Goal: Task Accomplishment & Management: Manage account settings

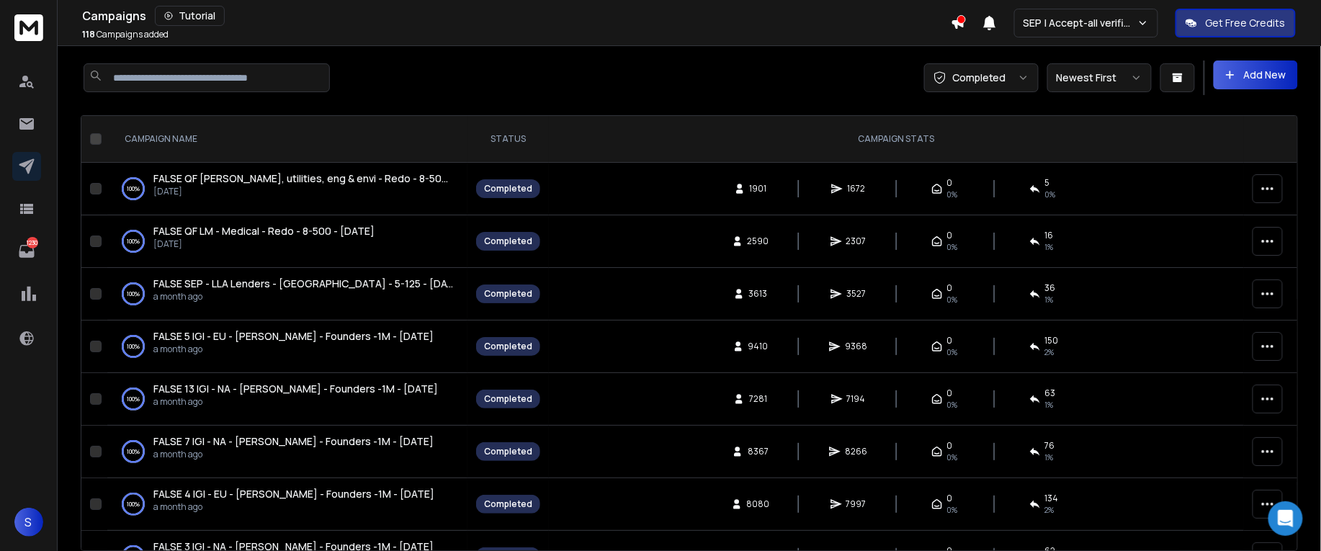
click at [240, 223] on td "100 % FALSE QF LM - Medical - Redo - 8-500 - 09.11.2025 24 days ago" at bounding box center [287, 241] width 360 height 53
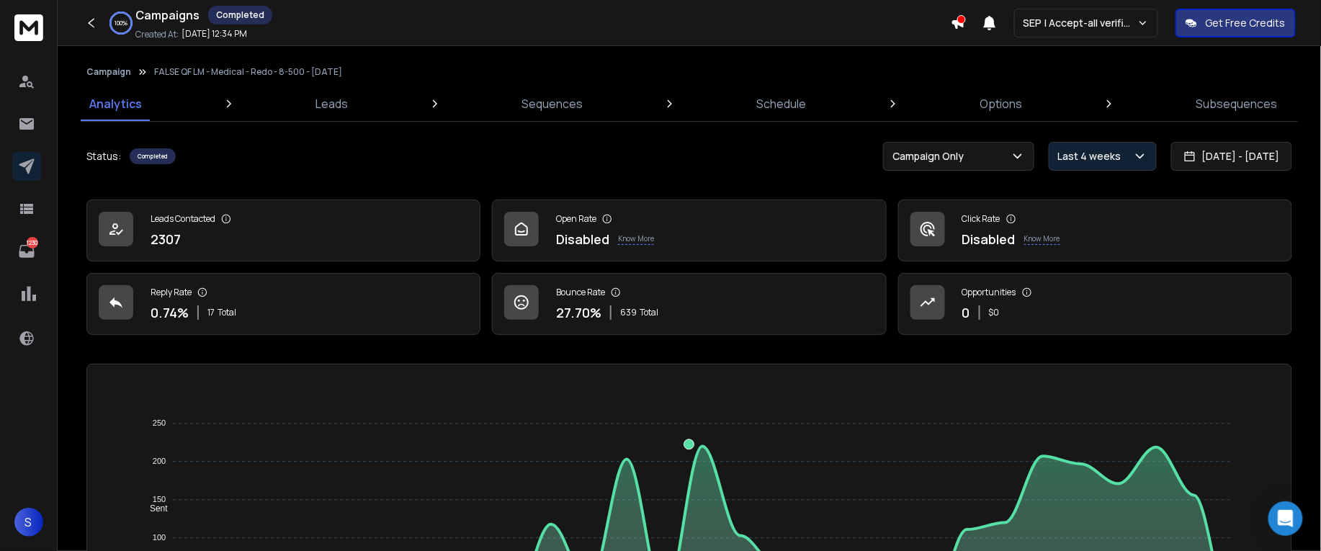
click at [1060, 157] on p "Last 4 weeks" at bounding box center [1092, 156] width 69 height 14
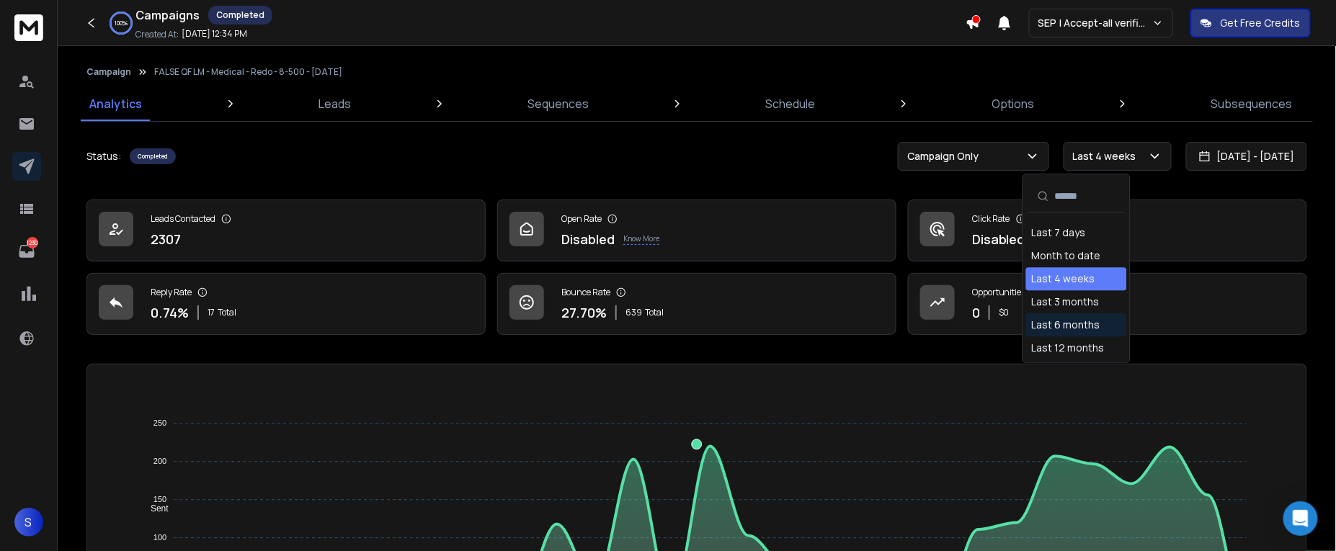
click at [1084, 321] on div "Last 6 months" at bounding box center [1066, 325] width 68 height 14
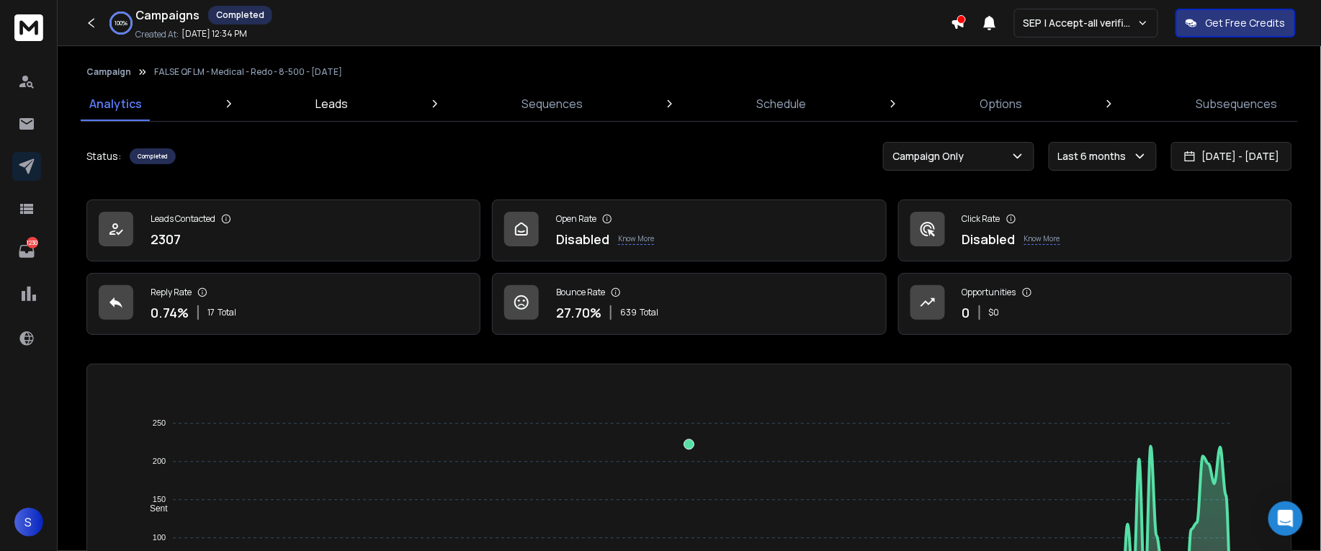
click at [352, 105] on link "Leads" at bounding box center [332, 103] width 50 height 35
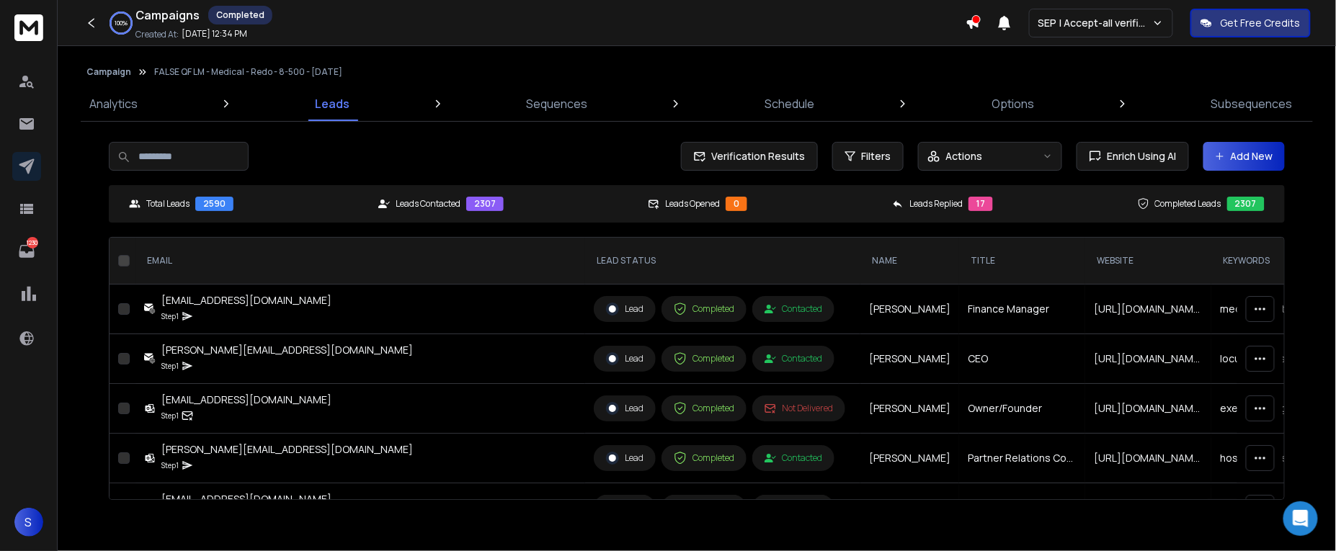
drag, startPoint x: 177, startPoint y: 73, endPoint x: 352, endPoint y: 79, distance: 175.1
click at [352, 79] on div "Campaign FALSE QF LM - Medical - Redo - 8-500 - 09.11.2025" at bounding box center [697, 72] width 1232 height 23
click at [870, 156] on span "Filters" at bounding box center [877, 156] width 30 height 14
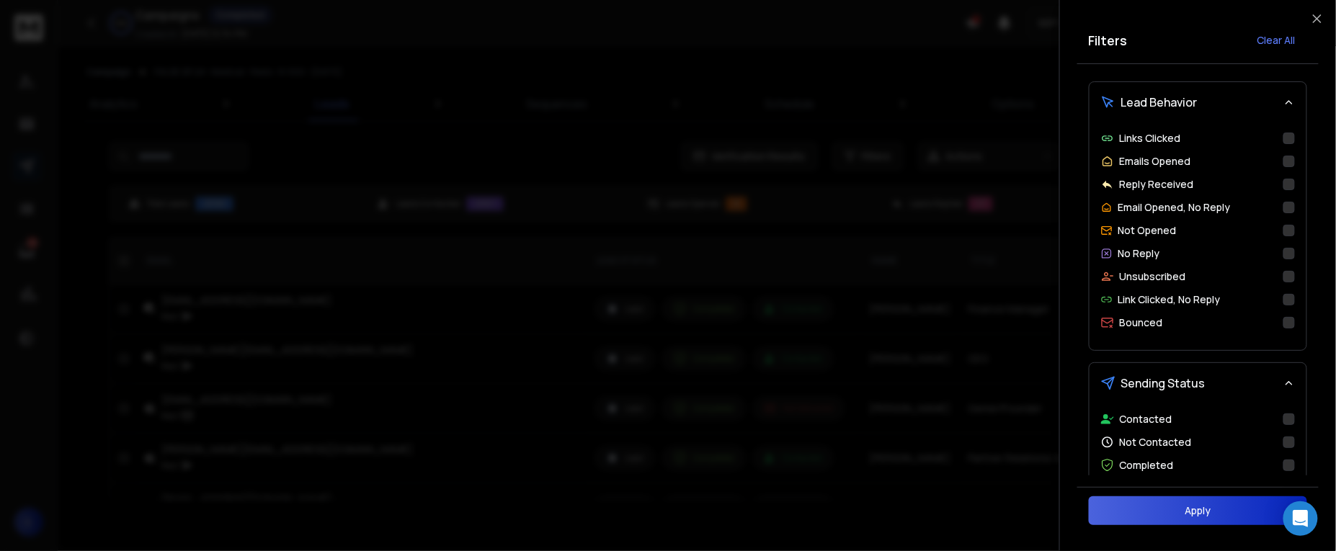
click at [1118, 321] on div "Bounced" at bounding box center [1132, 323] width 62 height 14
click at [1283, 321] on button "Bounced" at bounding box center [1289, 323] width 12 height 12
click at [1200, 501] on button "Apply" at bounding box center [1197, 510] width 218 height 29
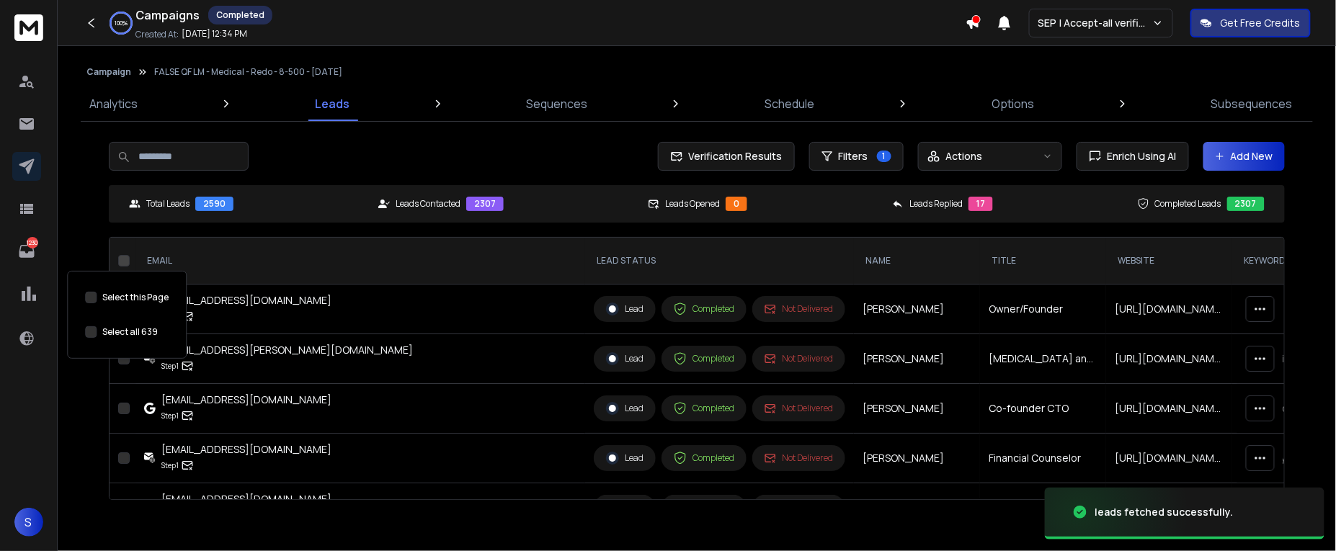
click at [90, 334] on button "Select this Page" at bounding box center [91, 332] width 12 height 12
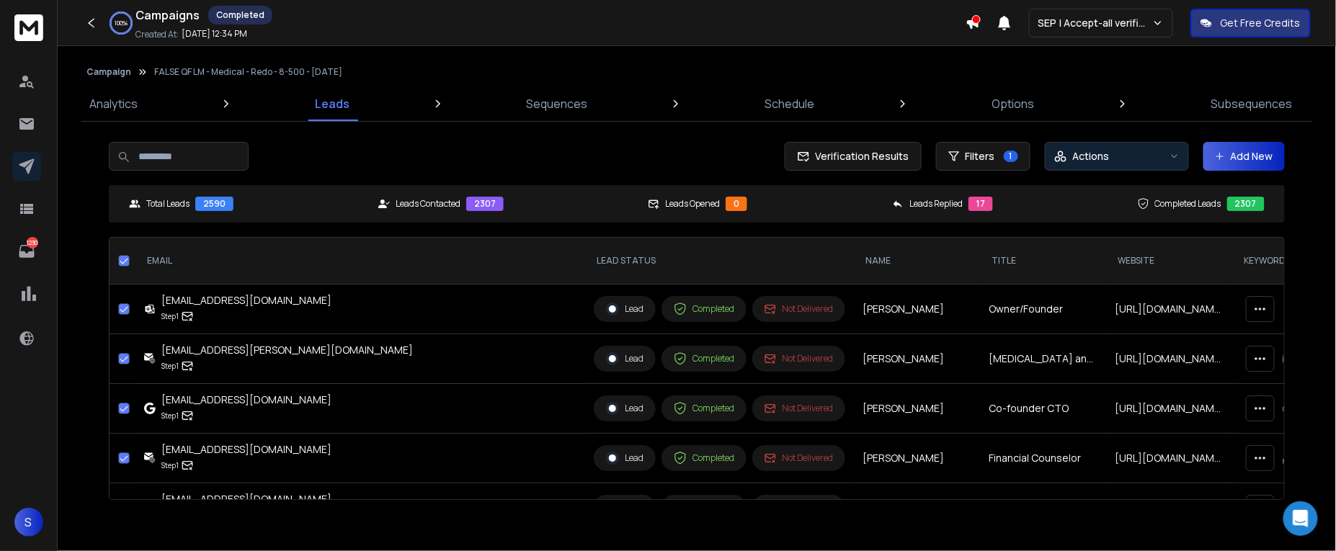
click at [1141, 153] on div "Actions" at bounding box center [1108, 156] width 109 height 14
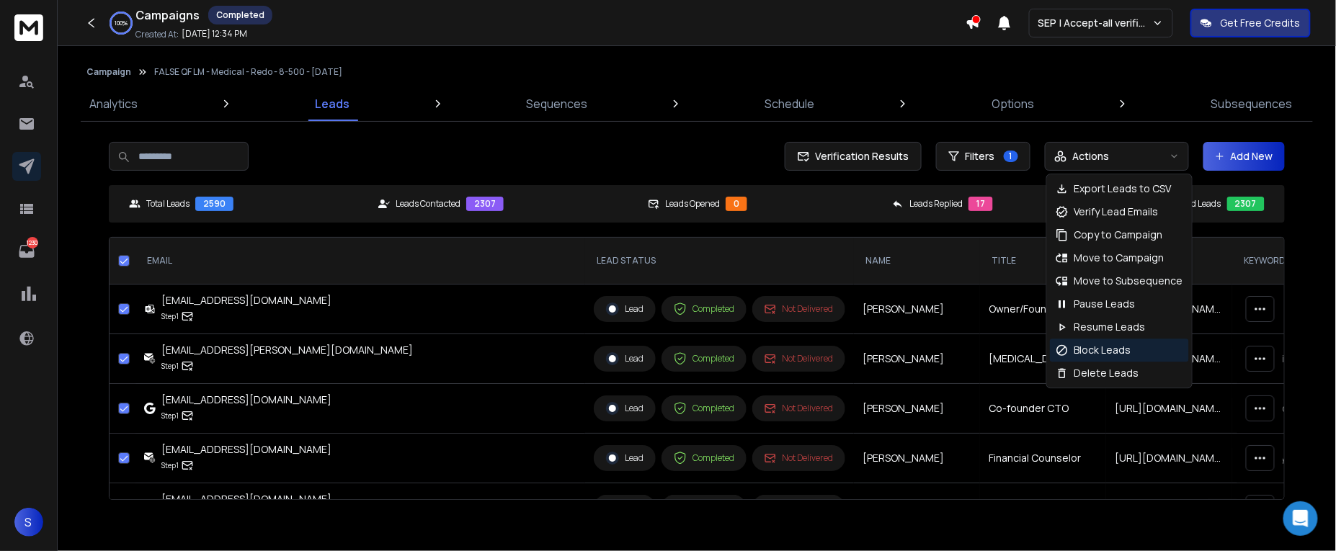
click at [1119, 344] on p "Block Leads" at bounding box center [1102, 350] width 57 height 14
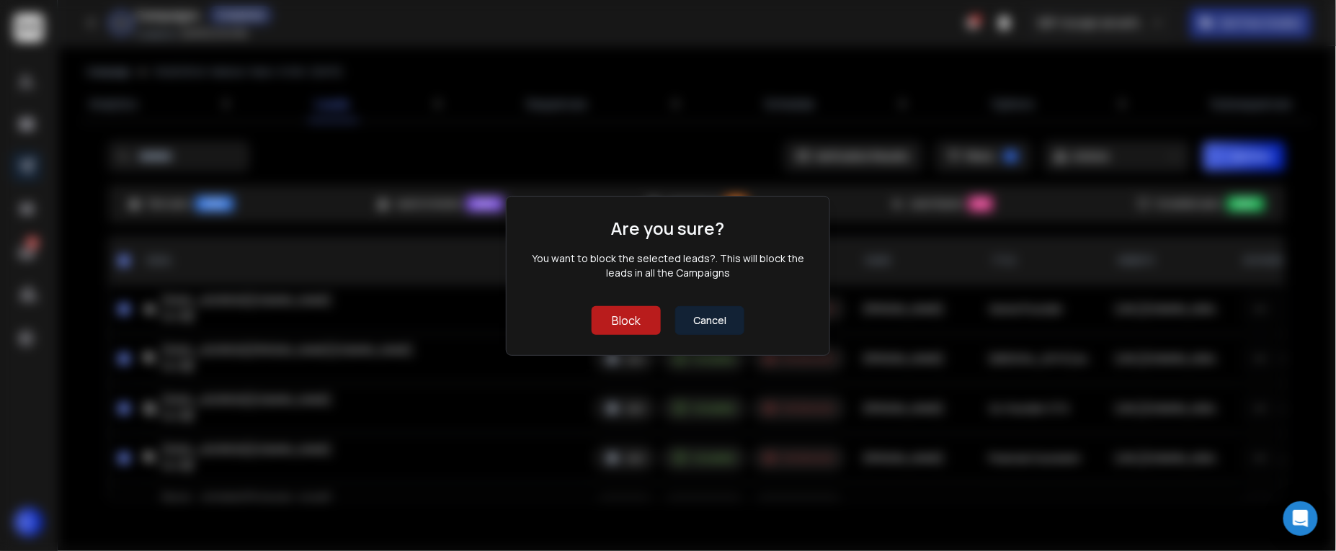
click at [595, 324] on button "Block" at bounding box center [625, 320] width 69 height 29
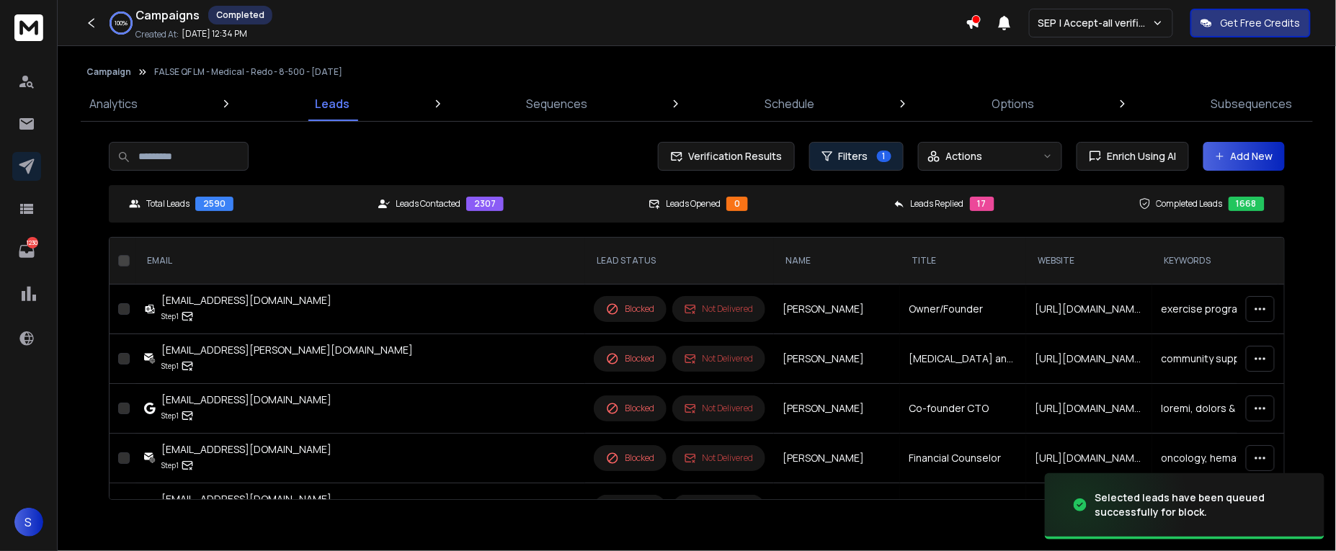
click at [847, 158] on span "Filters" at bounding box center [853, 156] width 30 height 14
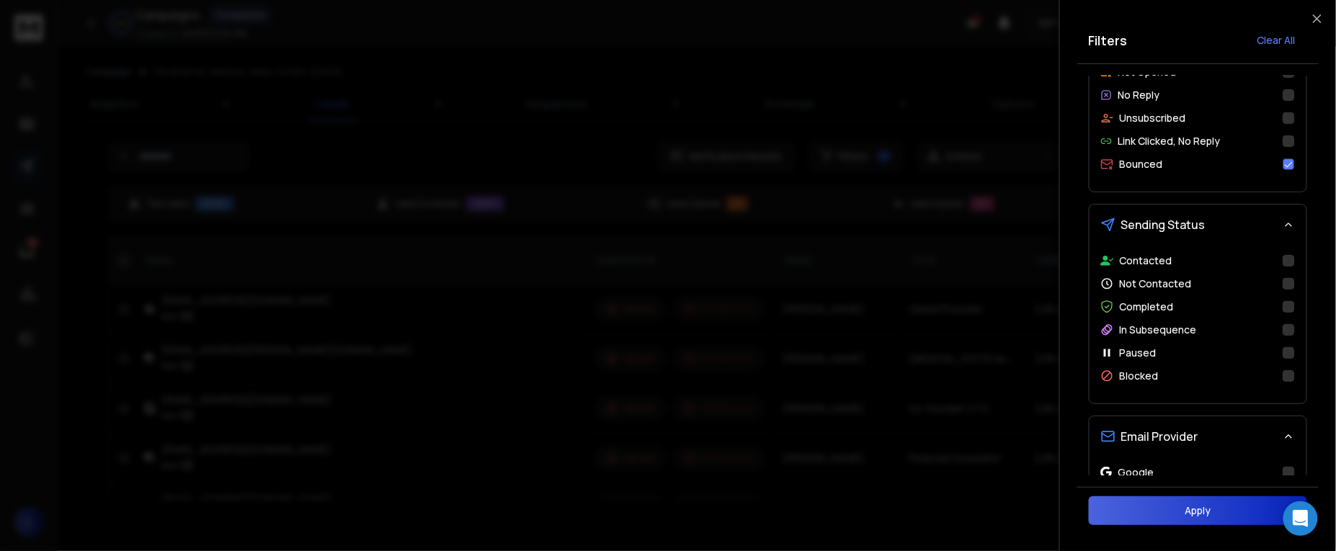
scroll to position [192, 0]
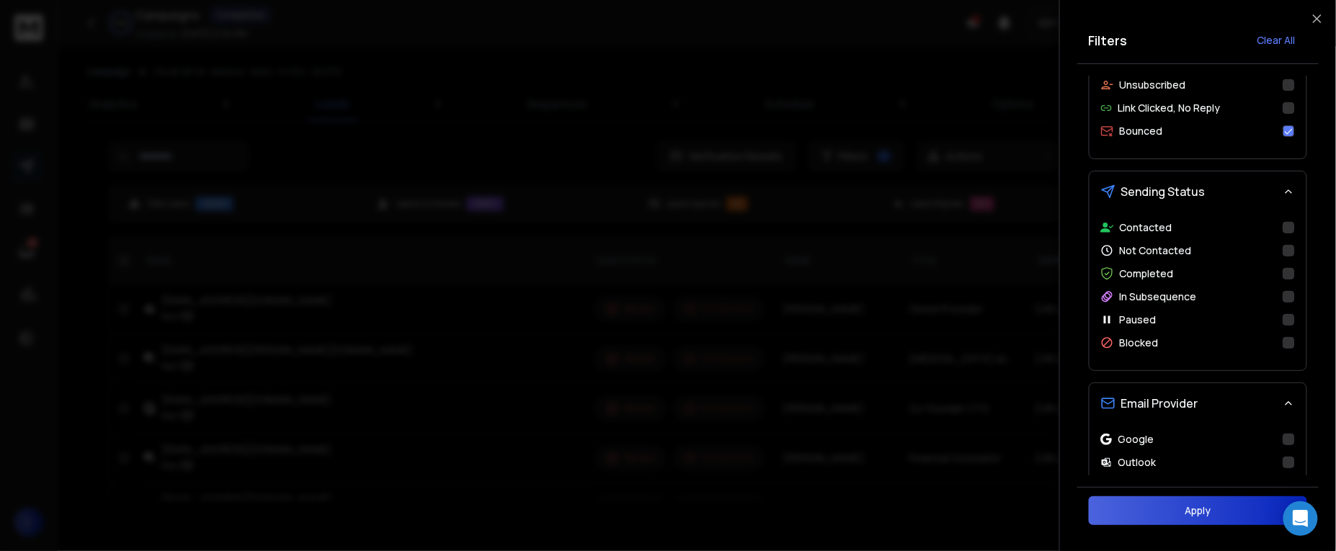
click at [1136, 337] on p "Blocked" at bounding box center [1138, 343] width 39 height 14
click at [1283, 337] on button "Blocked" at bounding box center [1289, 343] width 12 height 12
drag, startPoint x: 1144, startPoint y: 116, endPoint x: 1144, endPoint y: 125, distance: 9.4
click at [1144, 119] on div "Links Clicked Emails Opened Reply Received Email Opened, No Reply Not Opened No…" at bounding box center [1197, 48] width 217 height 219
click at [1142, 128] on p "Bounced" at bounding box center [1140, 131] width 43 height 14
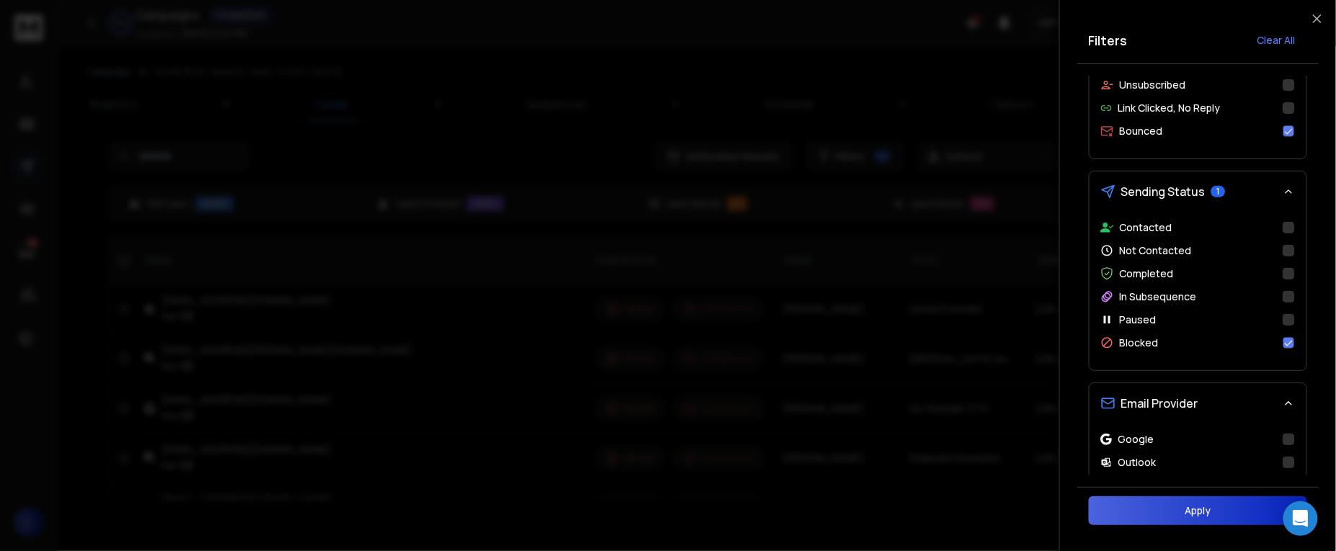
click at [1283, 128] on button "Bounced" at bounding box center [1289, 131] width 12 height 12
click at [1197, 511] on button "Apply" at bounding box center [1197, 510] width 218 height 29
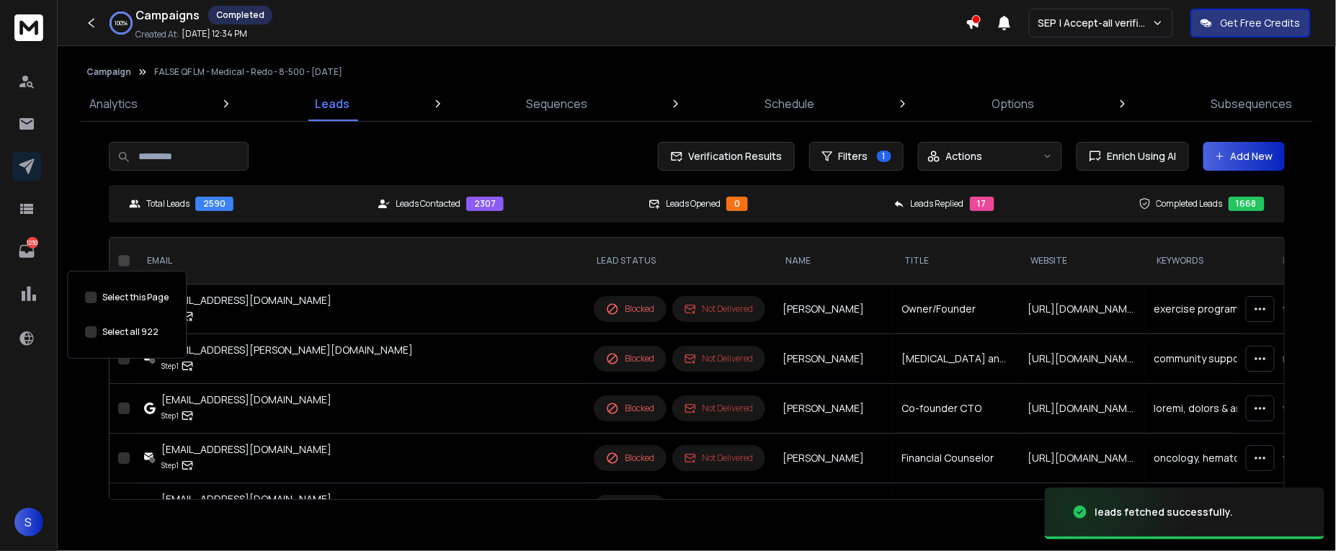
click at [89, 331] on button "Select this Page" at bounding box center [91, 332] width 12 height 12
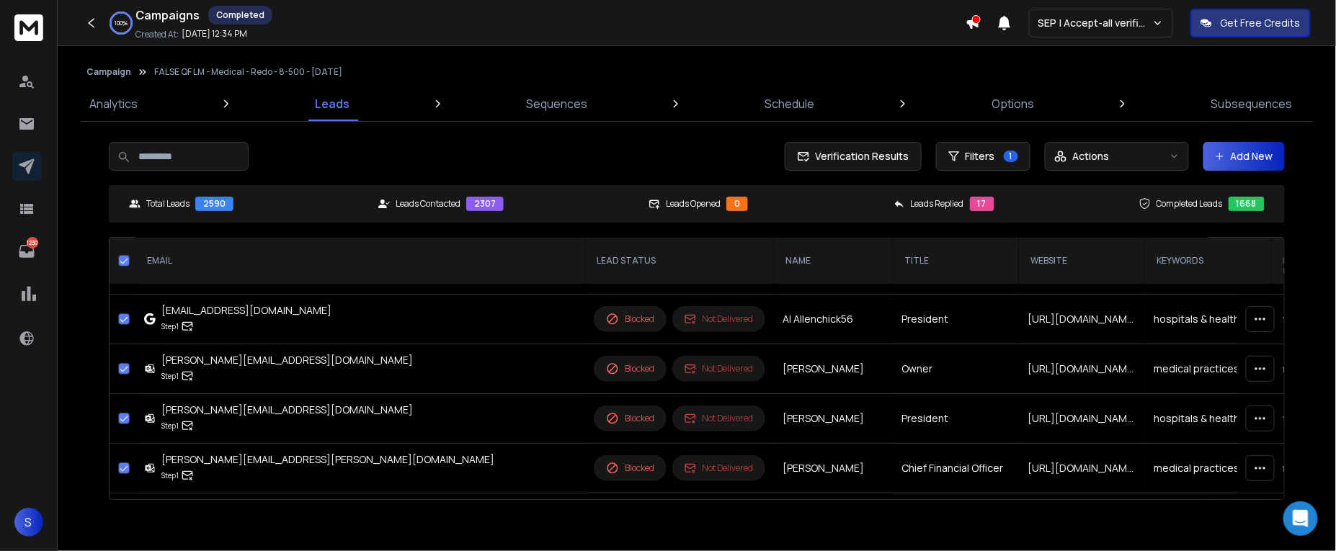
scroll to position [0, 0]
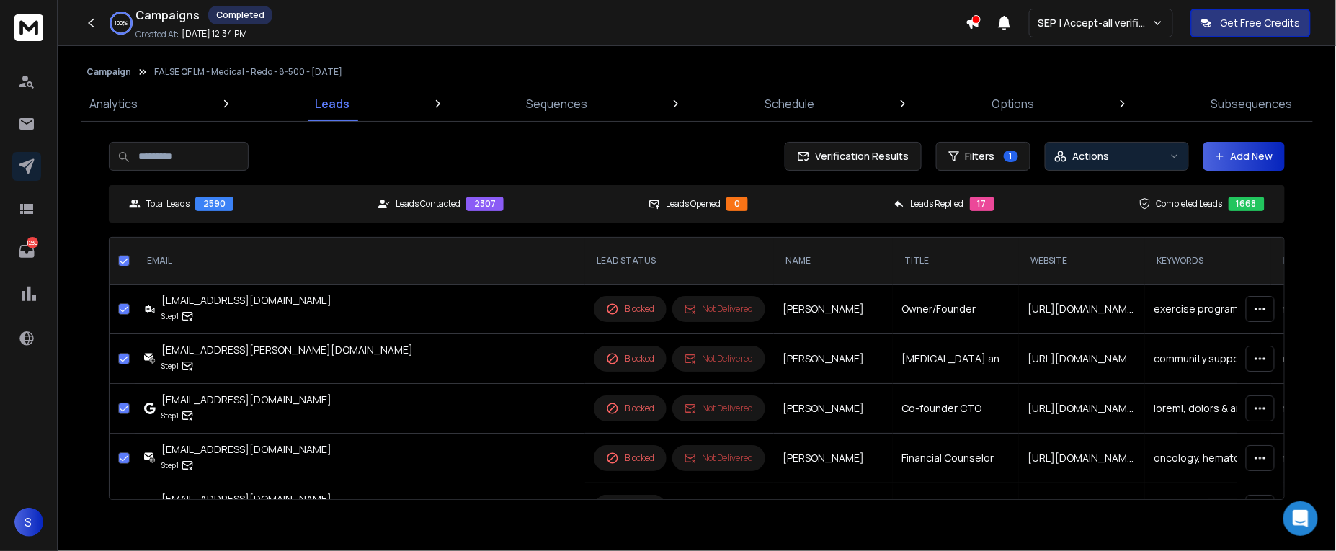
click at [1174, 157] on icon "button" at bounding box center [1173, 156] width 5 height 2
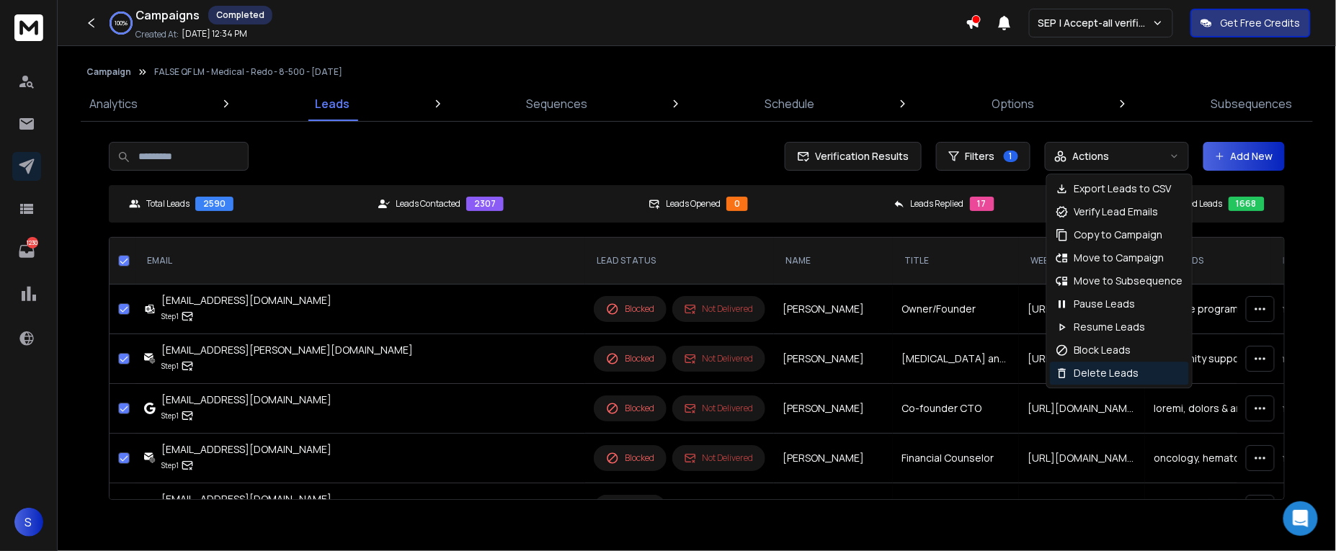
click at [1140, 367] on div "Delete Leads" at bounding box center [1119, 373] width 139 height 23
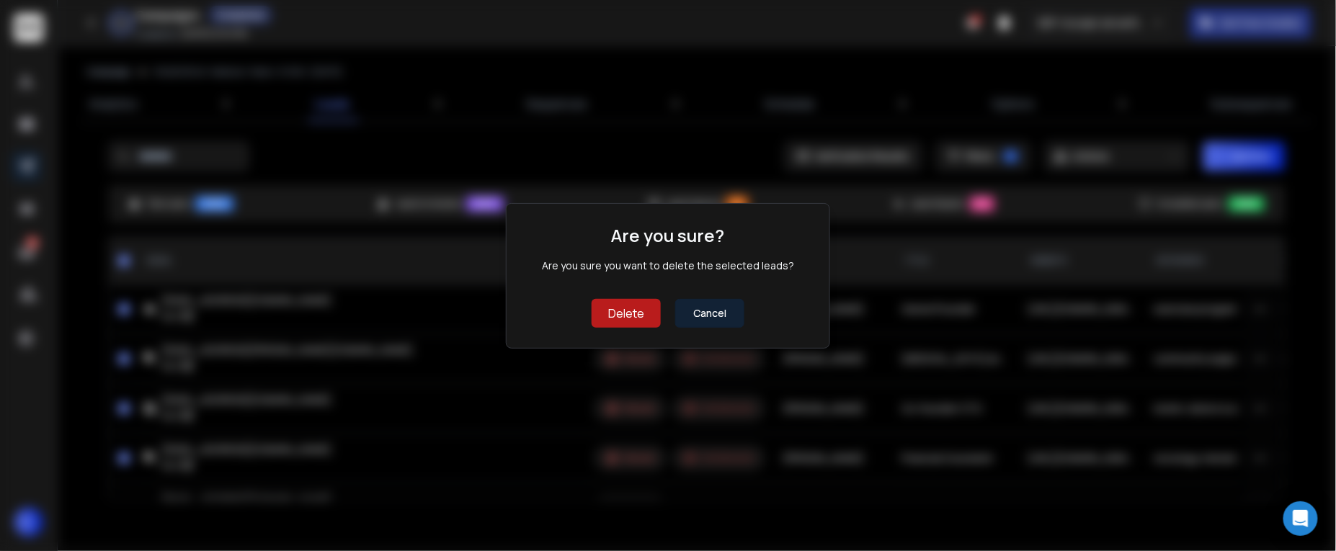
click at [643, 318] on button "Delete" at bounding box center [625, 313] width 69 height 29
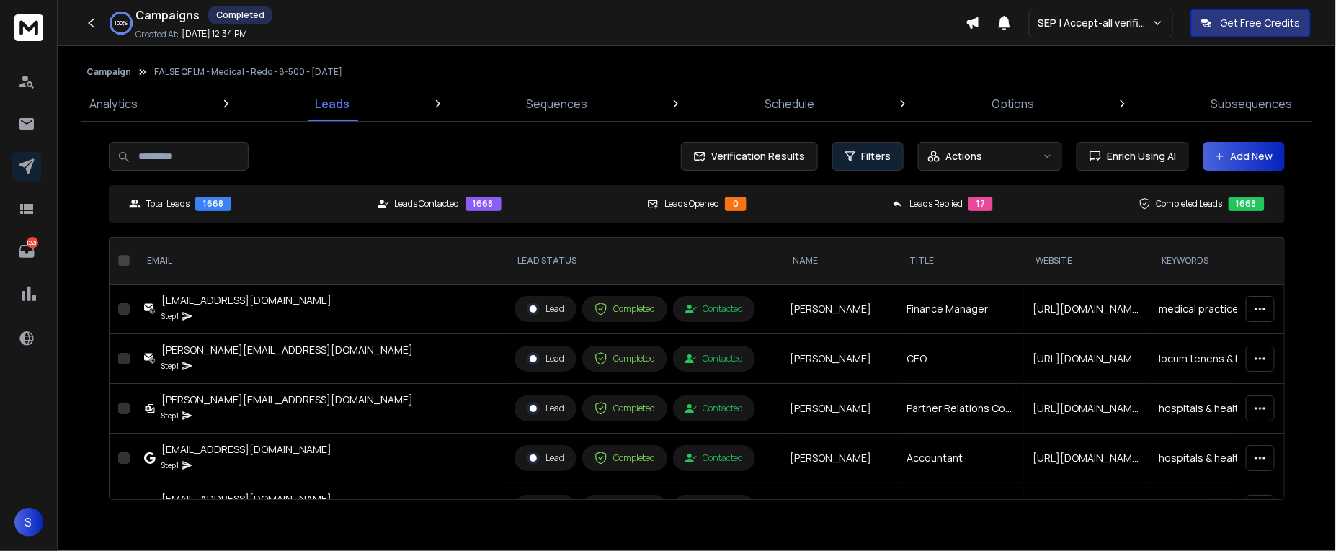
click at [870, 156] on span "Filters" at bounding box center [877, 156] width 30 height 14
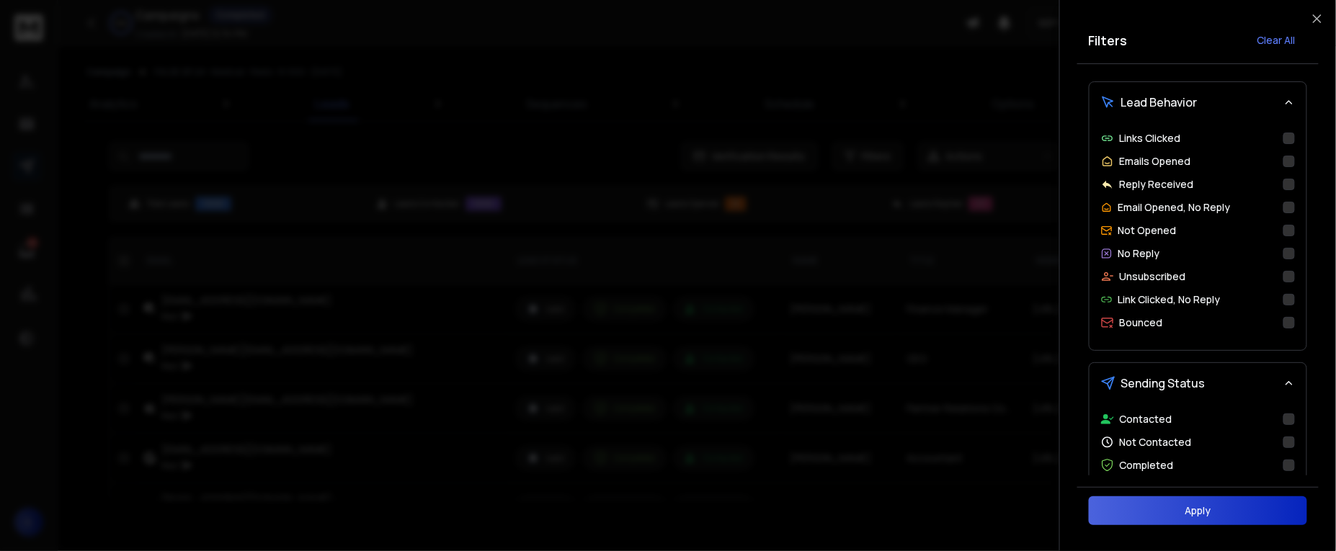
scroll to position [96, 0]
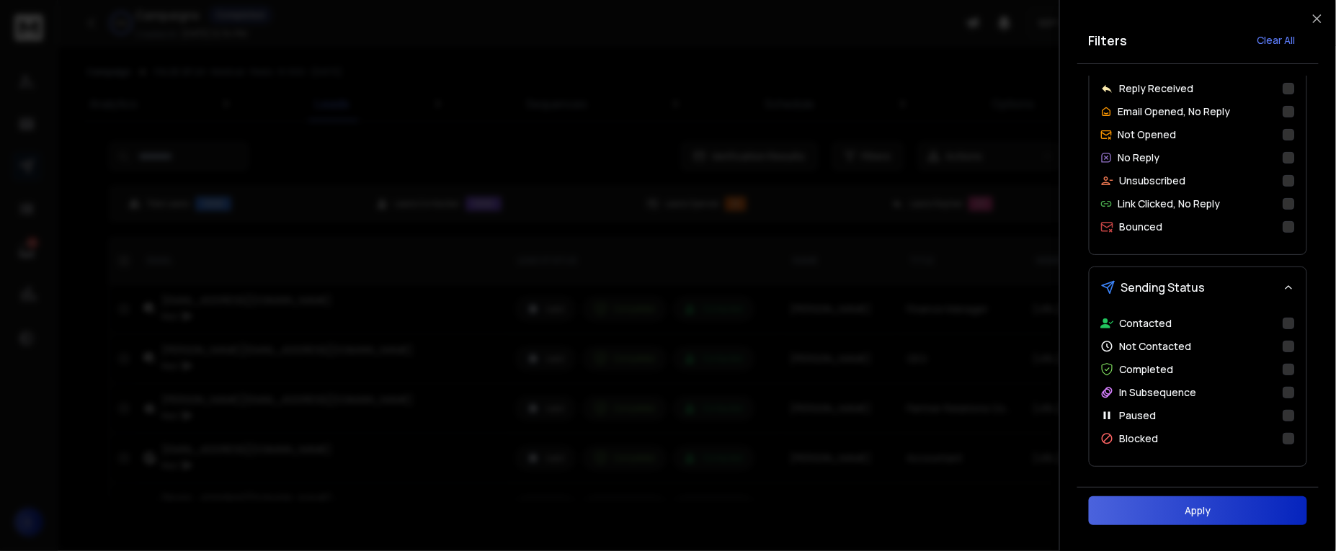
click at [1129, 427] on div "Contacted Not Contacted Completed In Subsequence Paused Blocked" at bounding box center [1197, 391] width 217 height 150
drag, startPoint x: 1129, startPoint y: 434, endPoint x: 1140, endPoint y: 462, distance: 30.5
click at [1130, 434] on p "Blocked" at bounding box center [1138, 438] width 39 height 14
click at [1283, 434] on button "Blocked" at bounding box center [1289, 439] width 12 height 12
click at [1154, 499] on button "Apply" at bounding box center [1197, 510] width 218 height 29
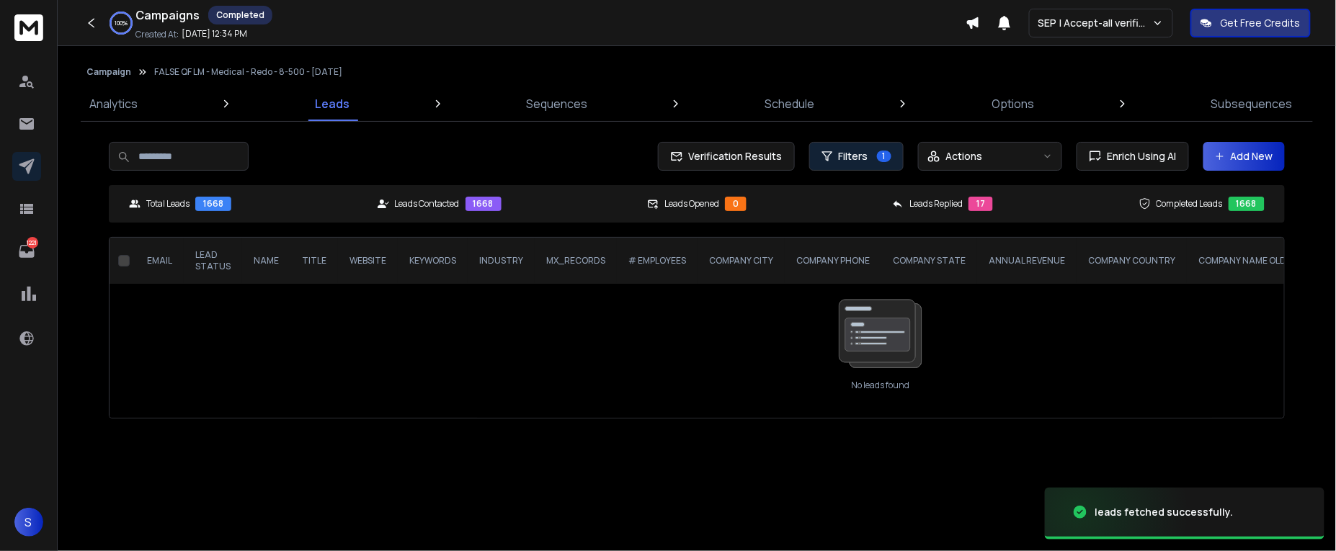
click at [863, 157] on span "Filters" at bounding box center [853, 156] width 30 height 14
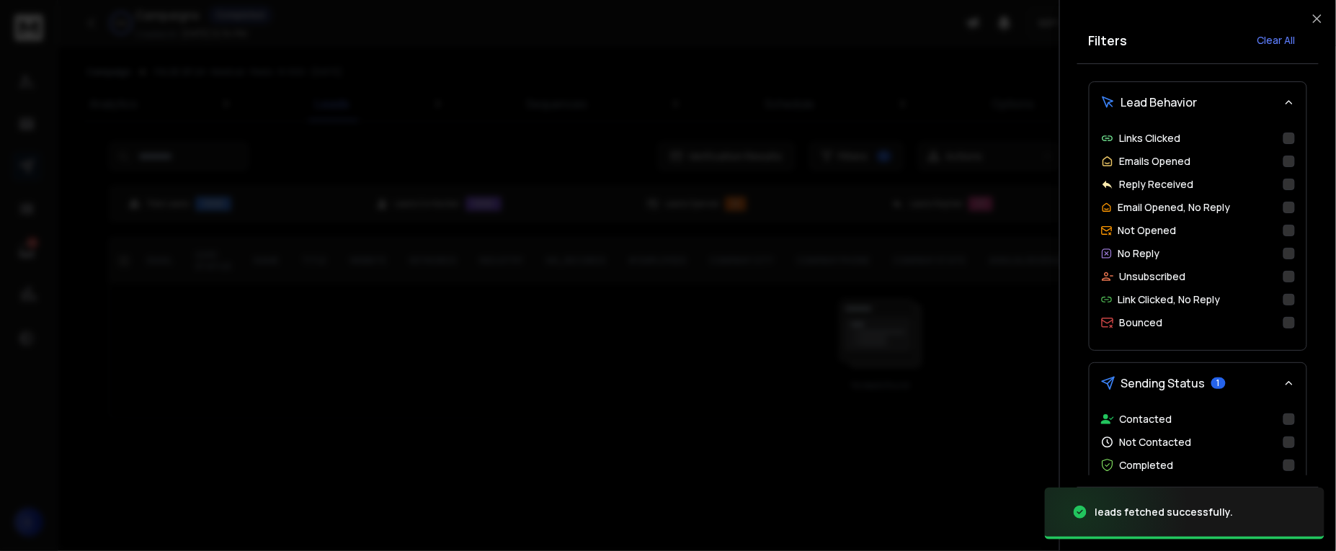
click at [1144, 411] on div "Contacted Not Contacted Completed In Subsequence Paused Blocked" at bounding box center [1197, 482] width 217 height 158
click at [1144, 418] on p "Contacted" at bounding box center [1145, 419] width 53 height 14
click at [1283, 418] on button "Contacted" at bounding box center [1289, 419] width 12 height 12
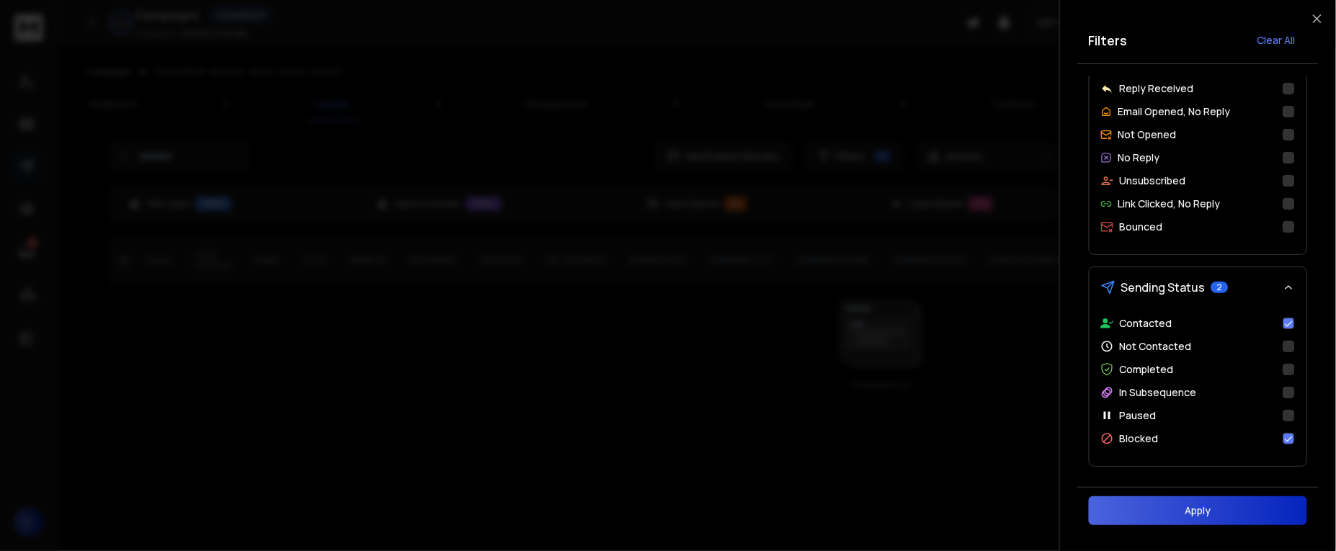
click at [1142, 441] on p "Blocked" at bounding box center [1138, 438] width 39 height 14
click at [1283, 441] on button "Blocked" at bounding box center [1289, 439] width 12 height 12
click at [1170, 505] on button "Apply" at bounding box center [1197, 510] width 218 height 29
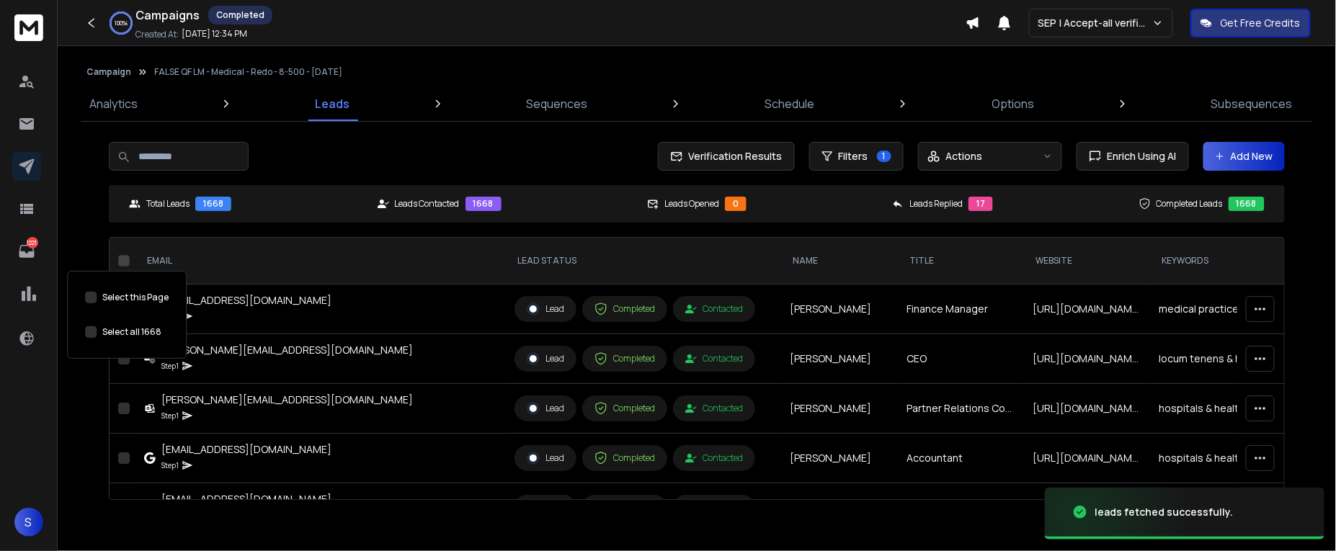
click at [90, 329] on button "Select this Page" at bounding box center [91, 332] width 12 height 12
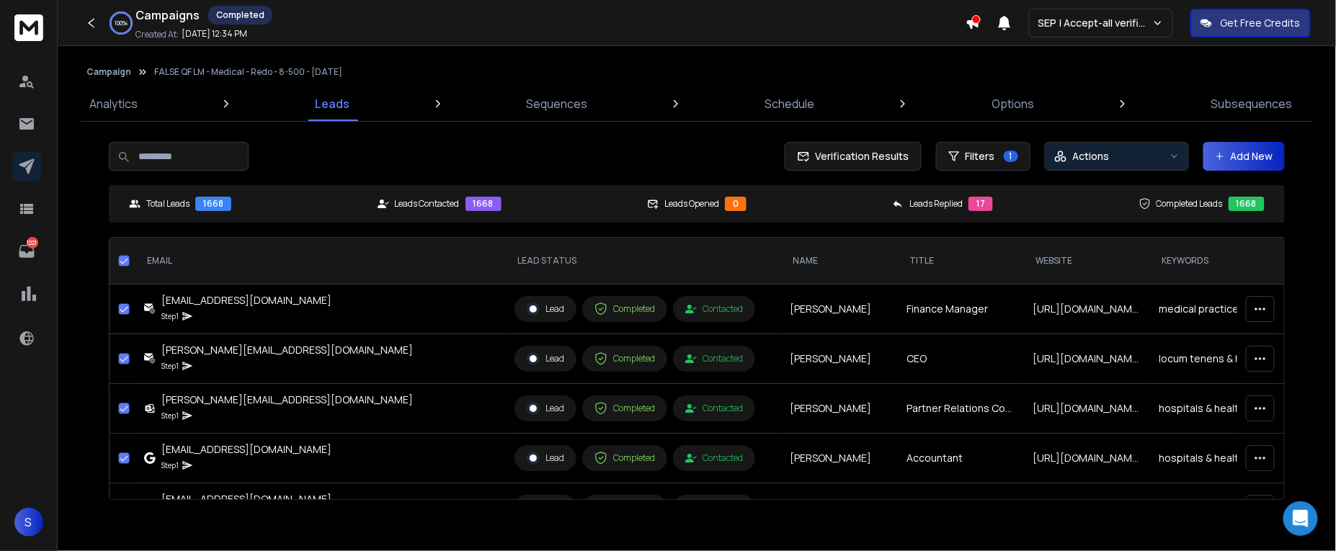
click at [1124, 165] on button "Actions" at bounding box center [1116, 156] width 144 height 29
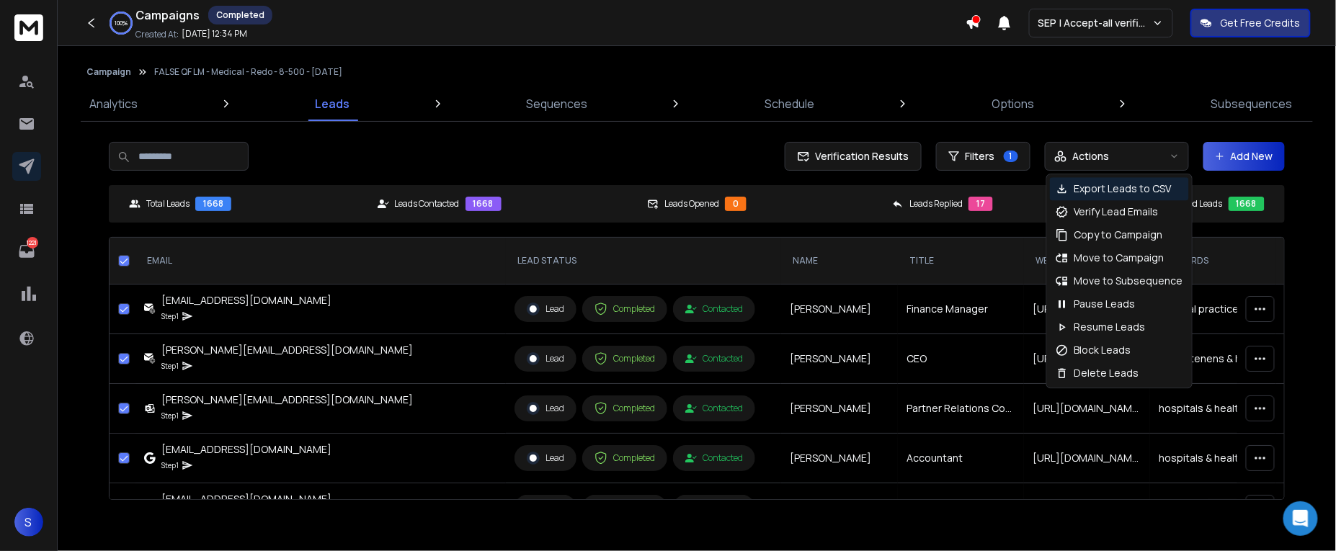
click at [1136, 189] on p "Export Leads to CSV" at bounding box center [1122, 189] width 97 height 14
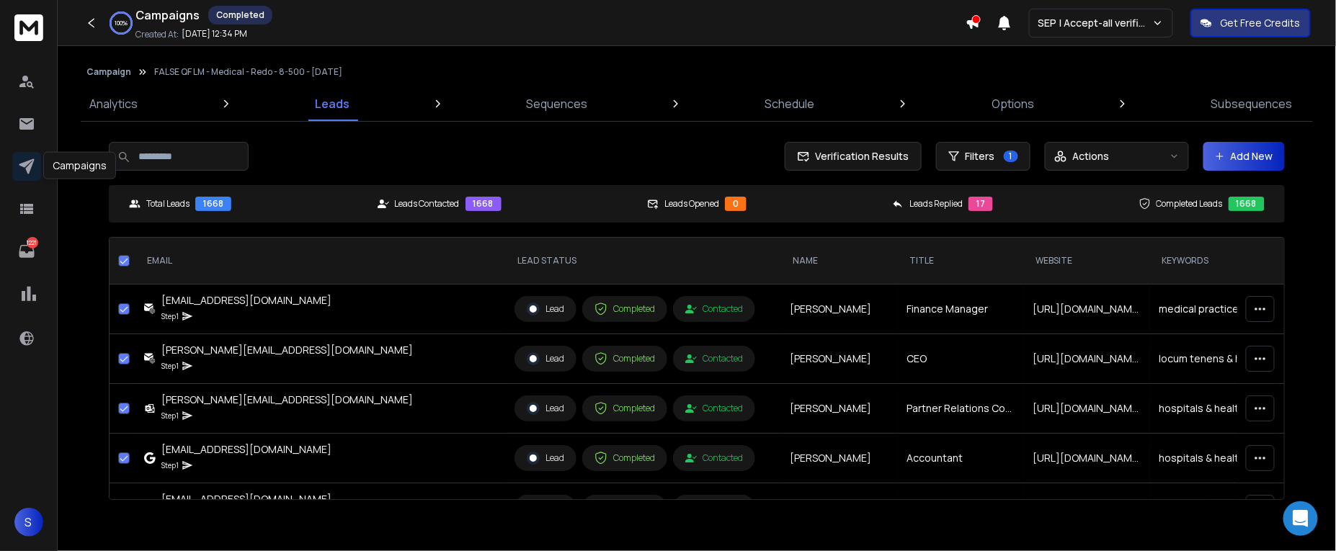
click at [33, 169] on icon at bounding box center [26, 166] width 17 height 17
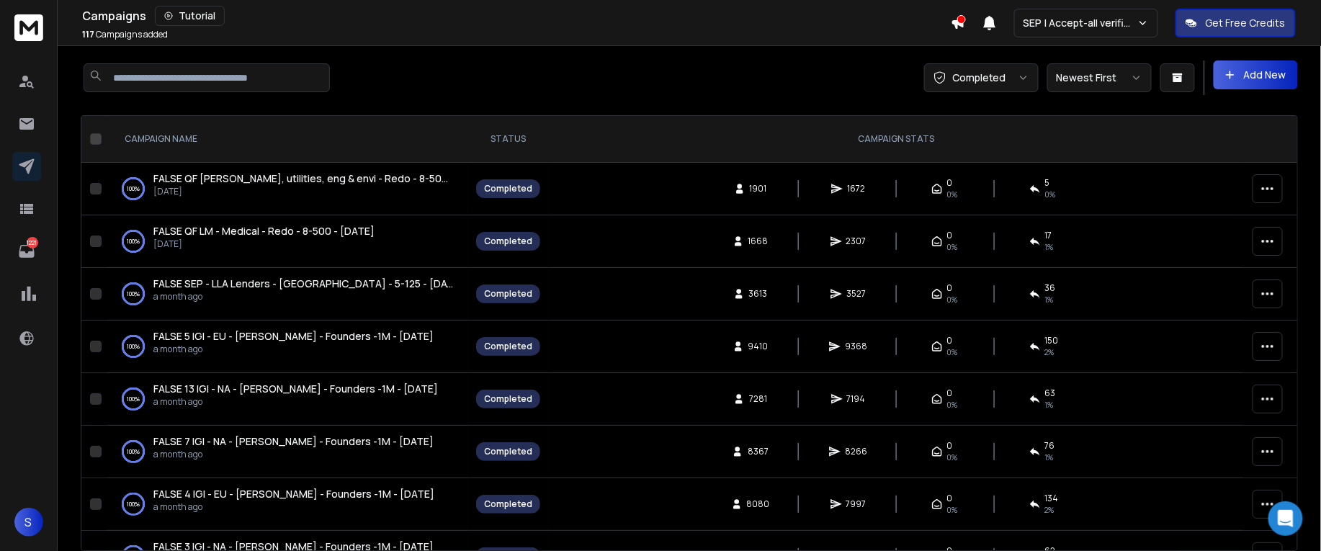
click at [1253, 252] on button "button" at bounding box center [1268, 241] width 30 height 29
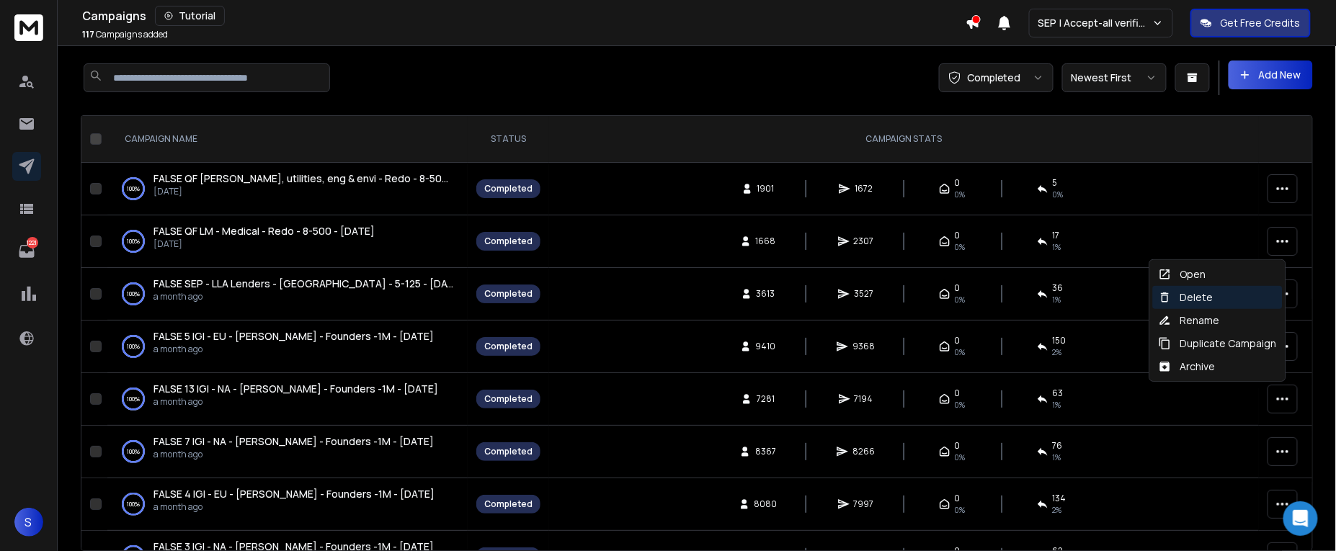
click at [1219, 295] on div "Delete" at bounding box center [1218, 297] width 130 height 23
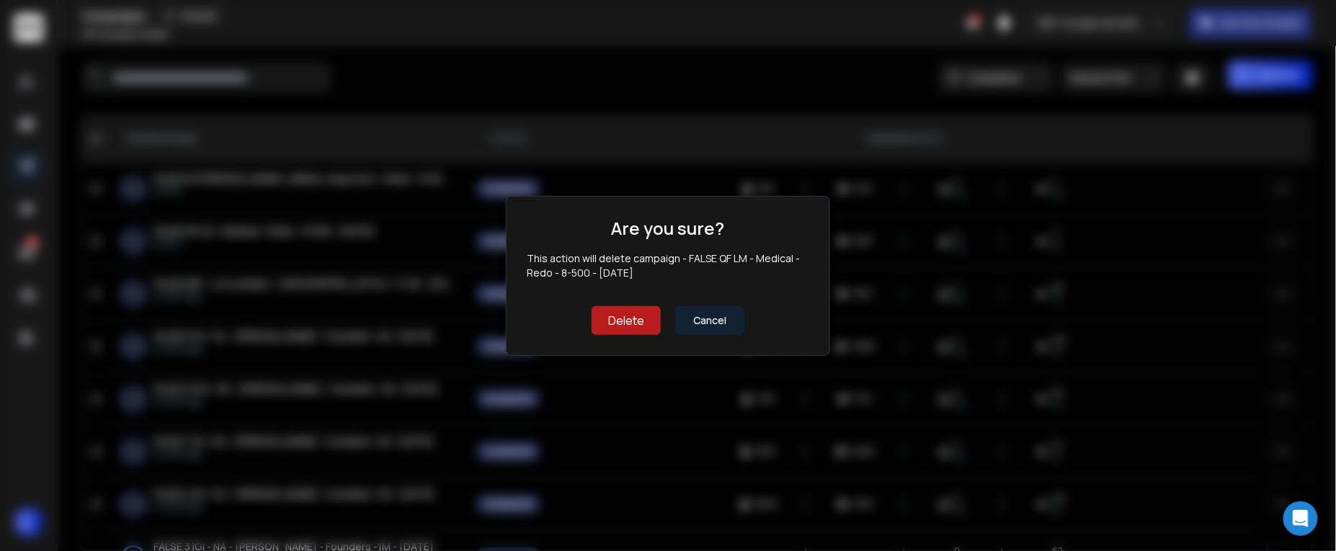
click at [612, 326] on button "Delete" at bounding box center [625, 320] width 69 height 29
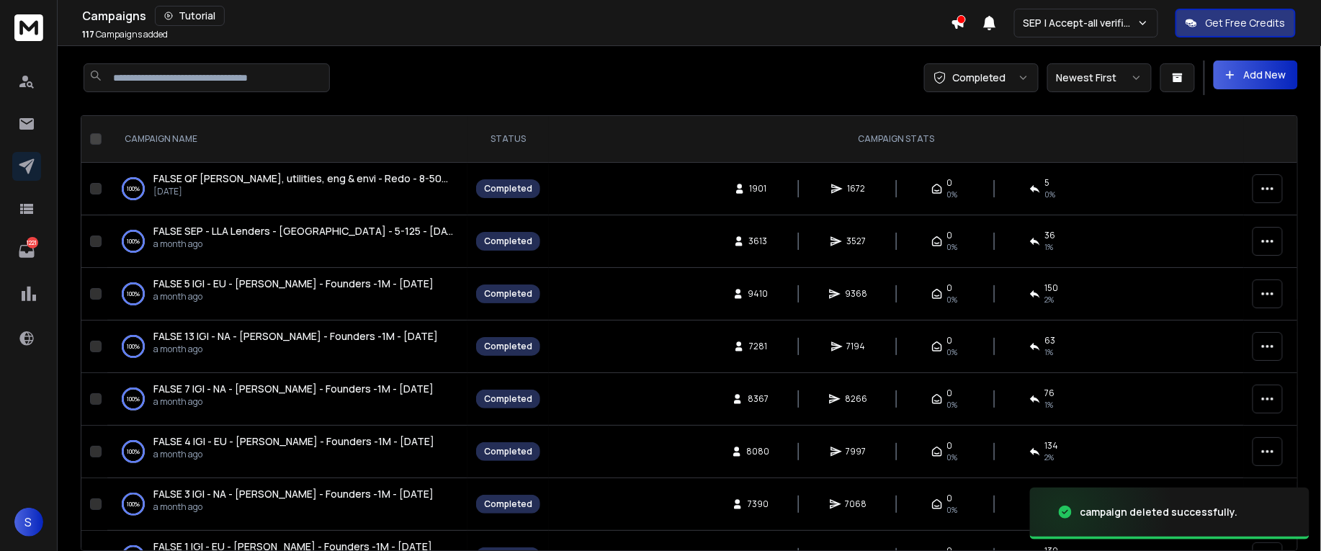
click at [331, 194] on p "24 days ago" at bounding box center [303, 192] width 300 height 12
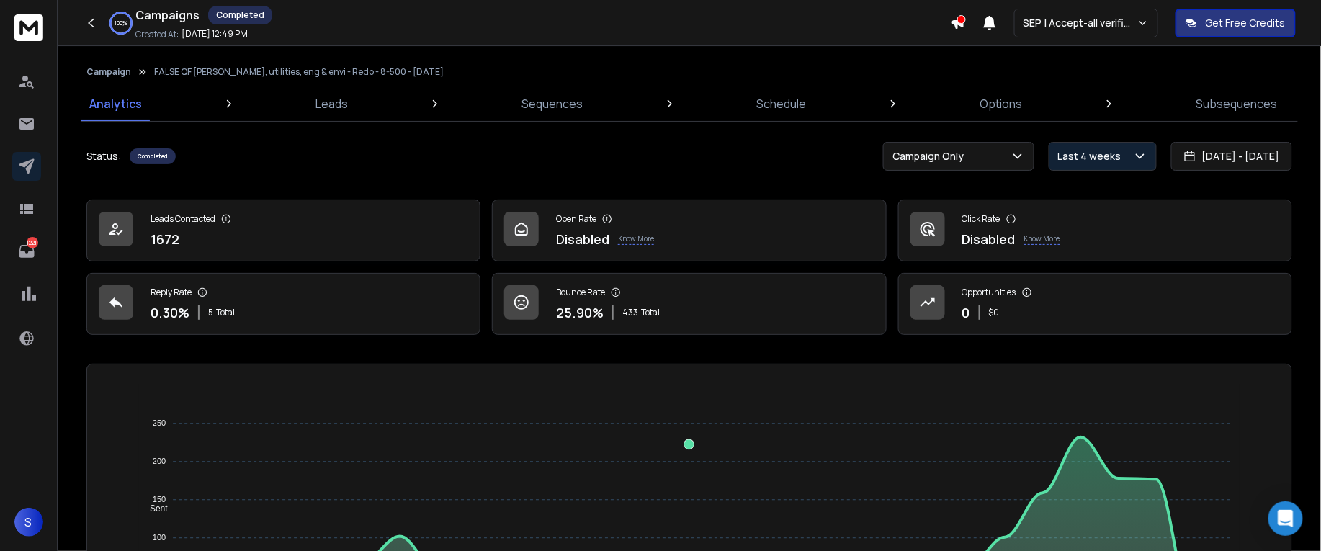
click at [1058, 158] on p "Last 4 weeks" at bounding box center [1092, 156] width 69 height 14
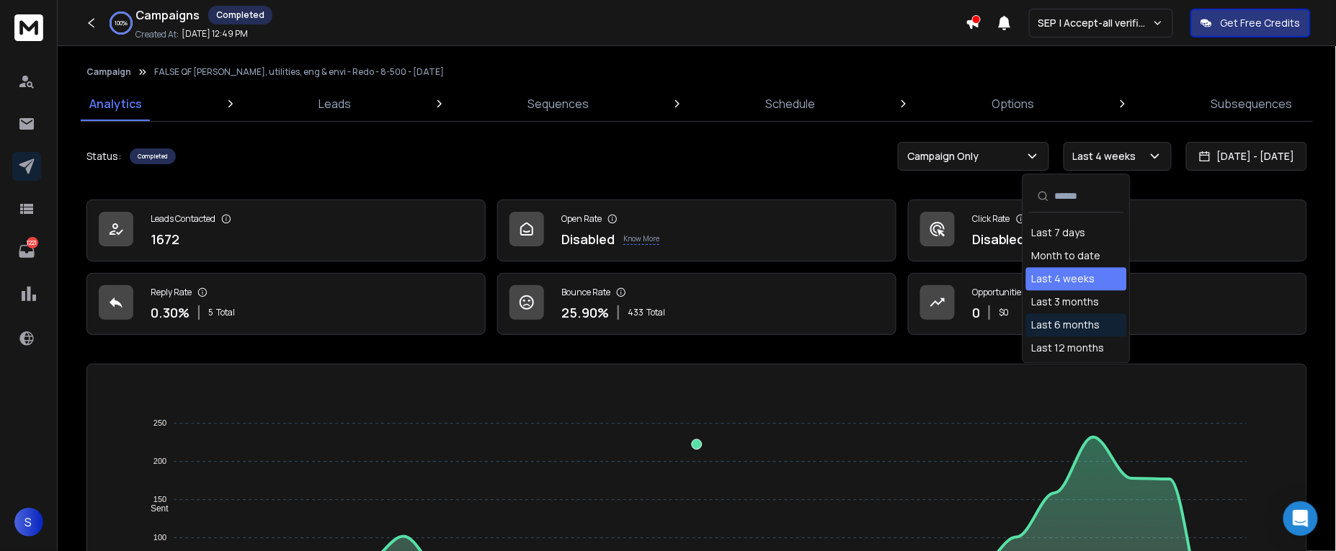
click at [1063, 320] on div "Last 6 months" at bounding box center [1066, 325] width 68 height 14
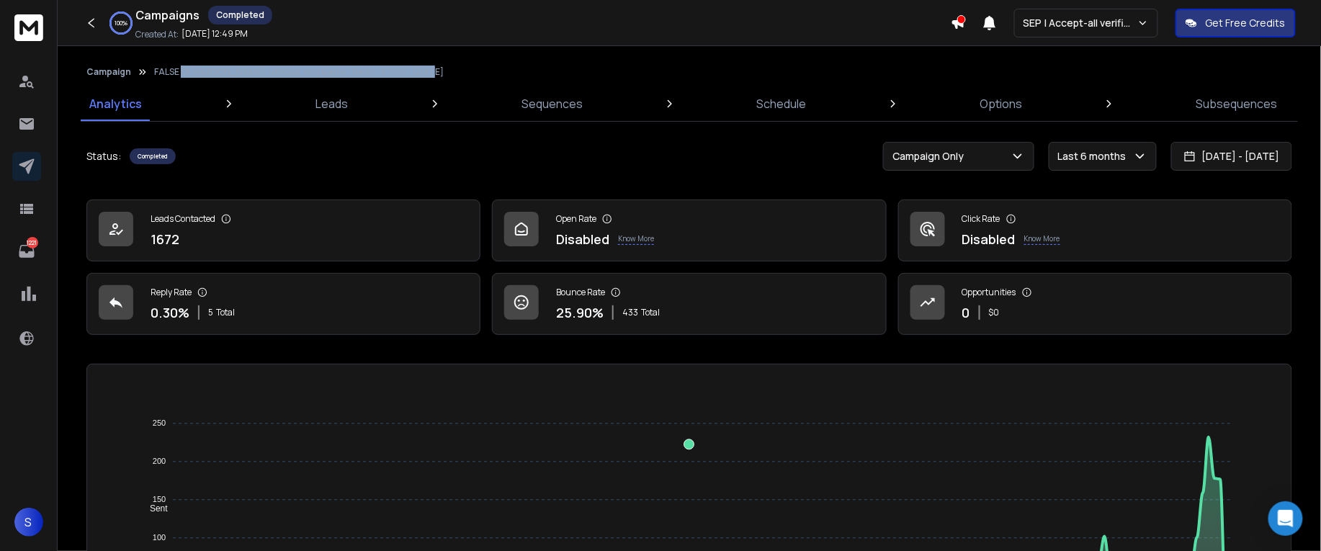
drag, startPoint x: 179, startPoint y: 70, endPoint x: 421, endPoint y: 84, distance: 241.7
click at [421, 84] on div "Campaign FALSE QF LM - FM, utilities, eng & envi - Redo - 8-500 - 09.11.2025 An…" at bounding box center [689, 91] width 1217 height 61
copy p "QF LM - FM, utilities, eng & envi - Redo - 8-500 - 09.11.2025"
click at [346, 108] on p "Leads" at bounding box center [332, 103] width 32 height 17
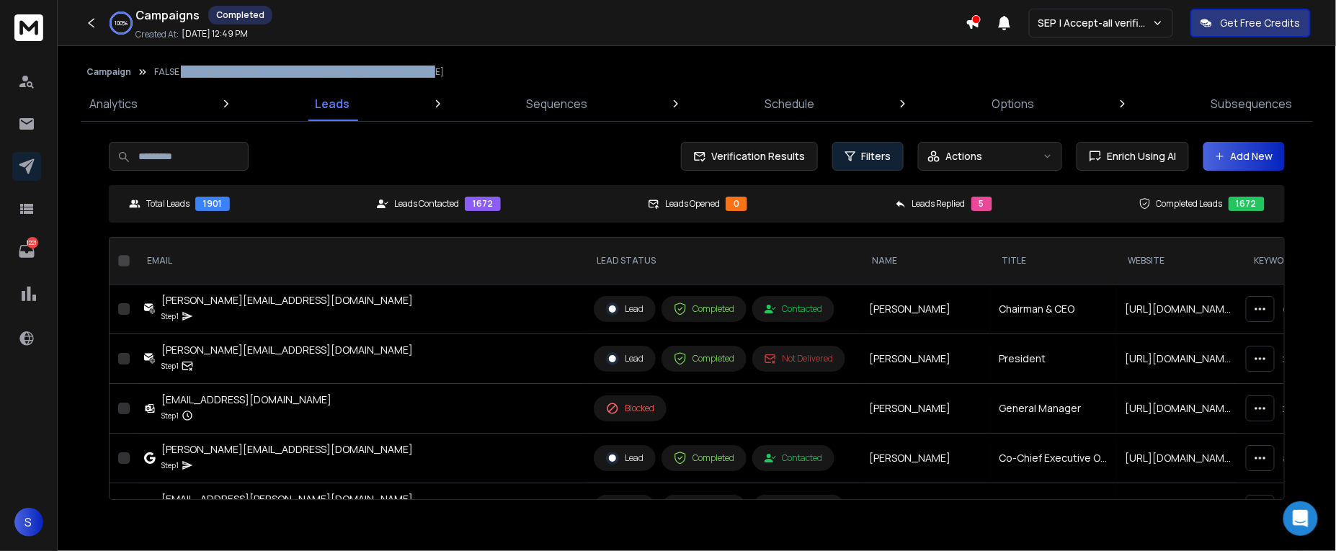
click at [891, 162] on button "Filters" at bounding box center [867, 156] width 71 height 29
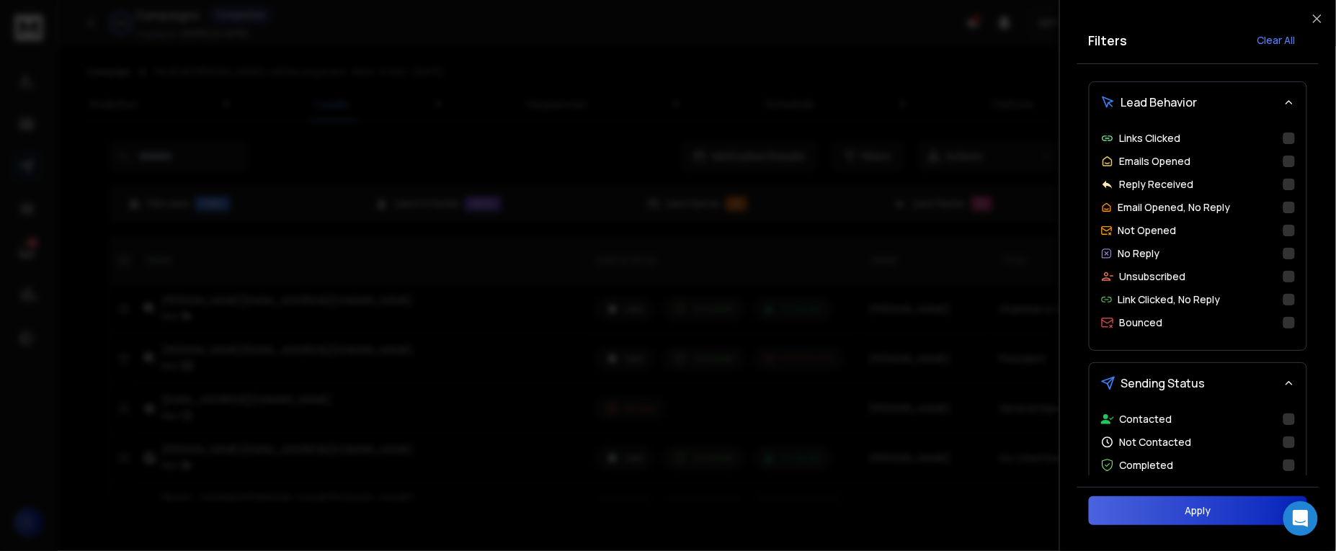
click at [1144, 316] on p "Bounced" at bounding box center [1140, 323] width 43 height 14
click at [1283, 317] on button "Bounced" at bounding box center [1289, 323] width 12 height 12
click at [1151, 501] on button "Apply" at bounding box center [1197, 510] width 218 height 29
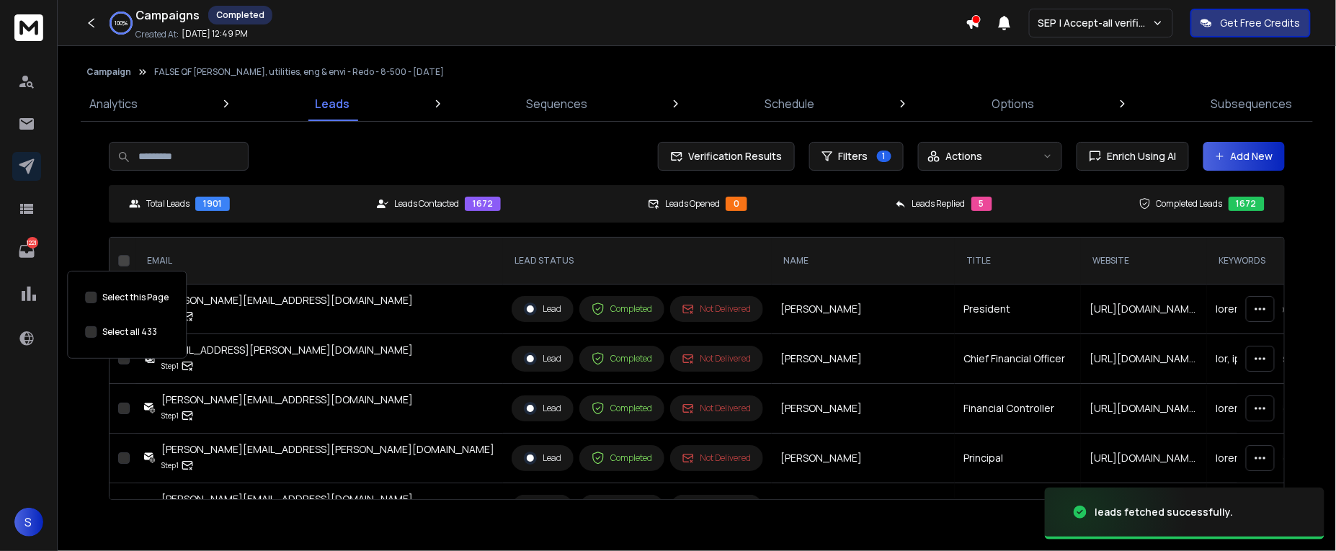
click at [92, 327] on button "Select this Page" at bounding box center [91, 332] width 12 height 12
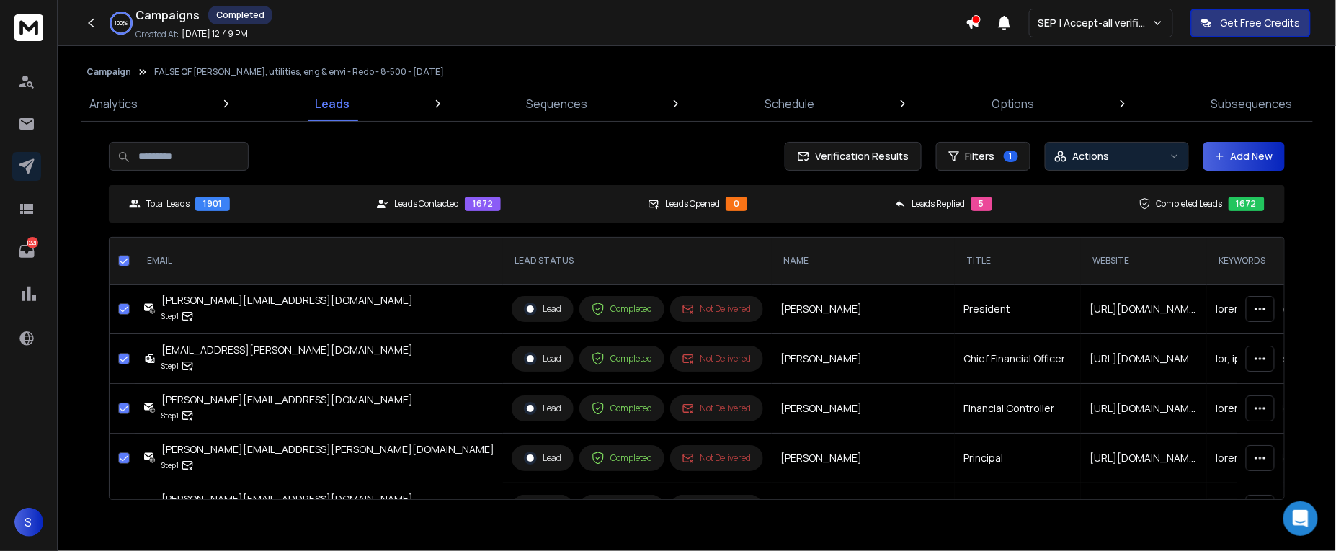
click at [1155, 167] on button "Actions" at bounding box center [1116, 156] width 144 height 29
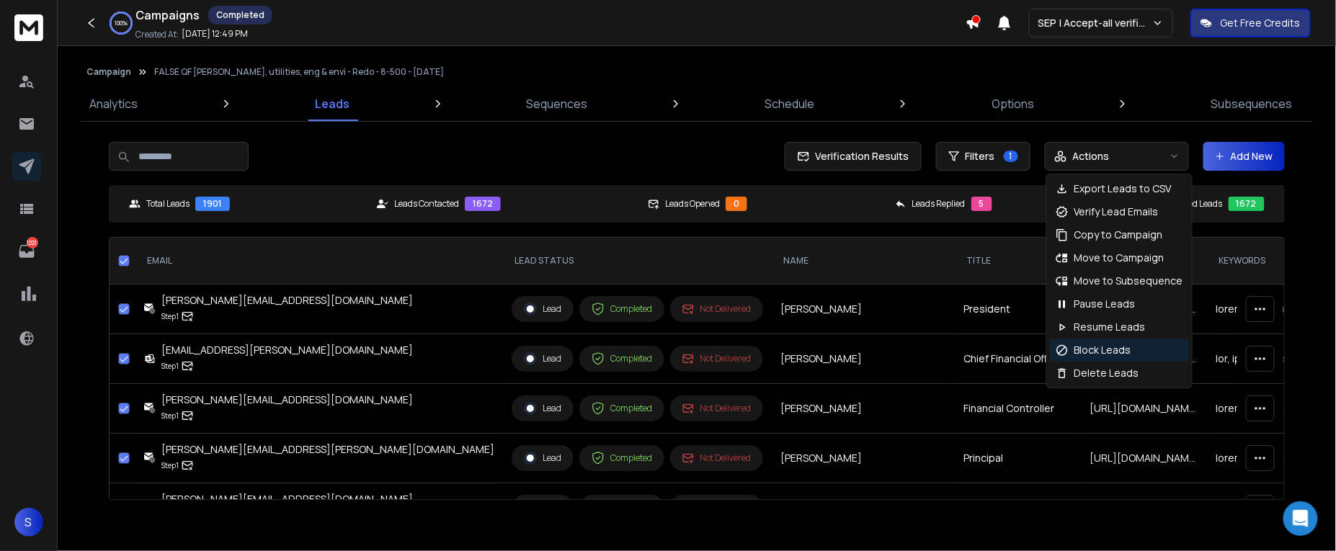
click at [1137, 355] on div "Block Leads" at bounding box center [1119, 350] width 139 height 23
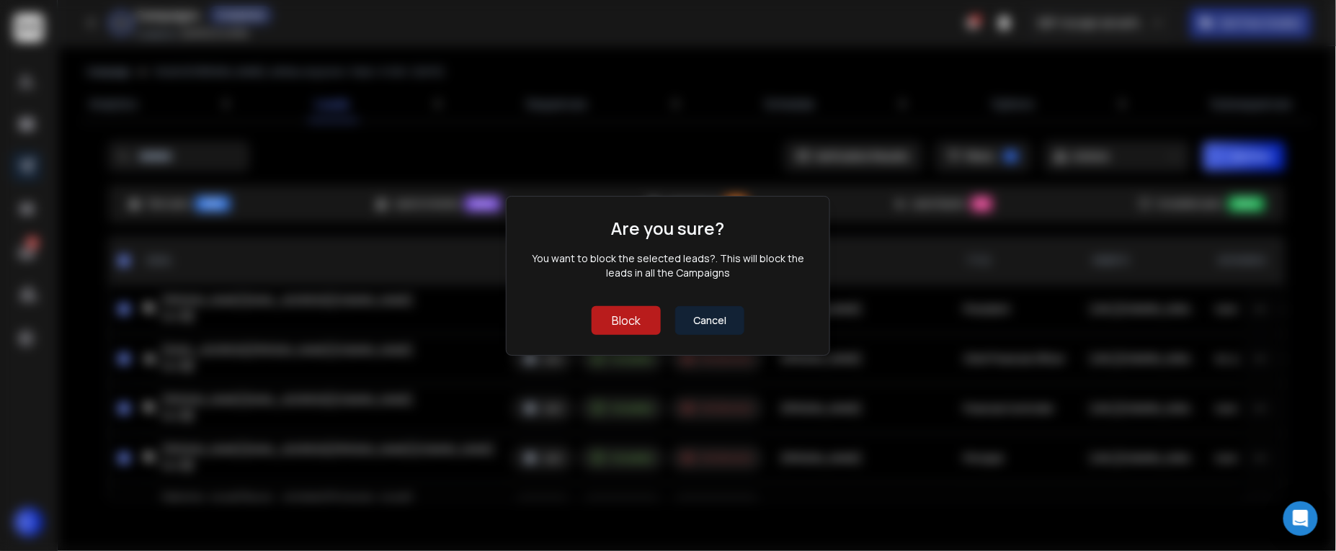
click at [617, 323] on button "Block" at bounding box center [625, 320] width 69 height 29
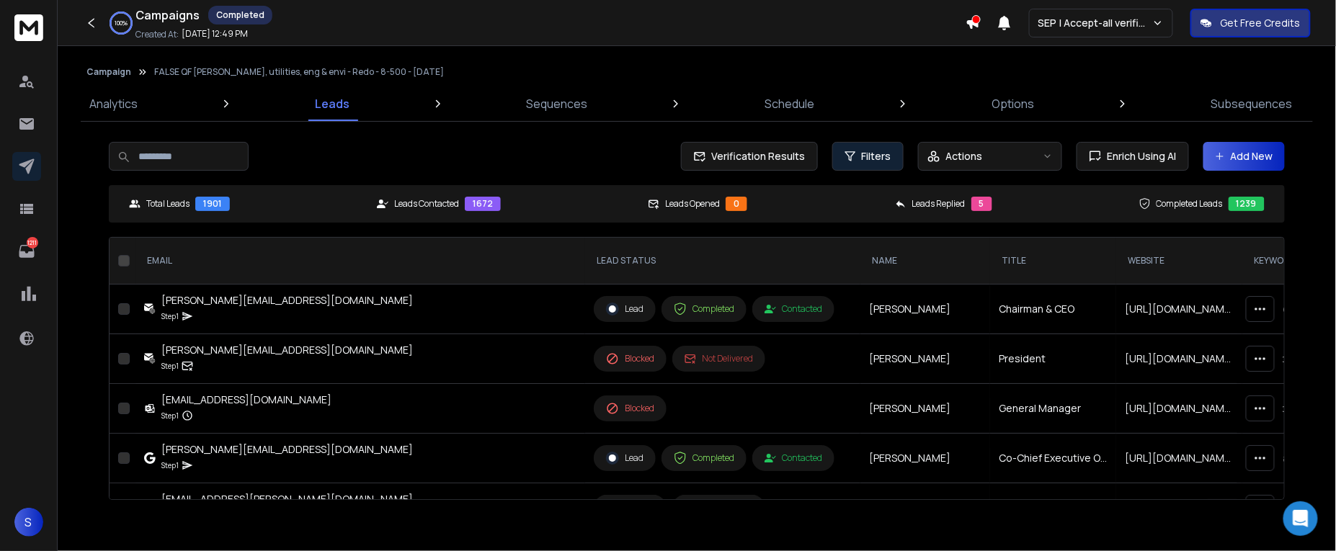
click at [860, 153] on button "Filters" at bounding box center [867, 156] width 71 height 29
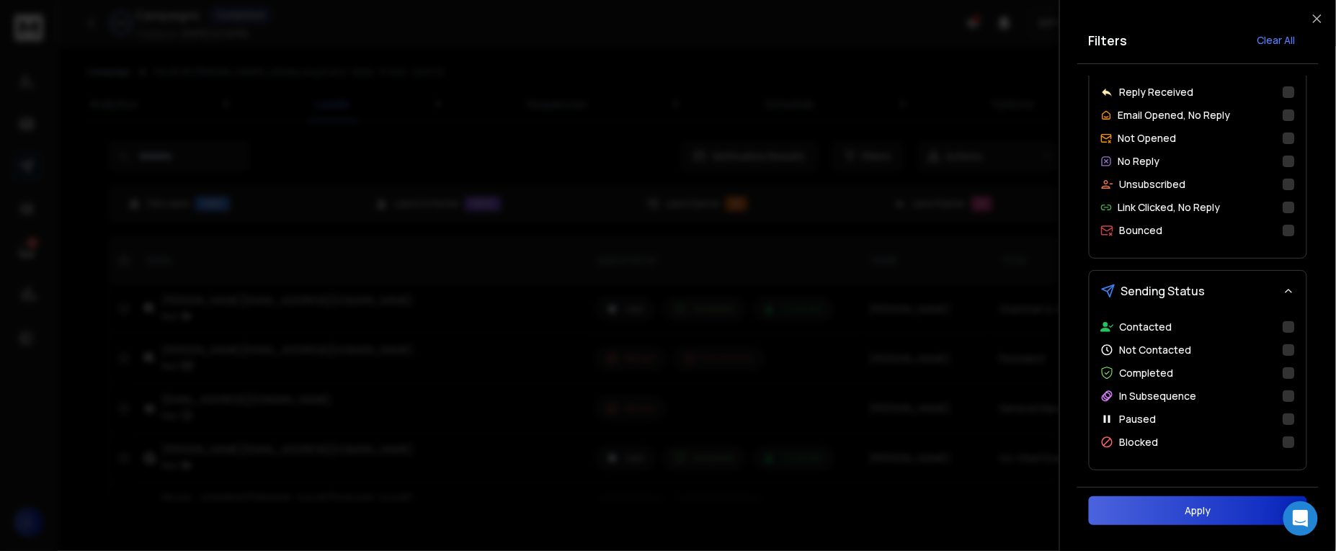
scroll to position [96, 0]
click at [1122, 429] on div "Contacted Not Contacted Completed In Subsequence Paused Blocked" at bounding box center [1197, 391] width 217 height 150
click at [1138, 444] on p "Blocked" at bounding box center [1138, 438] width 39 height 14
click at [1283, 444] on button "Blocked" at bounding box center [1289, 439] width 12 height 12
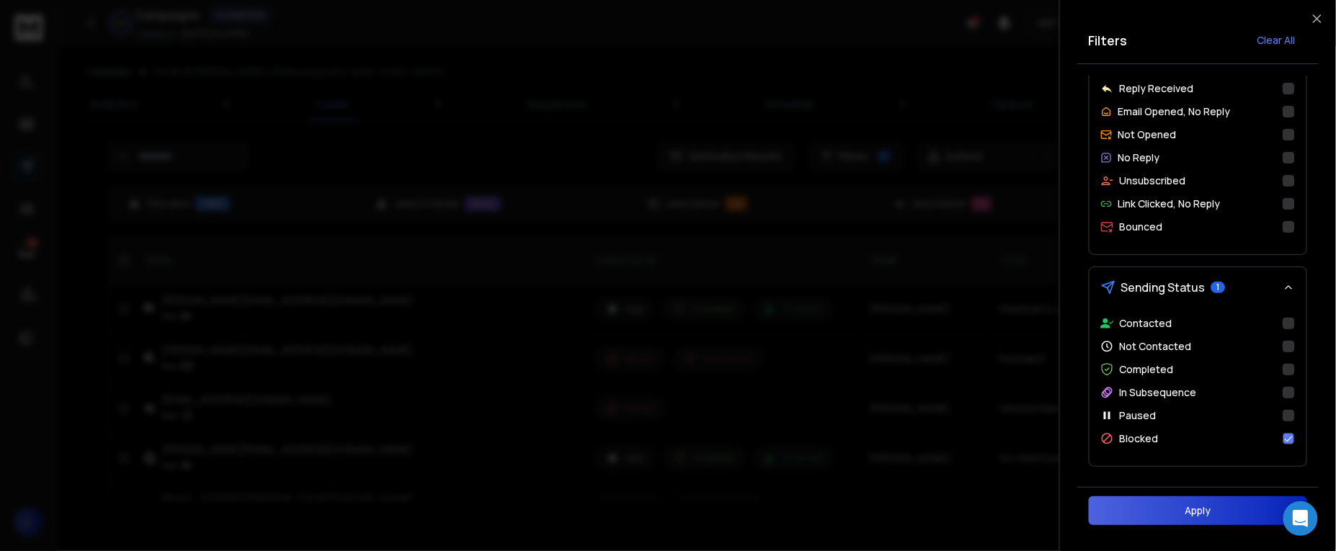
click at [1165, 516] on button "Apply" at bounding box center [1197, 510] width 218 height 29
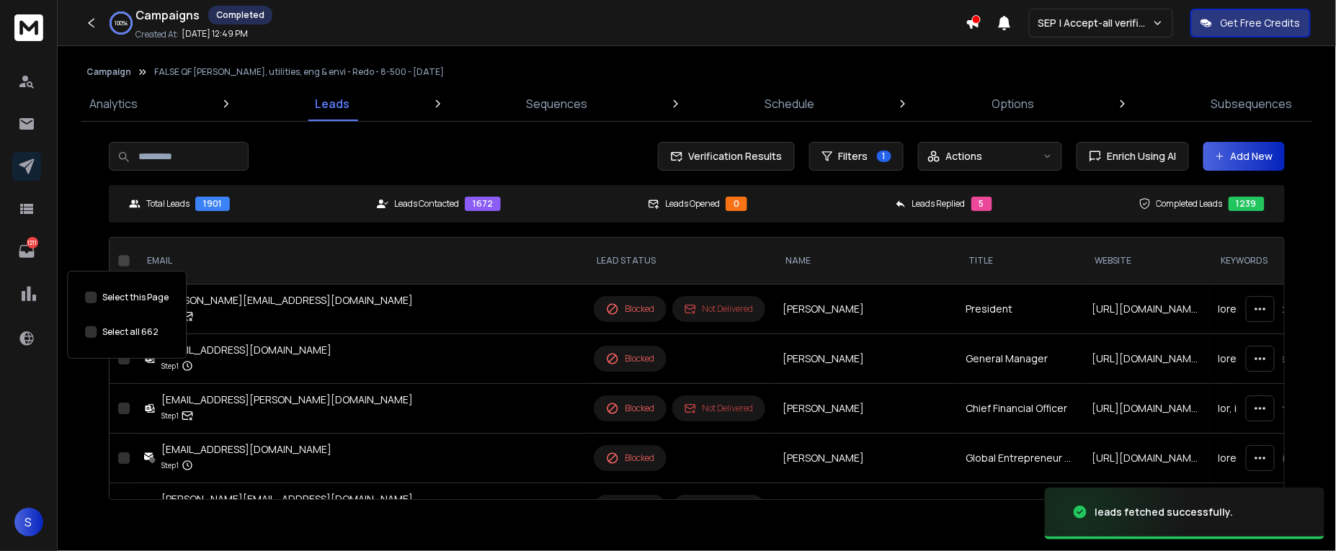
click at [85, 332] on button "Select this Page" at bounding box center [91, 332] width 12 height 12
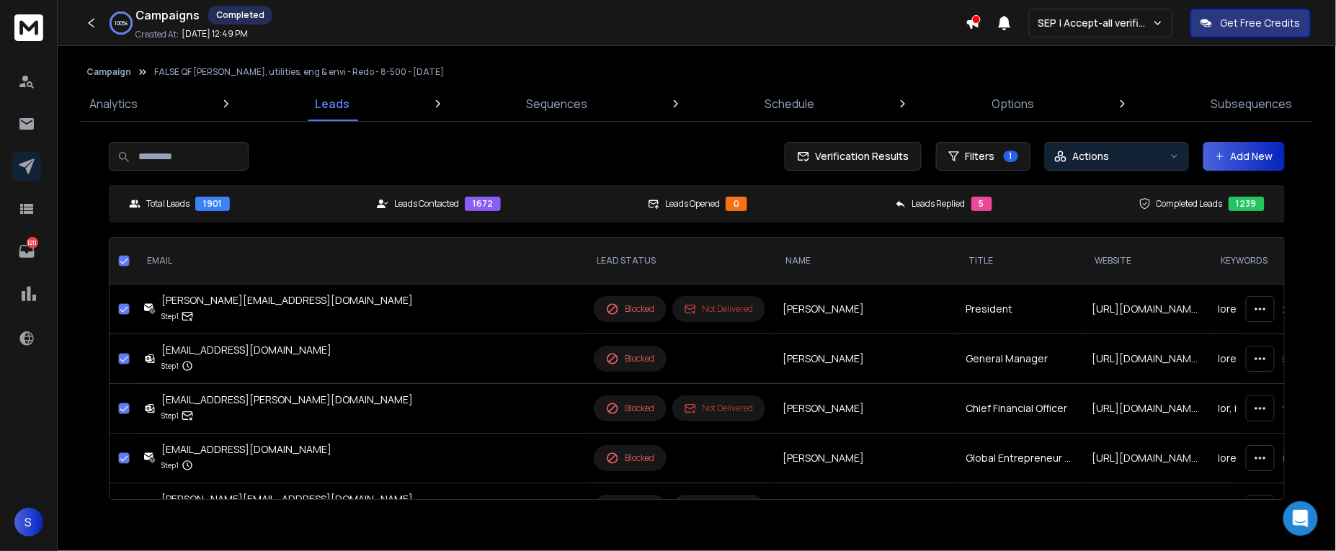
click at [1160, 156] on div "Actions" at bounding box center [1108, 156] width 109 height 14
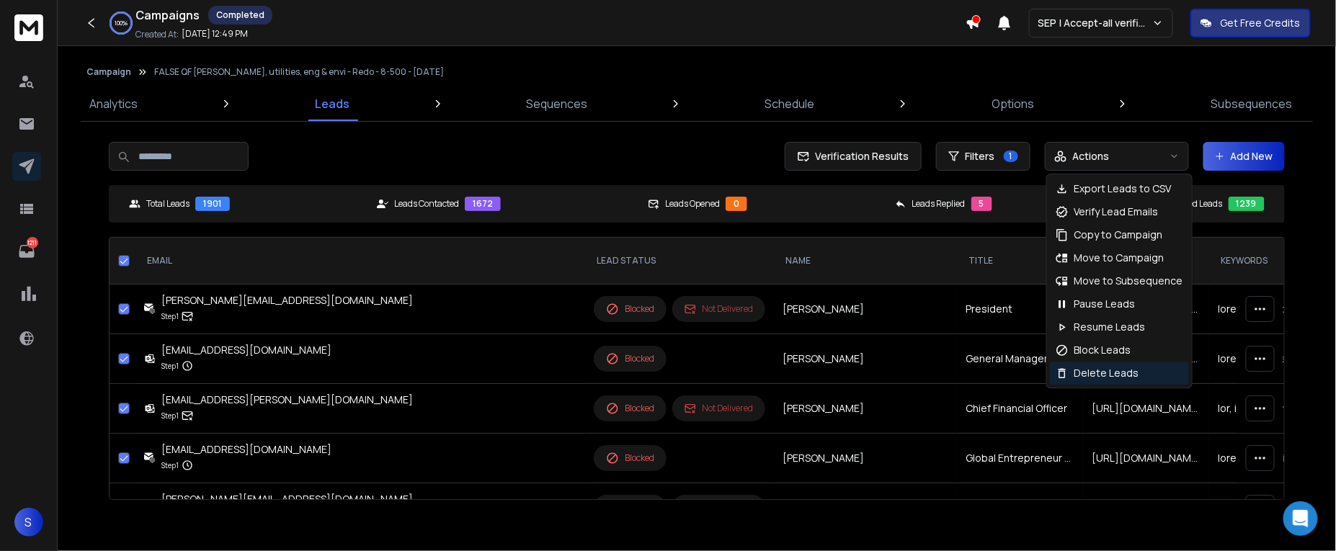
click at [1118, 366] on p "Delete Leads" at bounding box center [1106, 373] width 65 height 14
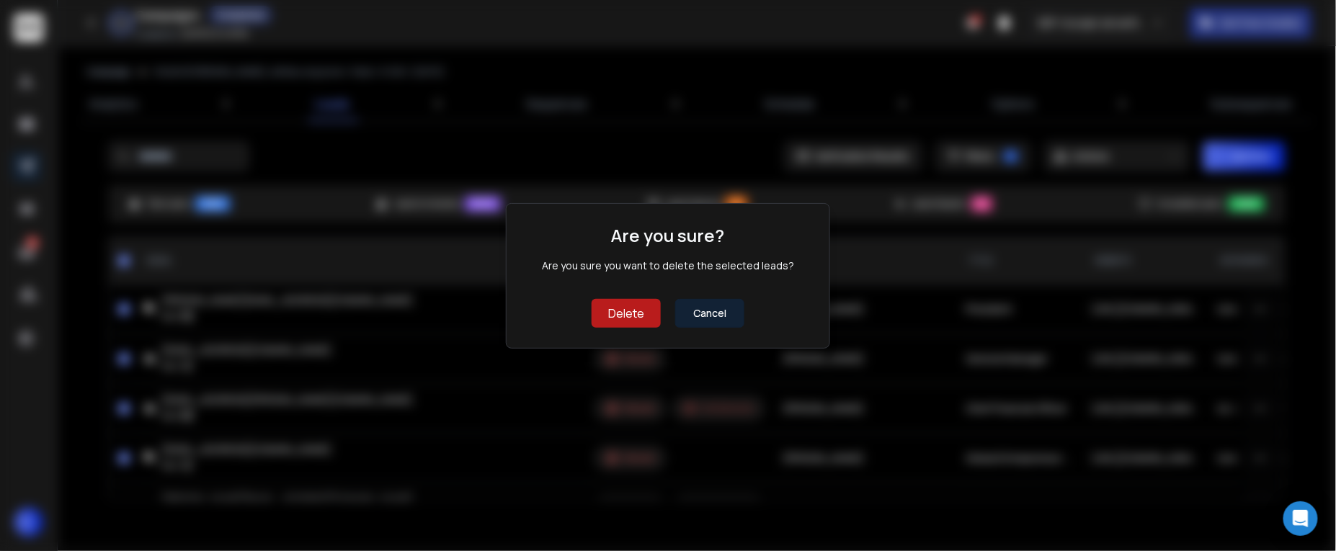
click at [644, 317] on button "Delete" at bounding box center [625, 313] width 69 height 29
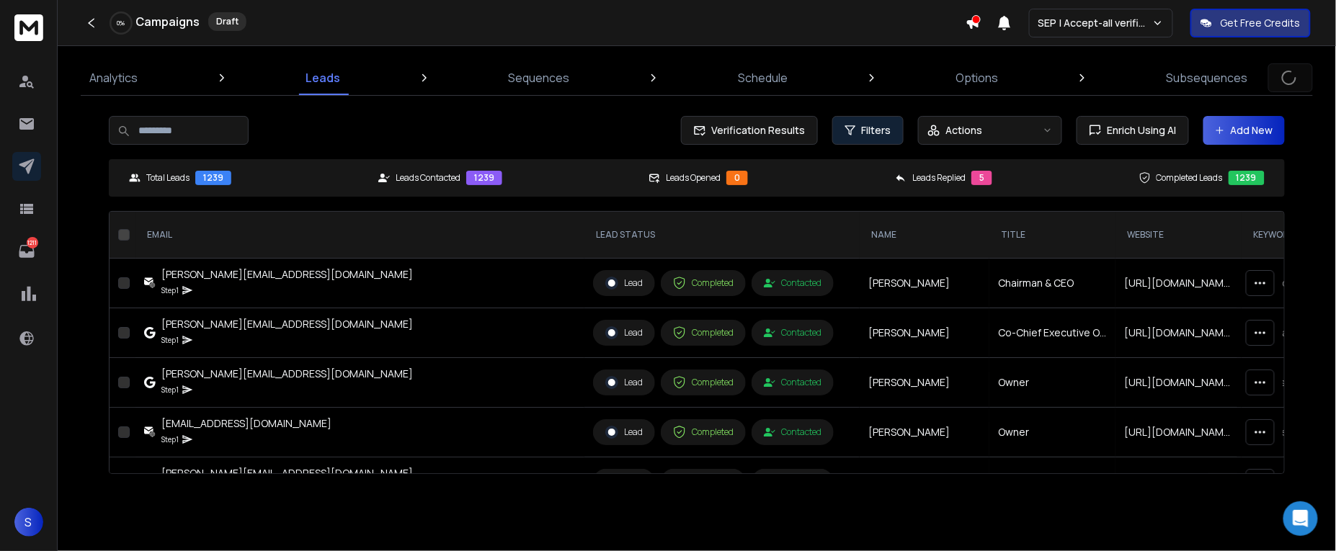
click at [853, 141] on button "Filters" at bounding box center [867, 130] width 71 height 29
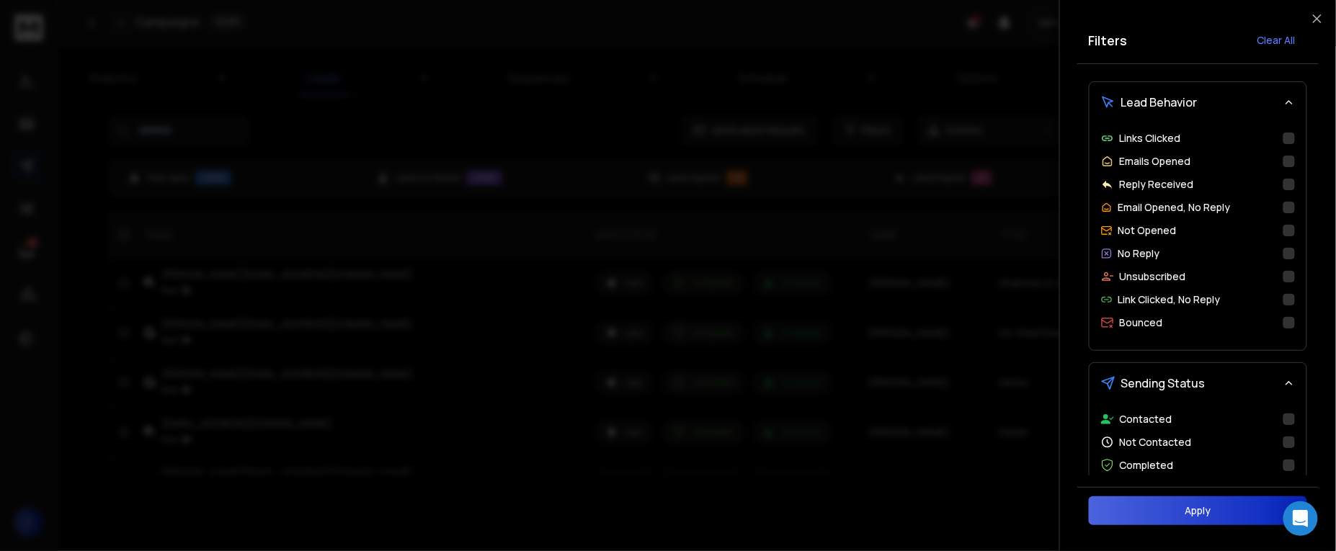
click at [1174, 422] on div "Contacted" at bounding box center [1198, 419] width 194 height 14
click at [1166, 422] on p "Contacted" at bounding box center [1145, 419] width 53 height 14
click at [1283, 422] on button "Contacted" at bounding box center [1289, 419] width 12 height 12
click at [1194, 507] on button "Apply" at bounding box center [1197, 510] width 218 height 29
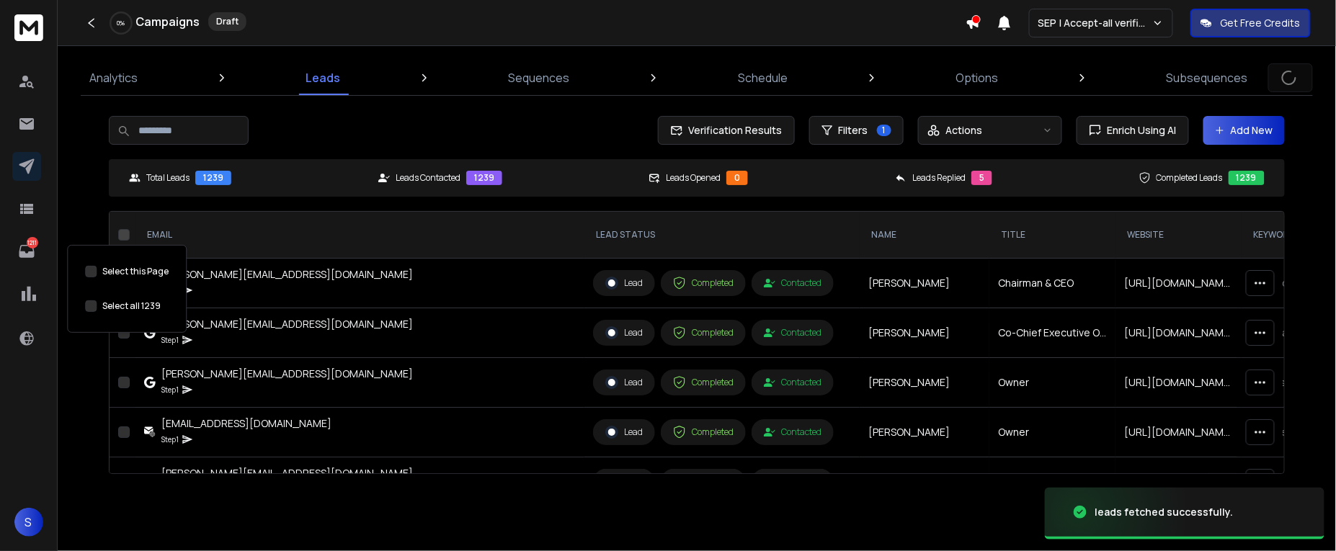
click at [94, 304] on button "Select this Page" at bounding box center [91, 306] width 12 height 12
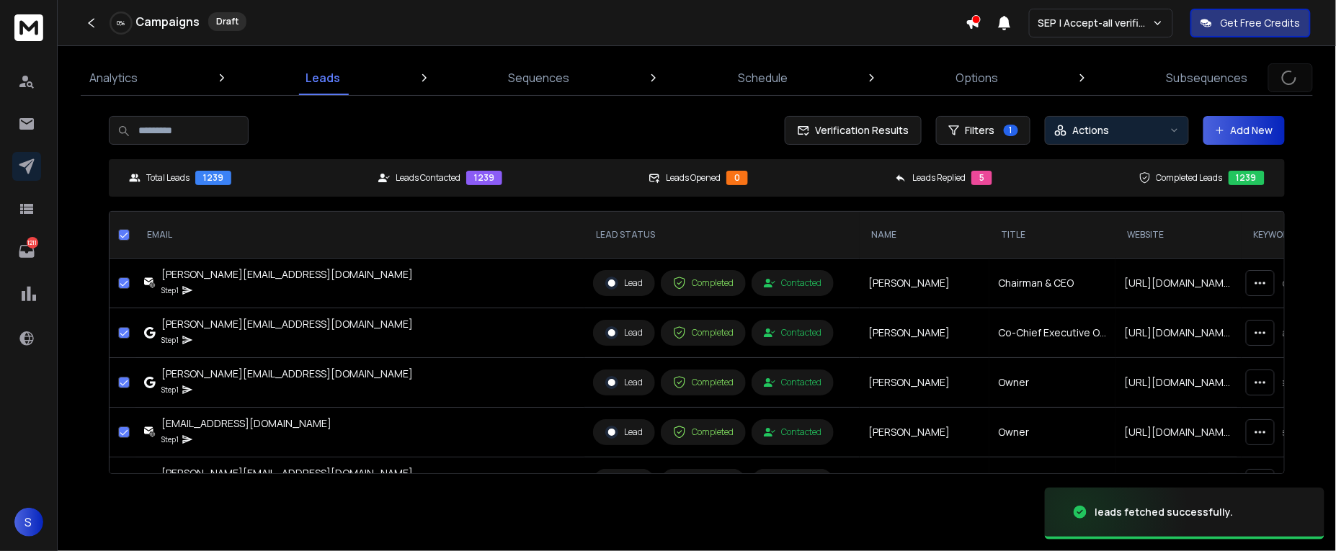
click at [1122, 135] on div "Actions" at bounding box center [1108, 130] width 109 height 14
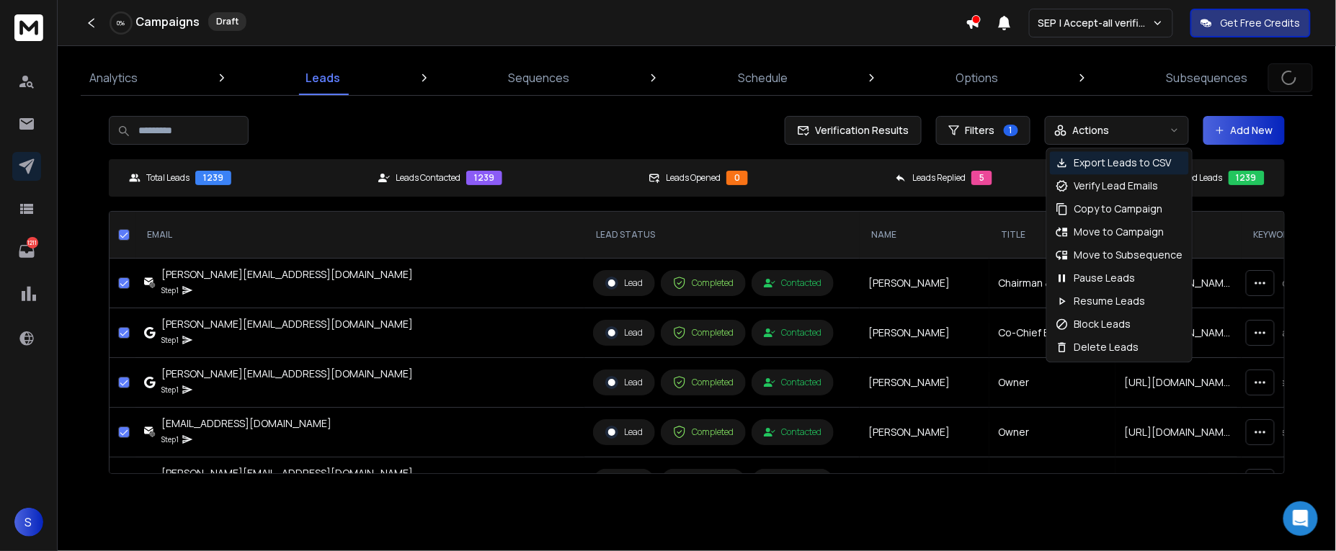
click at [1119, 156] on p "Export Leads to CSV" at bounding box center [1122, 163] width 97 height 14
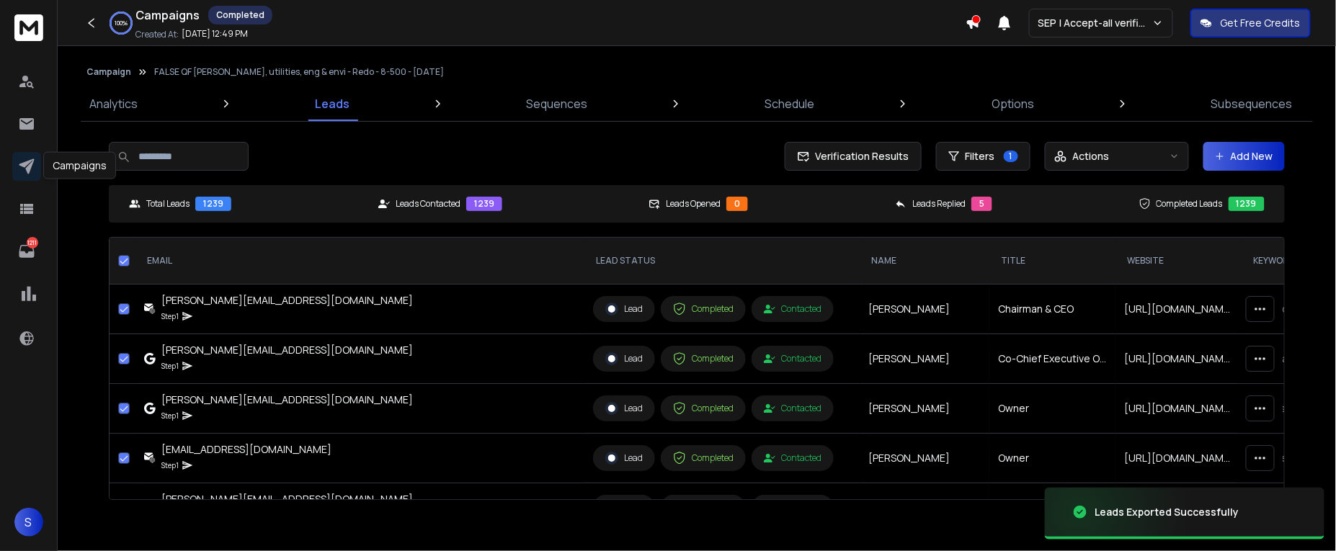
click at [24, 162] on icon at bounding box center [26, 166] width 15 height 15
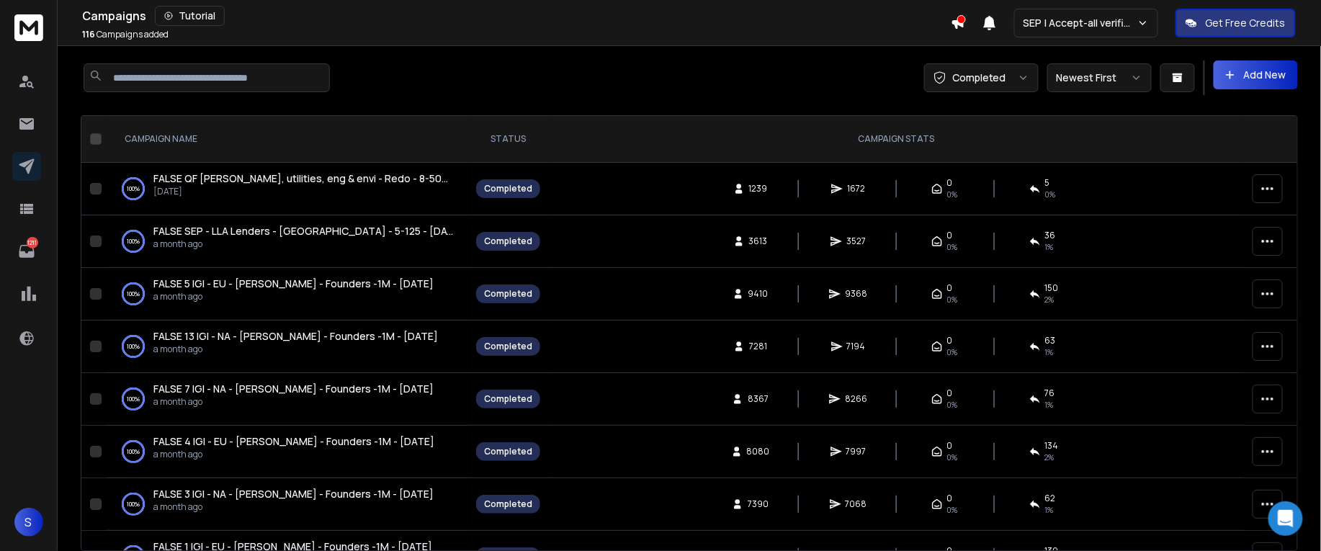
click at [1265, 188] on button "button" at bounding box center [1268, 188] width 30 height 29
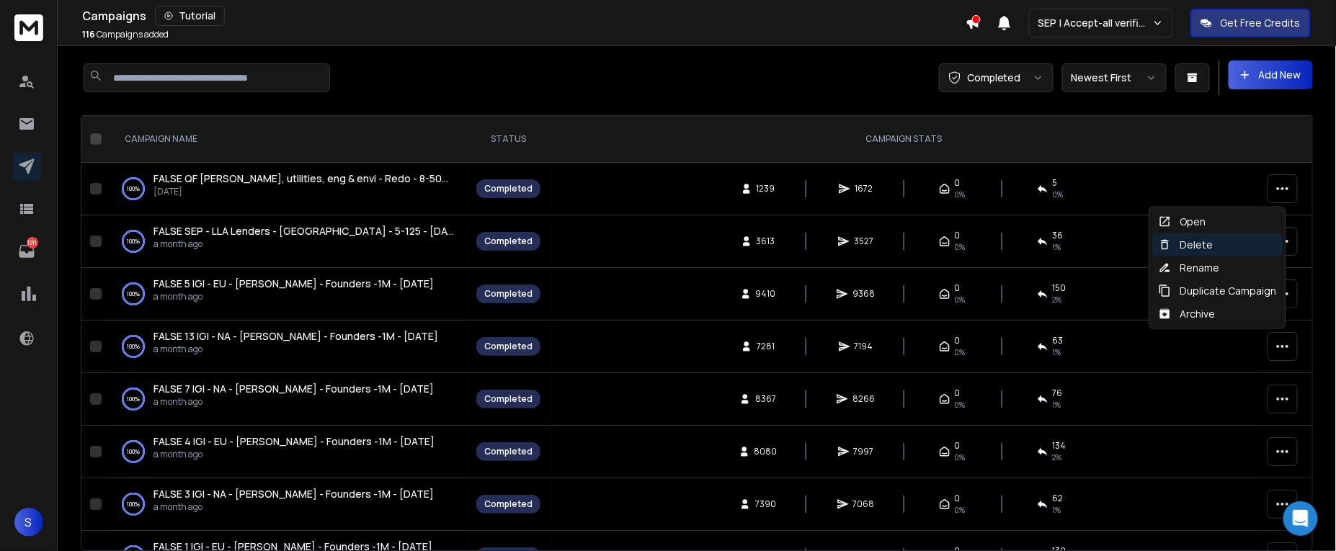
click at [1202, 249] on div "Delete" at bounding box center [1185, 245] width 55 height 14
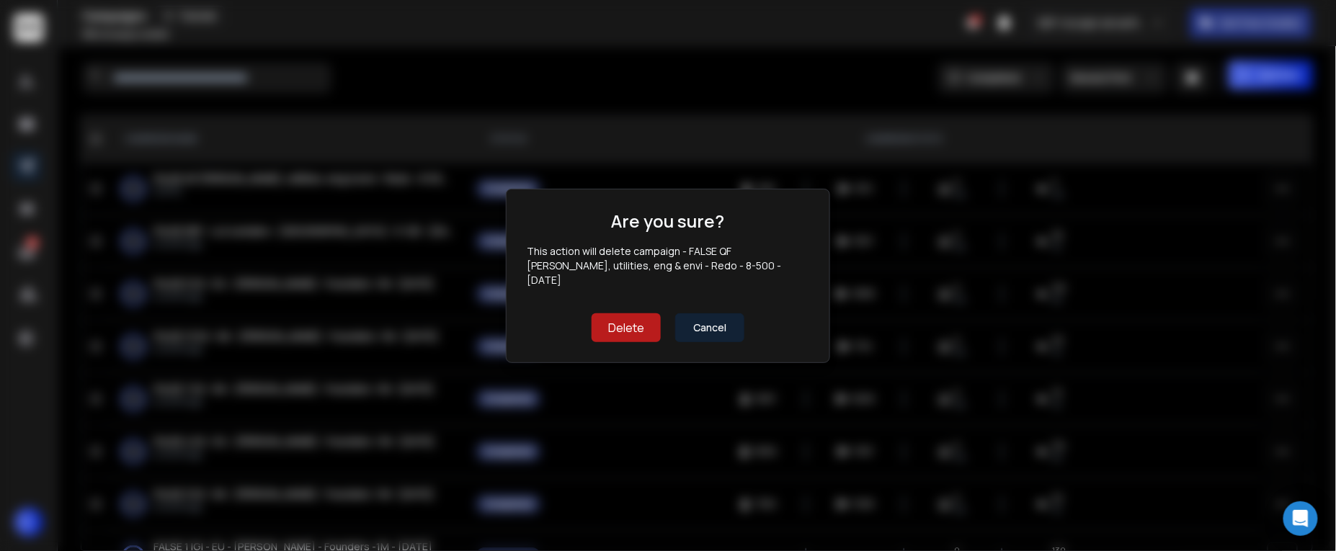
click at [614, 321] on button "Delete" at bounding box center [625, 327] width 69 height 29
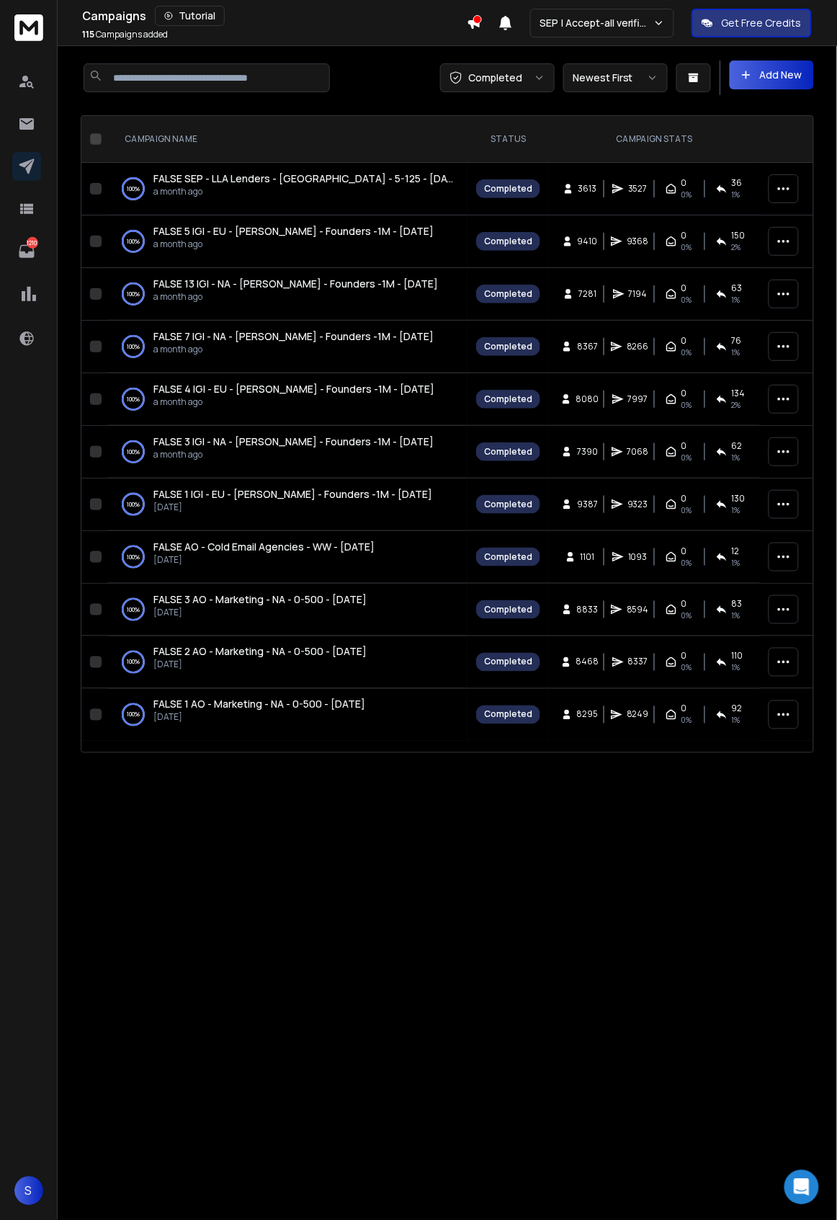
click at [334, 44] on div "Campaigns Tutorial 115 Campaigns added SEP | Accept-all verifications Get Free …" at bounding box center [418, 23] width 837 height 46
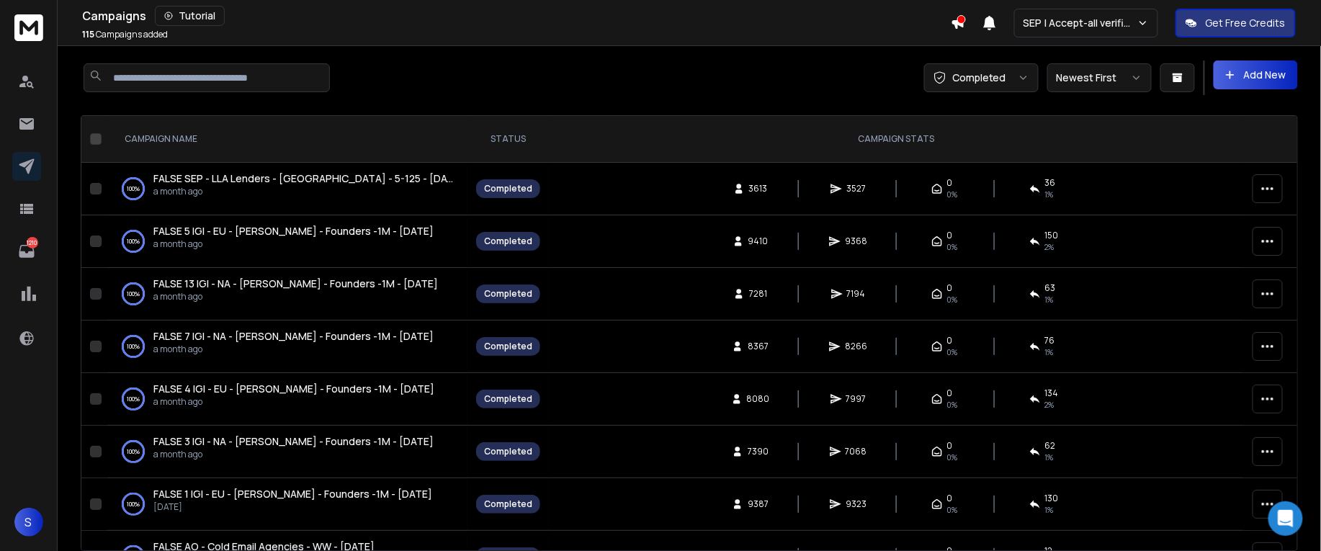
click at [282, 228] on span "FALSE 5 IGI - EU - [PERSON_NAME] - Founders -1M - [DATE]" at bounding box center [293, 231] width 280 height 14
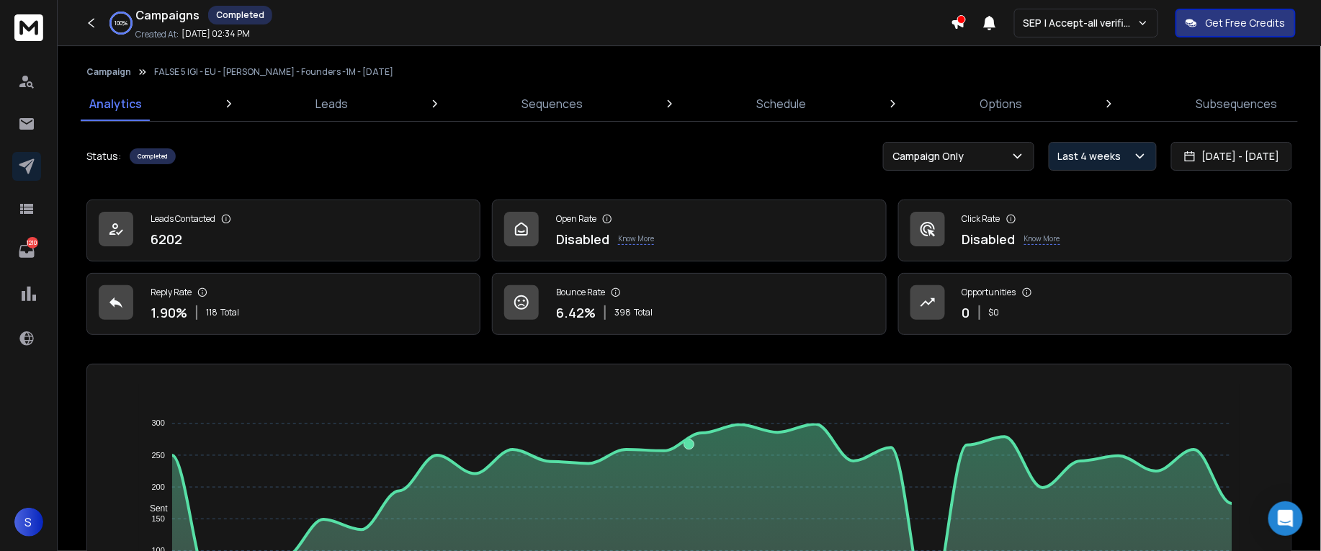
click at [1049, 154] on button "Last 4 weeks" at bounding box center [1103, 156] width 108 height 29
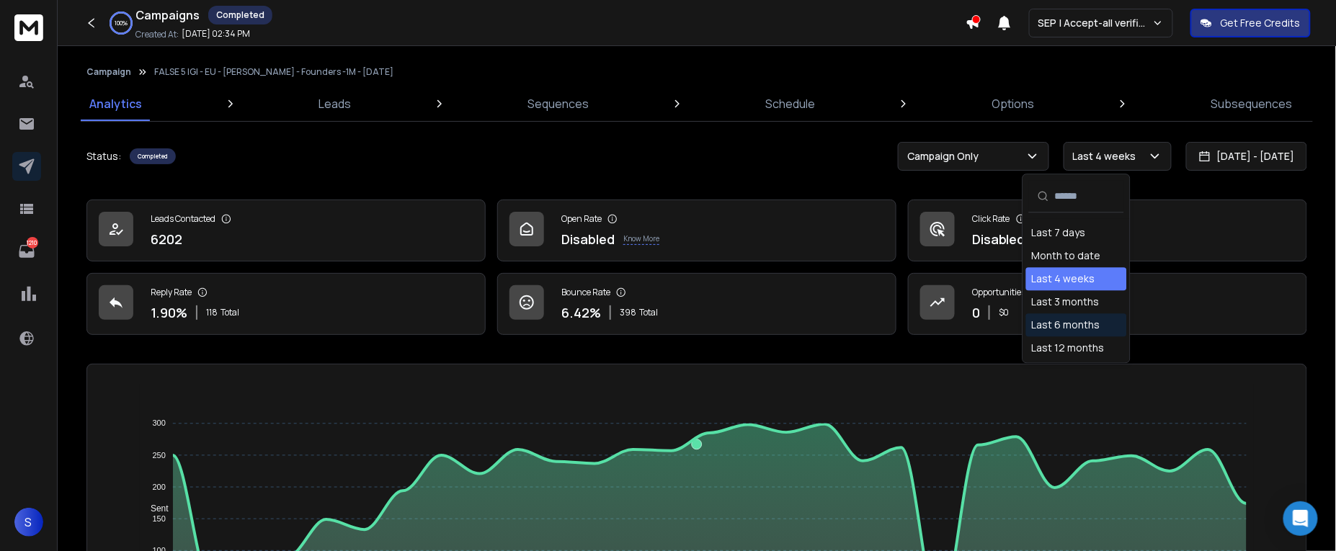
click at [1084, 320] on div "Last 6 months" at bounding box center [1066, 325] width 68 height 14
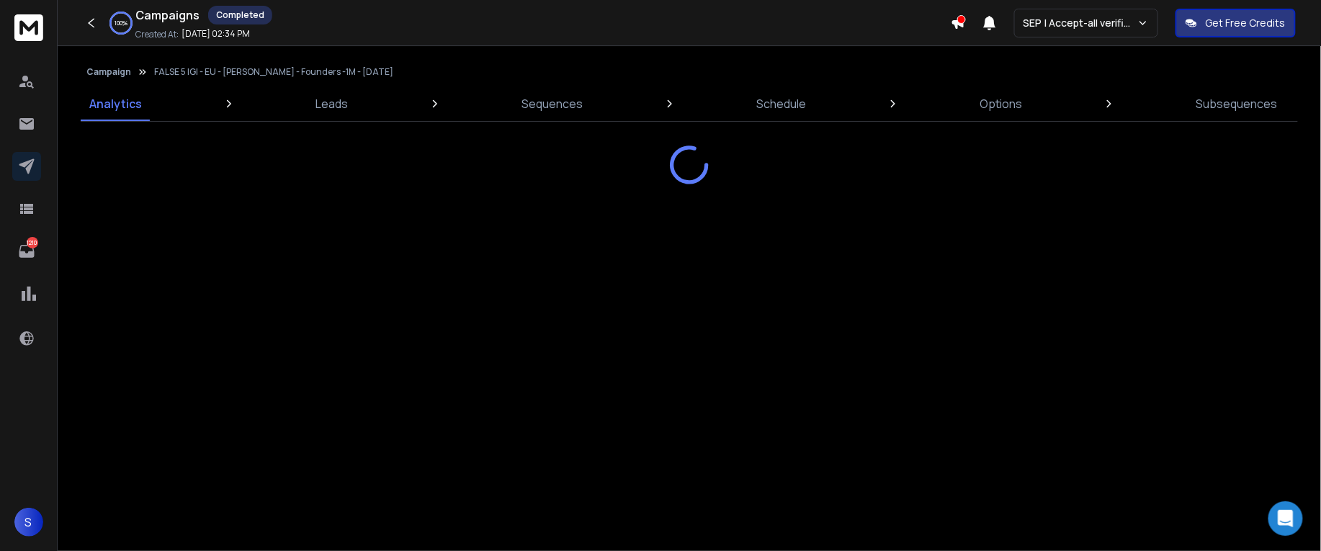
click at [770, 48] on div "Campaign FALSE 5 IGI - EU - Brooks - Founders -1M - 07.04.2025 Analytics Leads …" at bounding box center [689, 379] width 1263 height 667
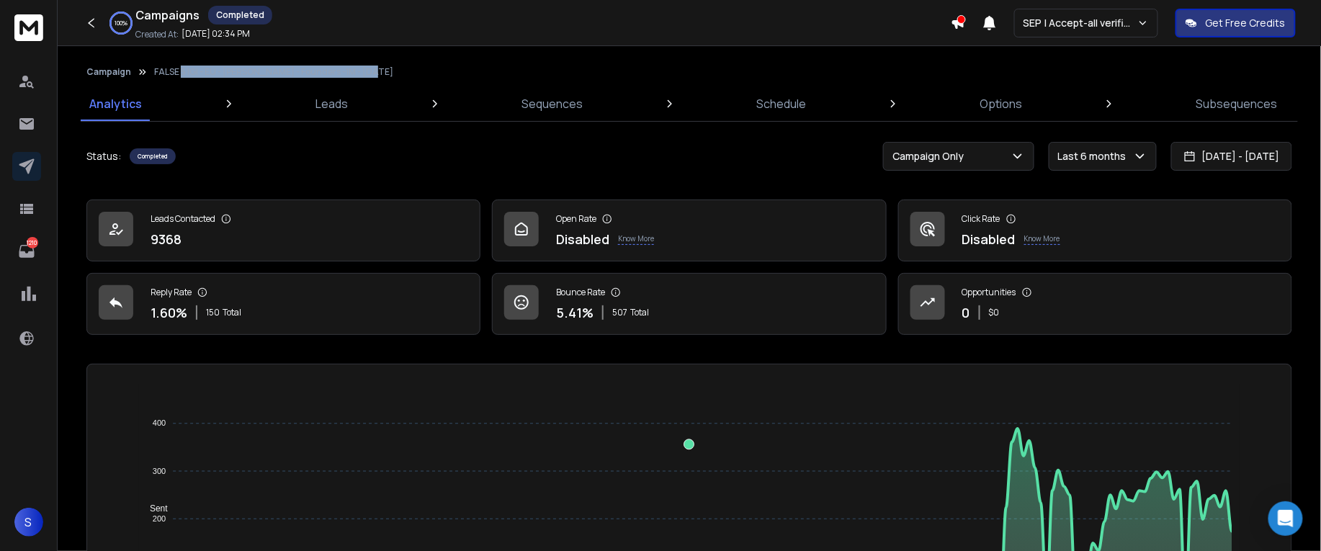
drag, startPoint x: 179, startPoint y: 71, endPoint x: 364, endPoint y: 72, distance: 184.4
click at [364, 72] on div "Campaign FALSE 5 IGI - EU - Brooks - Founders -1M - 07.04.2025" at bounding box center [689, 72] width 1206 height 12
copy p "5 IGI - EU - Brooks - Founders -1M - 07.04.2025"
click at [516, 69] on div "Campaign FALSE 5 IGI - EU - Brooks - Founders -1M - 07.04.2025" at bounding box center [689, 72] width 1206 height 12
click at [355, 104] on link "Leads" at bounding box center [332, 103] width 50 height 35
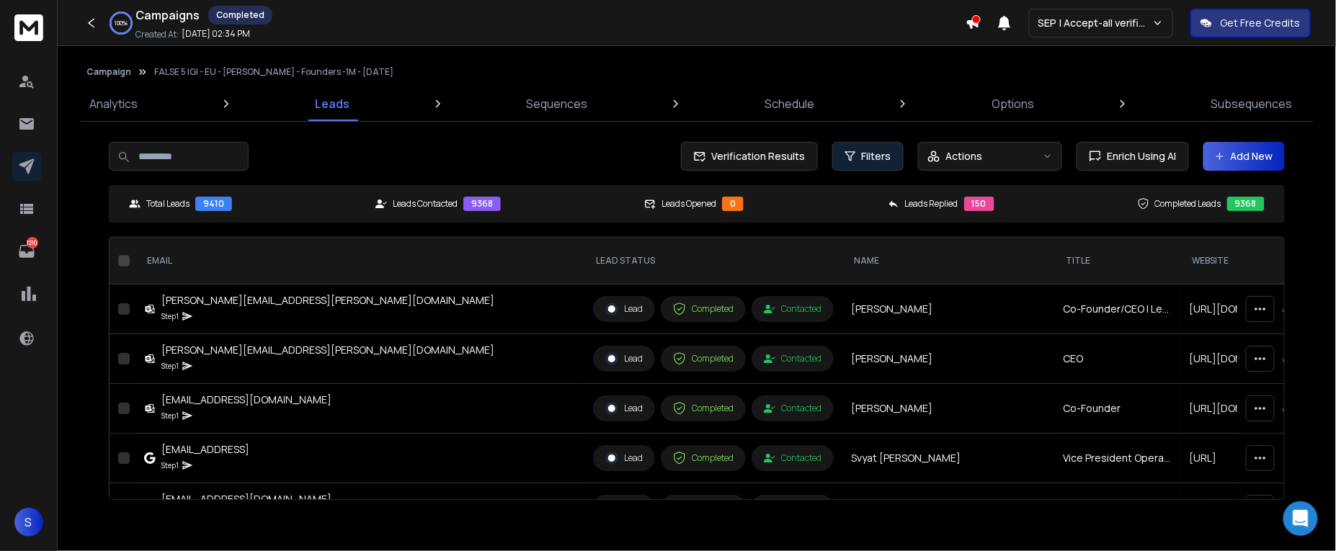
click at [874, 166] on button "Filters" at bounding box center [867, 156] width 71 height 29
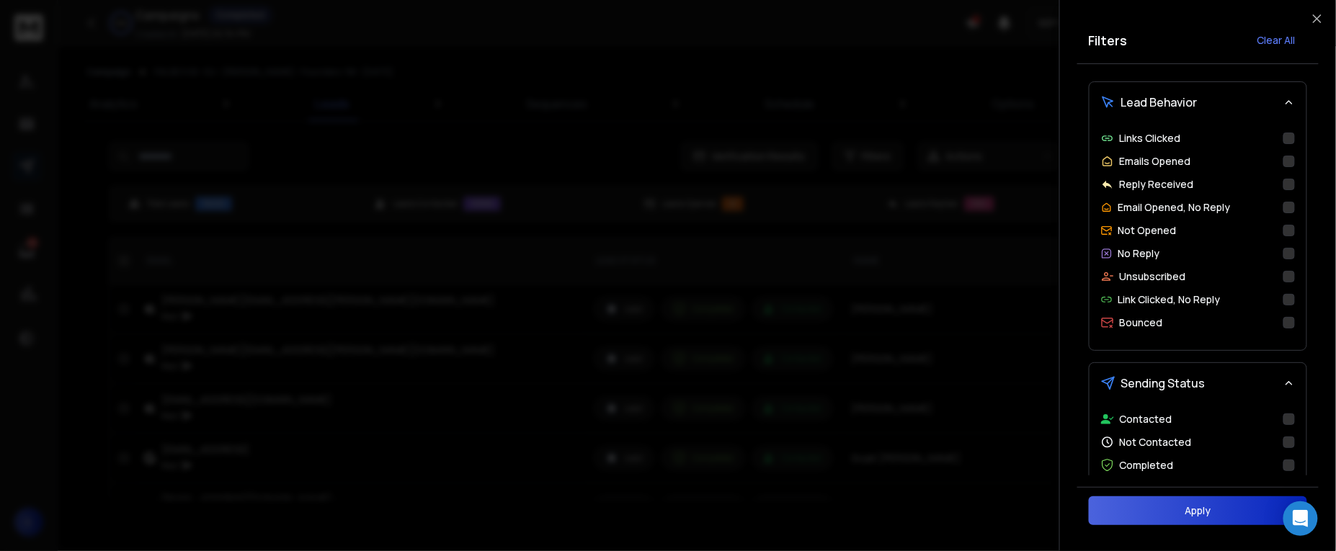
click at [1141, 323] on p "Bounced" at bounding box center [1140, 323] width 43 height 14
click at [1283, 323] on button "Bounced" at bounding box center [1289, 323] width 12 height 12
click at [1148, 509] on button "Apply" at bounding box center [1197, 510] width 218 height 29
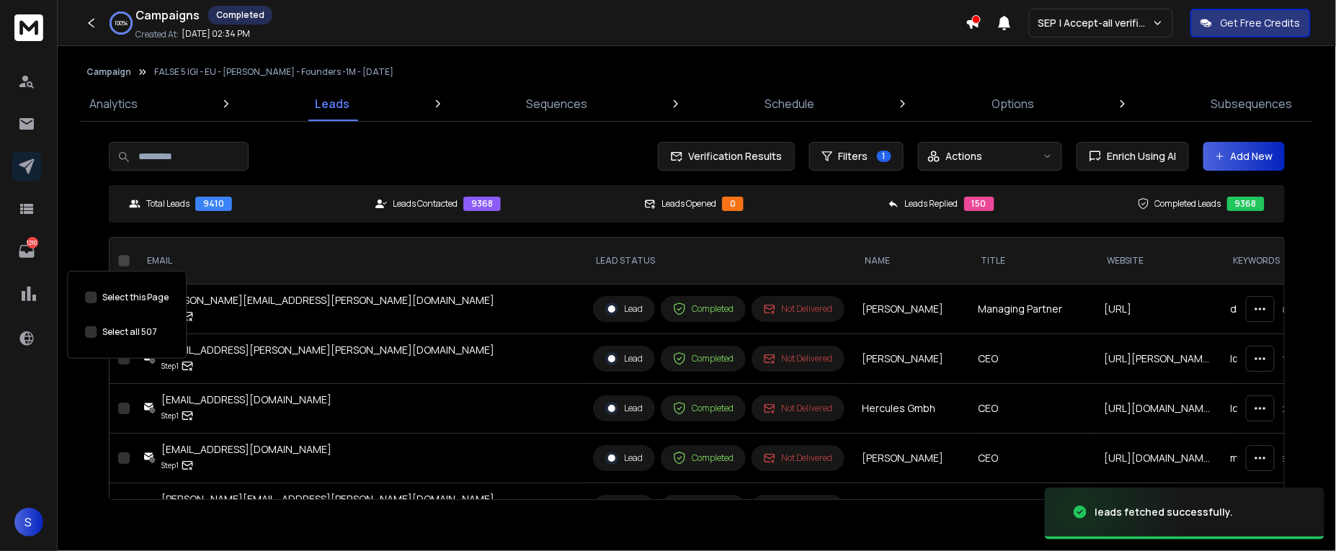
click at [82, 338] on div "Select this Page Select all 507" at bounding box center [126, 314] width 101 height 75
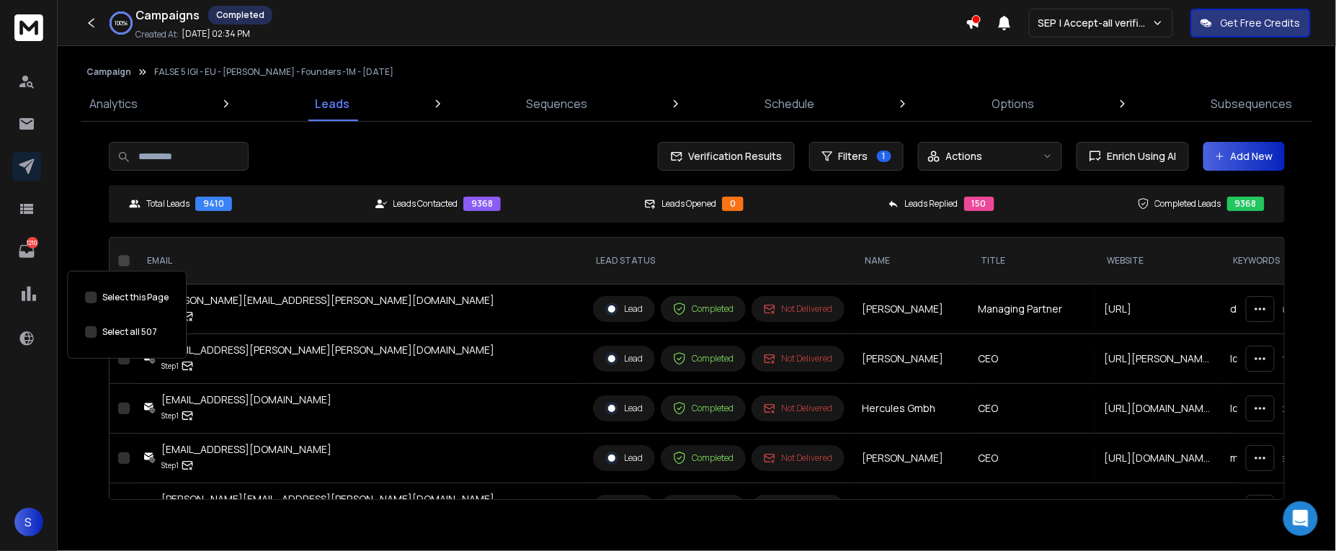
click at [90, 332] on button "Select this Page" at bounding box center [91, 332] width 12 height 12
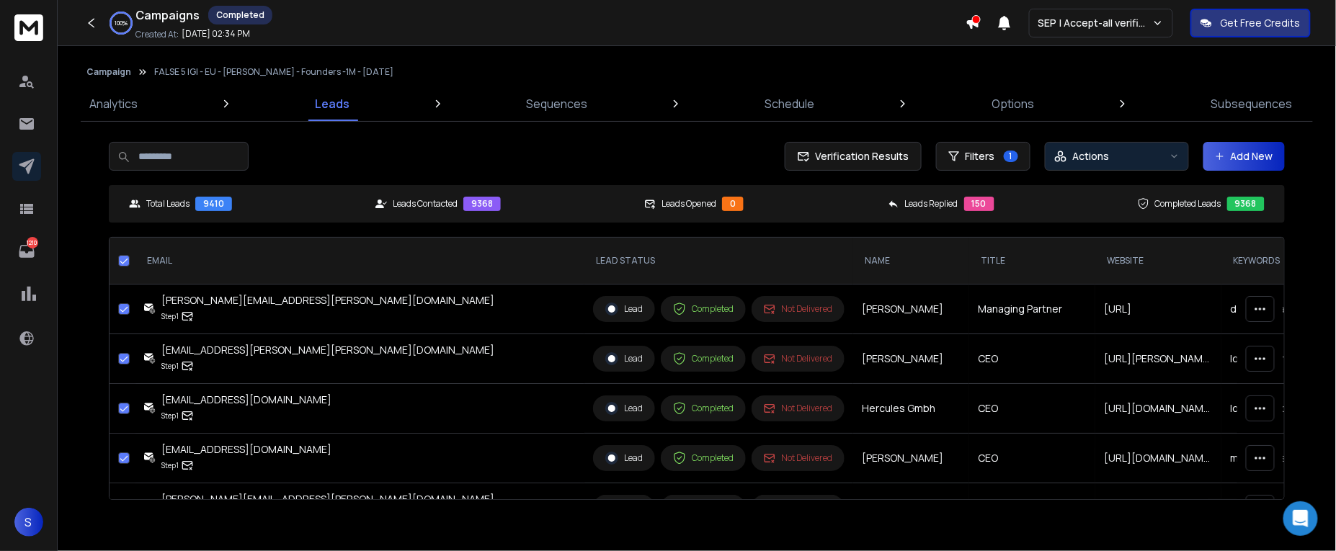
click at [1144, 160] on div "Actions" at bounding box center [1108, 156] width 109 height 14
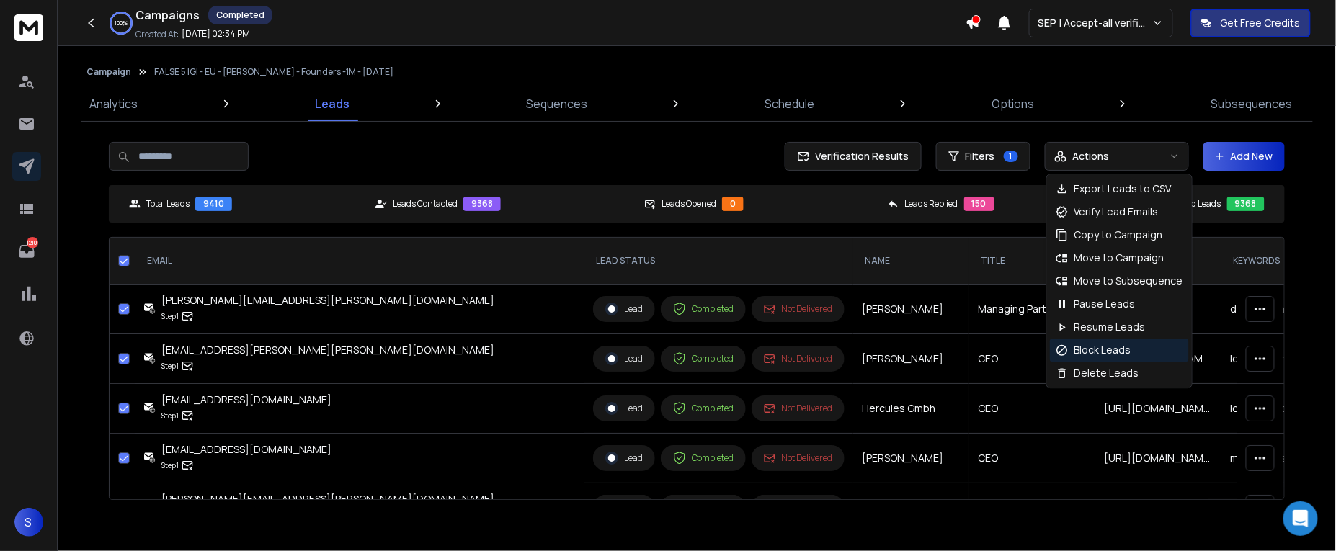
drag, startPoint x: 1104, startPoint y: 344, endPoint x: 1055, endPoint y: 326, distance: 52.2
click at [1104, 343] on p "Block Leads" at bounding box center [1102, 350] width 57 height 14
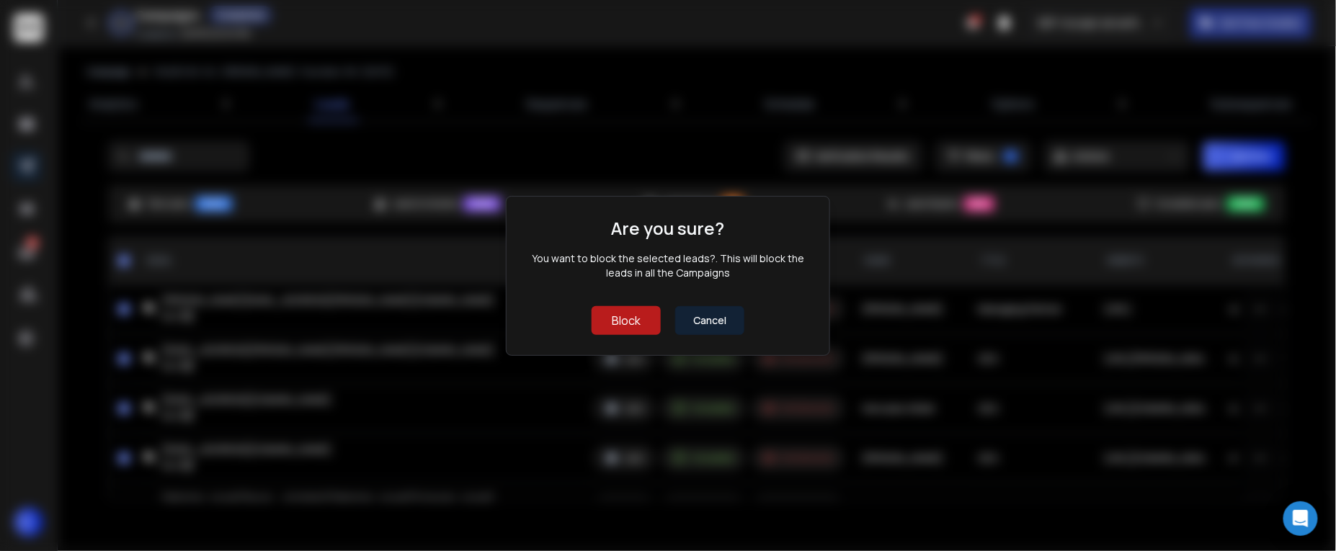
click at [630, 308] on button "Block" at bounding box center [625, 320] width 69 height 29
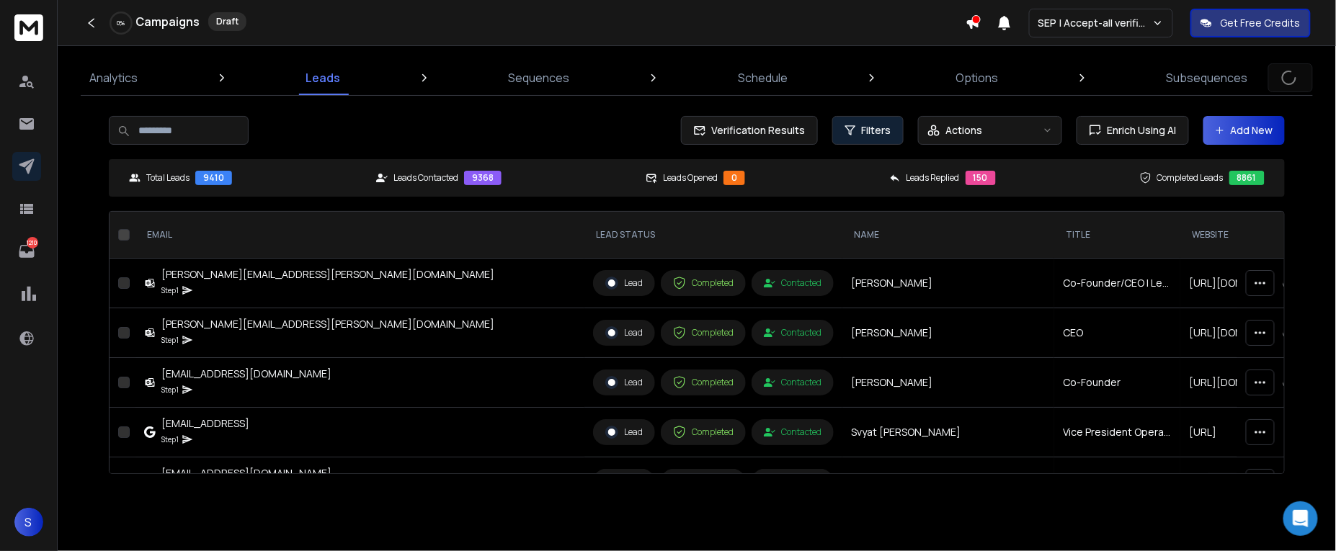
click at [886, 119] on button "Filters" at bounding box center [867, 130] width 71 height 29
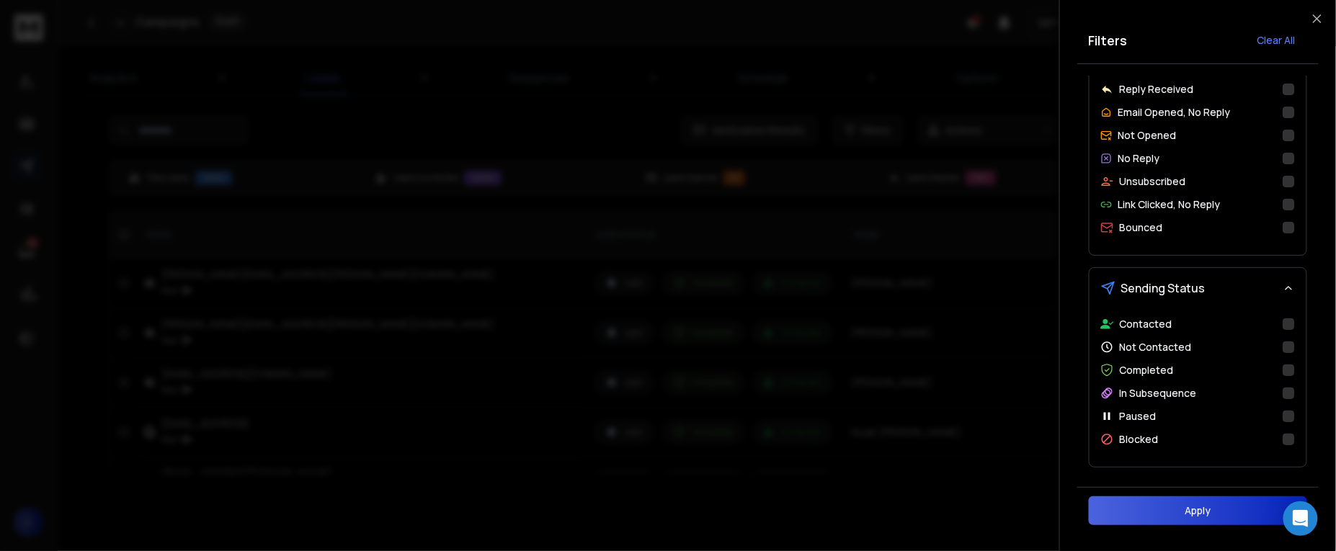
scroll to position [96, 0]
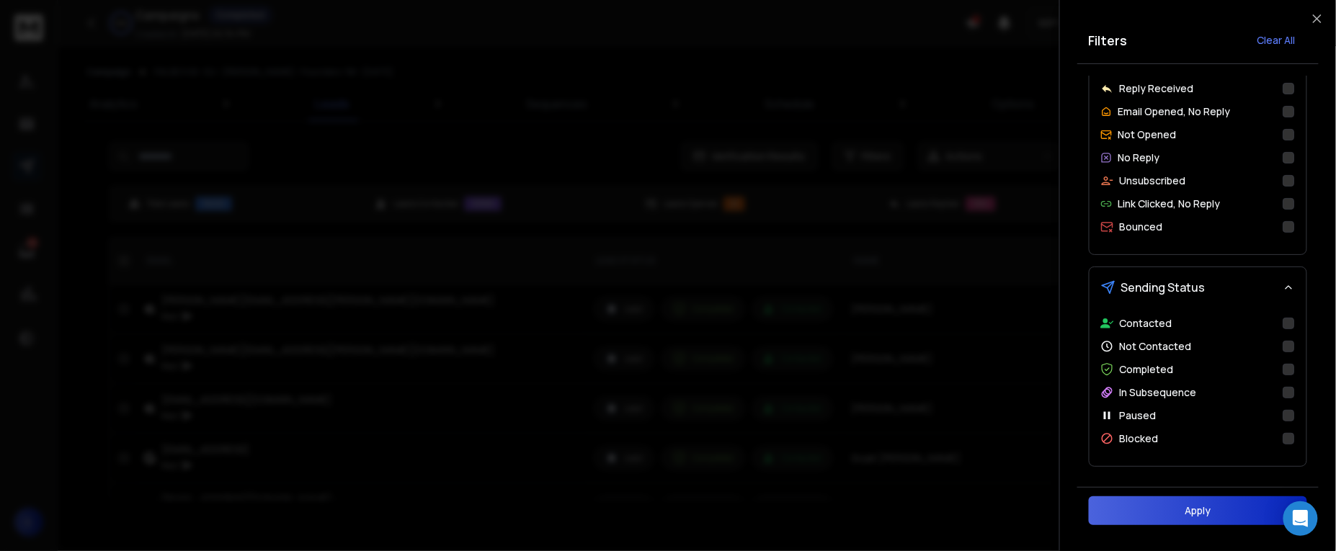
click at [1142, 435] on p "Blocked" at bounding box center [1138, 438] width 39 height 14
click at [1283, 435] on button "Blocked" at bounding box center [1289, 439] width 12 height 12
click at [1173, 510] on button "Apply" at bounding box center [1197, 510] width 218 height 29
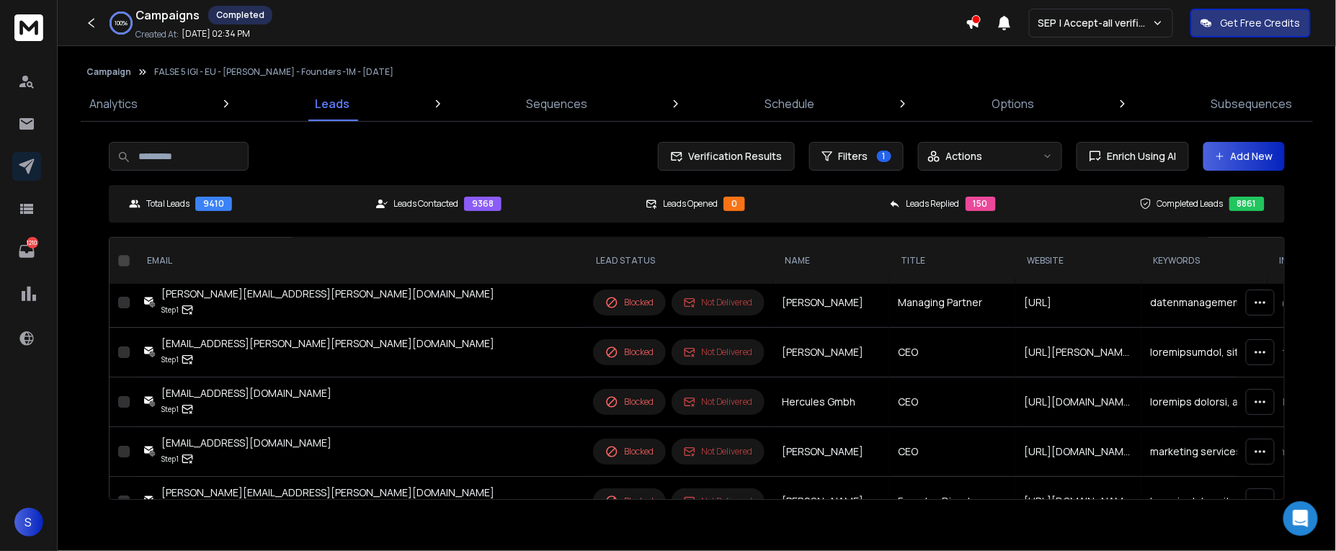
scroll to position [0, 0]
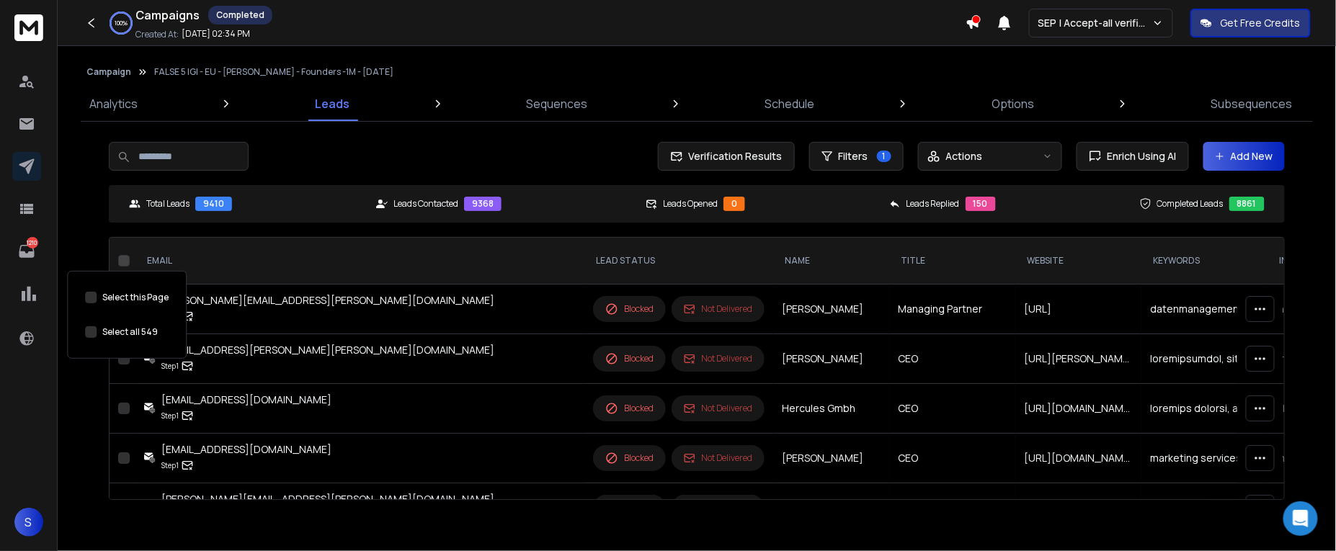
click at [89, 326] on button "Select this Page" at bounding box center [91, 332] width 12 height 12
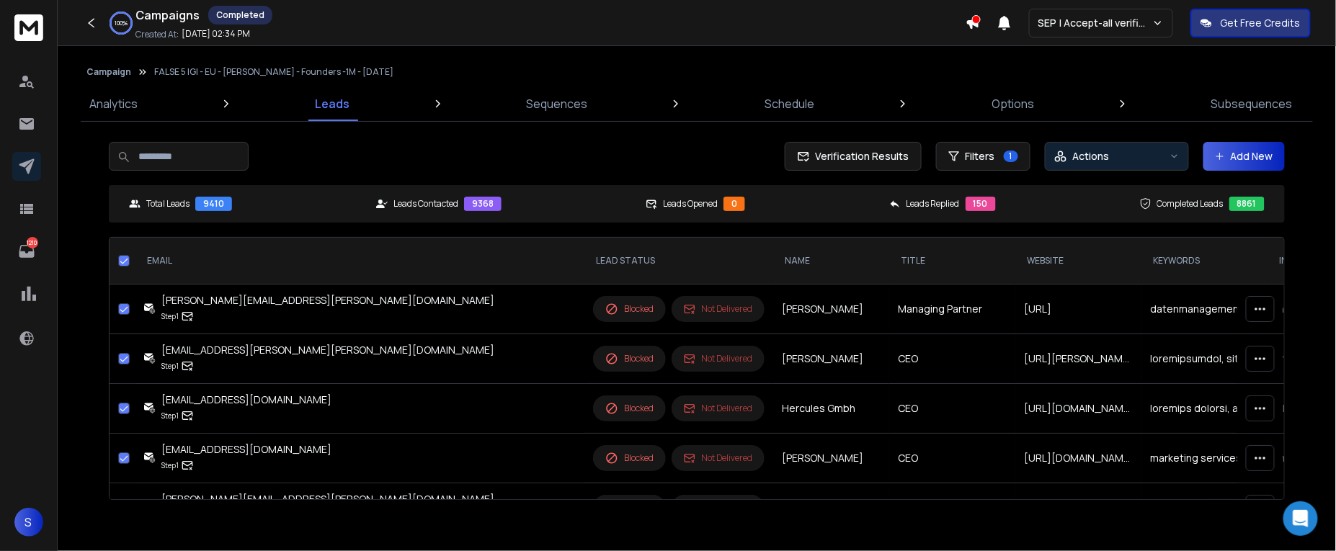
click at [1104, 166] on button "Actions" at bounding box center [1116, 156] width 144 height 29
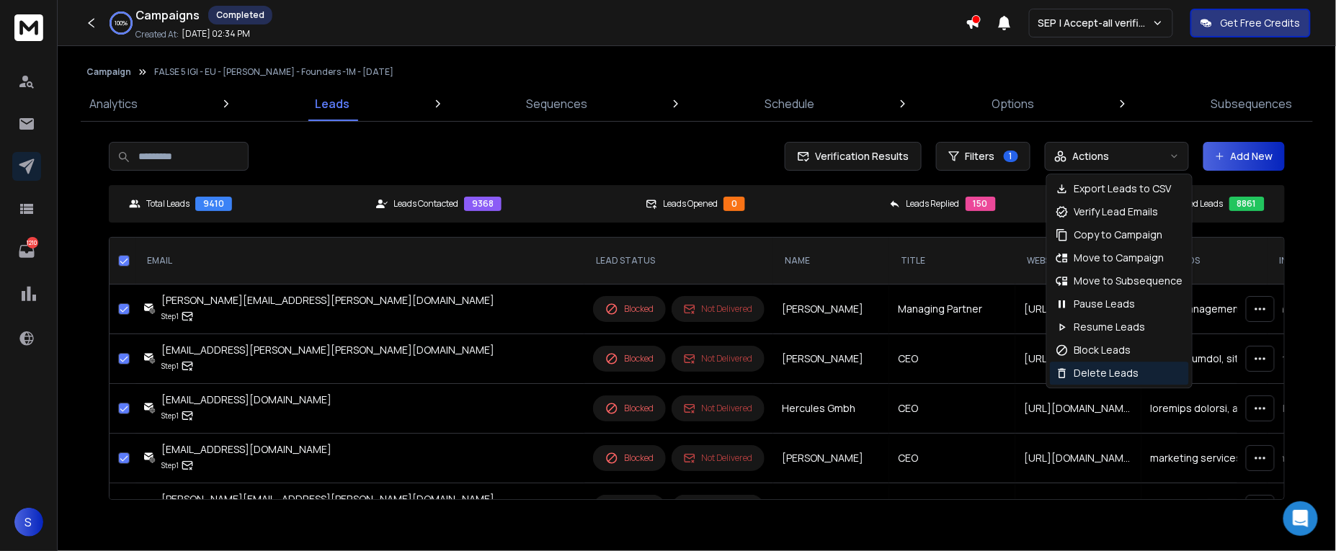
click at [1070, 362] on div "Delete Leads" at bounding box center [1119, 373] width 139 height 23
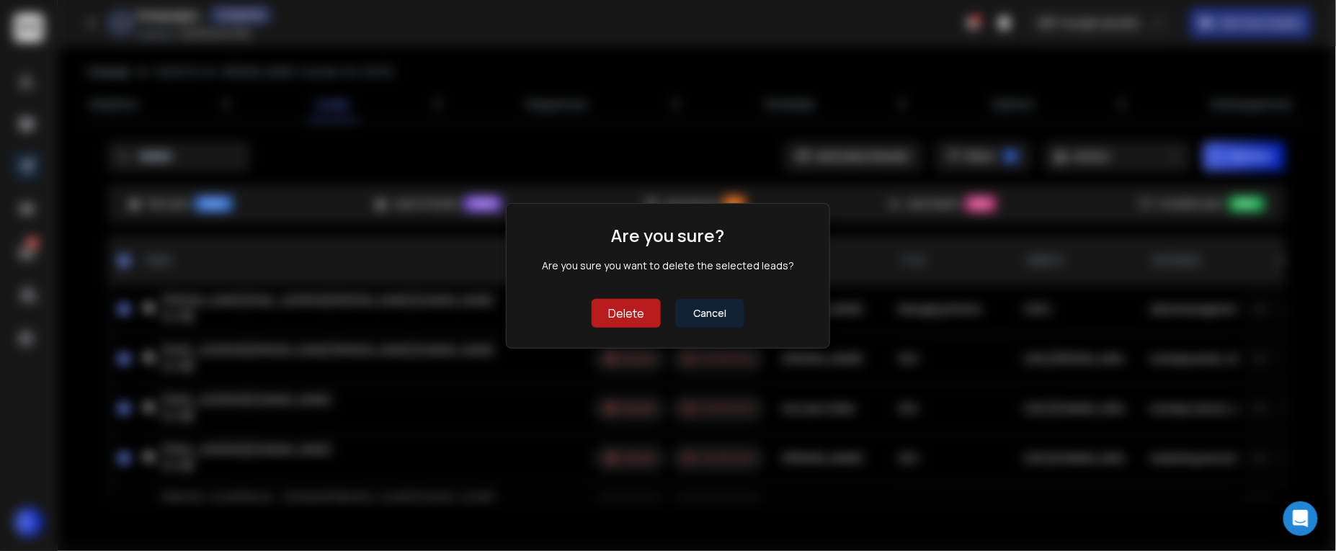
click at [619, 321] on button "Delete" at bounding box center [625, 313] width 69 height 29
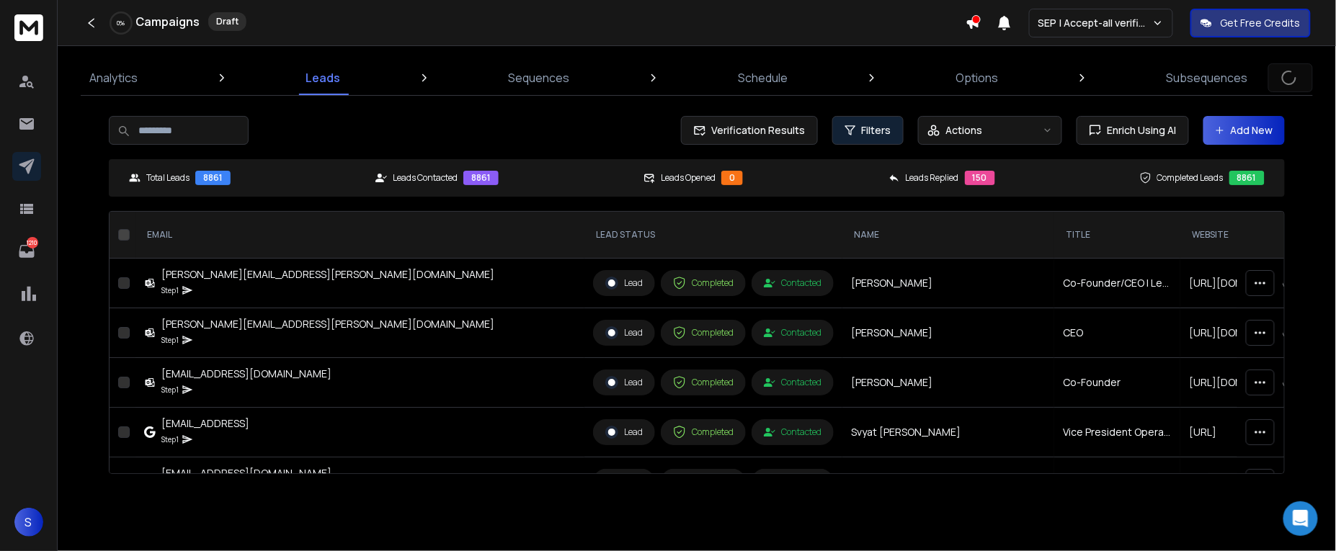
click at [848, 134] on icon "button" at bounding box center [850, 131] width 12 height 12
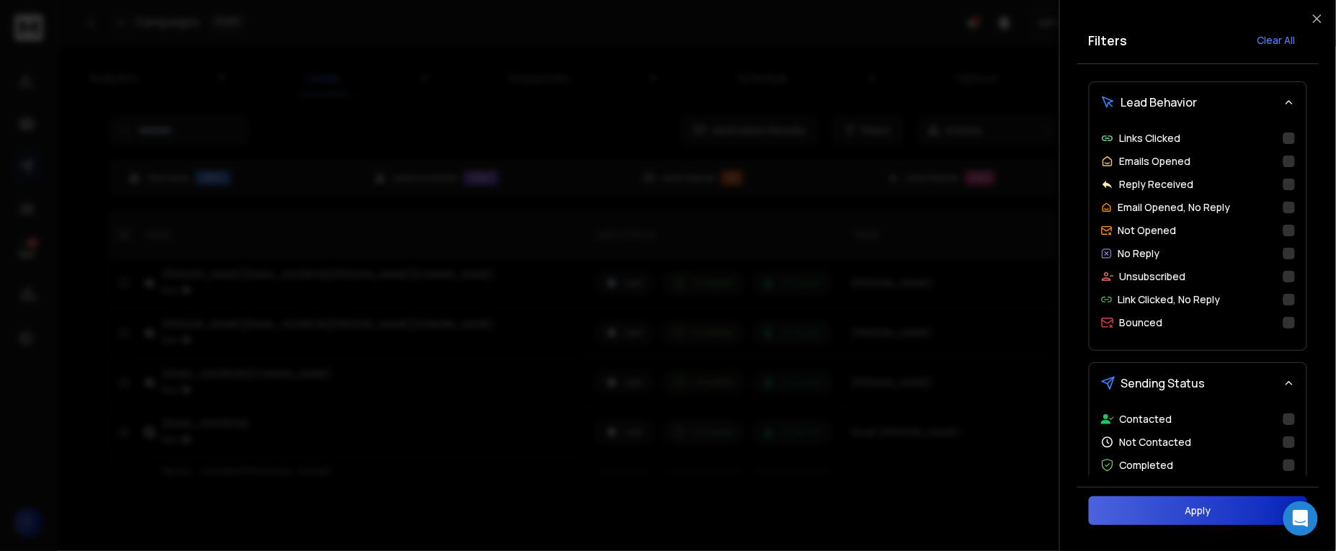
click at [1134, 413] on p "Contacted" at bounding box center [1145, 419] width 53 height 14
click at [1283, 413] on button "Contacted" at bounding box center [1289, 419] width 12 height 12
click at [1168, 511] on button "Apply" at bounding box center [1197, 510] width 218 height 29
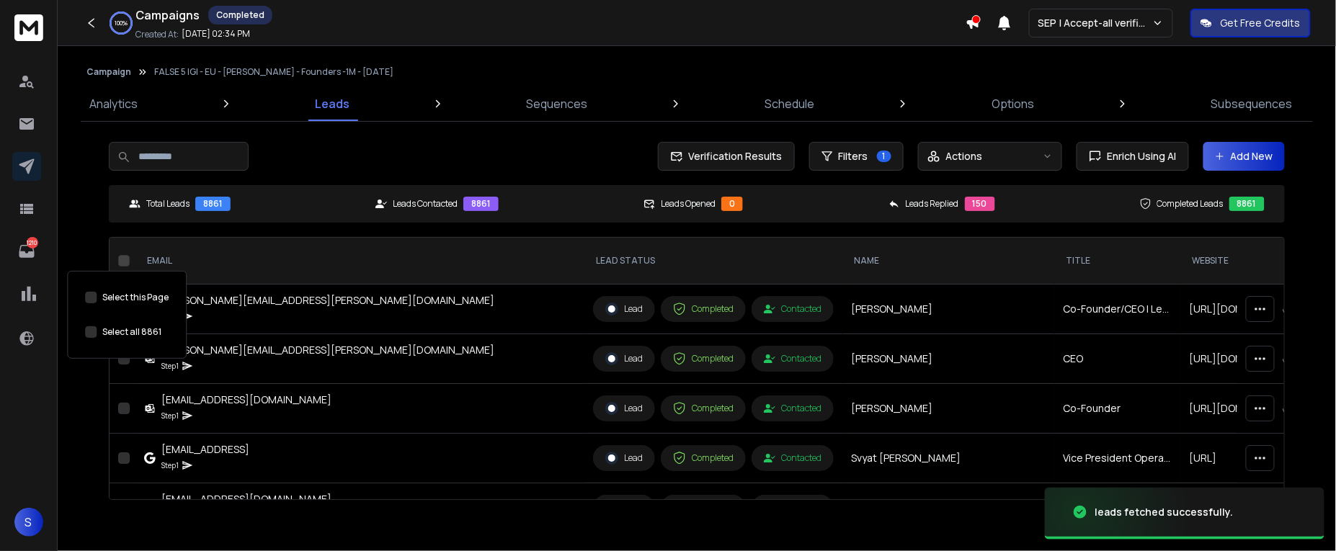
click at [87, 331] on button "Select this Page" at bounding box center [91, 332] width 12 height 12
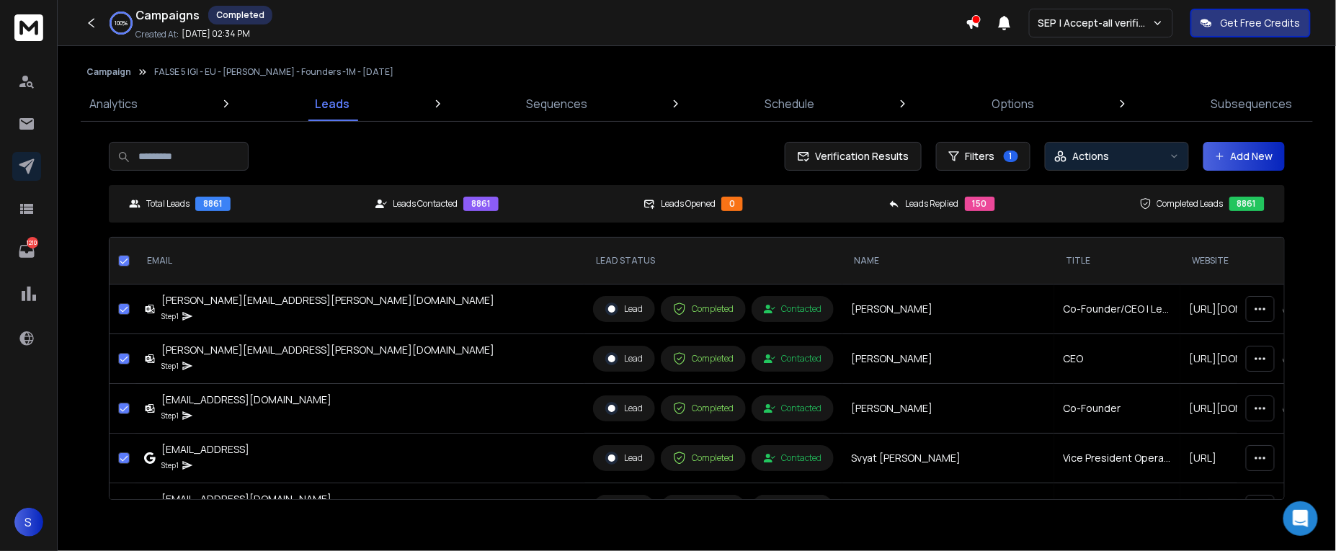
click at [1138, 156] on div "Actions" at bounding box center [1108, 156] width 109 height 14
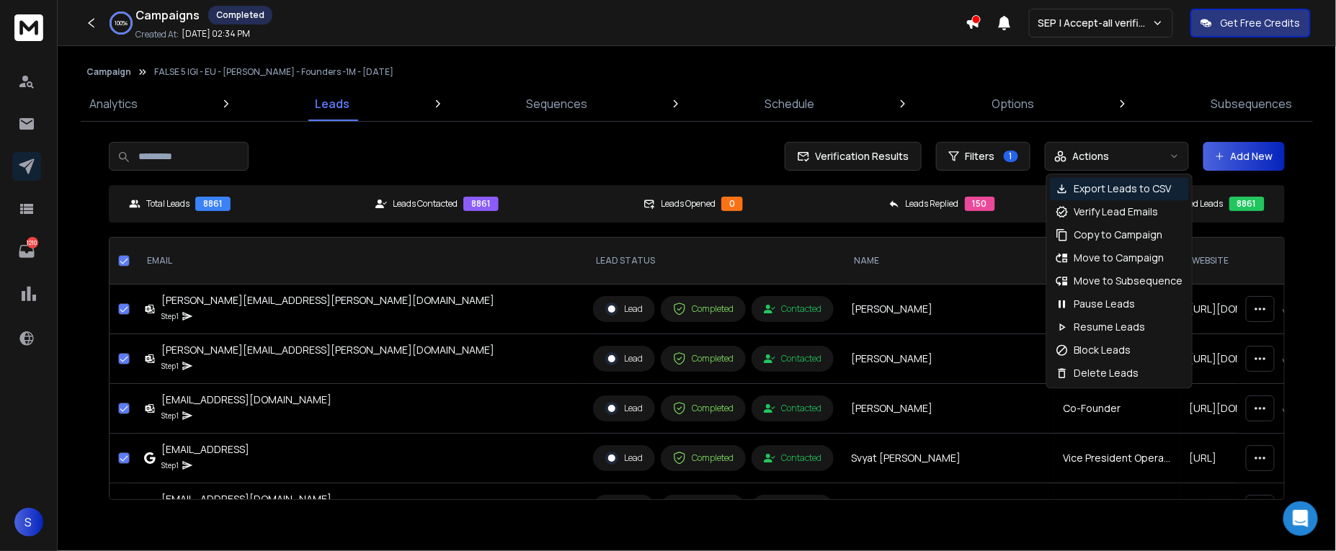
click at [1132, 182] on p "Export Leads to CSV" at bounding box center [1122, 189] width 97 height 14
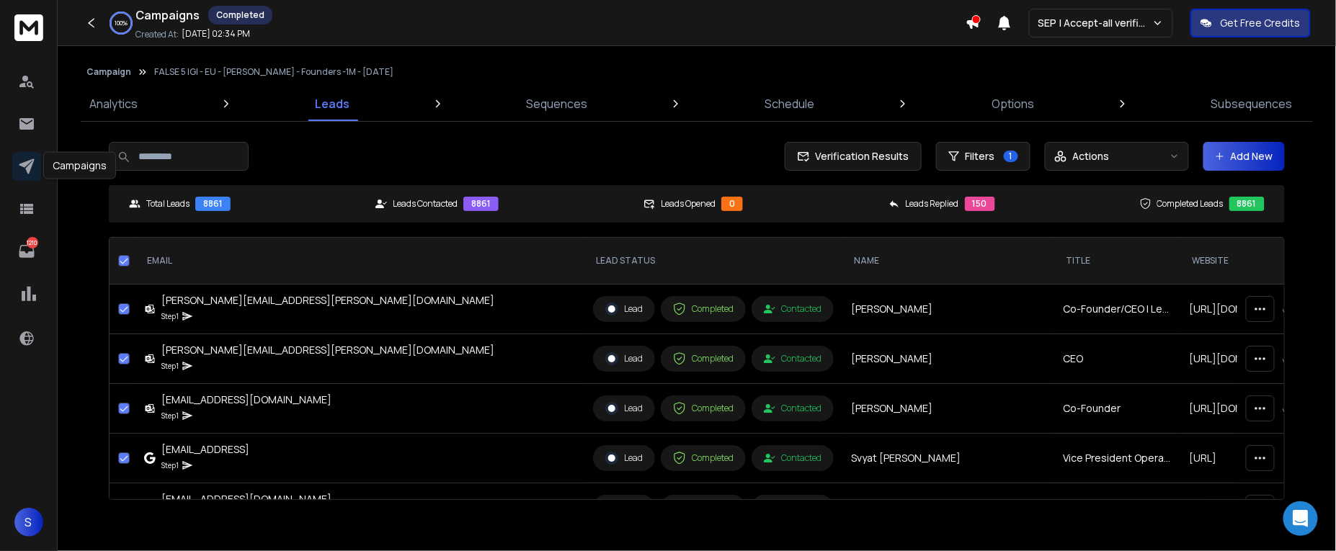
click at [36, 174] on link at bounding box center [26, 166] width 29 height 29
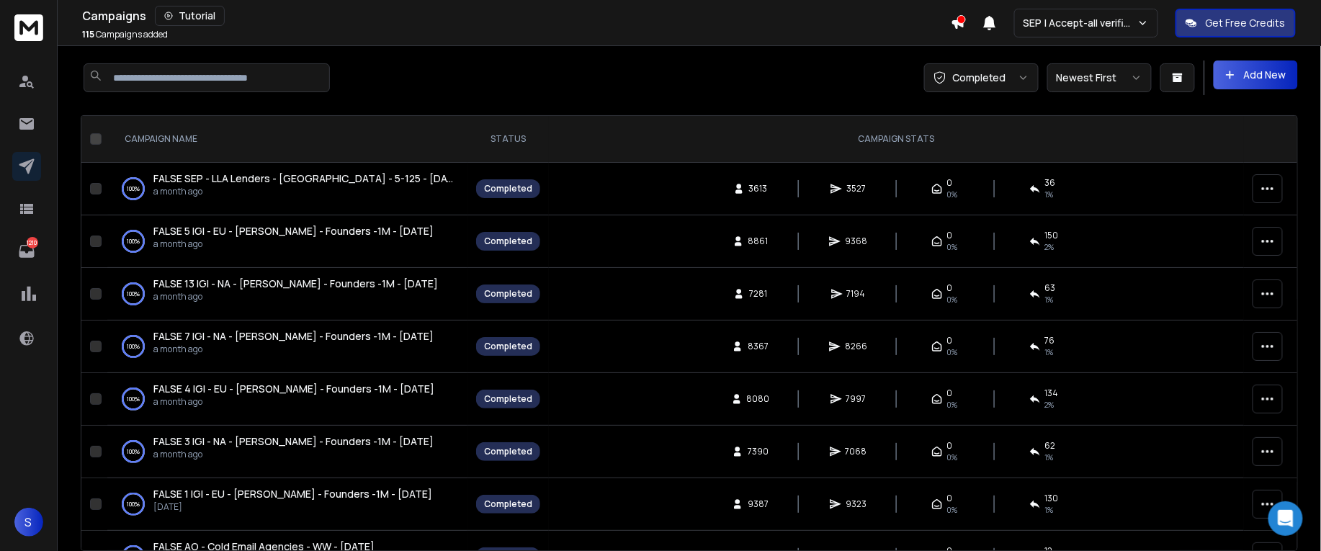
click at [1261, 246] on icon "button" at bounding box center [1268, 241] width 14 height 14
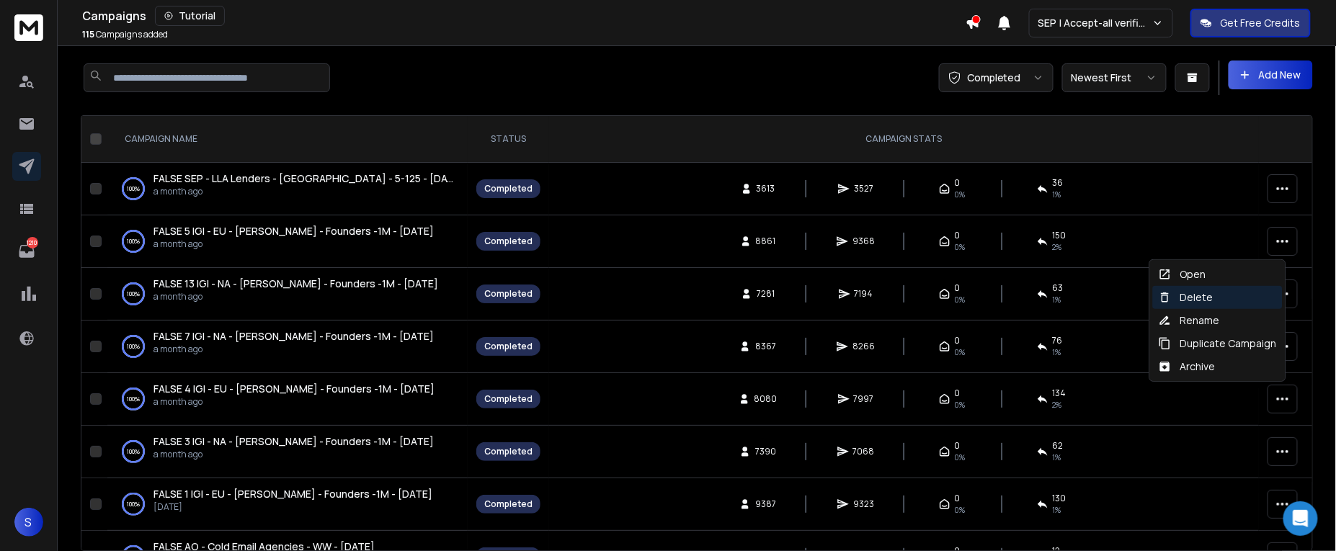
click at [1217, 290] on div "Delete" at bounding box center [1218, 297] width 130 height 23
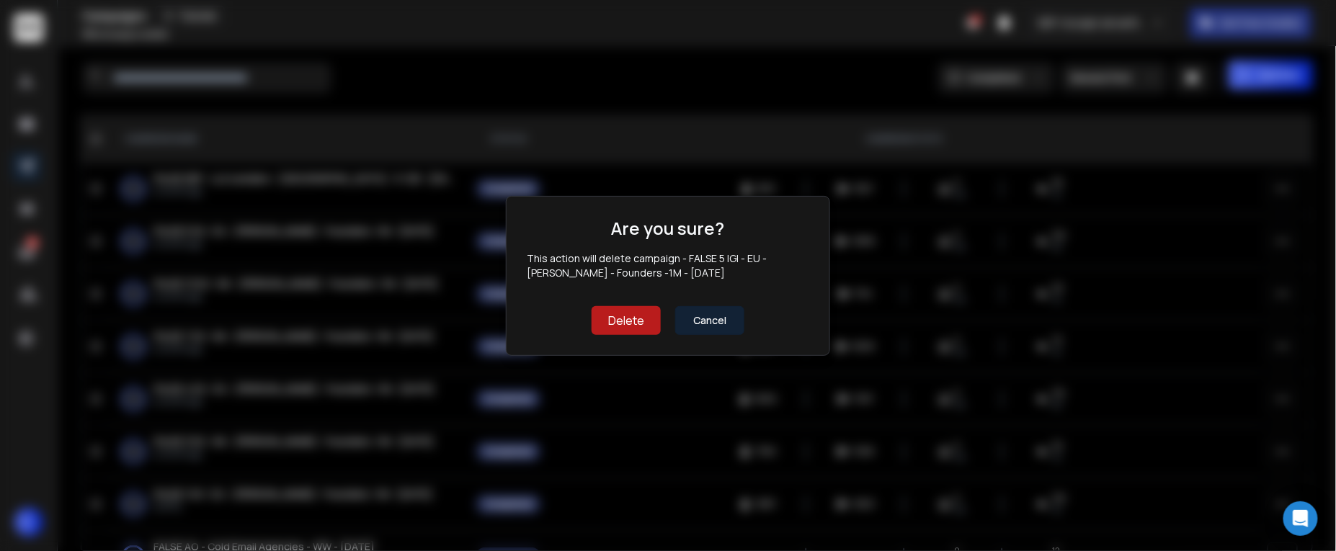
click at [645, 318] on button "Delete" at bounding box center [625, 320] width 69 height 29
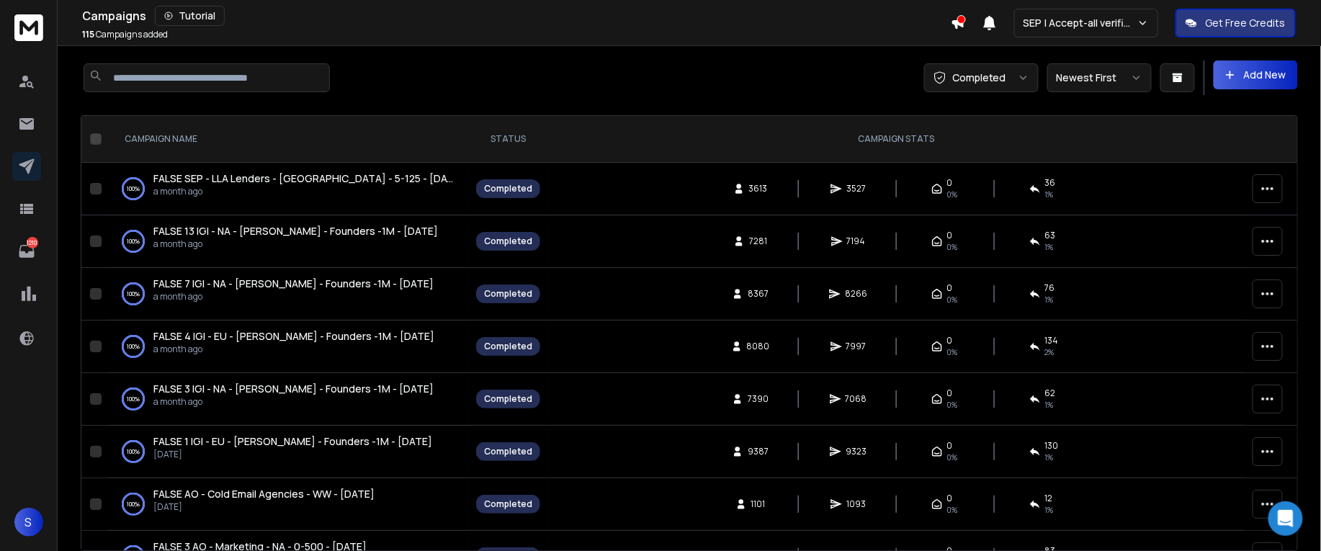
click at [306, 337] on span "FALSE 4 IGI - EU - [PERSON_NAME] - Founders -1M - [DATE]" at bounding box center [293, 336] width 281 height 14
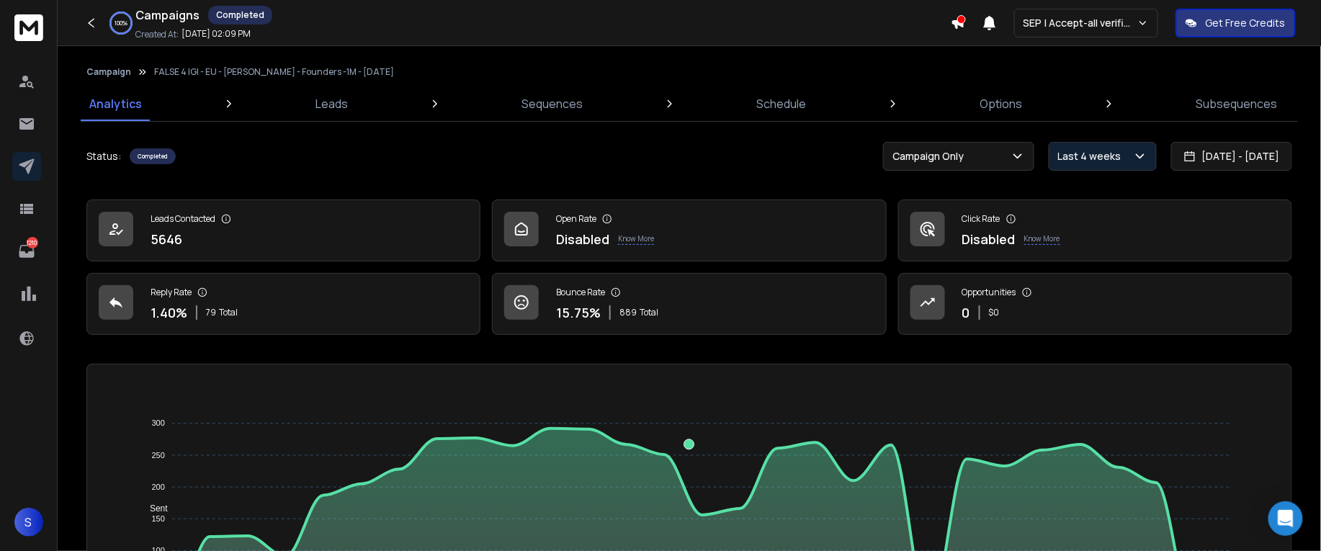
click at [1058, 151] on p "Last 4 weeks" at bounding box center [1092, 156] width 69 height 14
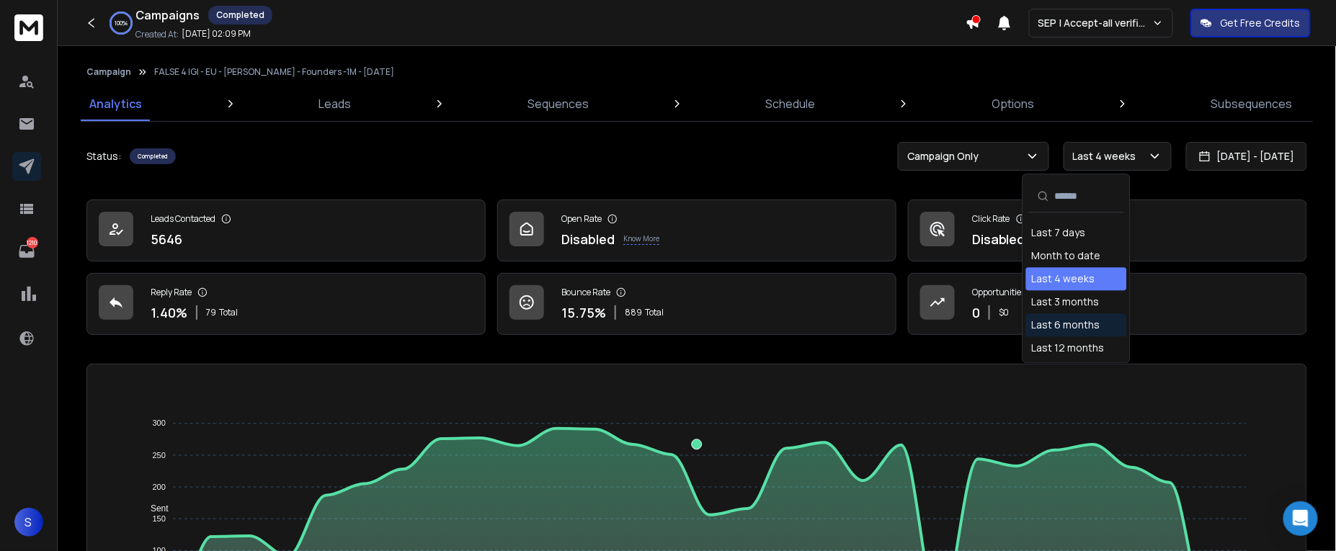
click at [1078, 318] on div "Last 6 months" at bounding box center [1066, 325] width 68 height 14
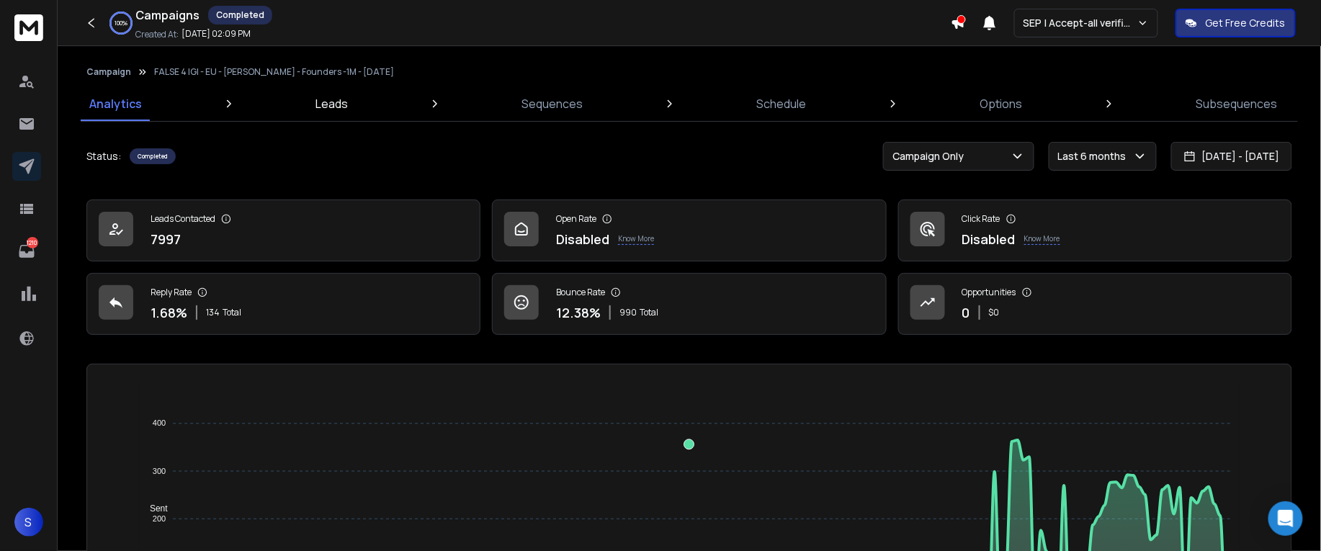
click at [341, 99] on p "Leads" at bounding box center [332, 103] width 32 height 17
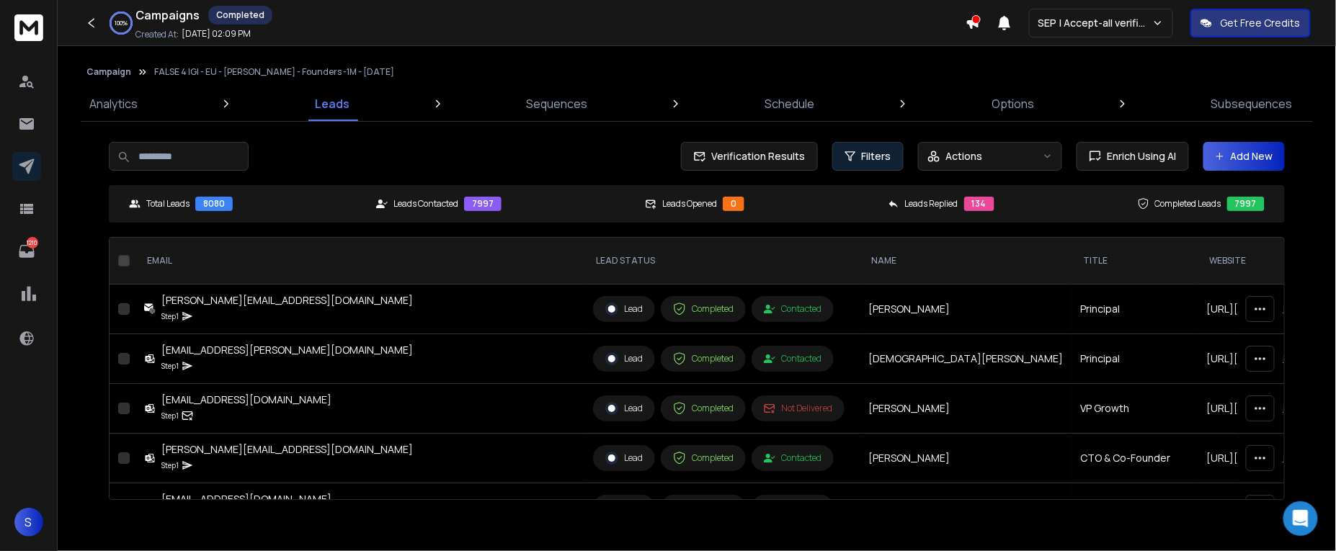
click at [872, 156] on span "Filters" at bounding box center [877, 156] width 30 height 14
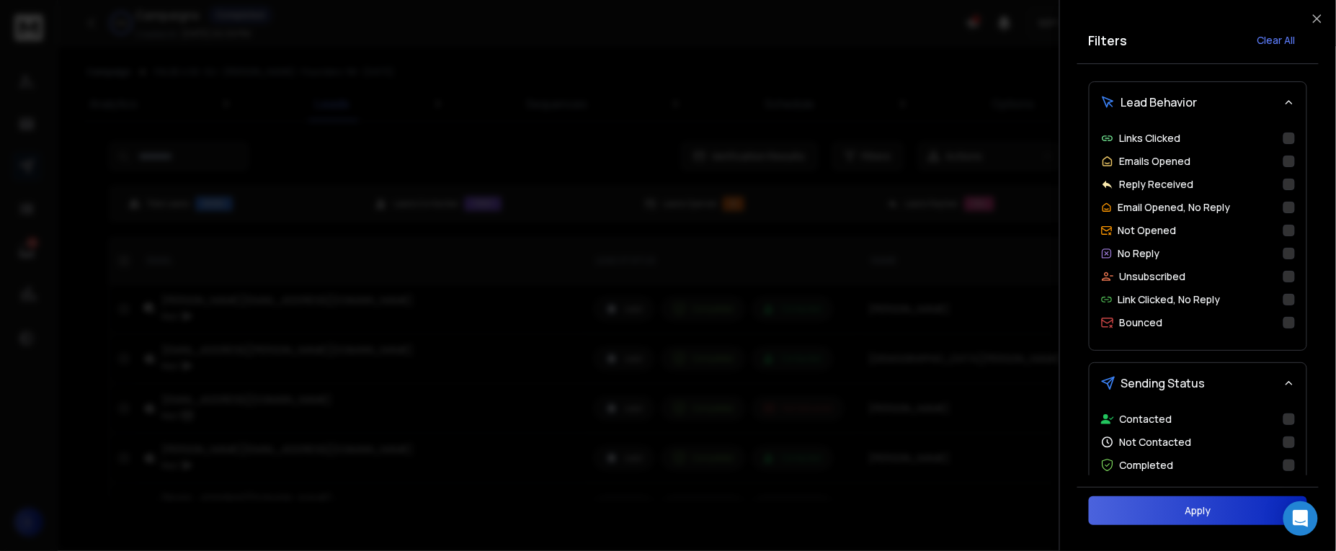
click at [1131, 316] on p "Bounced" at bounding box center [1140, 323] width 43 height 14
click at [1283, 317] on button "Bounced" at bounding box center [1289, 323] width 12 height 12
click at [1153, 504] on button "Apply" at bounding box center [1197, 510] width 218 height 29
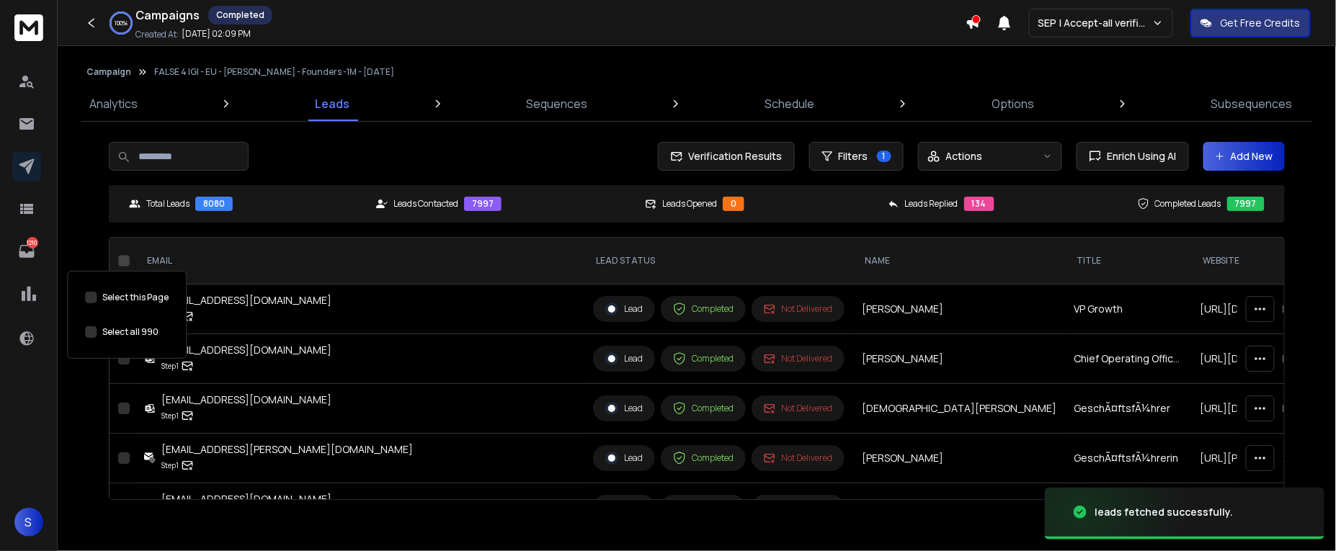
click at [92, 335] on button "Select this Page" at bounding box center [91, 332] width 12 height 12
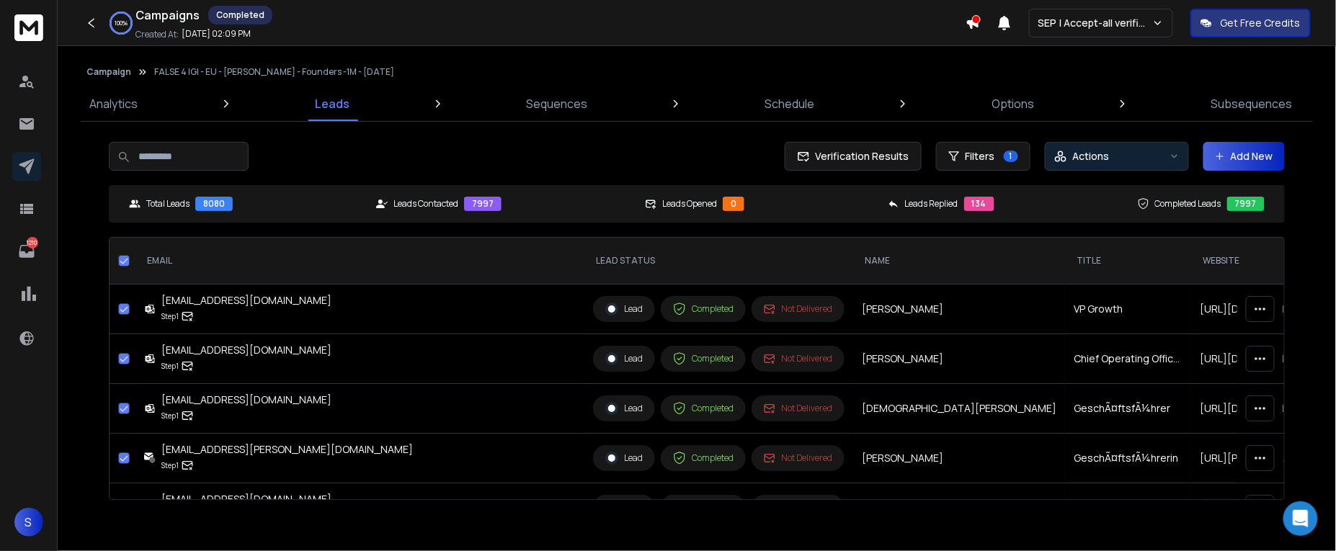
click at [1096, 162] on p "Actions" at bounding box center [1091, 156] width 37 height 14
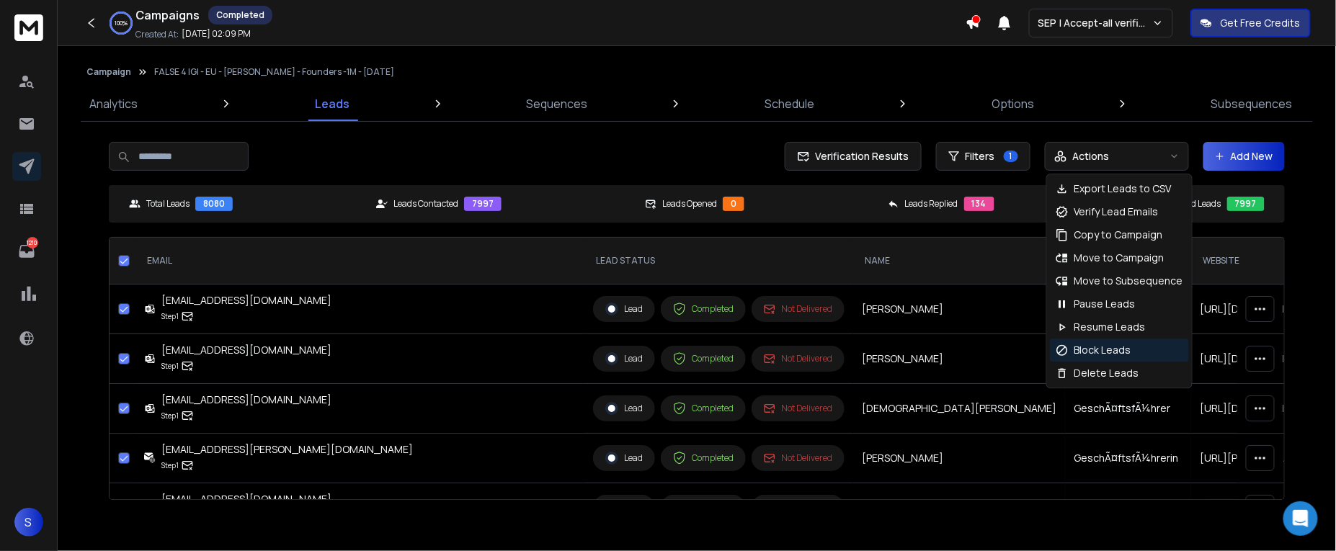
click at [1101, 349] on p "Block Leads" at bounding box center [1102, 350] width 57 height 14
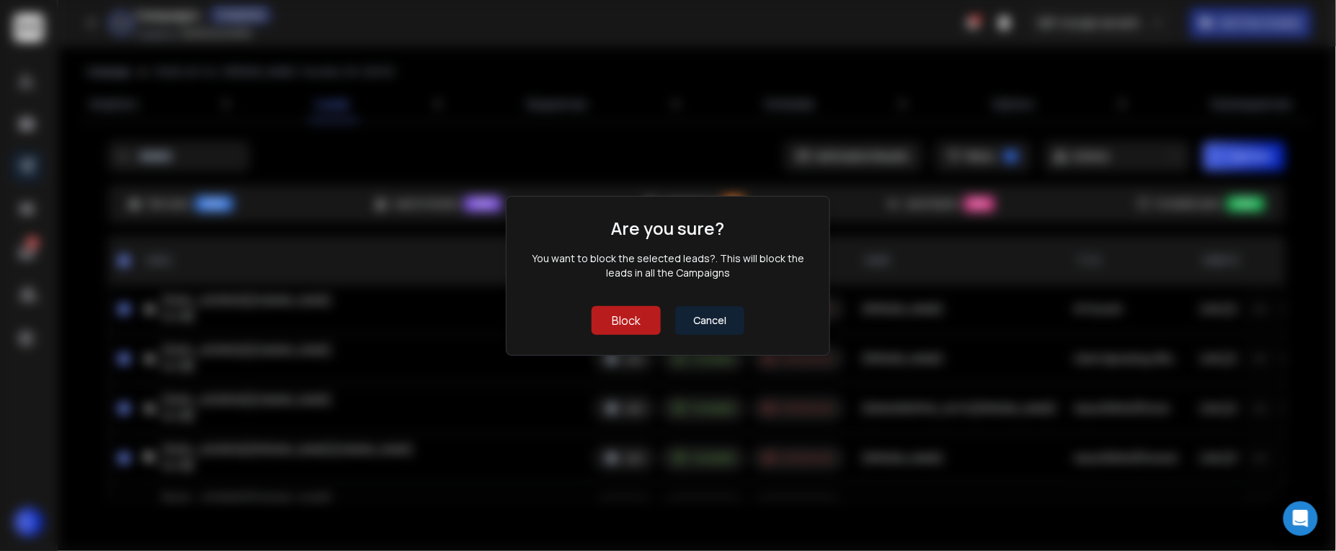
click at [625, 308] on button "Block" at bounding box center [625, 320] width 69 height 29
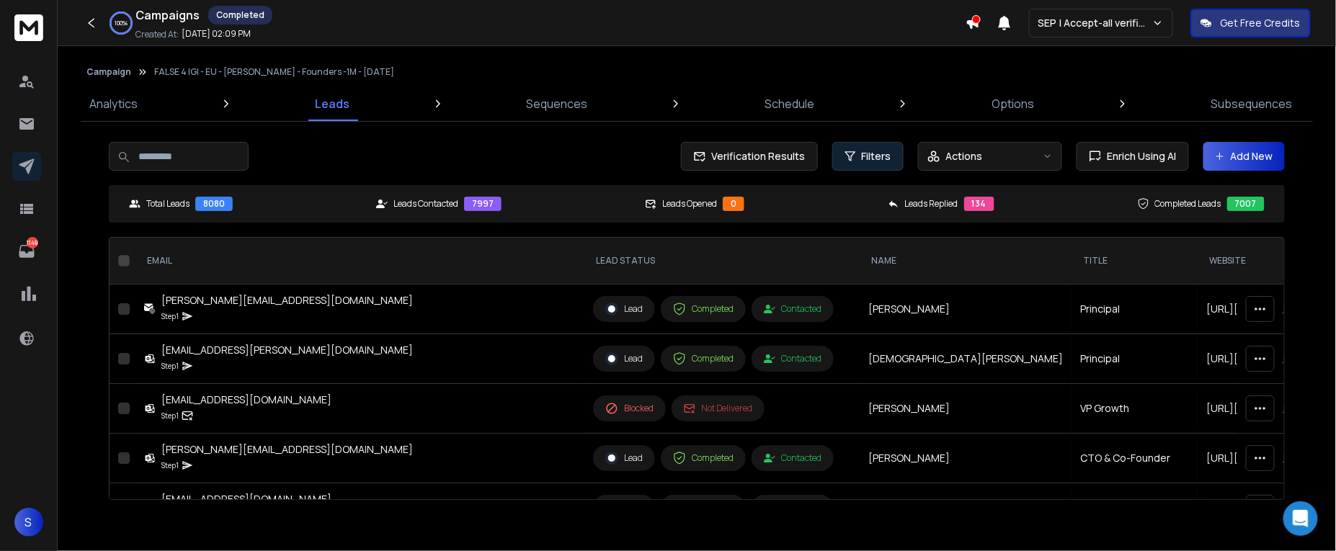
click at [856, 148] on button "Filters" at bounding box center [867, 156] width 71 height 29
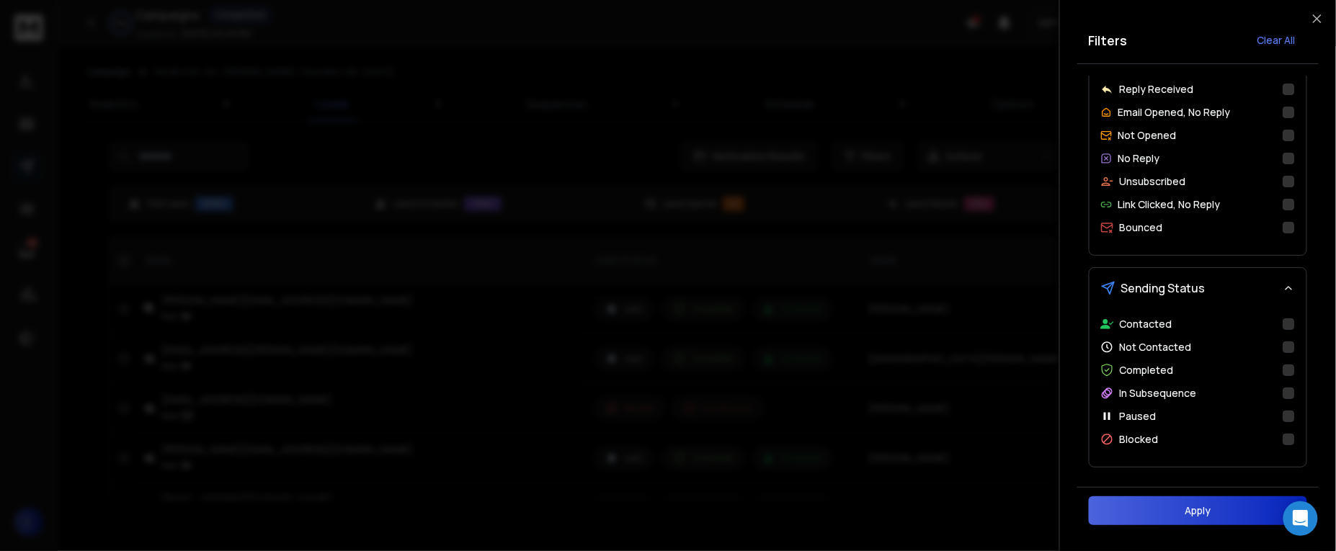
scroll to position [96, 0]
click at [1138, 430] on div "Contacted Not Contacted Completed In Subsequence Paused Blocked" at bounding box center [1197, 391] width 217 height 150
click at [1139, 438] on p "Blocked" at bounding box center [1138, 438] width 39 height 14
click at [1283, 438] on button "Blocked" at bounding box center [1289, 439] width 12 height 12
click at [1182, 519] on button "Apply" at bounding box center [1197, 510] width 218 height 29
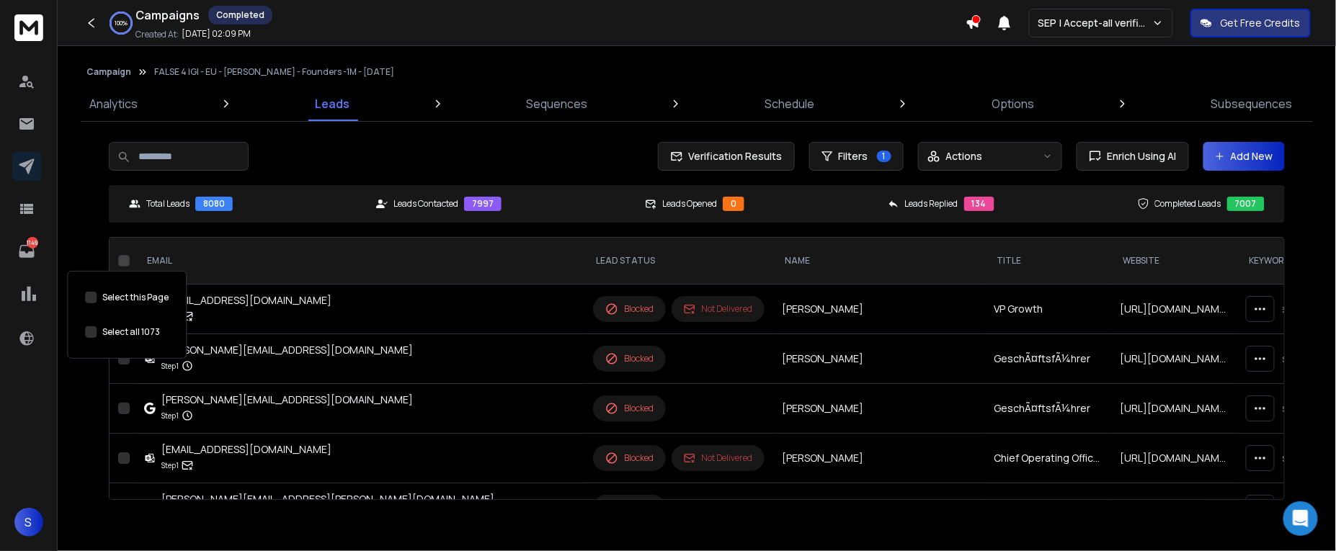
click at [95, 334] on button "Select this Page" at bounding box center [91, 332] width 12 height 12
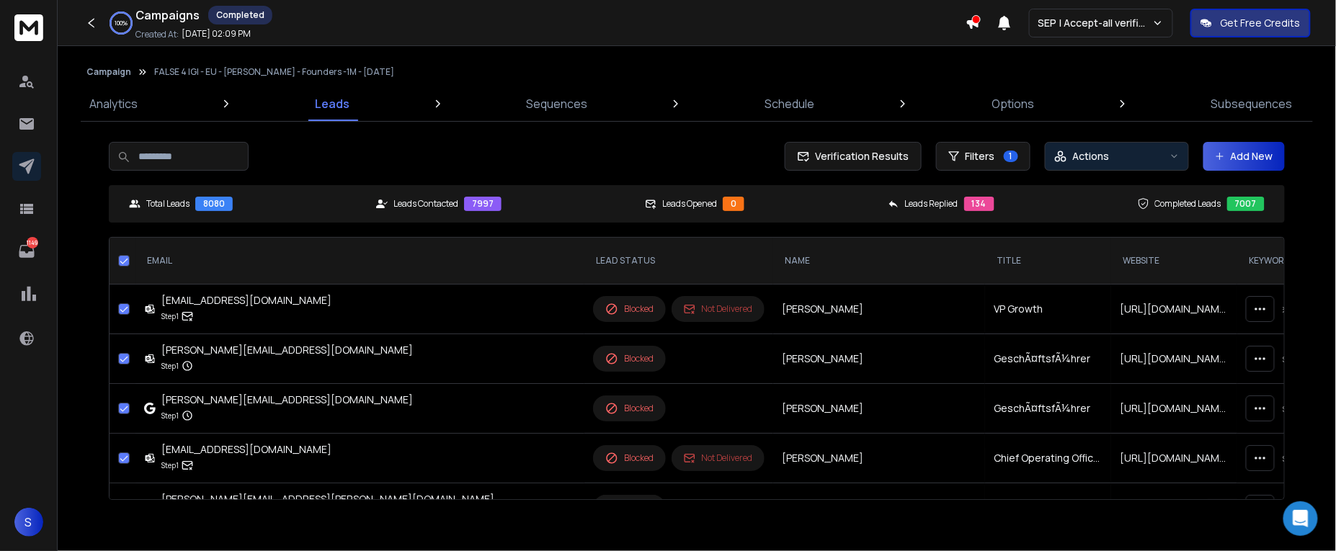
click at [1122, 165] on button "Actions" at bounding box center [1116, 156] width 144 height 29
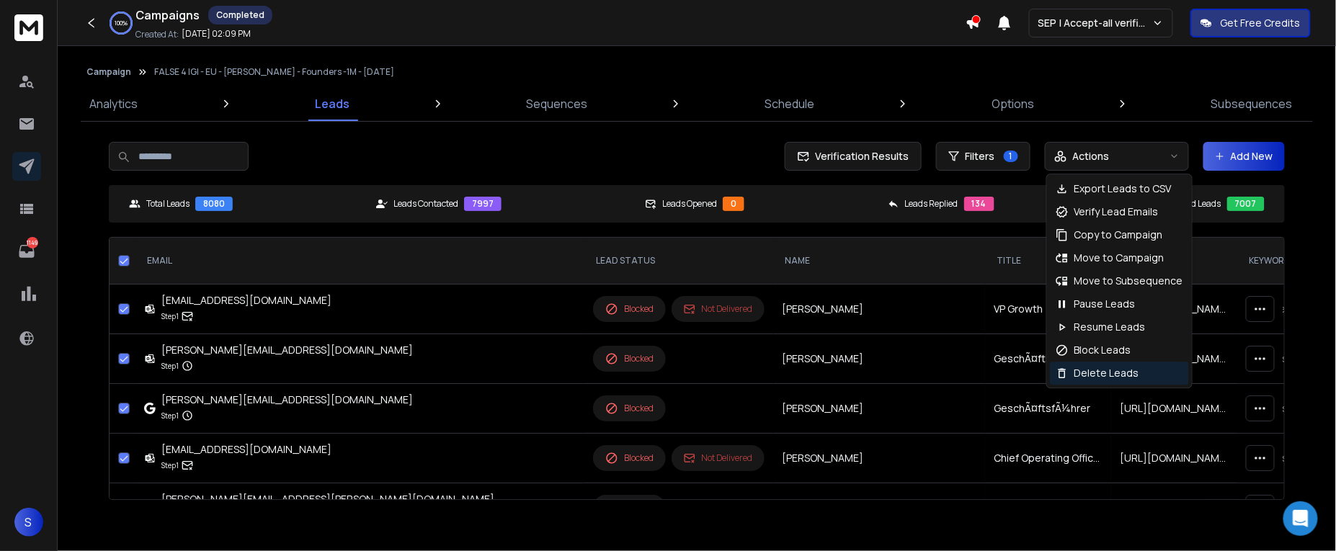
click at [1109, 370] on p "Delete Leads" at bounding box center [1106, 373] width 65 height 14
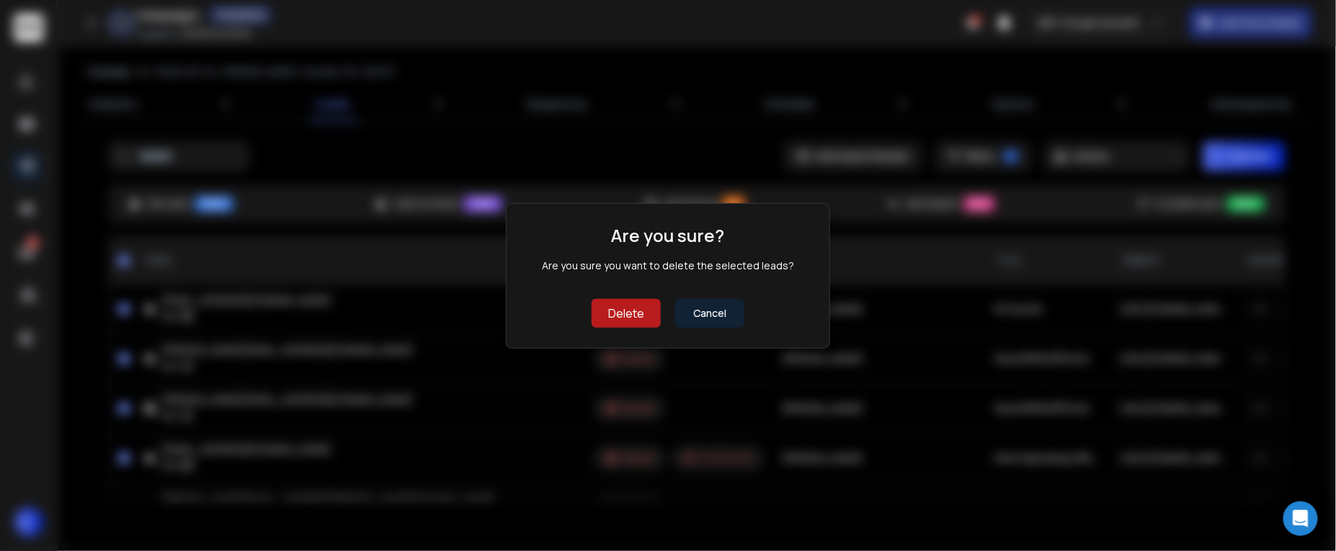
click at [650, 315] on button "Delete" at bounding box center [625, 313] width 69 height 29
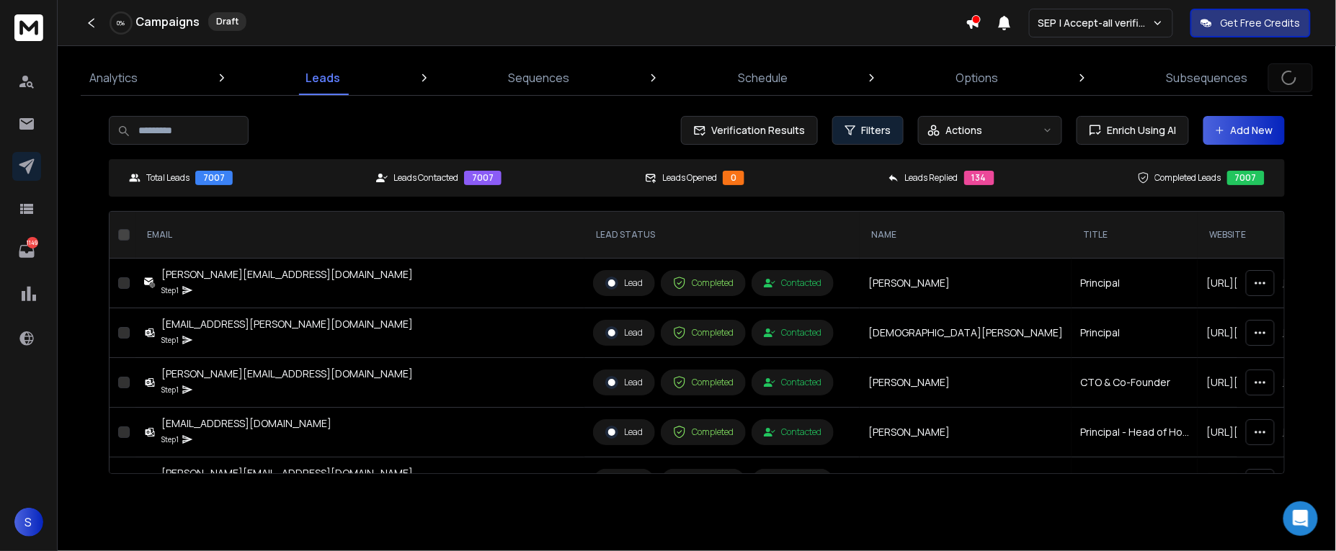
click at [843, 135] on button "Filters" at bounding box center [867, 130] width 71 height 29
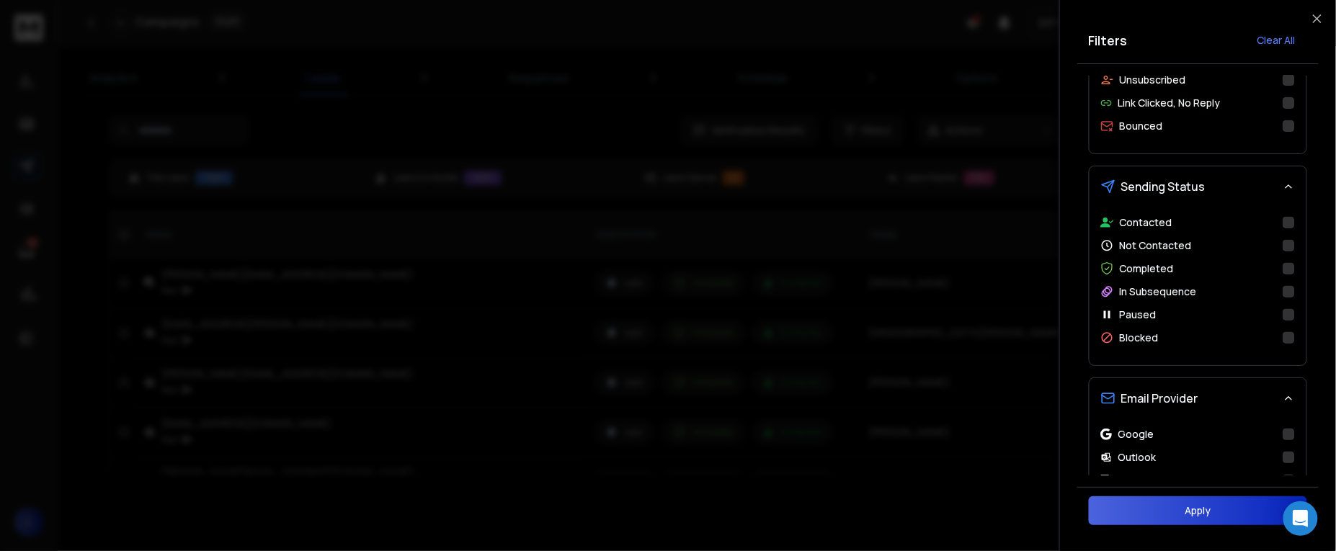
scroll to position [192, 0]
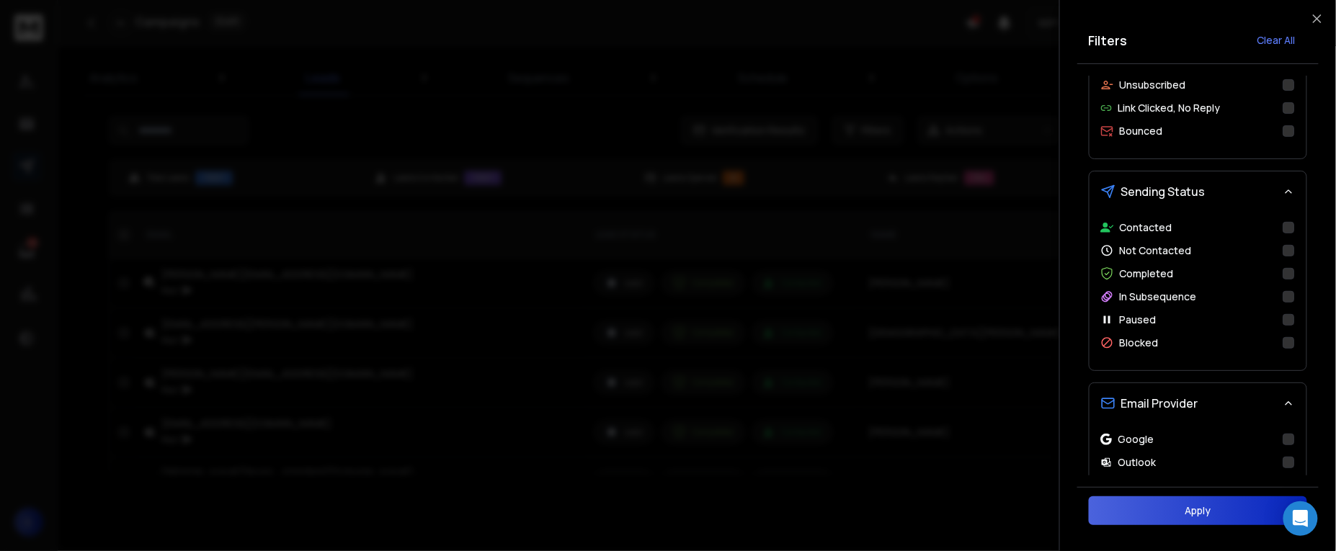
click at [1144, 338] on p "Blocked" at bounding box center [1138, 343] width 39 height 14
click at [1283, 338] on button "Blocked" at bounding box center [1289, 343] width 12 height 12
drag, startPoint x: 1186, startPoint y: 501, endPoint x: 1134, endPoint y: 462, distance: 64.8
click at [1186, 502] on button "Apply" at bounding box center [1197, 510] width 218 height 29
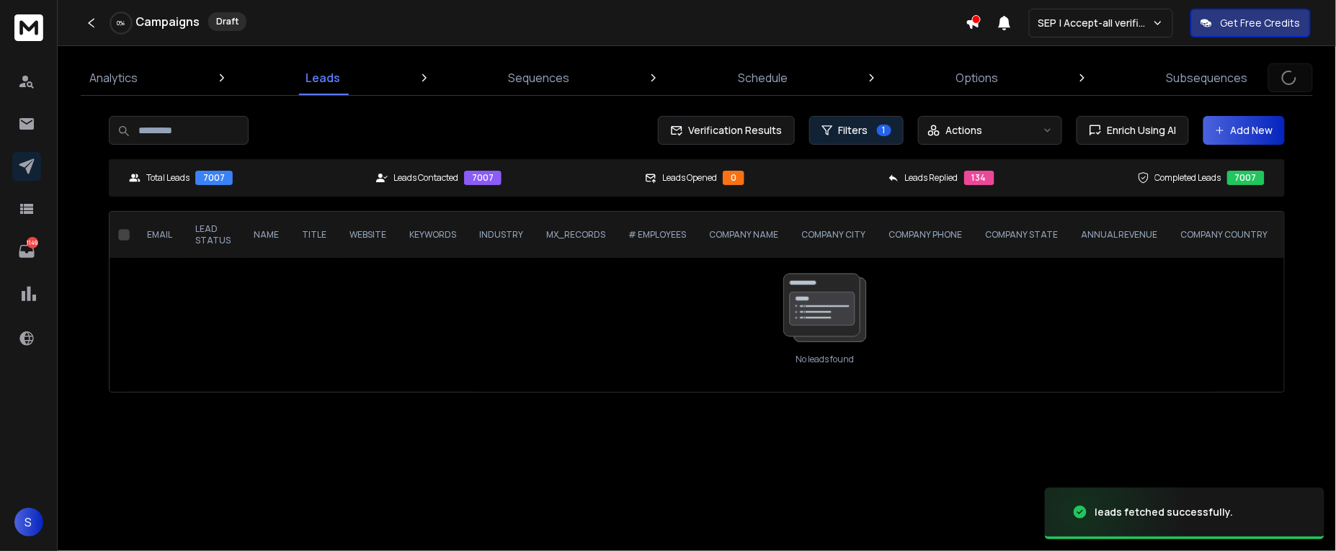
click at [833, 131] on button "Filters 1" at bounding box center [856, 130] width 94 height 29
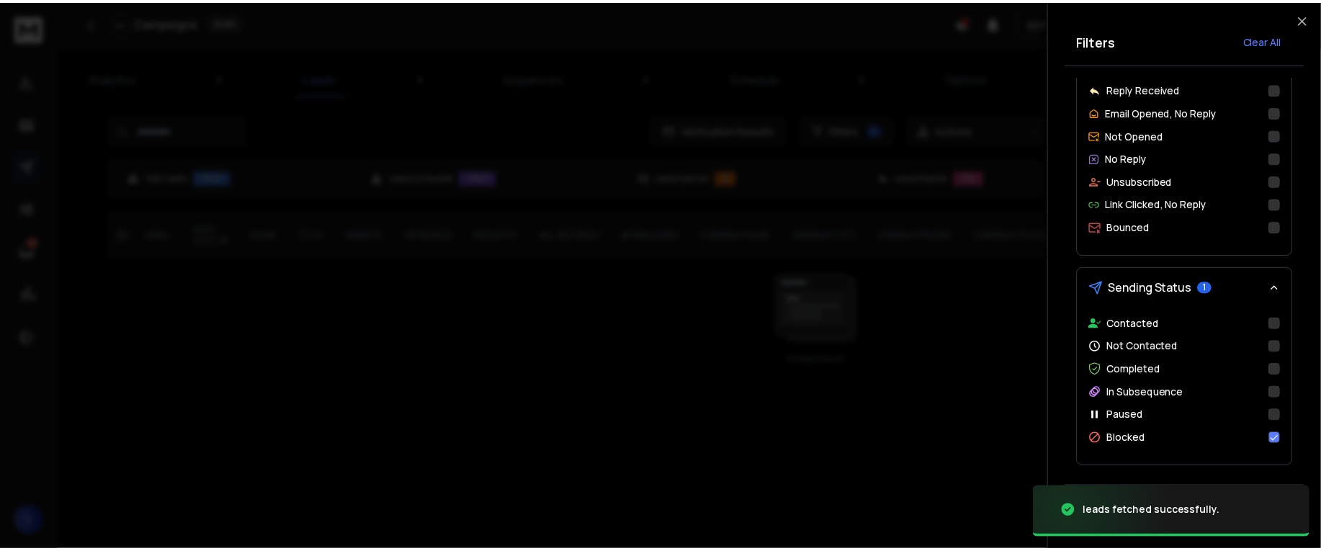
scroll to position [96, 0]
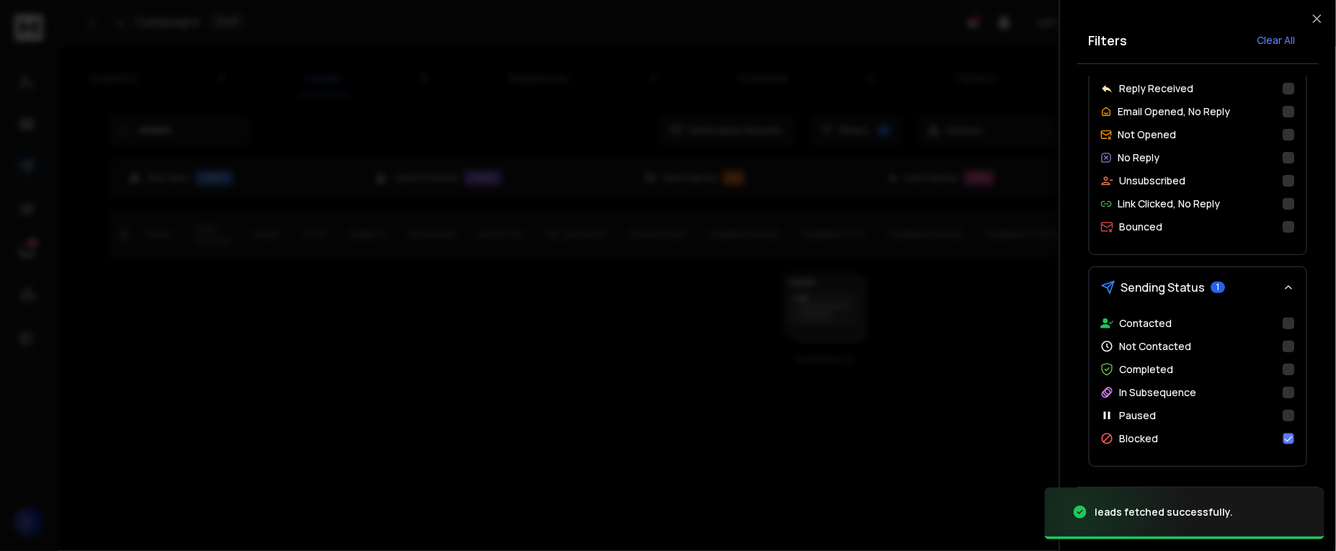
click at [1145, 439] on p "Blocked" at bounding box center [1138, 438] width 39 height 14
click at [1283, 439] on button "Blocked" at bounding box center [1289, 439] width 12 height 12
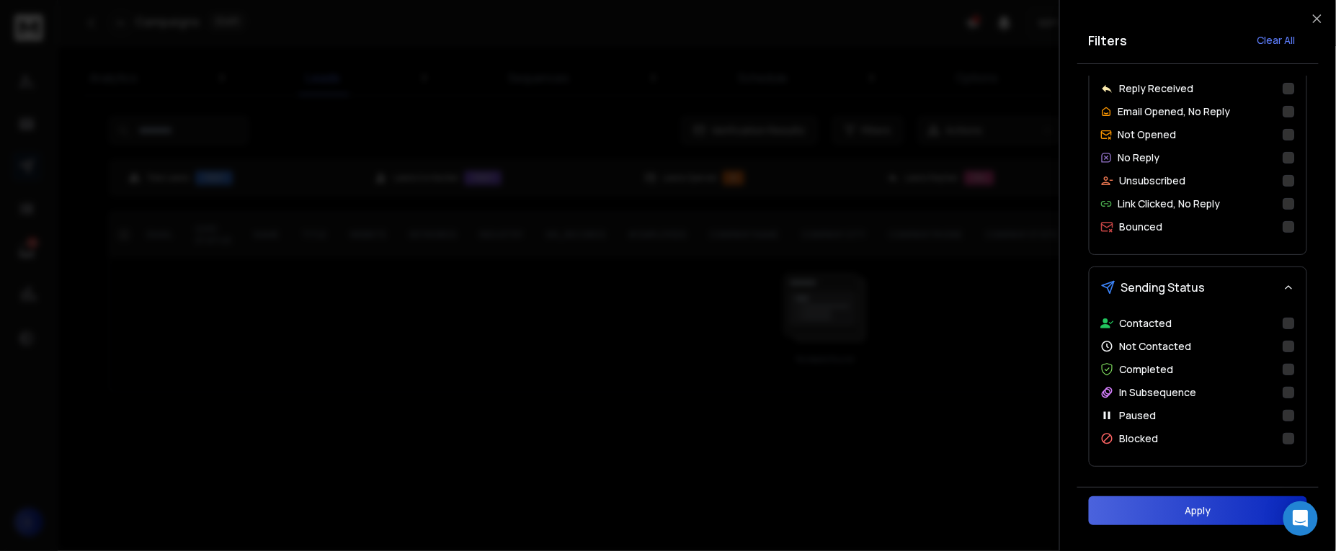
click at [1132, 323] on p "Contacted" at bounding box center [1145, 323] width 53 height 14
click at [1283, 323] on button "Contacted" at bounding box center [1289, 324] width 12 height 12
click at [1193, 502] on button "Apply" at bounding box center [1197, 510] width 218 height 29
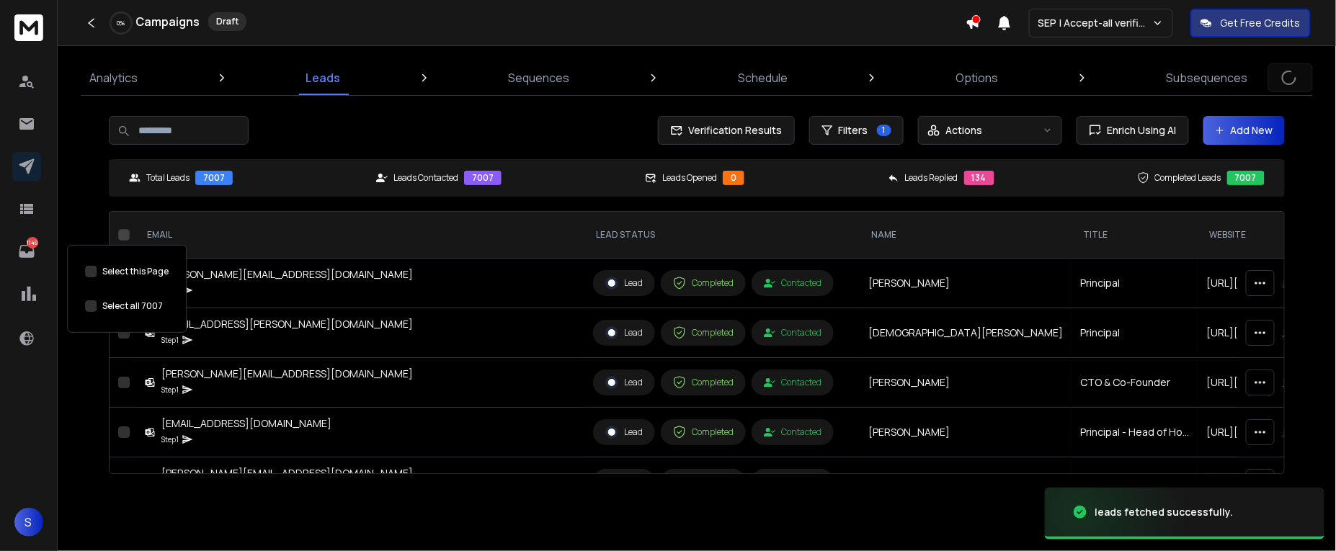
click at [98, 307] on div "Select all 7007" at bounding box center [127, 306] width 84 height 12
click at [93, 304] on button "Select this Page" at bounding box center [91, 306] width 12 height 12
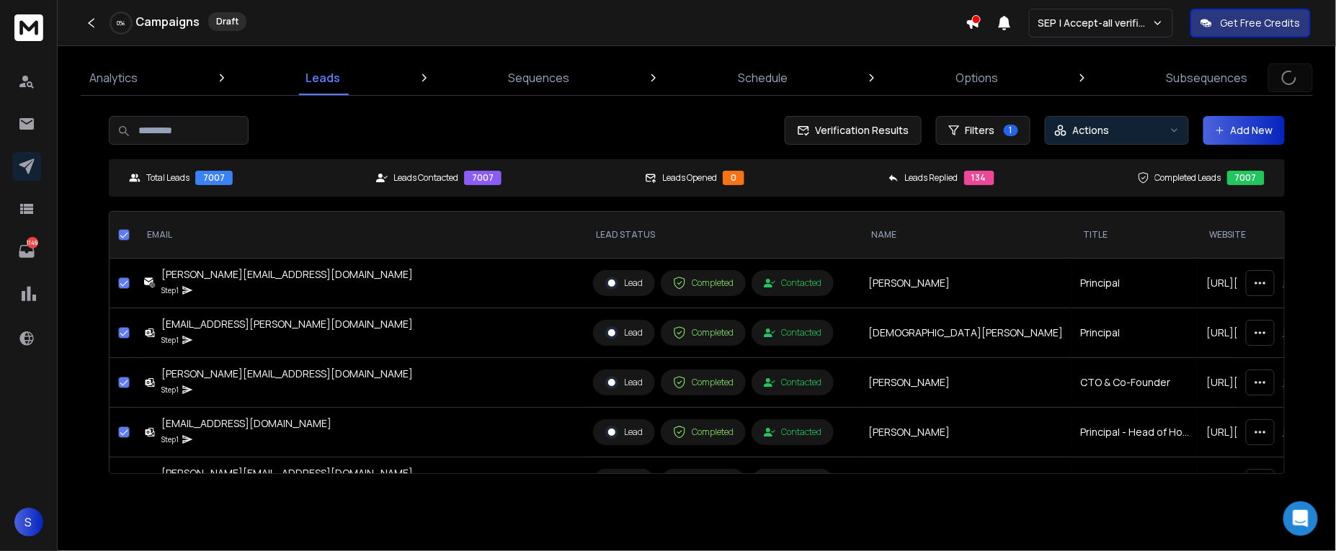
click at [1109, 127] on p "Actions" at bounding box center [1091, 130] width 37 height 14
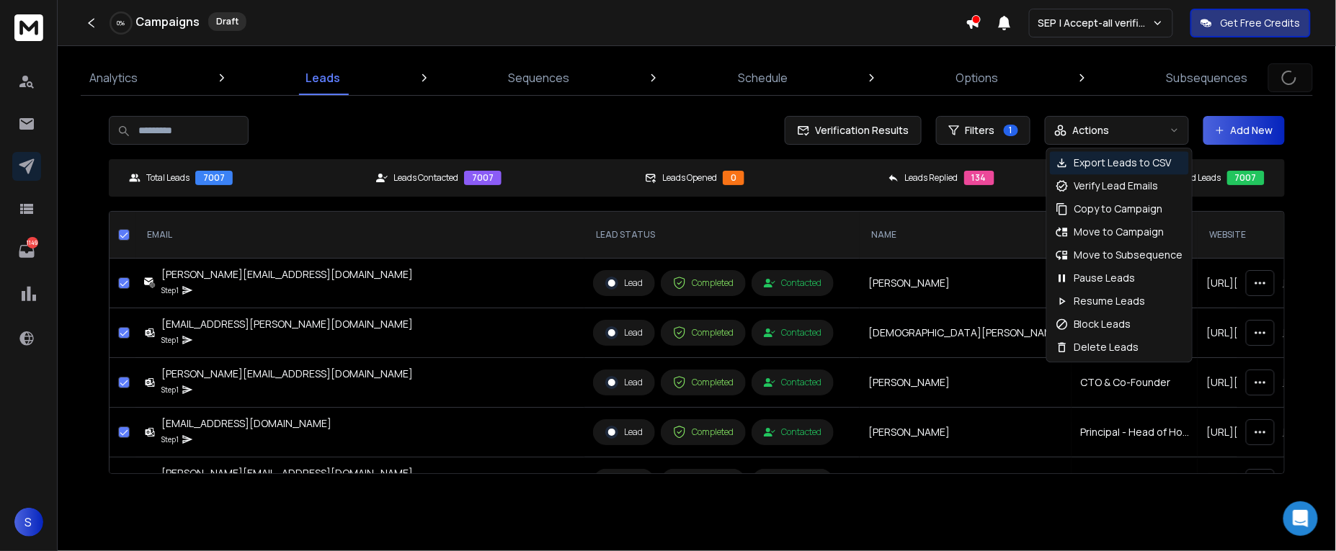
click at [1118, 161] on p "Export Leads to CSV" at bounding box center [1122, 163] width 97 height 14
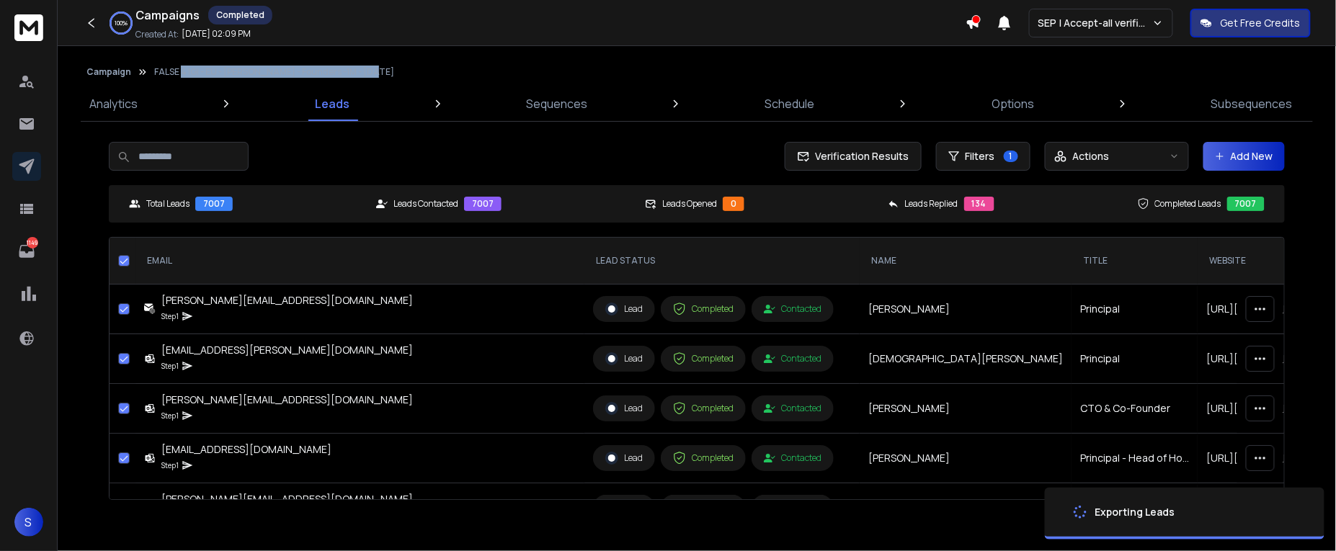
drag, startPoint x: 203, startPoint y: 73, endPoint x: 370, endPoint y: 68, distance: 166.5
click at [370, 68] on div "Campaign FALSE 4 IGI - EU - Brooks - Founders -1M - 07.04.2025" at bounding box center [696, 72] width 1220 height 12
copy p "4 IGI - EU - Brooks - Founders -1M - 07.04.2025"
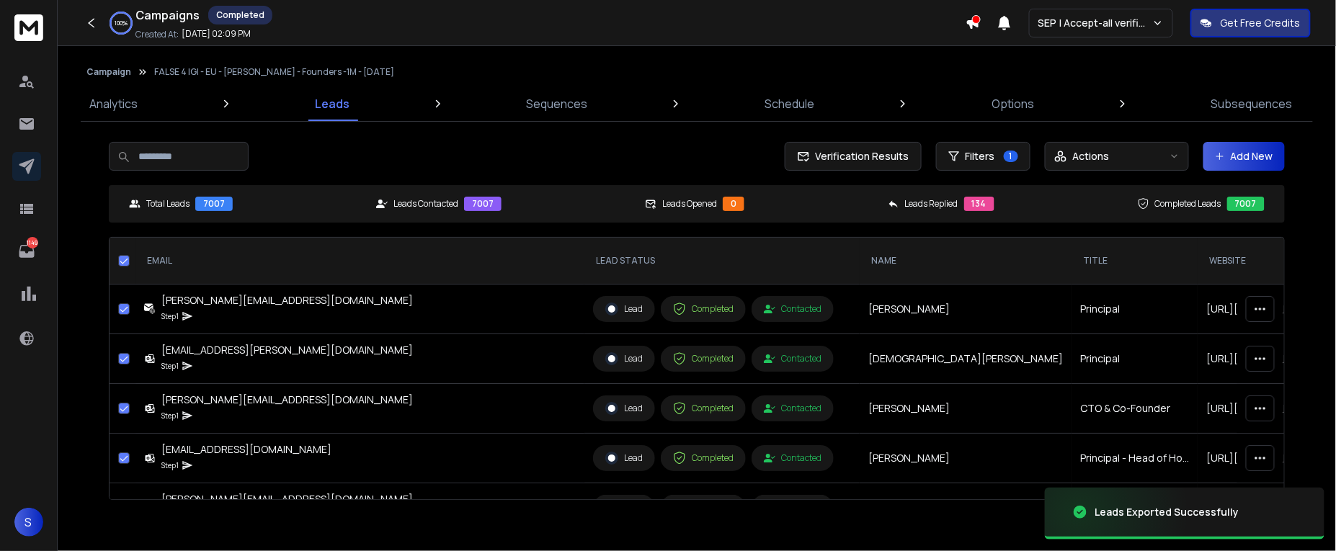
click at [48, 170] on div "1149 S" at bounding box center [29, 275] width 58 height 551
click at [32, 165] on icon at bounding box center [26, 166] width 17 height 17
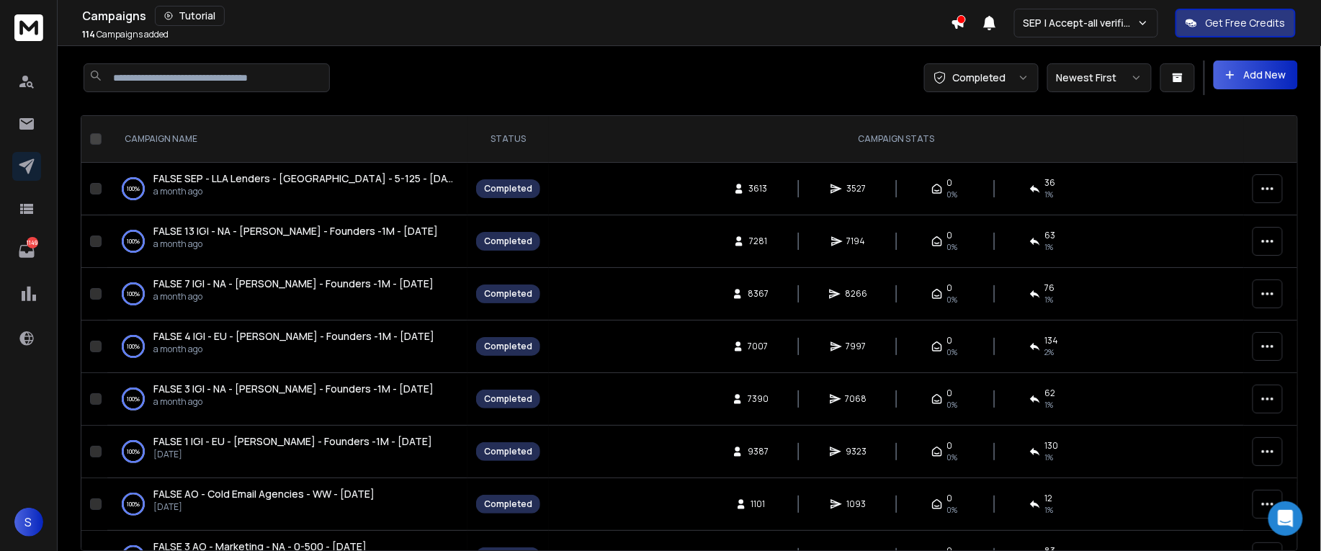
click at [1261, 343] on icon "button" at bounding box center [1268, 346] width 14 height 14
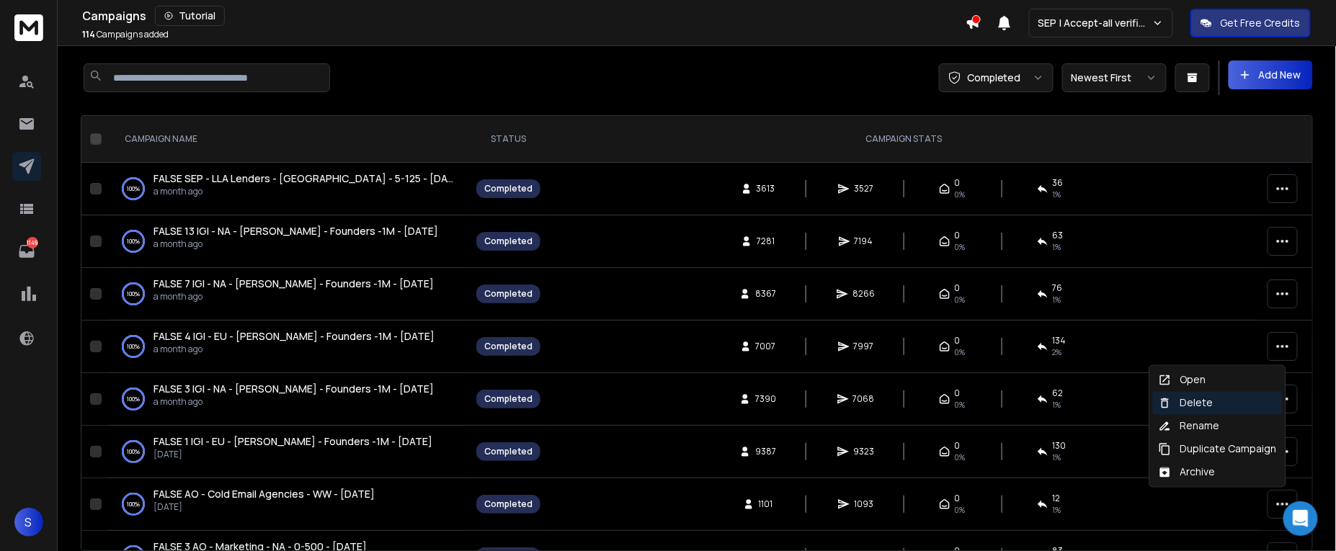
click at [1209, 396] on div "Delete" at bounding box center [1185, 403] width 55 height 14
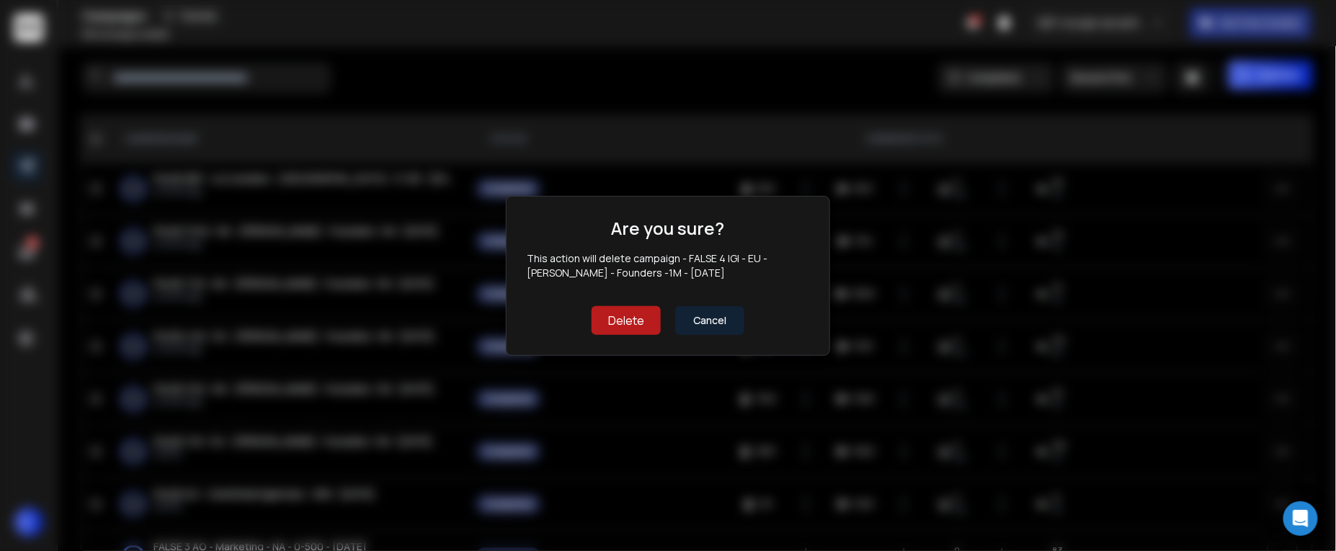
click at [634, 327] on button "Delete" at bounding box center [625, 320] width 69 height 29
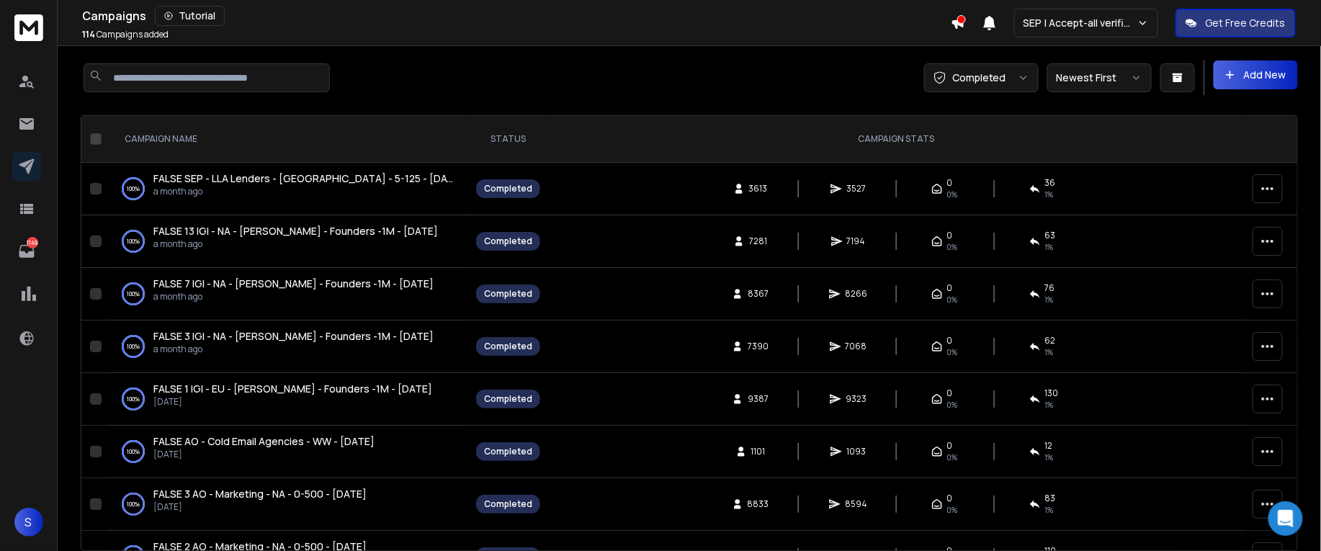
click at [362, 401] on p "2 months ago" at bounding box center [292, 402] width 279 height 12
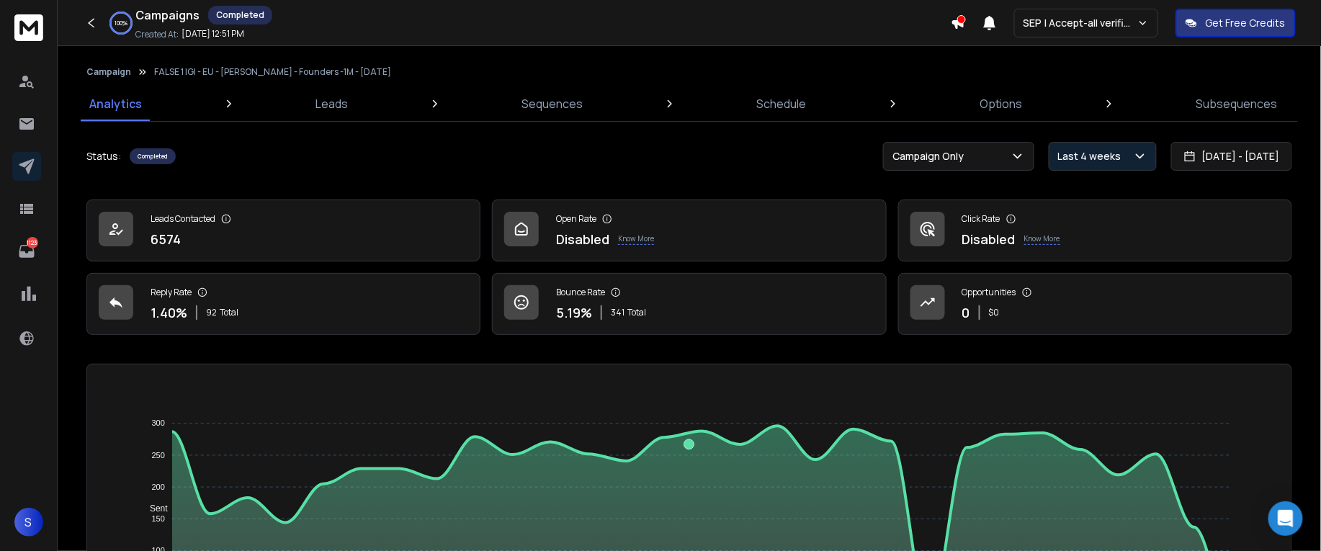
click at [1058, 153] on p "Last 4 weeks" at bounding box center [1092, 156] width 69 height 14
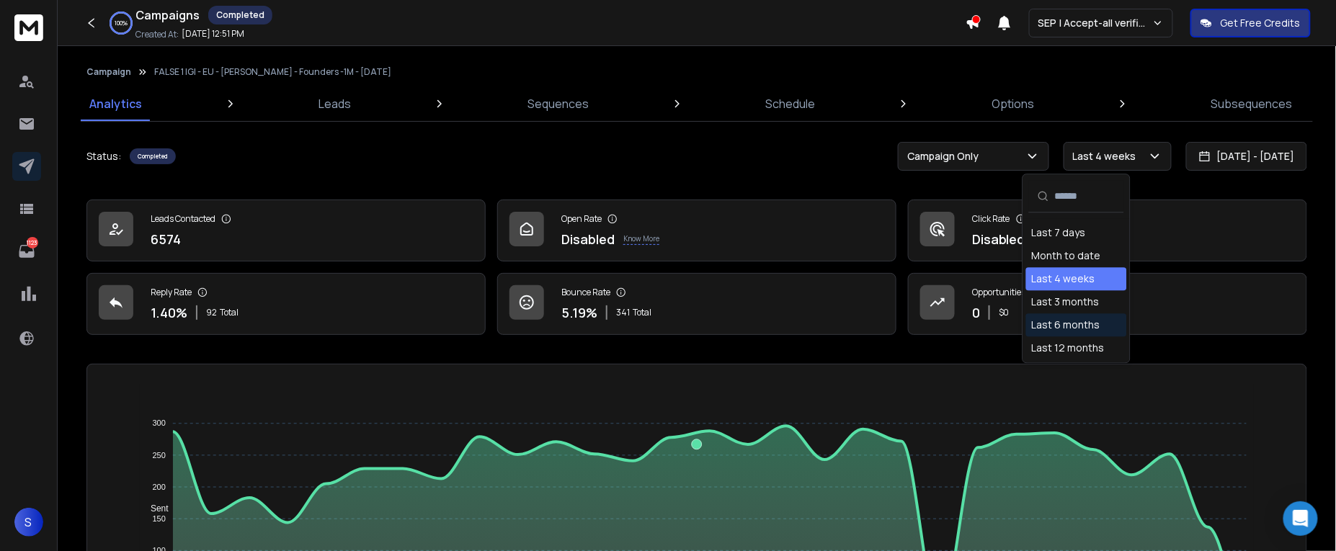
click at [1105, 323] on div "Last 6 months" at bounding box center [1076, 324] width 101 height 23
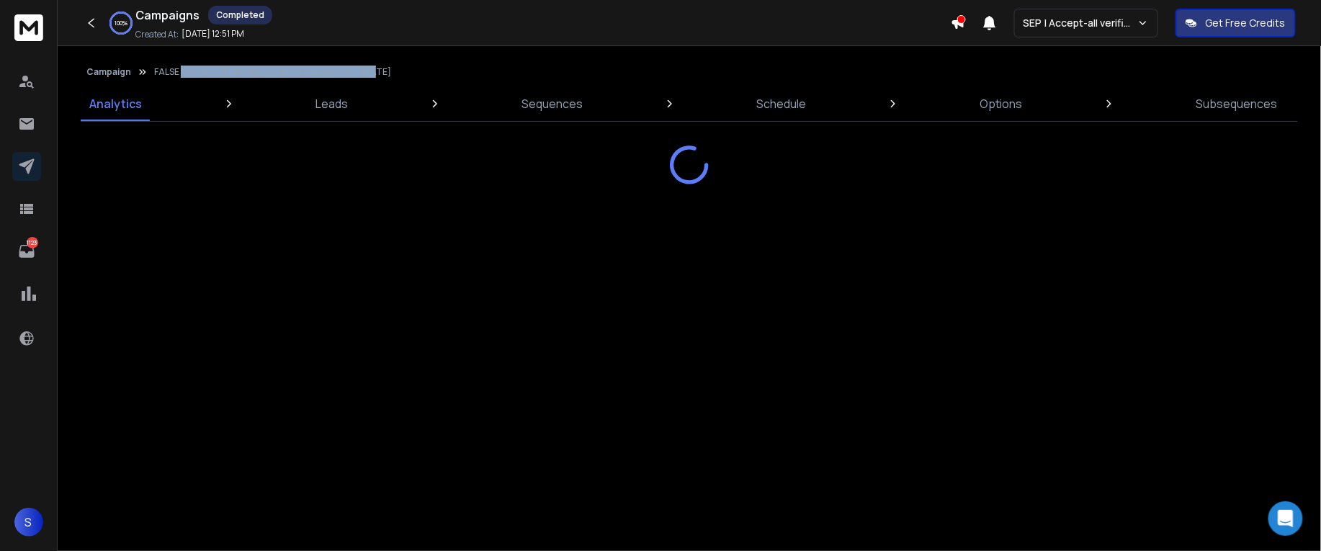
drag, startPoint x: 219, startPoint y: 69, endPoint x: 375, endPoint y: 64, distance: 156.4
click at [375, 64] on div "Campaign FALSE 1 IGI - EU - [PERSON_NAME] - Founders -1M - [DATE]" at bounding box center [689, 72] width 1217 height 23
copy p "1 IGI - EU - [PERSON_NAME] - Founders -1M - [DATE]"
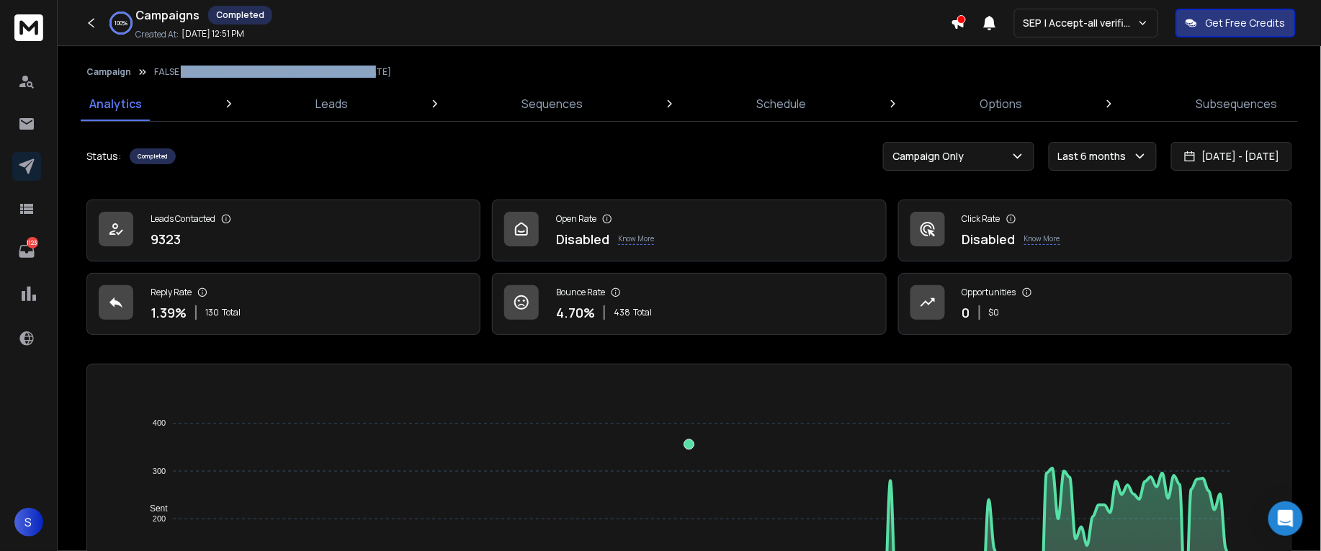
click at [439, 65] on div "Campaign FALSE 1 IGI - EU - [PERSON_NAME] - Founders -1M - [DATE]" at bounding box center [689, 72] width 1217 height 23
click at [344, 107] on p "Leads" at bounding box center [332, 103] width 32 height 17
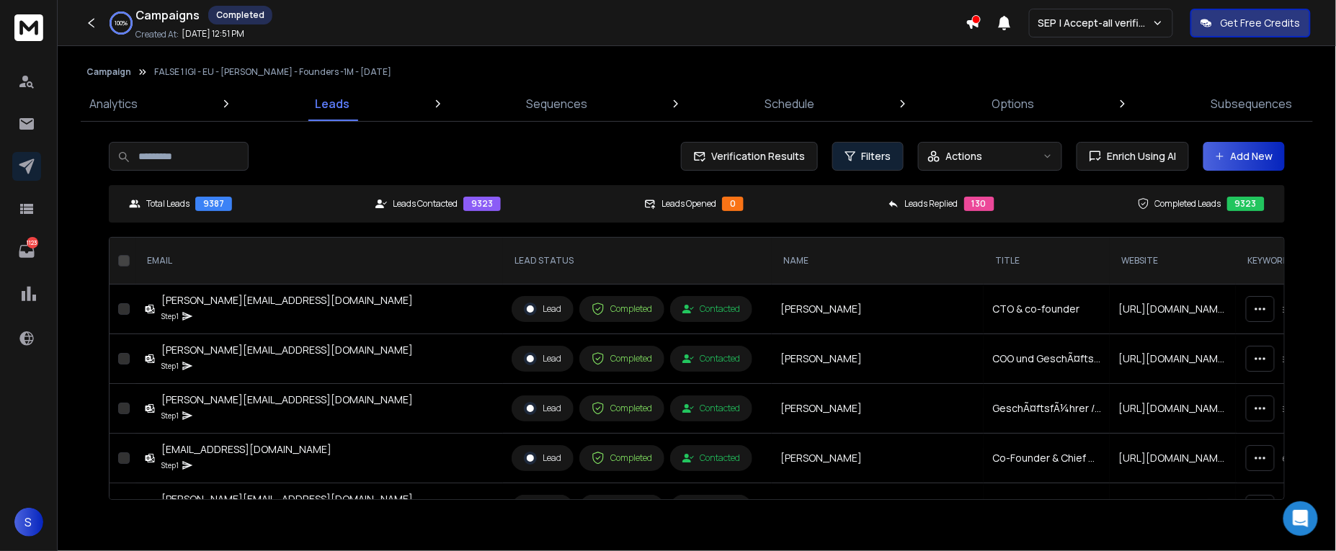
click at [860, 156] on button "Filters" at bounding box center [867, 156] width 71 height 29
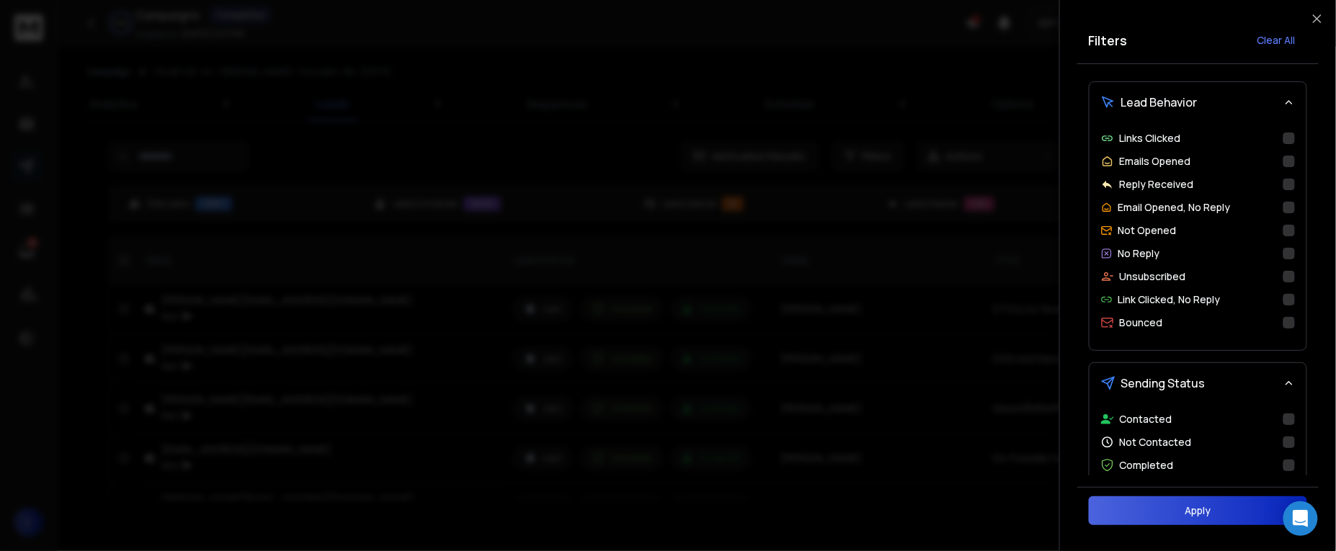
click at [1119, 323] on p "Bounced" at bounding box center [1140, 323] width 43 height 14
click at [1283, 323] on button "Bounced" at bounding box center [1289, 323] width 12 height 12
click at [1184, 522] on button "Apply" at bounding box center [1197, 510] width 218 height 29
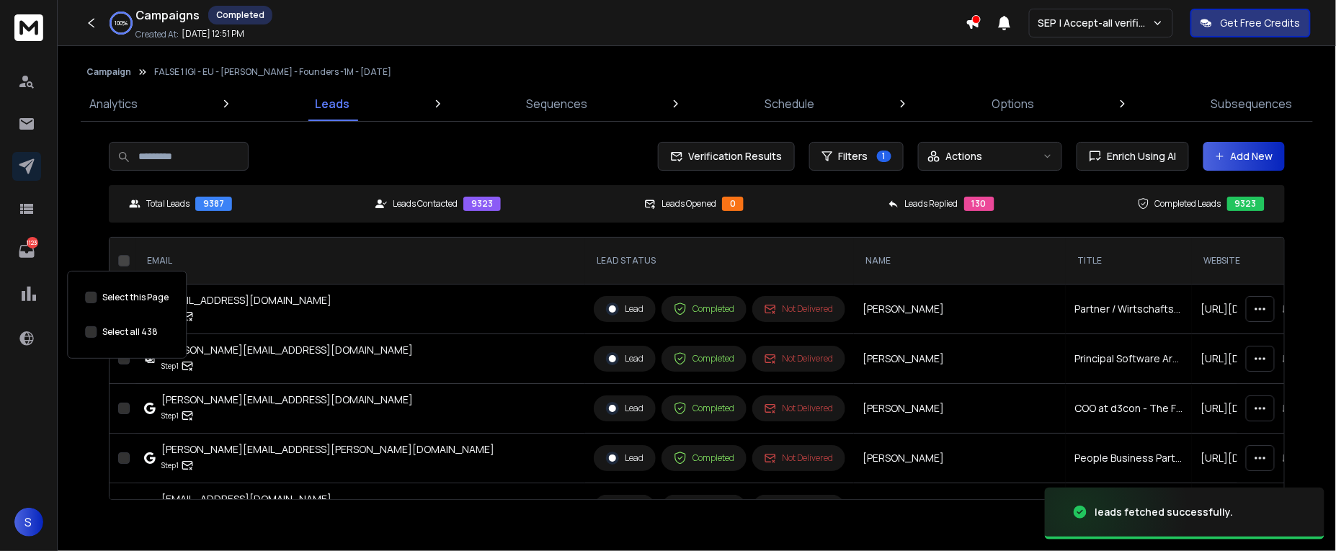
click at [88, 330] on button "Select this Page" at bounding box center [91, 332] width 12 height 12
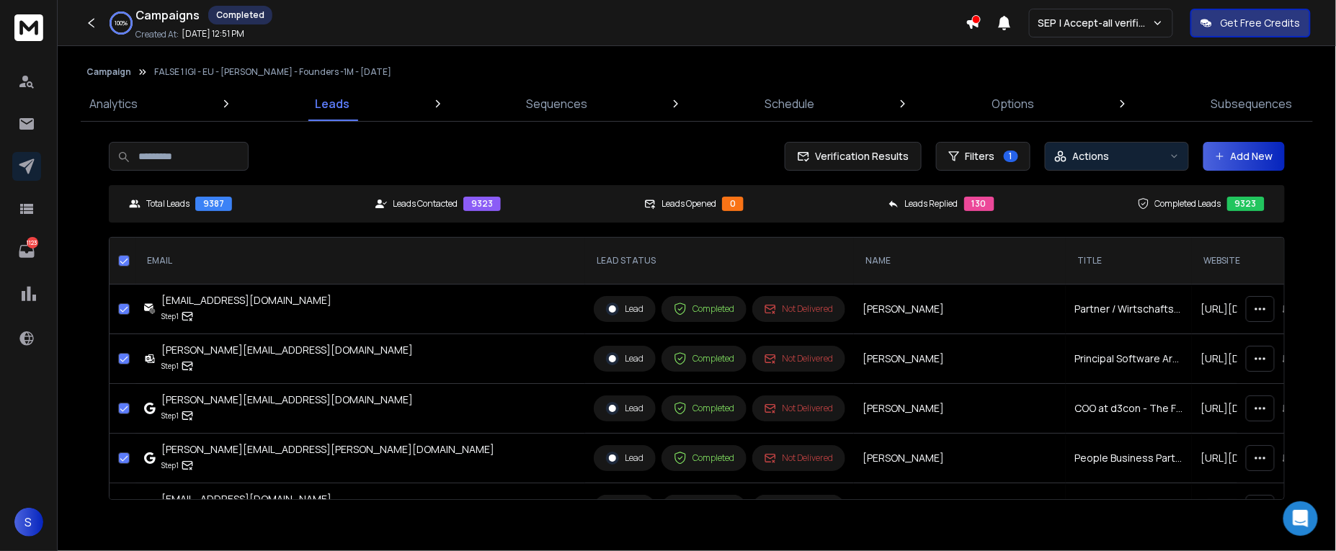
click at [1130, 161] on div "Actions" at bounding box center [1108, 156] width 109 height 14
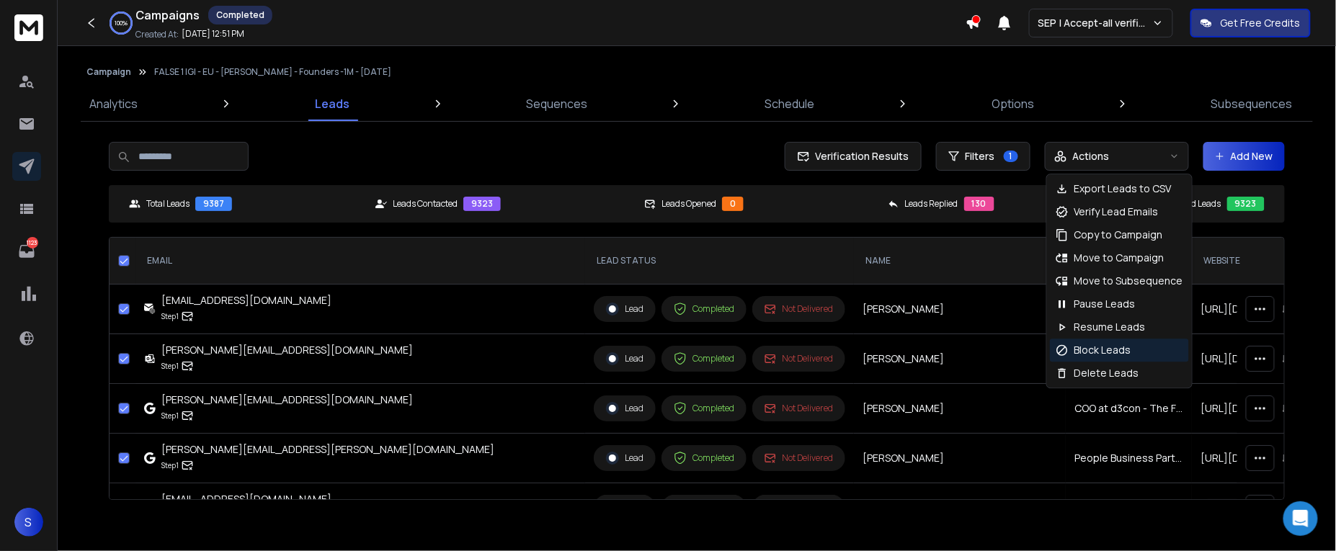
click at [1116, 352] on p "Block Leads" at bounding box center [1102, 350] width 57 height 14
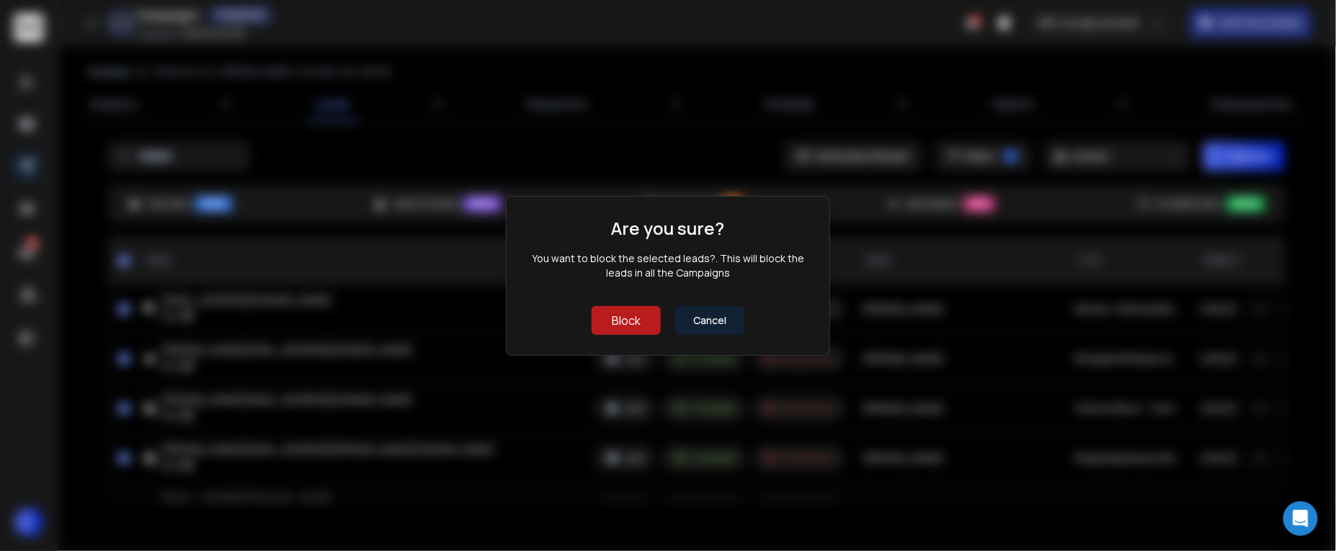
click at [643, 324] on button "Block" at bounding box center [625, 320] width 69 height 29
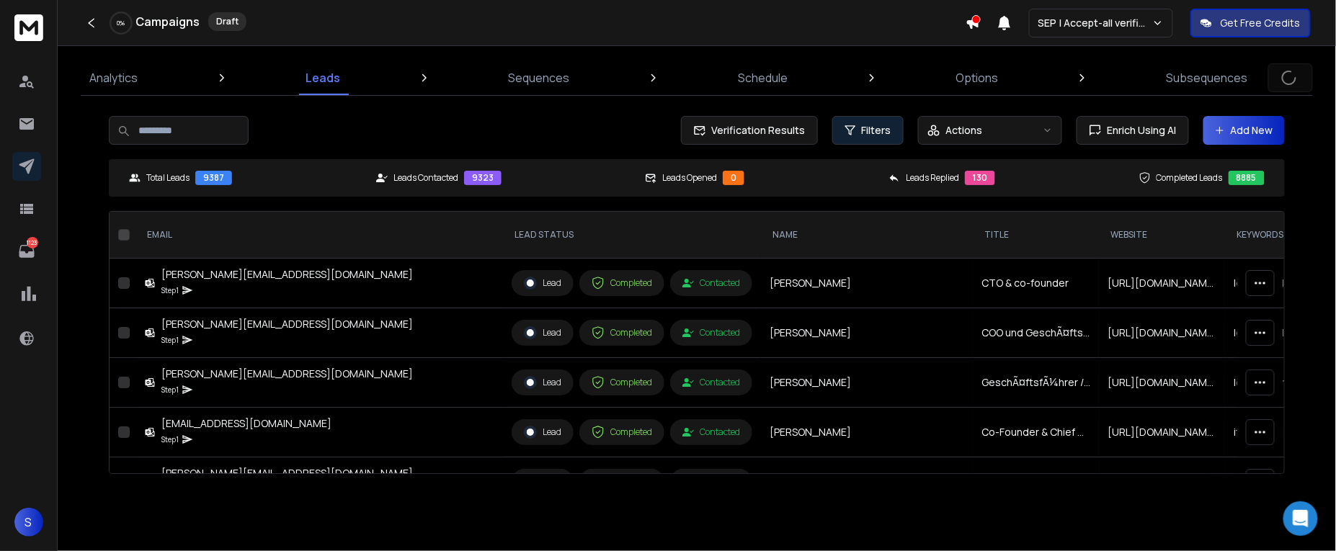
click at [888, 131] on span "Filters" at bounding box center [877, 130] width 30 height 14
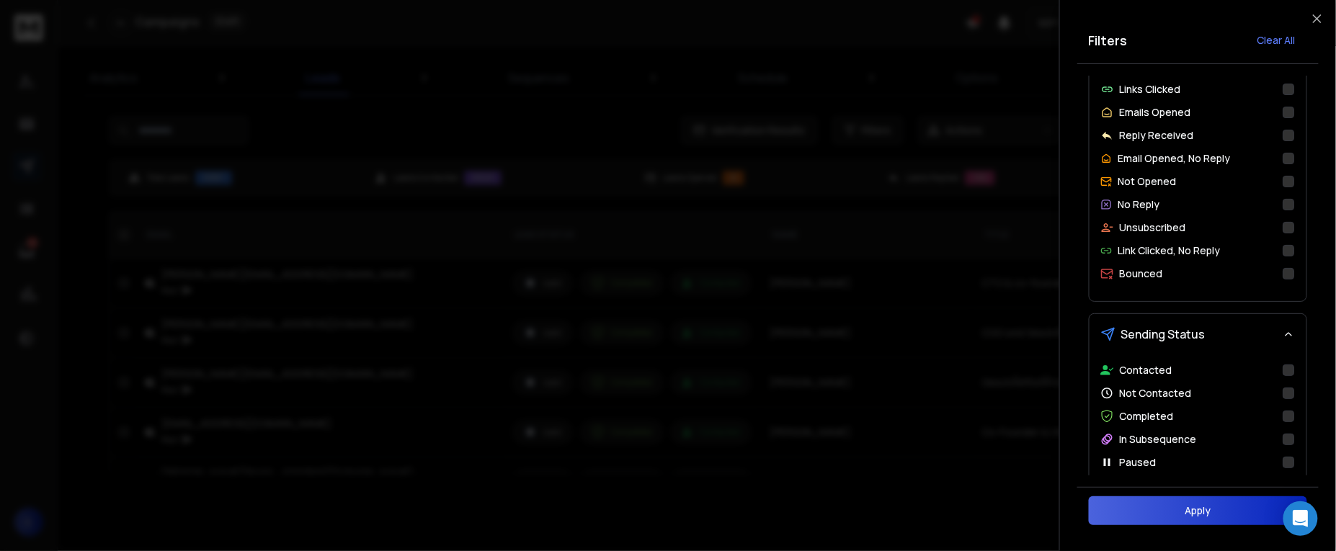
scroll to position [96, 0]
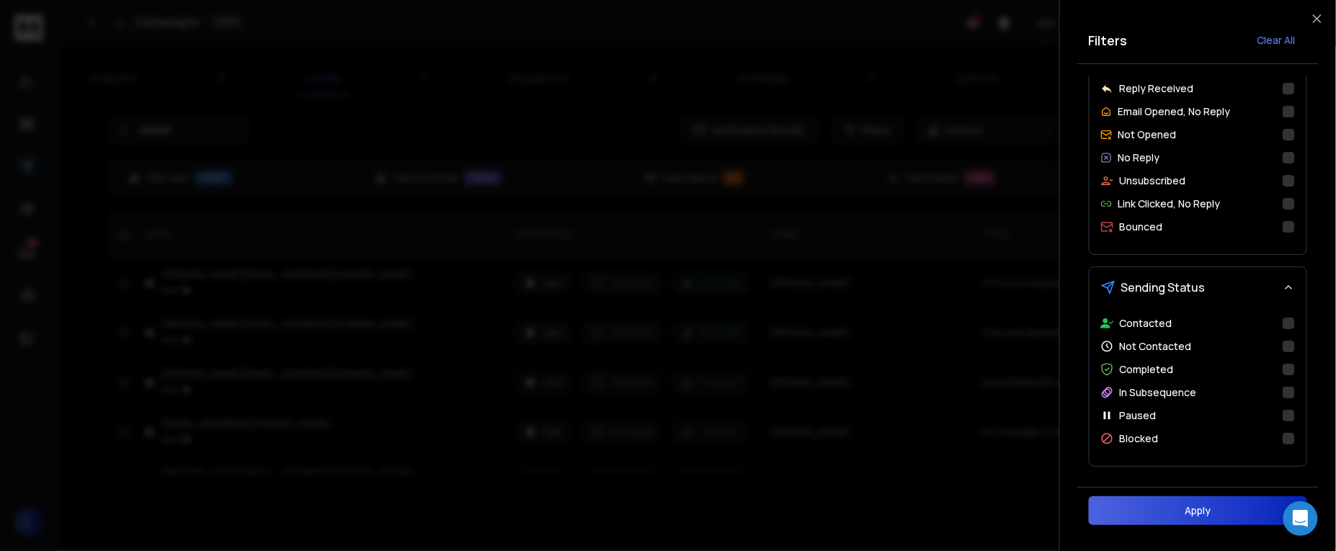
click at [1163, 442] on div "Blocked" at bounding box center [1198, 438] width 194 height 14
click at [1145, 439] on p "Blocked" at bounding box center [1138, 438] width 39 height 14
click at [1283, 439] on button "Blocked" at bounding box center [1289, 439] width 12 height 12
click at [1177, 511] on button "Apply" at bounding box center [1197, 510] width 218 height 29
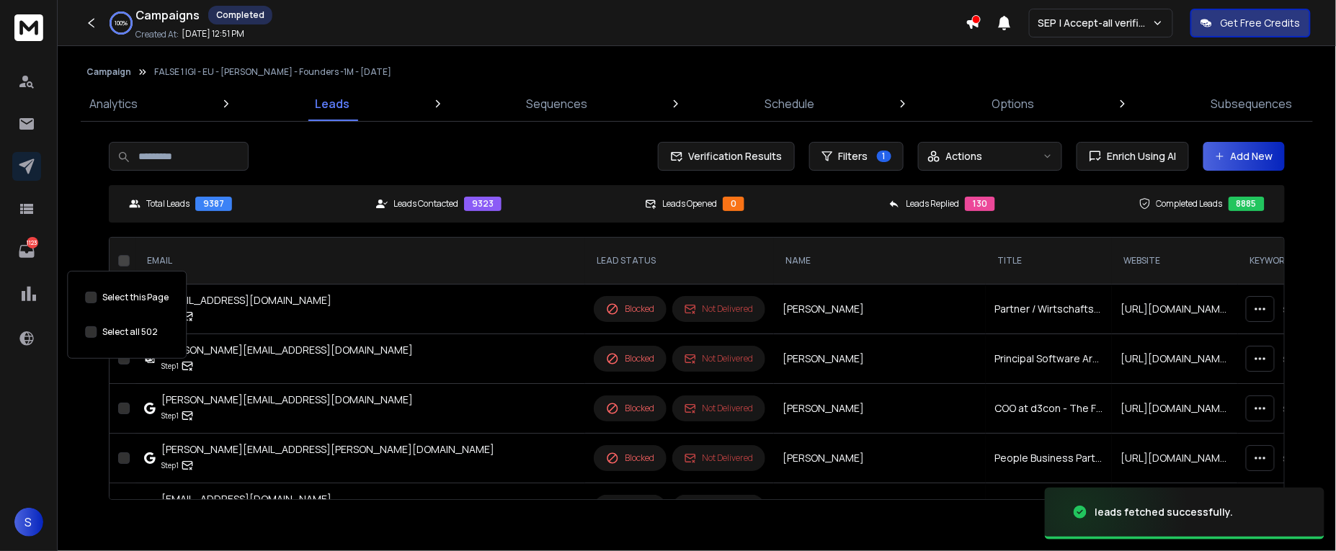
click at [90, 331] on button "Select this Page" at bounding box center [91, 332] width 12 height 12
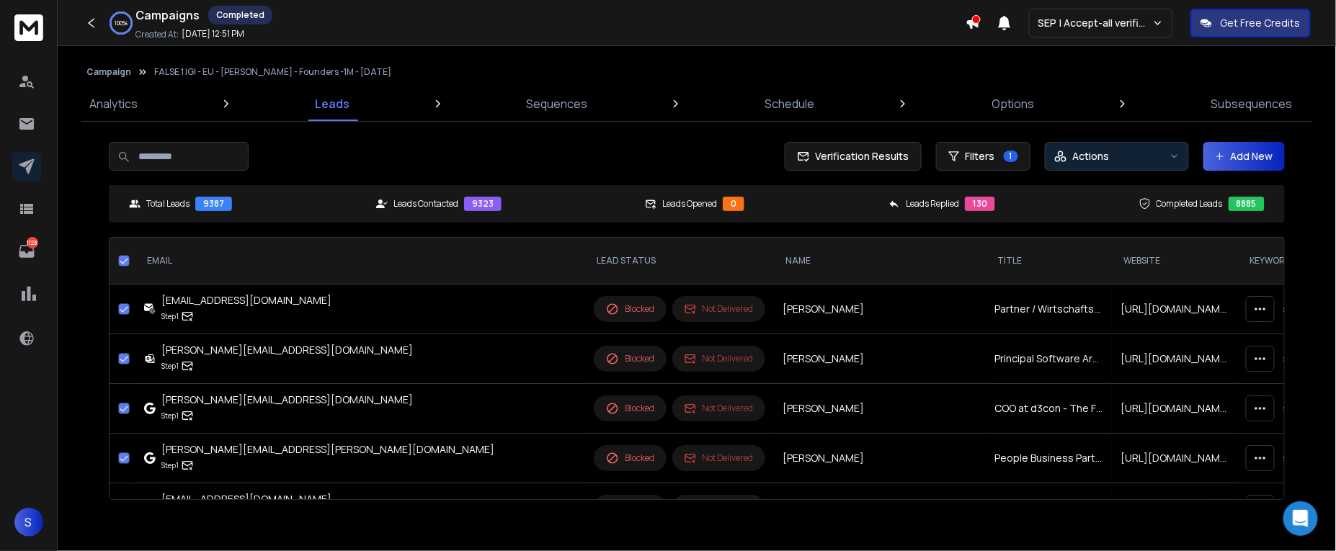
click at [1105, 153] on p "Actions" at bounding box center [1091, 156] width 37 height 14
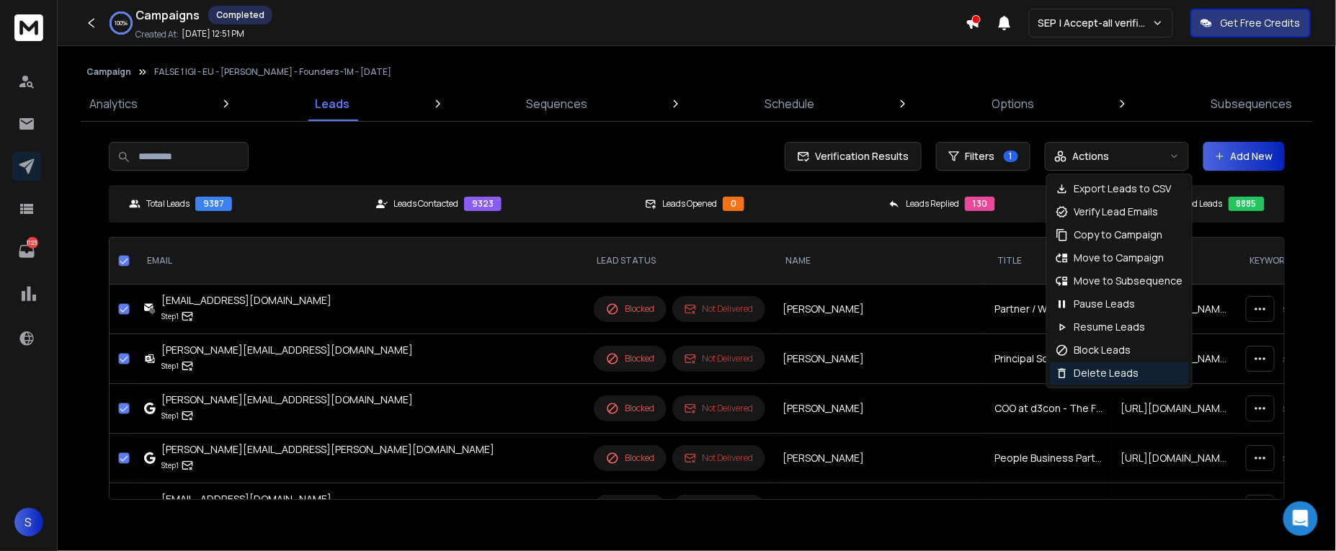
drag, startPoint x: 1092, startPoint y: 370, endPoint x: 1052, endPoint y: 364, distance: 40.7
click at [1093, 370] on p "Delete Leads" at bounding box center [1106, 373] width 65 height 14
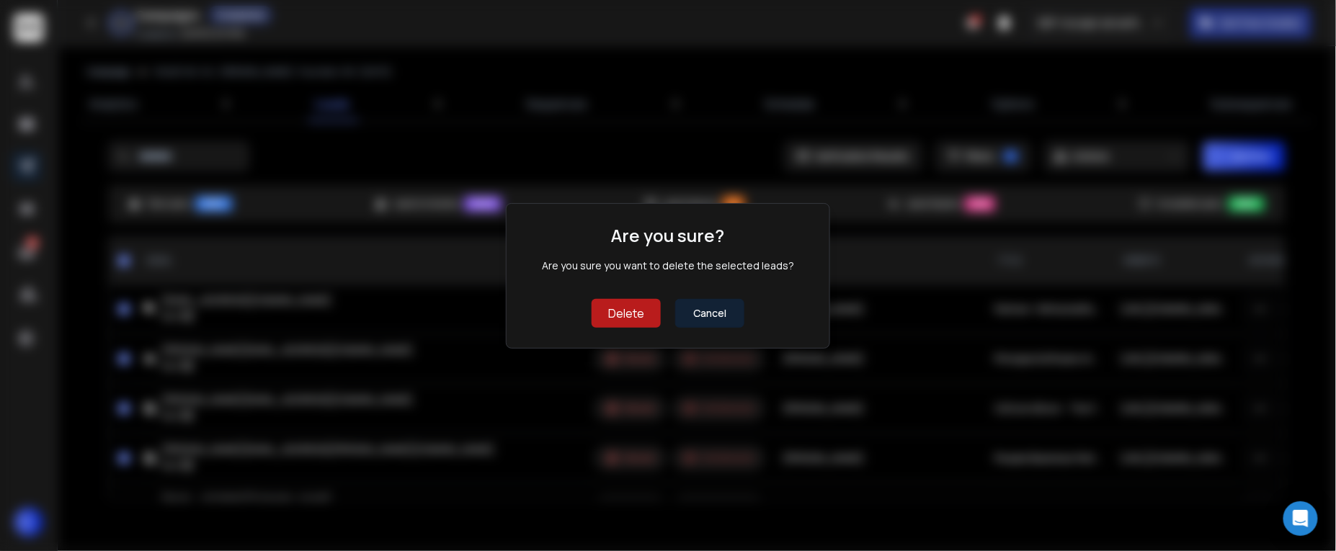
click at [629, 301] on button "Delete" at bounding box center [625, 313] width 69 height 29
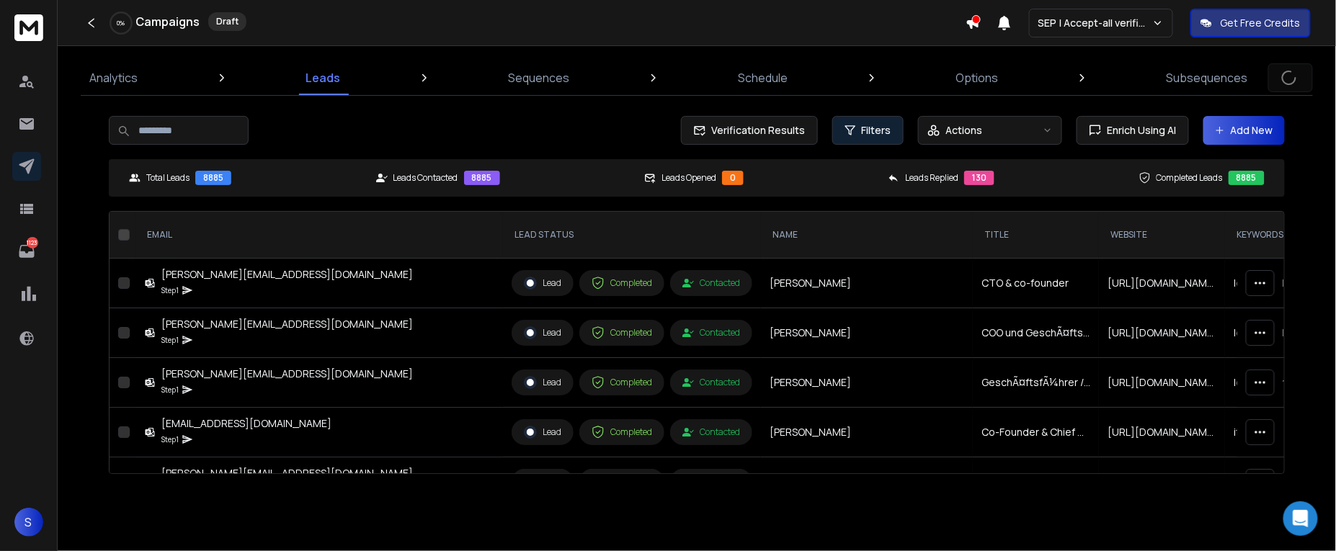
click at [865, 122] on button "Filters" at bounding box center [867, 130] width 71 height 29
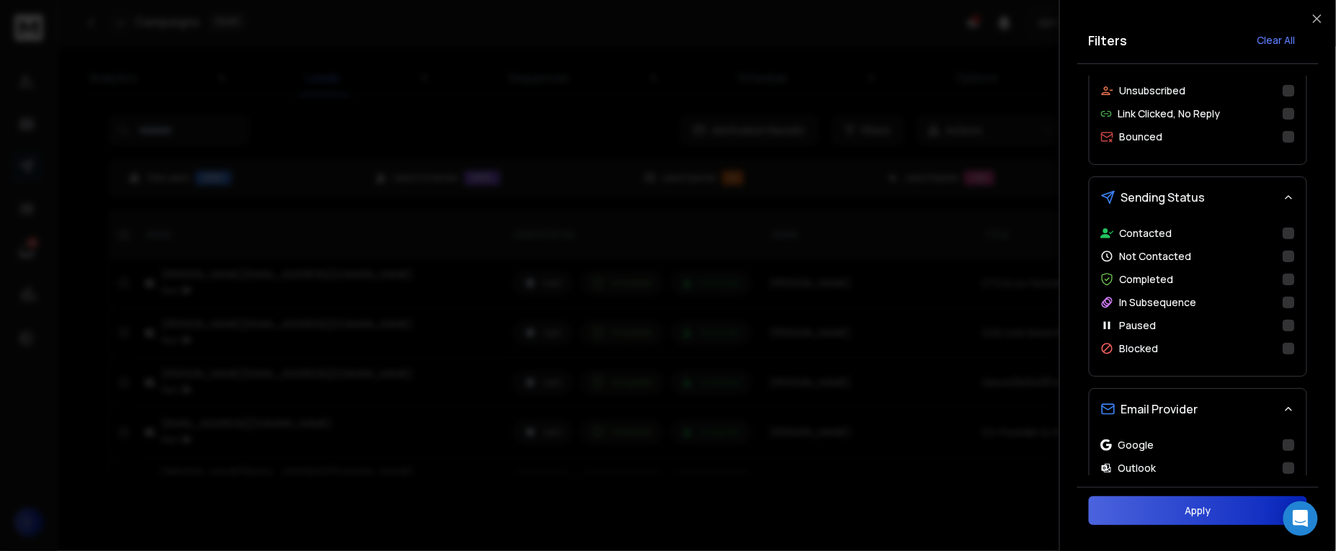
scroll to position [192, 0]
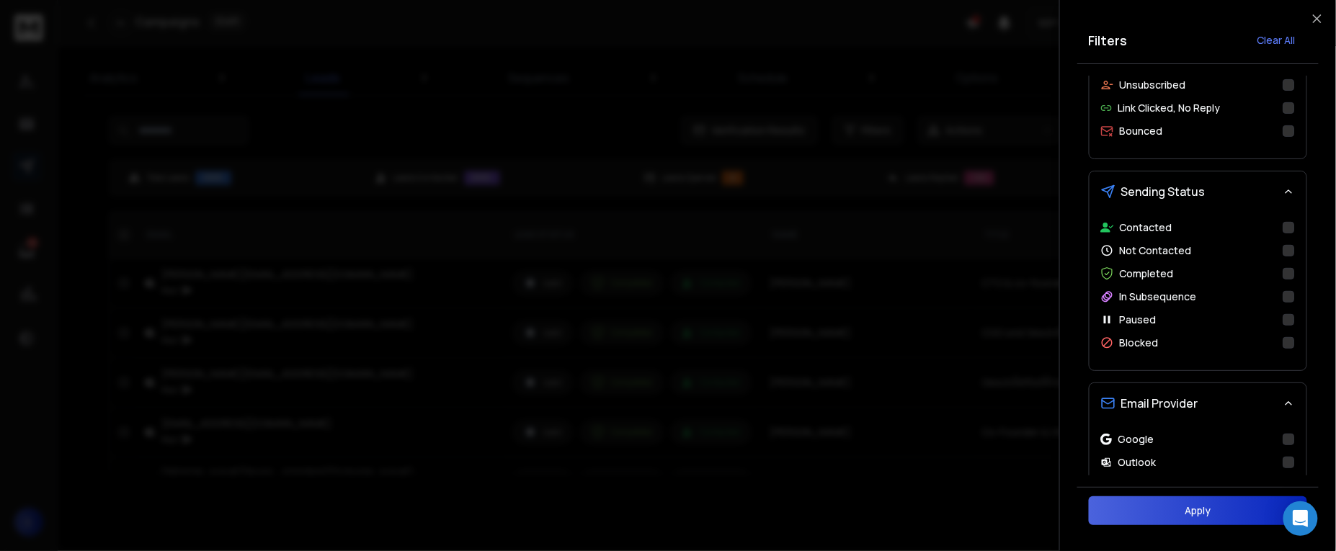
click at [1145, 337] on p "Blocked" at bounding box center [1138, 343] width 39 height 14
click at [1283, 337] on button "Blocked" at bounding box center [1289, 343] width 12 height 12
click at [1176, 502] on button "Apply" at bounding box center [1197, 510] width 218 height 29
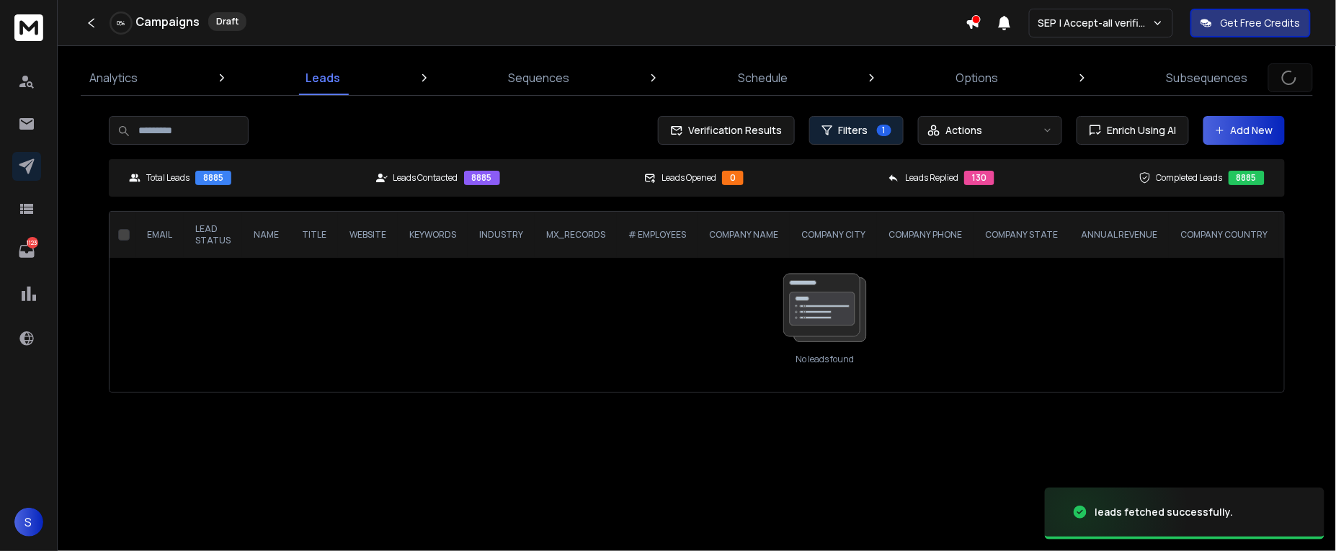
click at [824, 119] on button "Filters 1" at bounding box center [856, 130] width 94 height 29
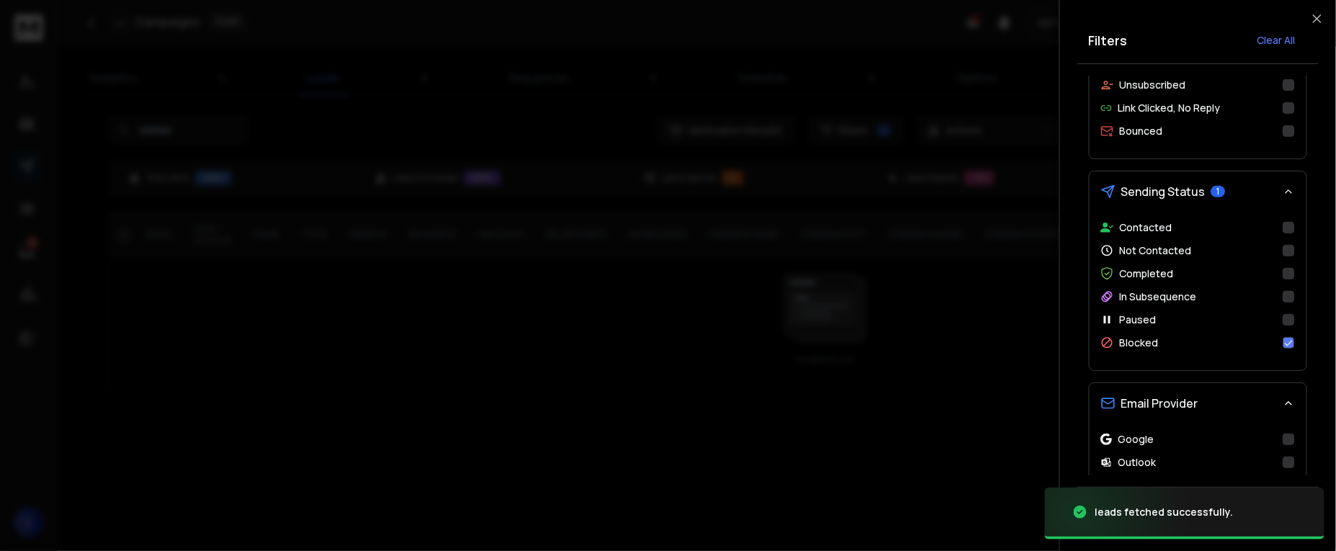
click at [1148, 343] on p "Blocked" at bounding box center [1138, 343] width 39 height 14
click at [1283, 343] on button "Blocked" at bounding box center [1289, 343] width 12 height 12
click at [1142, 225] on p "Contacted" at bounding box center [1145, 227] width 53 height 14
click at [1283, 225] on button "Contacted" at bounding box center [1289, 228] width 12 height 12
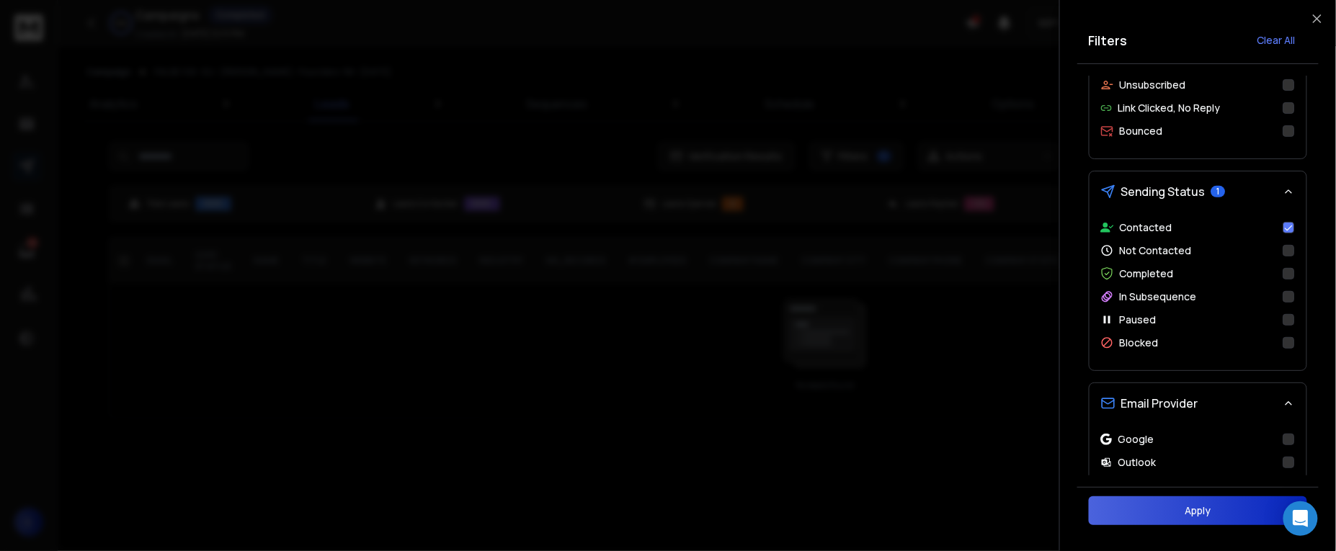
click at [1199, 501] on button "Apply" at bounding box center [1197, 510] width 218 height 29
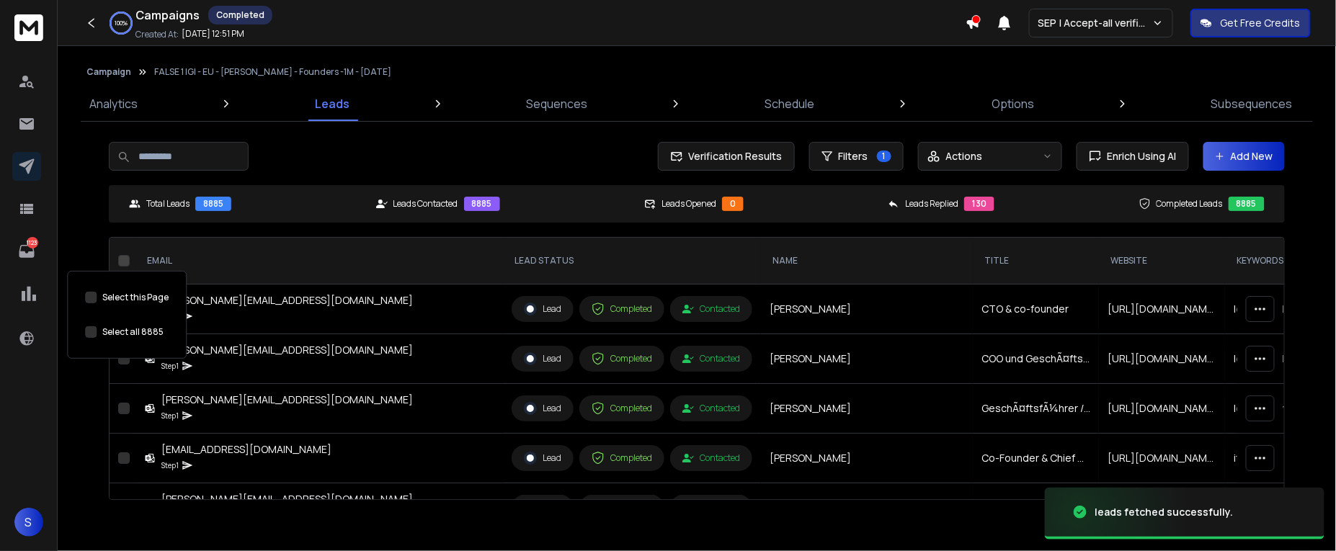
click at [90, 330] on button "Select this Page" at bounding box center [91, 332] width 12 height 12
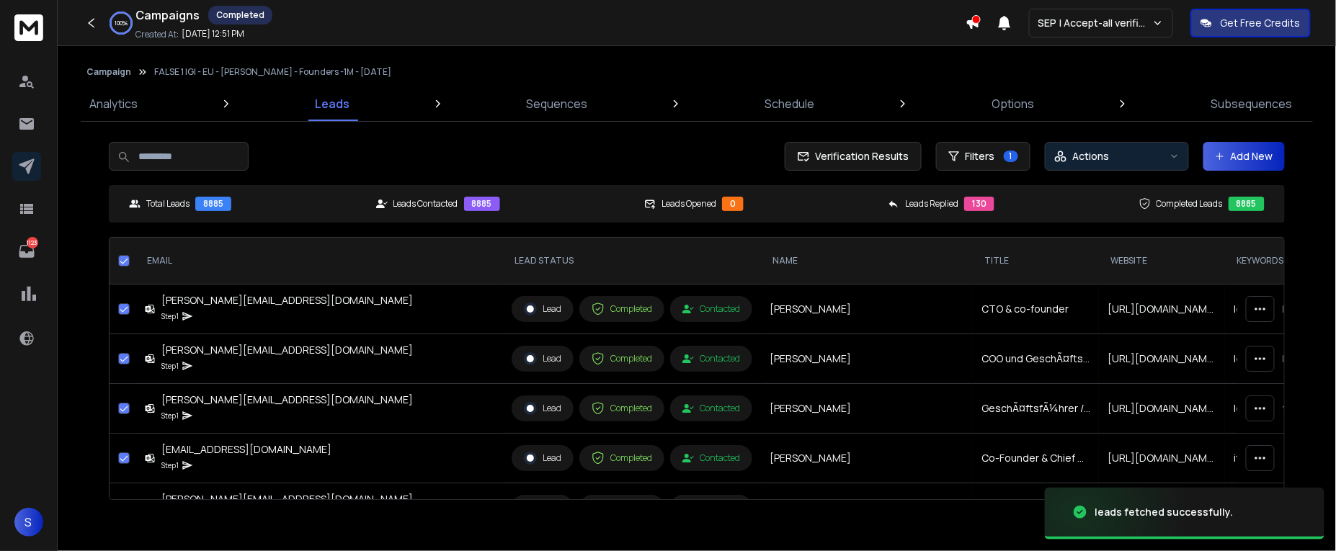
click at [1112, 159] on div "Actions" at bounding box center [1108, 156] width 109 height 14
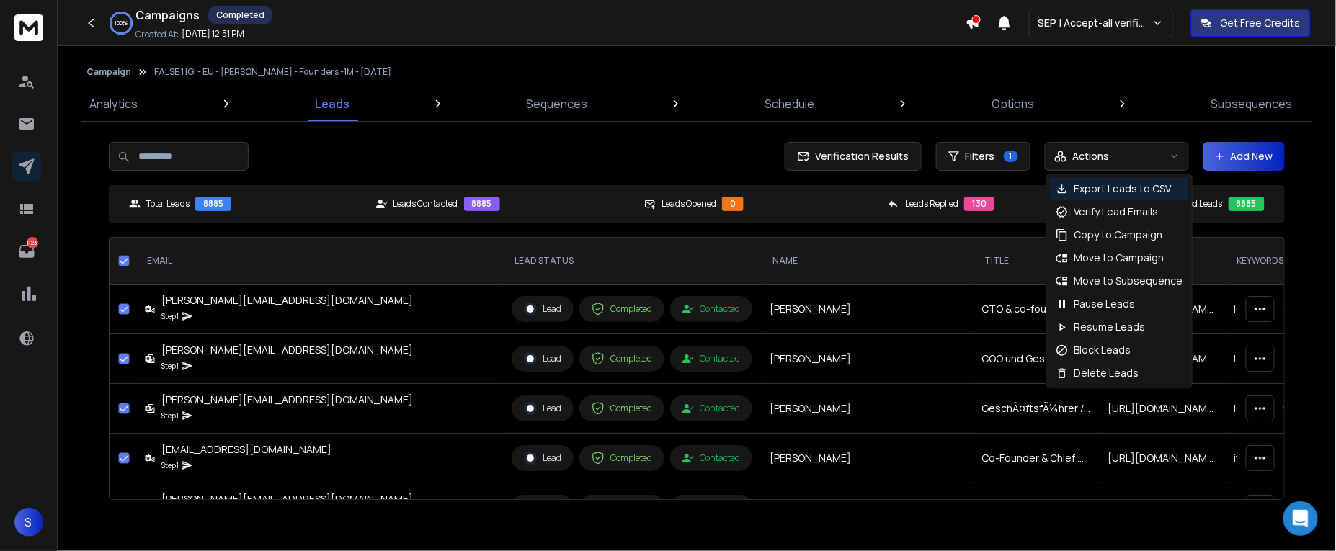
click at [1115, 182] on p "Export Leads to CSV" at bounding box center [1122, 189] width 97 height 14
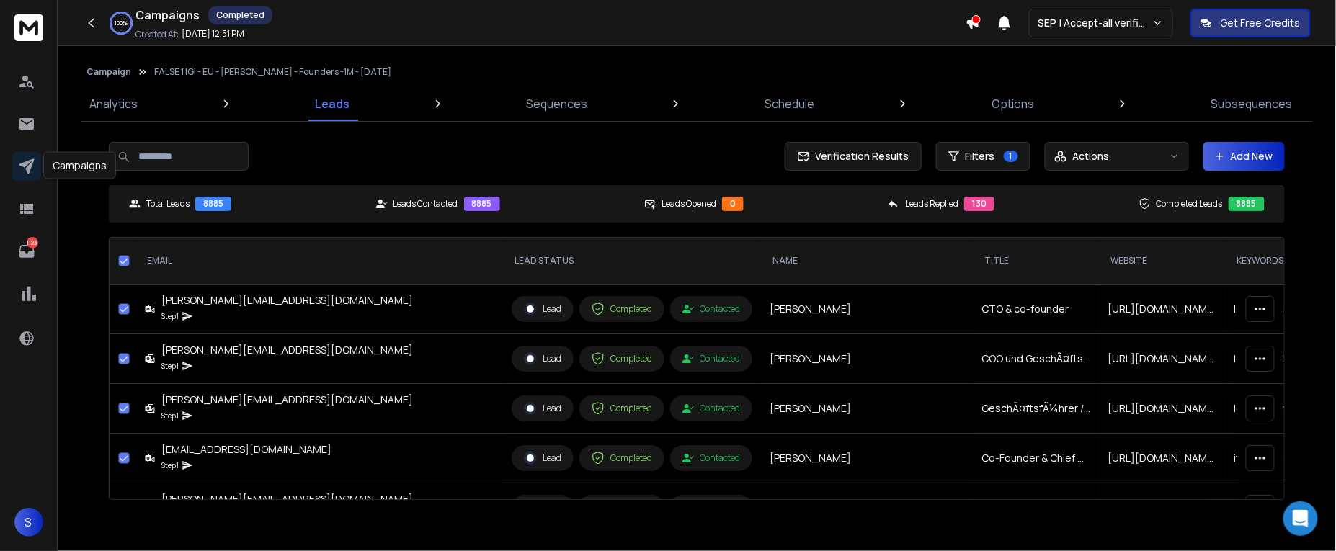
click at [29, 174] on icon at bounding box center [26, 166] width 17 height 17
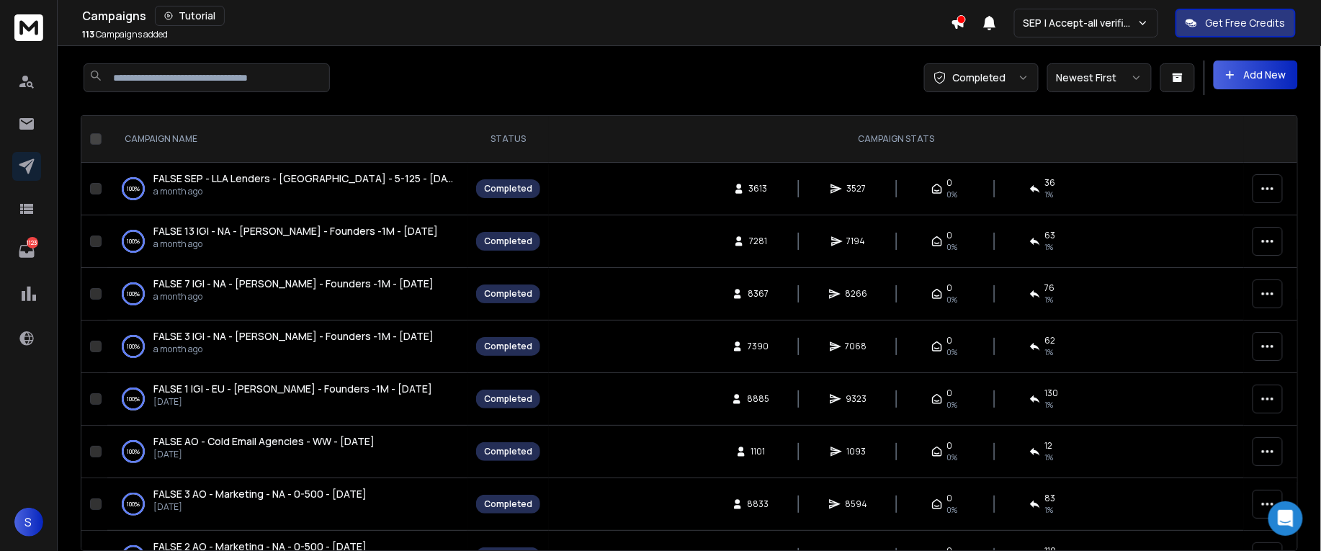
click at [1253, 409] on button "button" at bounding box center [1268, 399] width 30 height 29
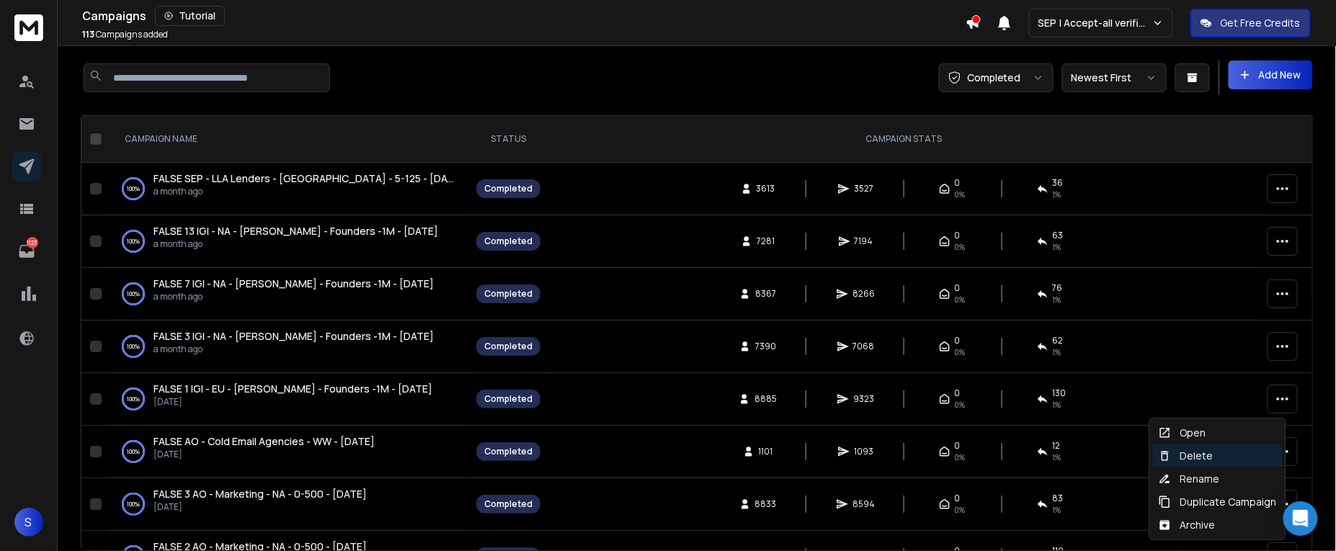
click at [1202, 449] on div "Delete" at bounding box center [1185, 456] width 55 height 14
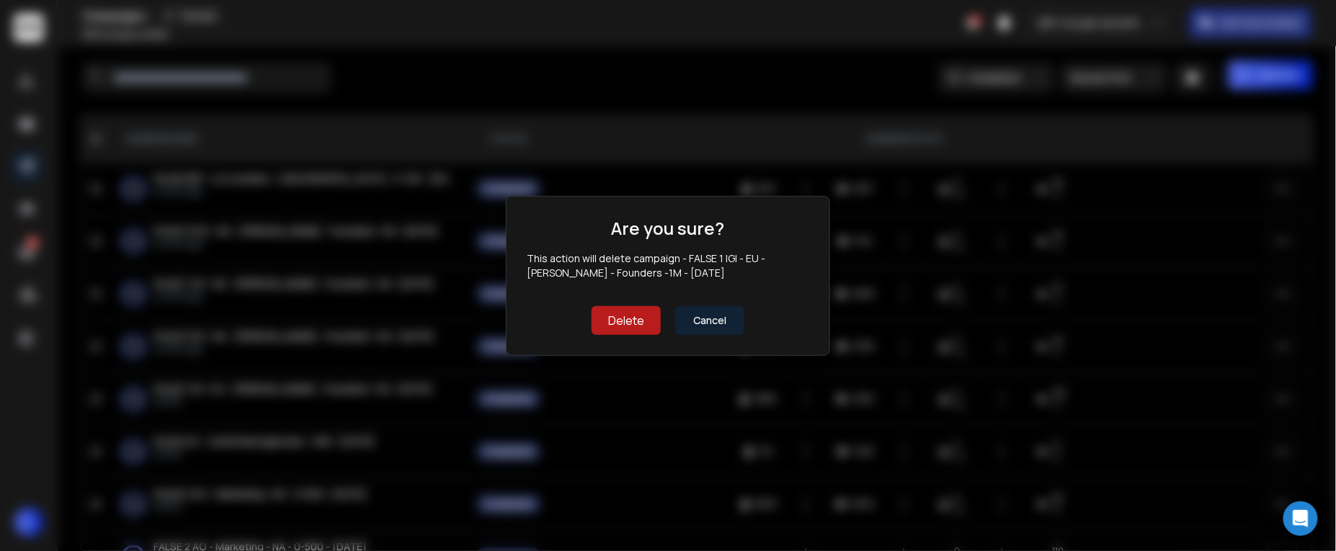
click at [618, 314] on button "Delete" at bounding box center [625, 320] width 69 height 29
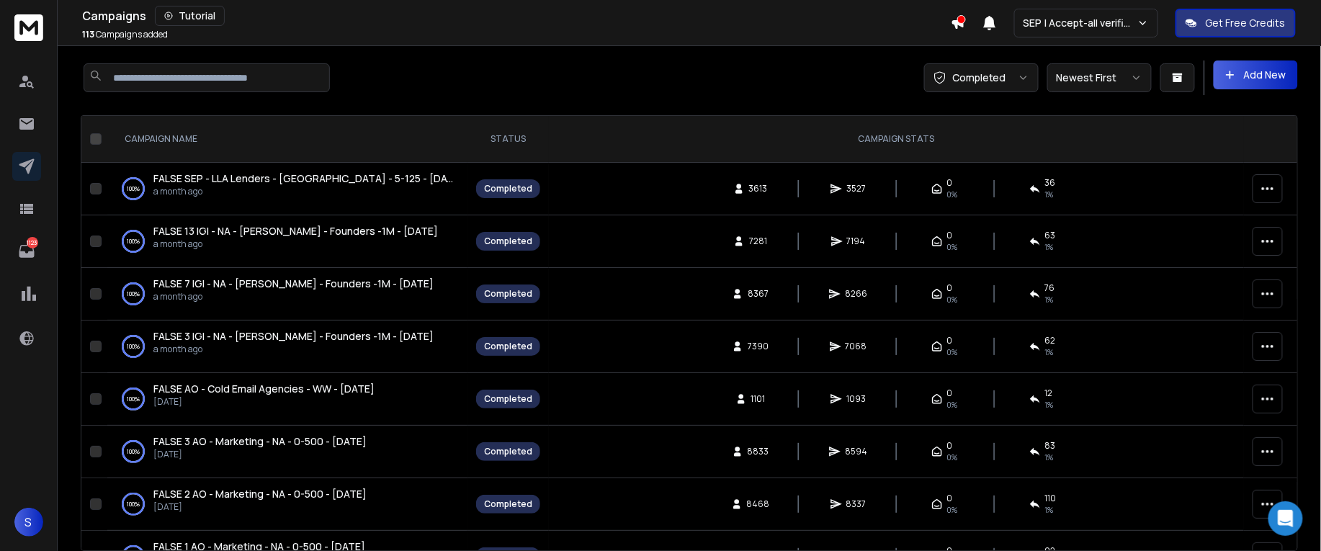
click at [281, 243] on p "a month ago" at bounding box center [295, 244] width 285 height 12
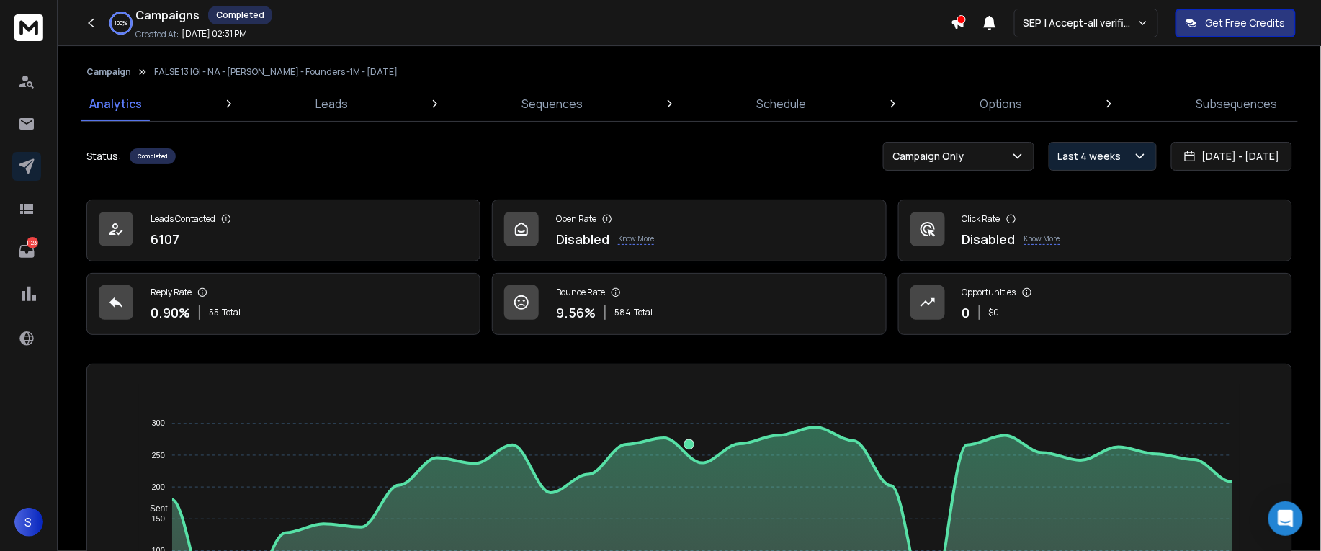
click at [1063, 160] on p "Last 4 weeks" at bounding box center [1092, 156] width 69 height 14
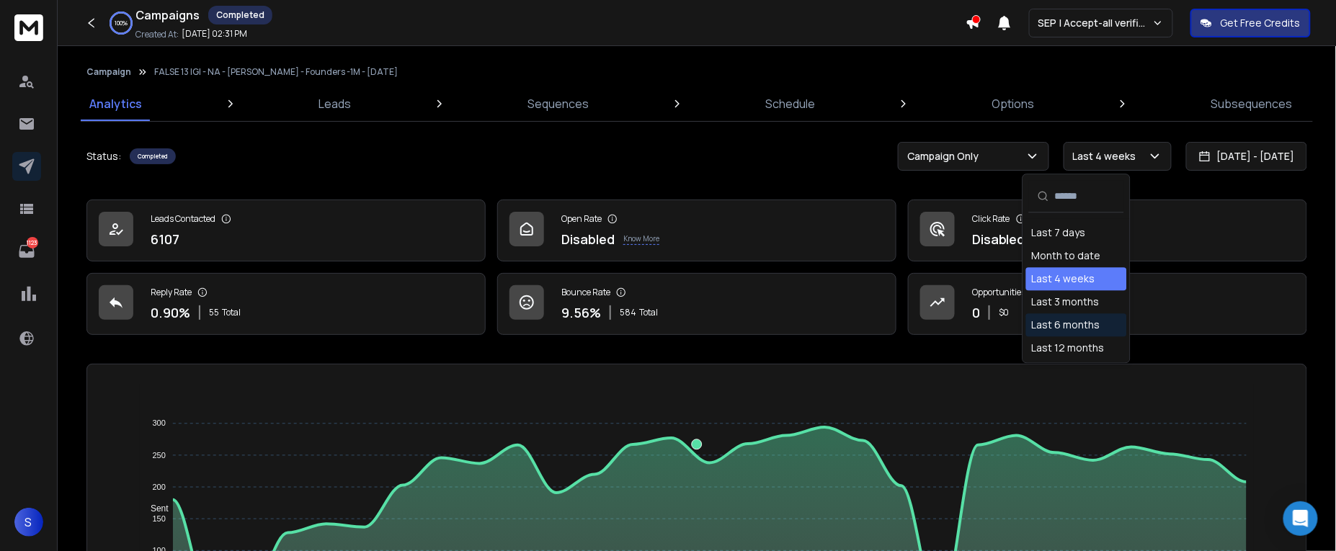
click at [1092, 318] on div "Last 6 months" at bounding box center [1066, 325] width 68 height 14
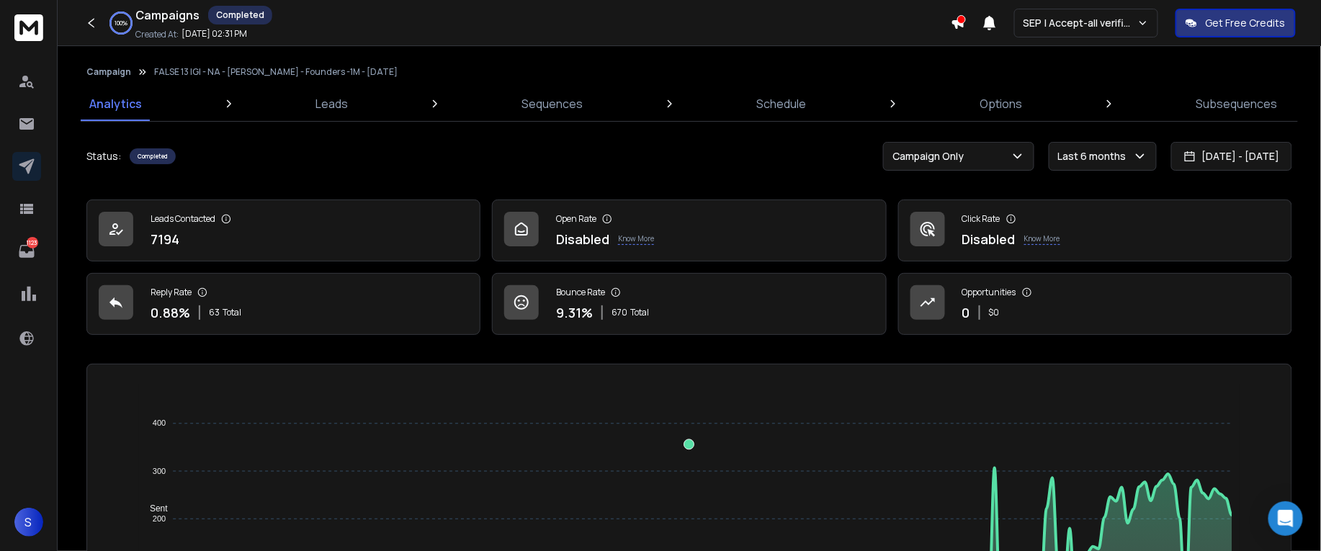
click at [823, 68] on div "Campaign FALSE 13 IGI - NA - Brooks - Founders -1M - 07.04.2025" at bounding box center [689, 72] width 1206 height 12
click at [341, 104] on p "Leads" at bounding box center [332, 103] width 32 height 17
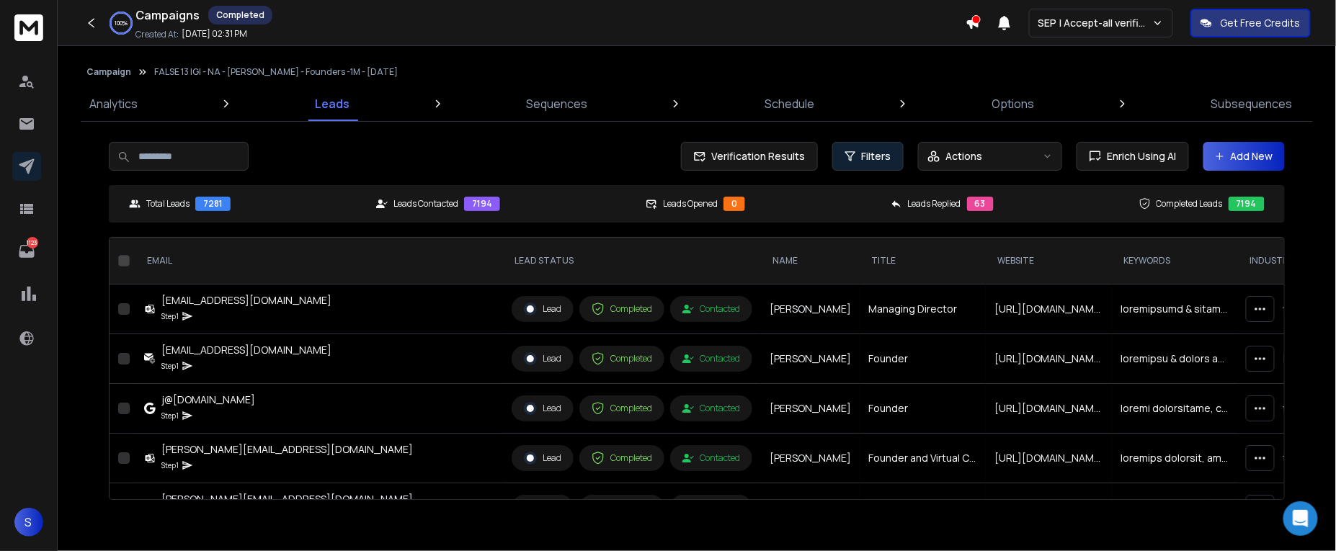
click at [880, 151] on span "Filters" at bounding box center [877, 156] width 30 height 14
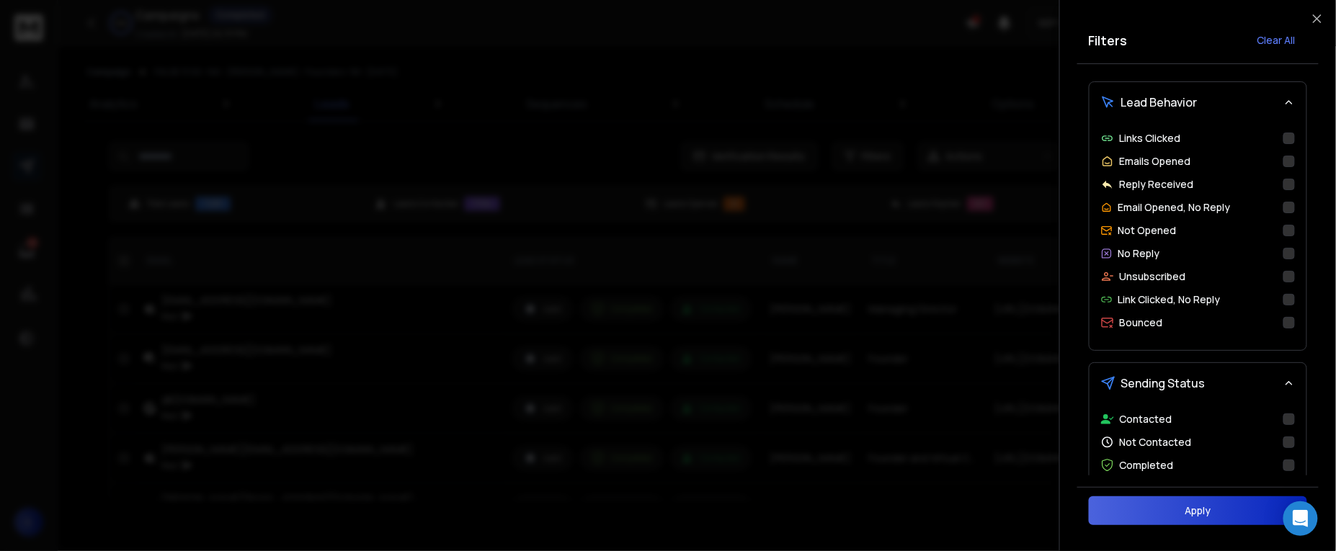
click at [1137, 318] on p "Bounced" at bounding box center [1140, 323] width 43 height 14
click at [1283, 318] on button "Bounced" at bounding box center [1289, 323] width 12 height 12
click at [1145, 504] on button "Apply" at bounding box center [1197, 510] width 218 height 29
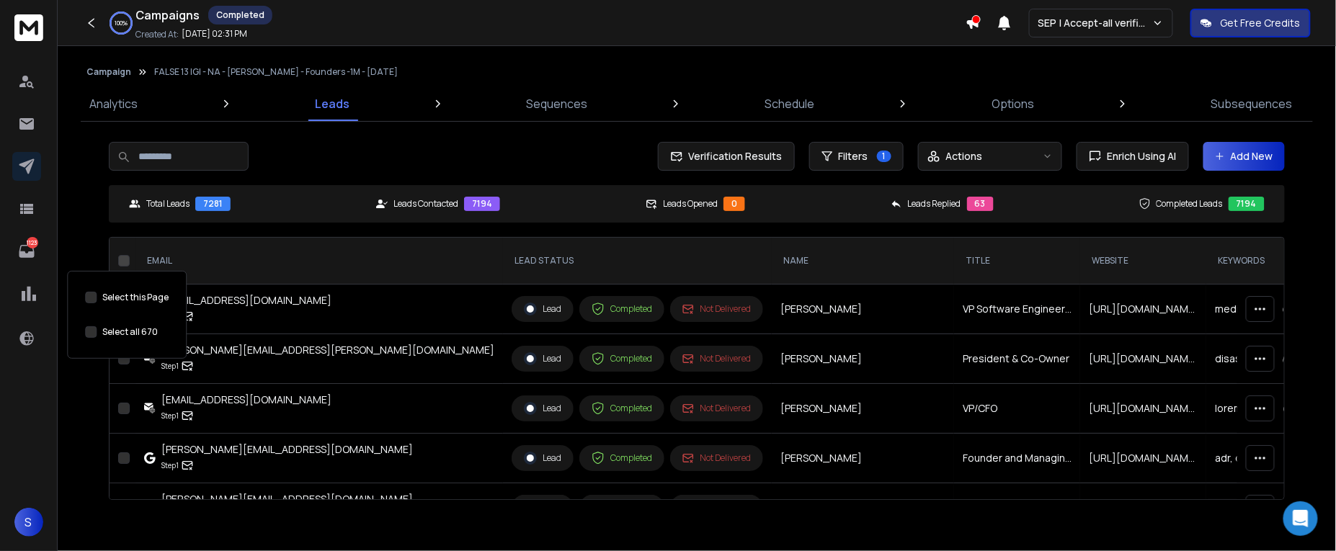
click at [90, 331] on button "Select this Page" at bounding box center [91, 332] width 12 height 12
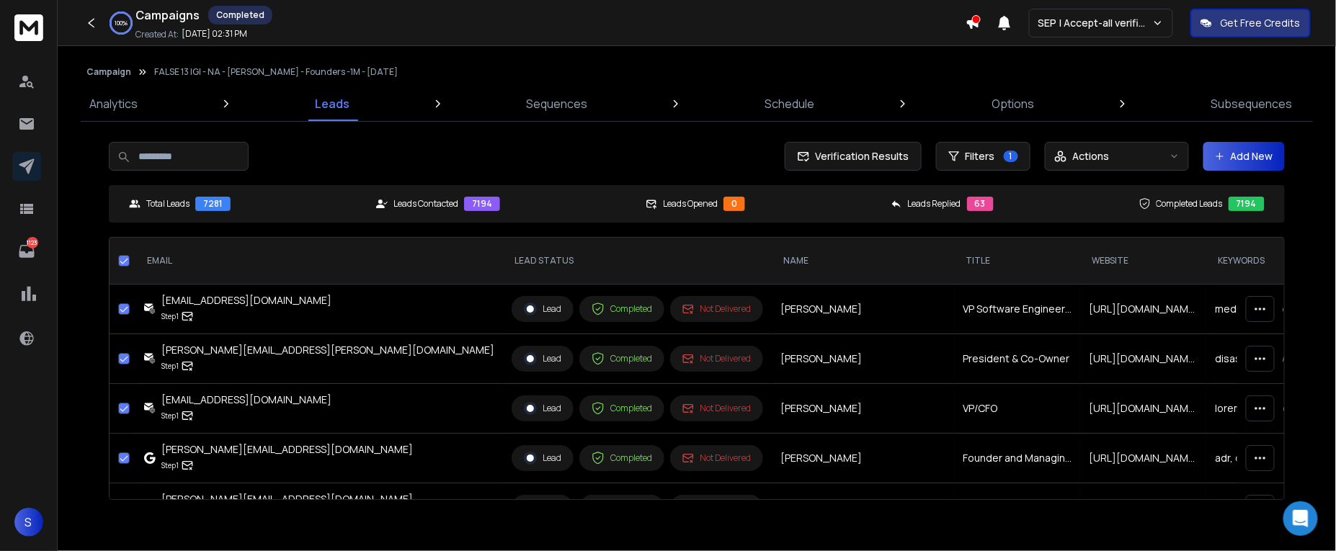
click at [1087, 173] on div "Verification Results Filters 1 Actions Add New Total Leads 7281 Leads Contacted…" at bounding box center [697, 314] width 1176 height 344
click at [1101, 160] on p "Actions" at bounding box center [1091, 156] width 37 height 14
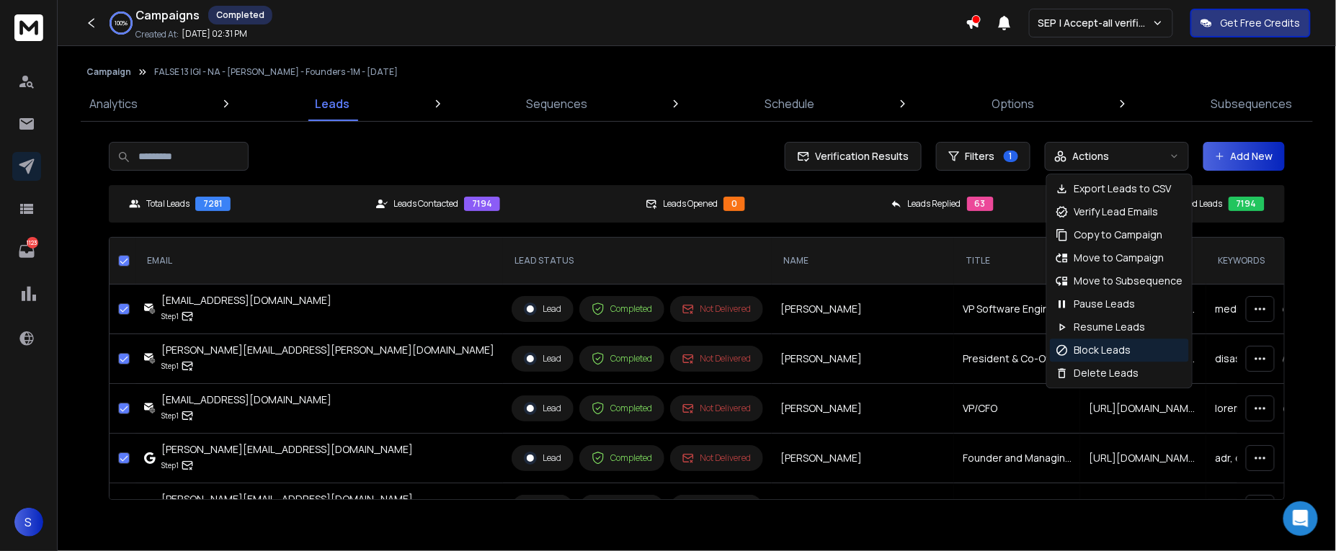
click at [1134, 347] on div "Block Leads" at bounding box center [1119, 350] width 139 height 23
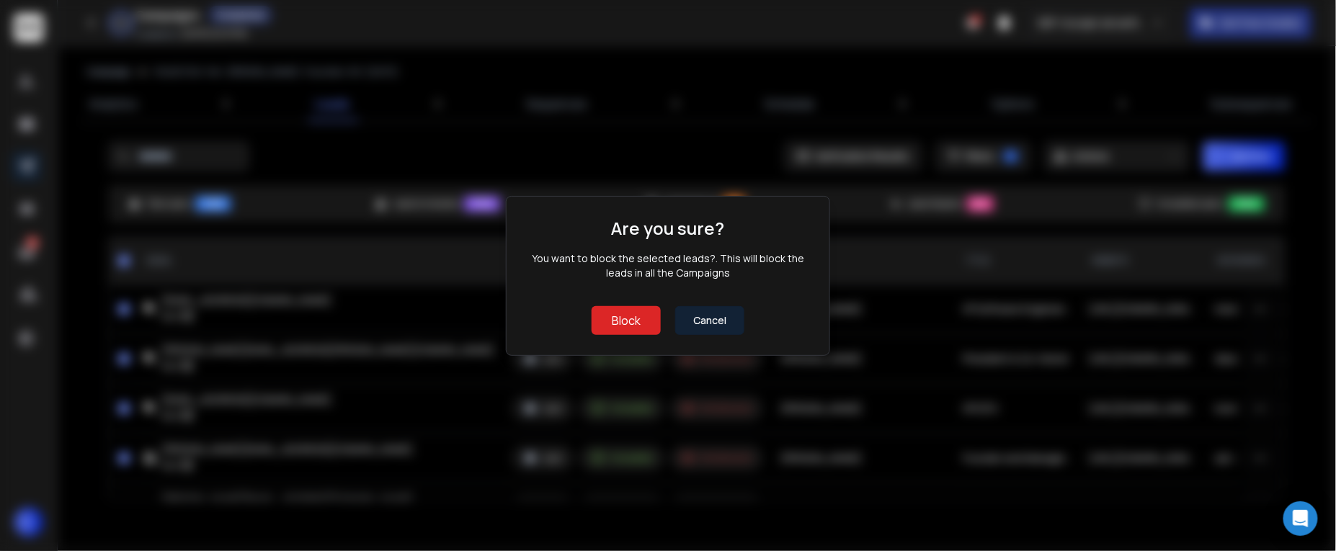
click at [637, 304] on div "Are you sure? You want to block the selected leads?. This will block the leads …" at bounding box center [668, 276] width 282 height 118
click at [638, 310] on button "Block" at bounding box center [625, 320] width 69 height 29
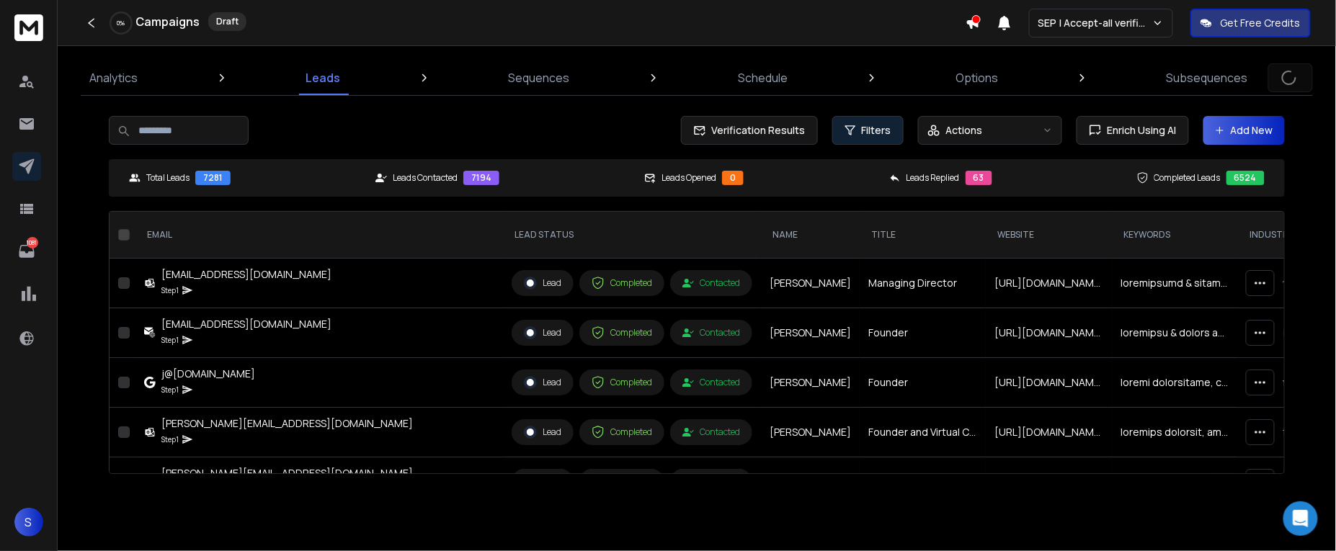
click at [869, 134] on span "Filters" at bounding box center [877, 130] width 30 height 14
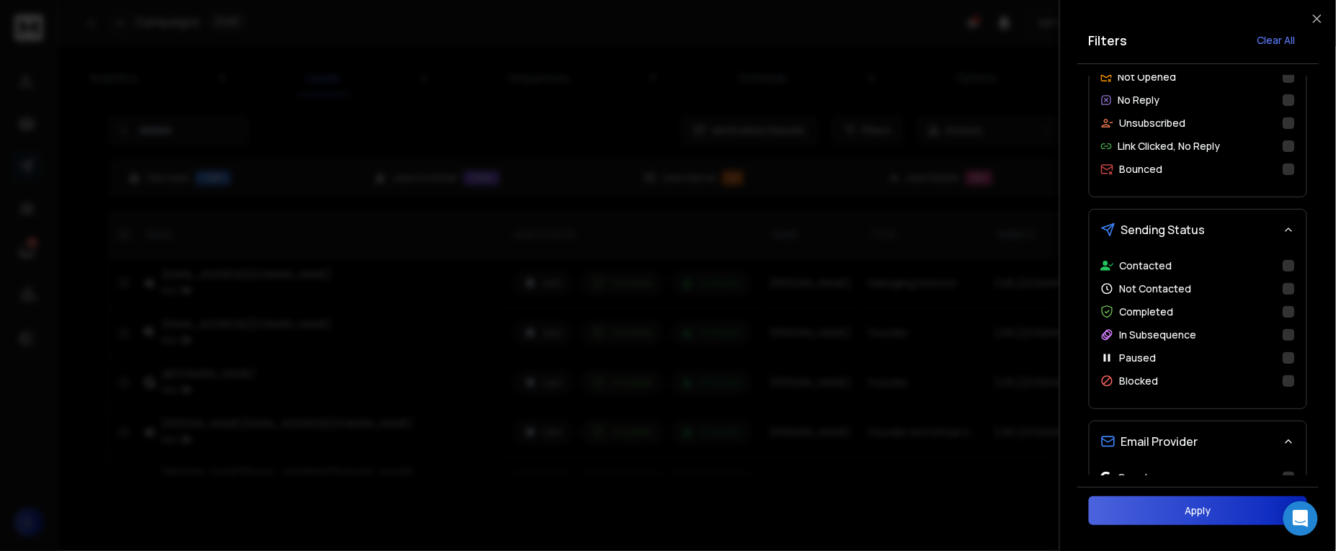
scroll to position [192, 0]
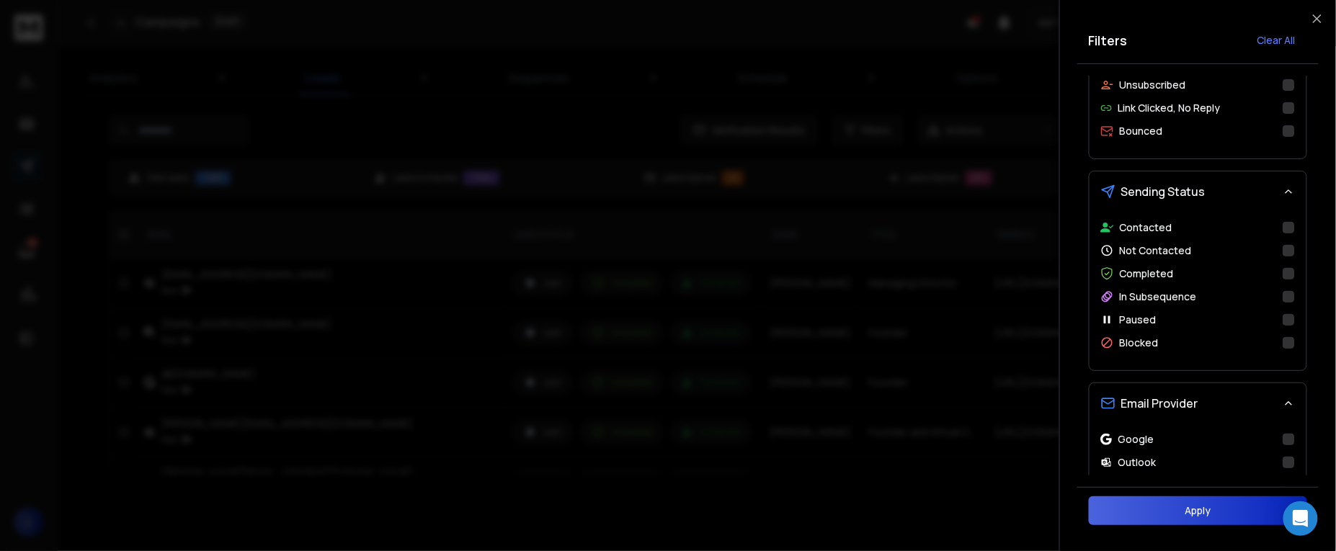
click at [1158, 341] on div "Blocked" at bounding box center [1198, 343] width 194 height 14
click at [1142, 341] on p "Blocked" at bounding box center [1138, 343] width 39 height 14
click at [1283, 341] on button "Blocked" at bounding box center [1289, 343] width 12 height 12
click at [1199, 516] on button "Apply" at bounding box center [1197, 510] width 218 height 29
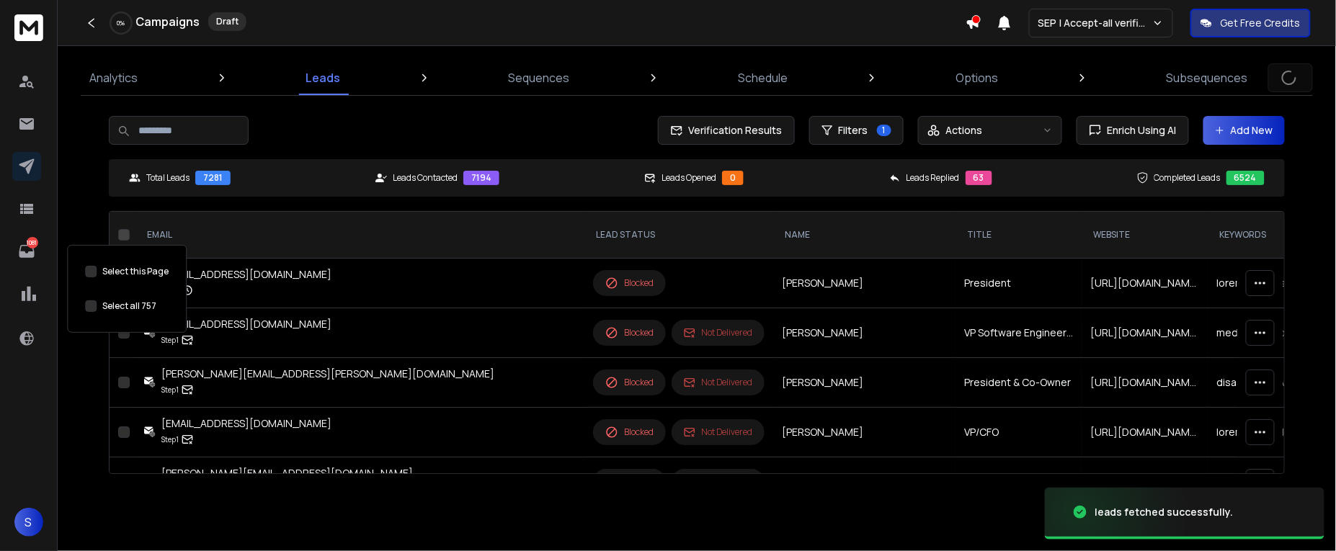
click at [90, 305] on button "Select this Page" at bounding box center [91, 306] width 12 height 12
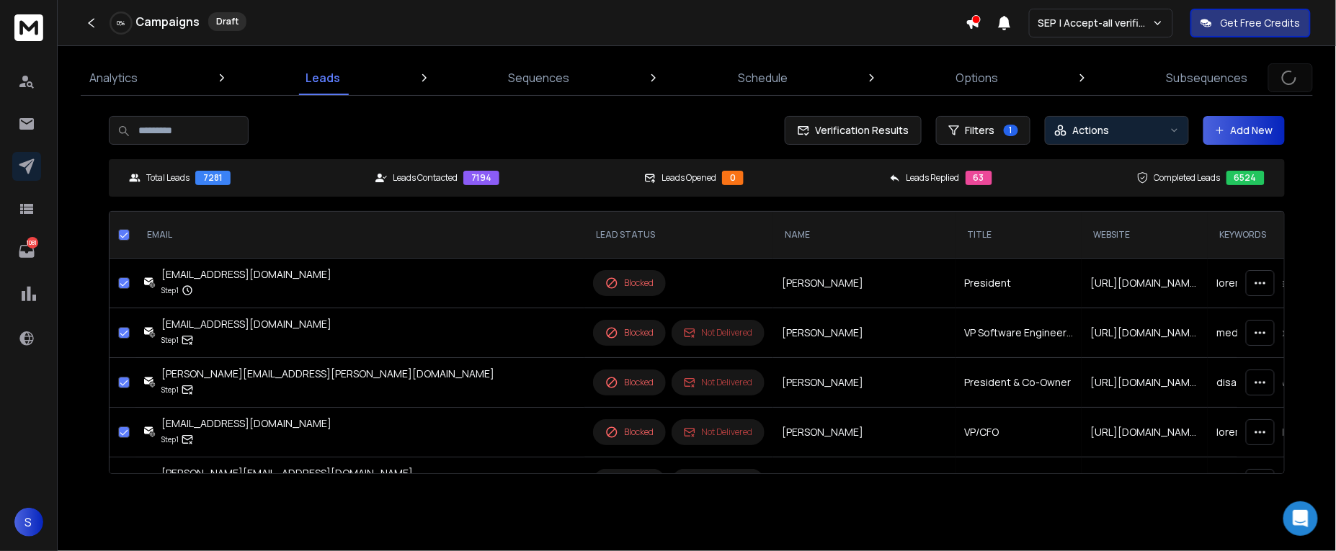
click at [1136, 128] on div "Actions" at bounding box center [1108, 130] width 109 height 14
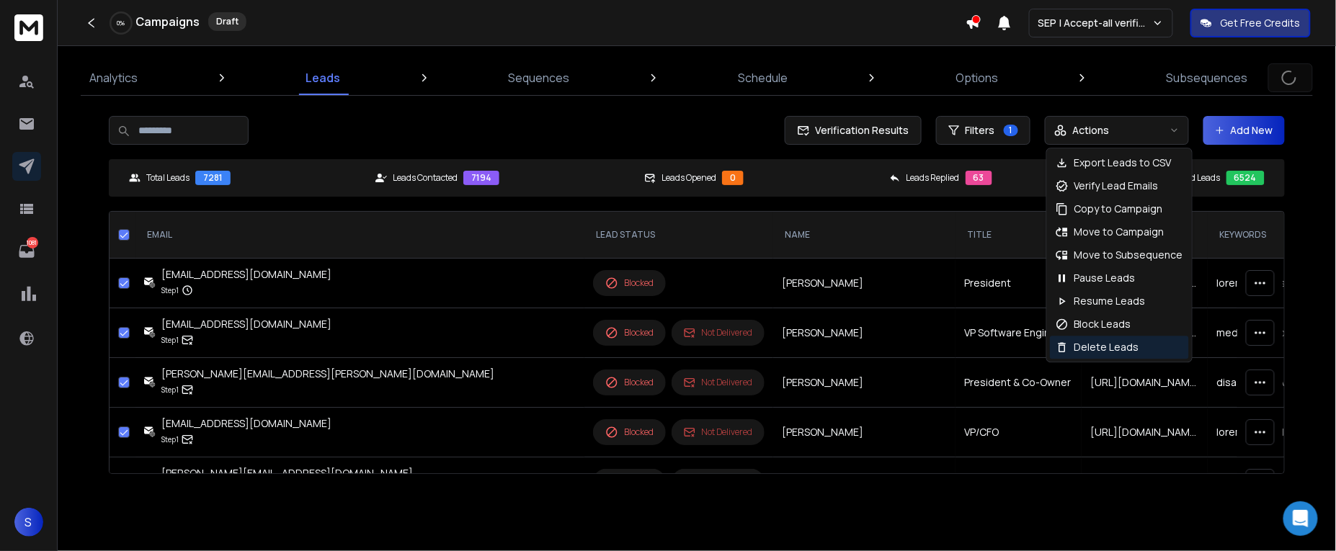
click at [1119, 341] on p "Delete Leads" at bounding box center [1106, 347] width 65 height 14
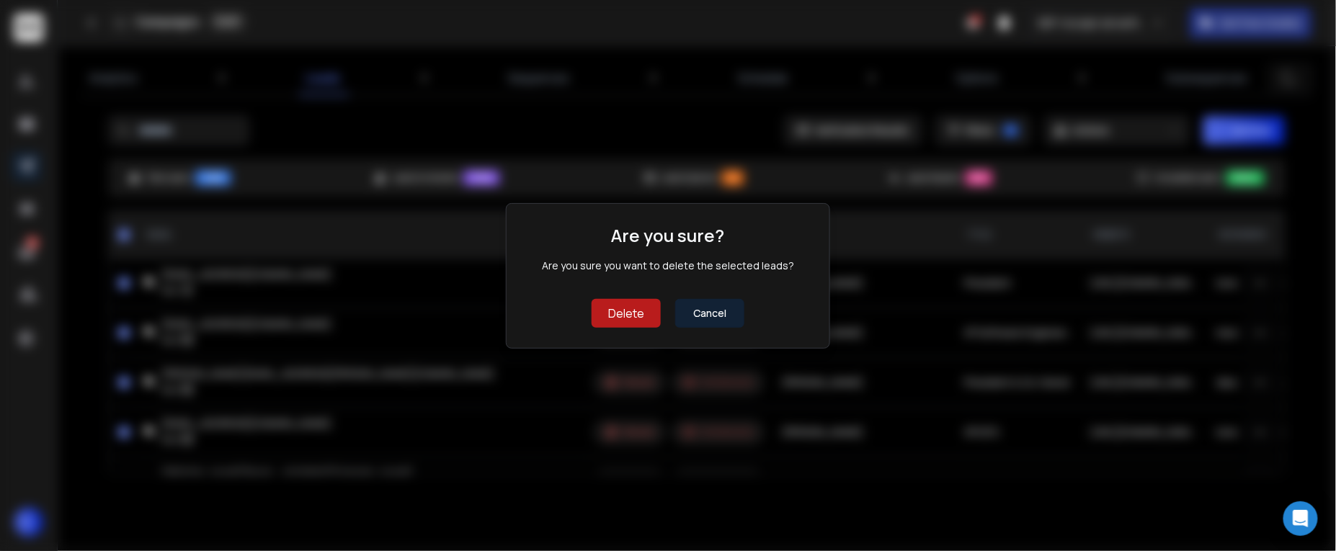
click at [641, 315] on button "Delete" at bounding box center [625, 313] width 69 height 29
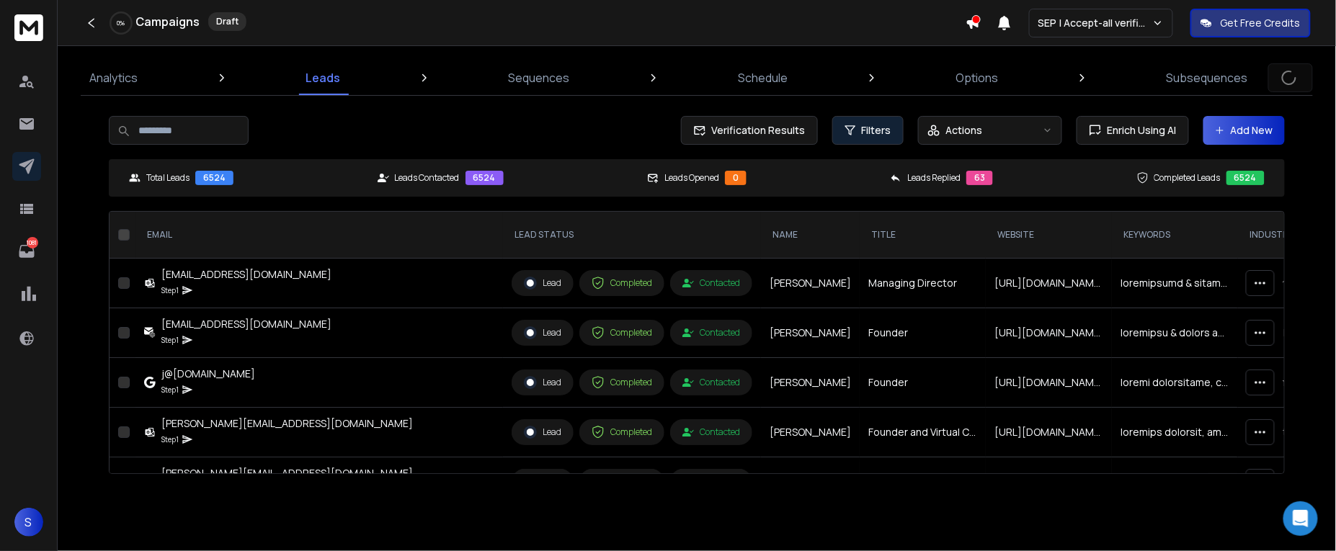
click at [871, 133] on span "Filters" at bounding box center [877, 130] width 30 height 14
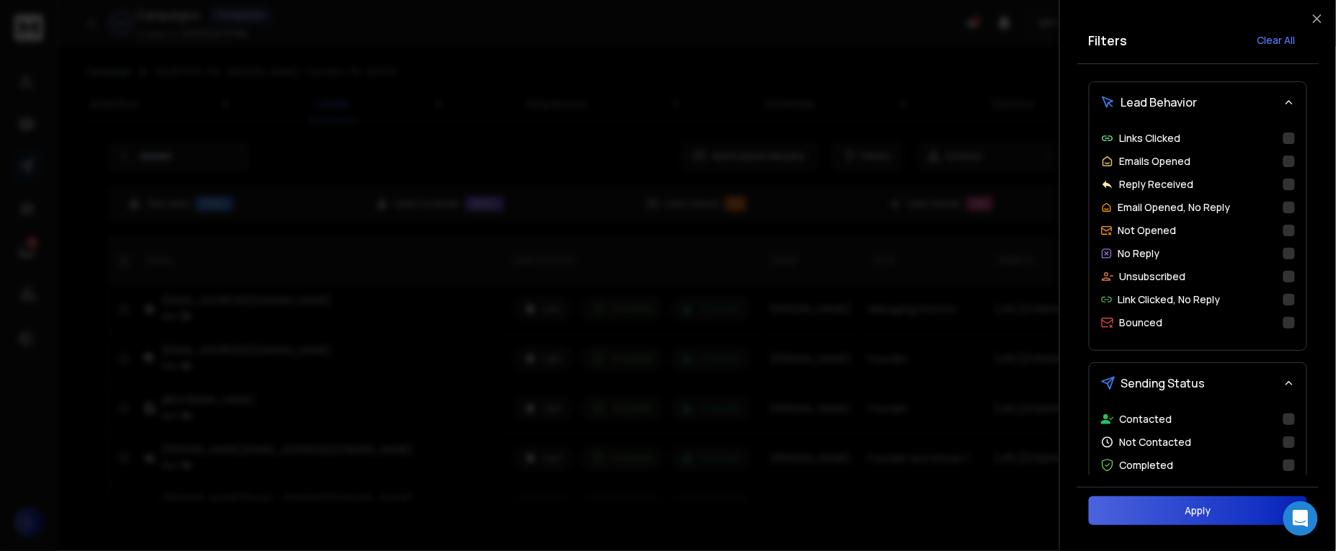
click at [1162, 409] on div "Contacted Not Contacted Completed In Subsequence Paused Blocked" at bounding box center [1197, 482] width 217 height 158
click at [1164, 416] on p "Contacted" at bounding box center [1145, 419] width 53 height 14
click at [1155, 425] on p "Contacted" at bounding box center [1145, 419] width 53 height 14
click at [1283, 425] on button "Contacted" at bounding box center [1289, 419] width 12 height 12
click at [1170, 516] on button "Apply" at bounding box center [1197, 510] width 218 height 29
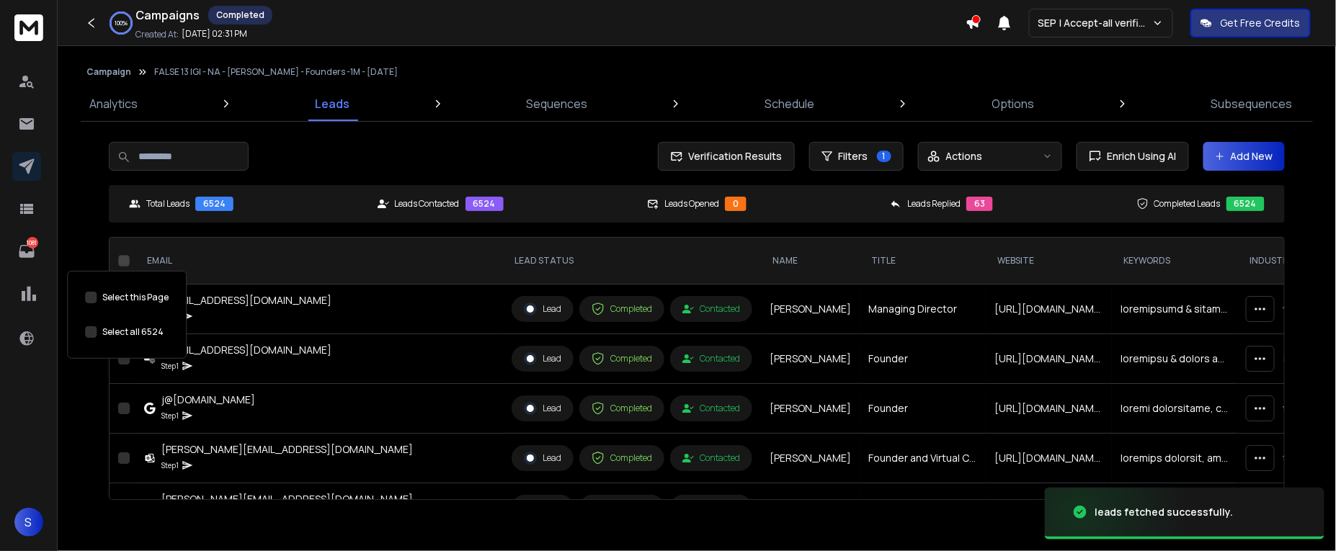
click at [88, 330] on button "Select this Page" at bounding box center [91, 332] width 12 height 12
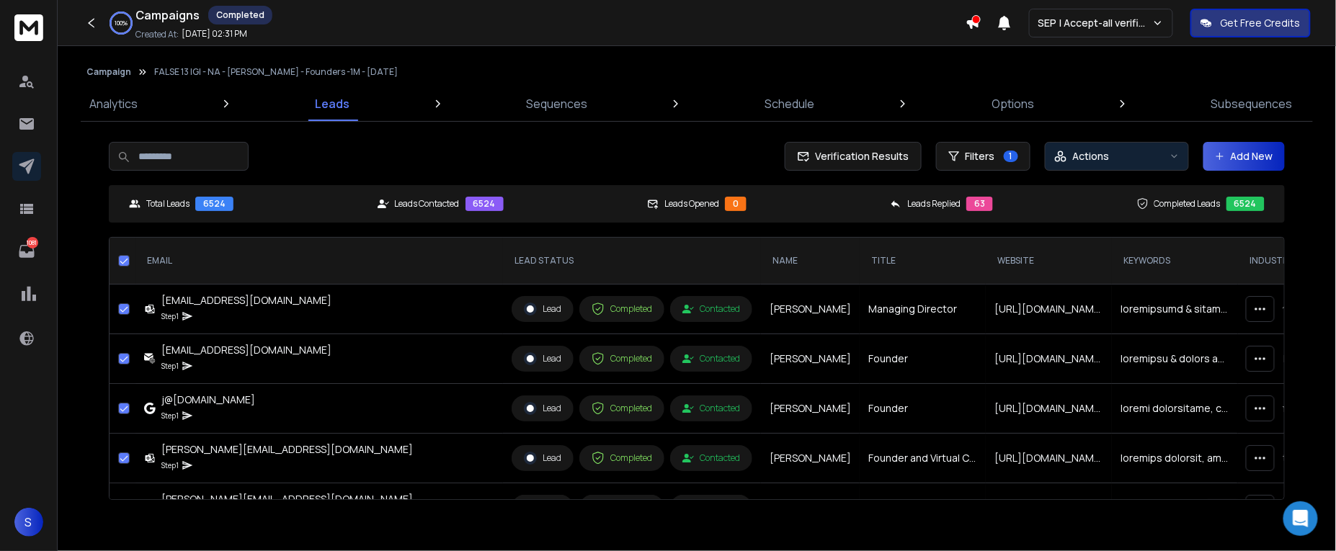
click at [1092, 160] on p "Actions" at bounding box center [1091, 156] width 37 height 14
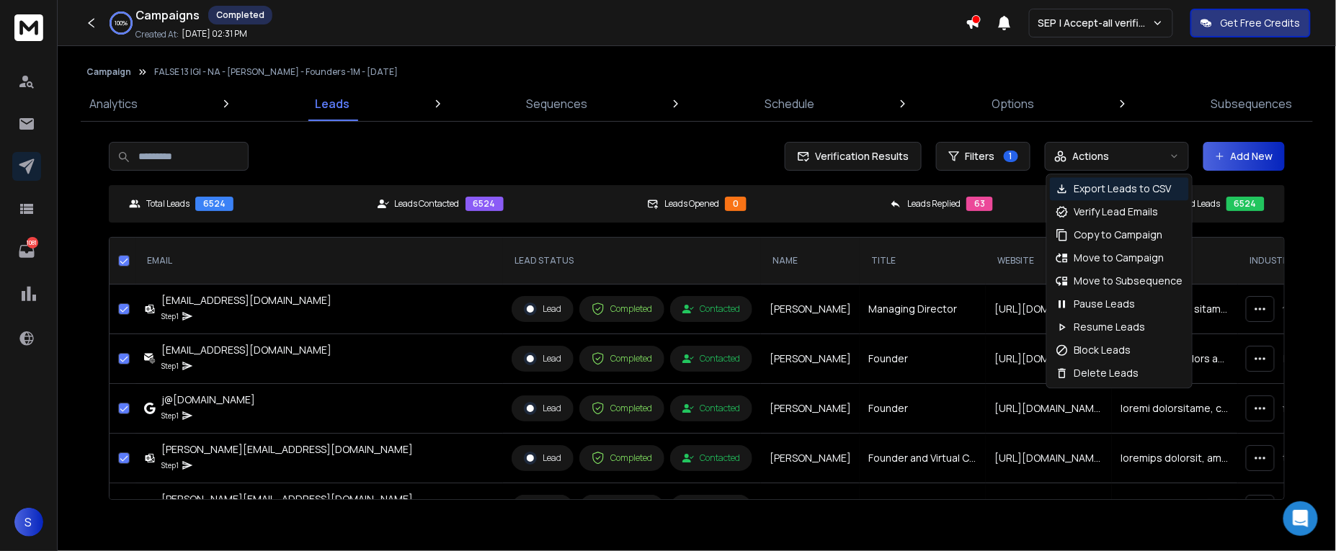
click at [1098, 182] on p "Export Leads to CSV" at bounding box center [1122, 189] width 97 height 14
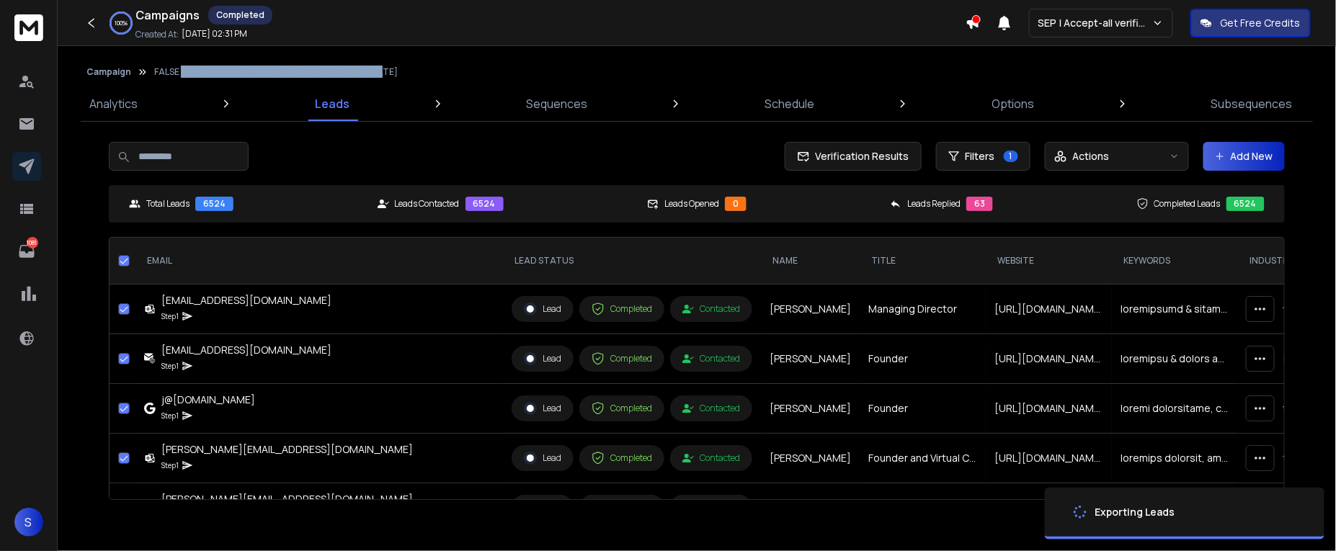
drag, startPoint x: 179, startPoint y: 70, endPoint x: 372, endPoint y: 71, distance: 193.1
click at [372, 71] on div "Campaign FALSE 13 IGI - NA - Brooks - Founders -1M - 07.04.2025" at bounding box center [696, 72] width 1220 height 12
copy p "13 IGI - NA - Brooks - Founders -1M - 07.04.2025"
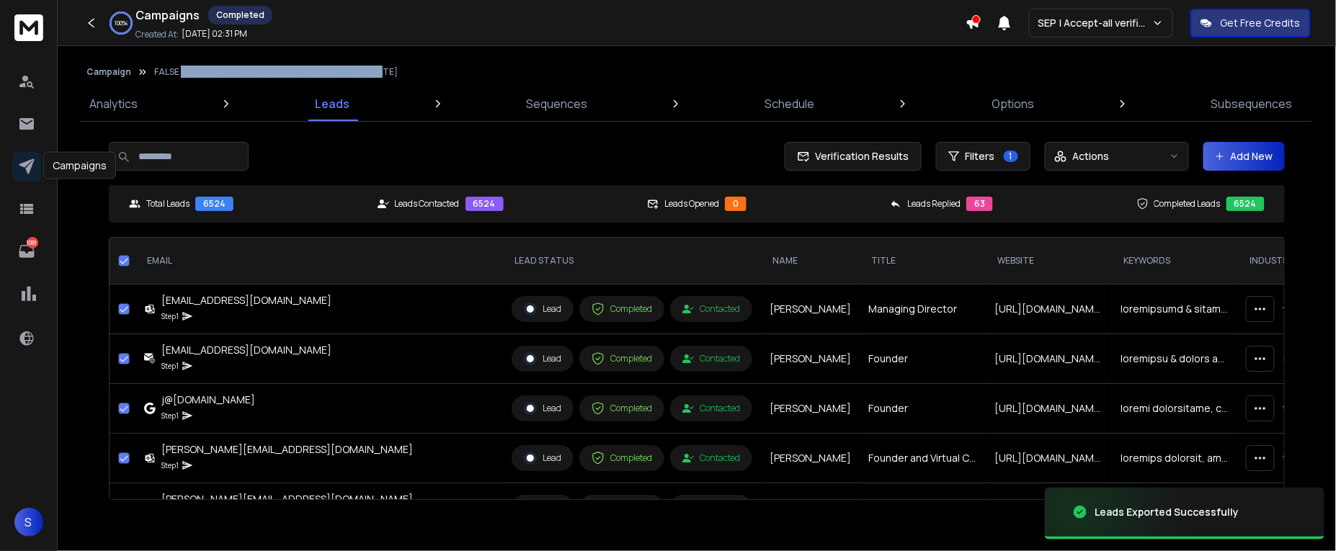
click at [30, 159] on icon at bounding box center [26, 166] width 17 height 17
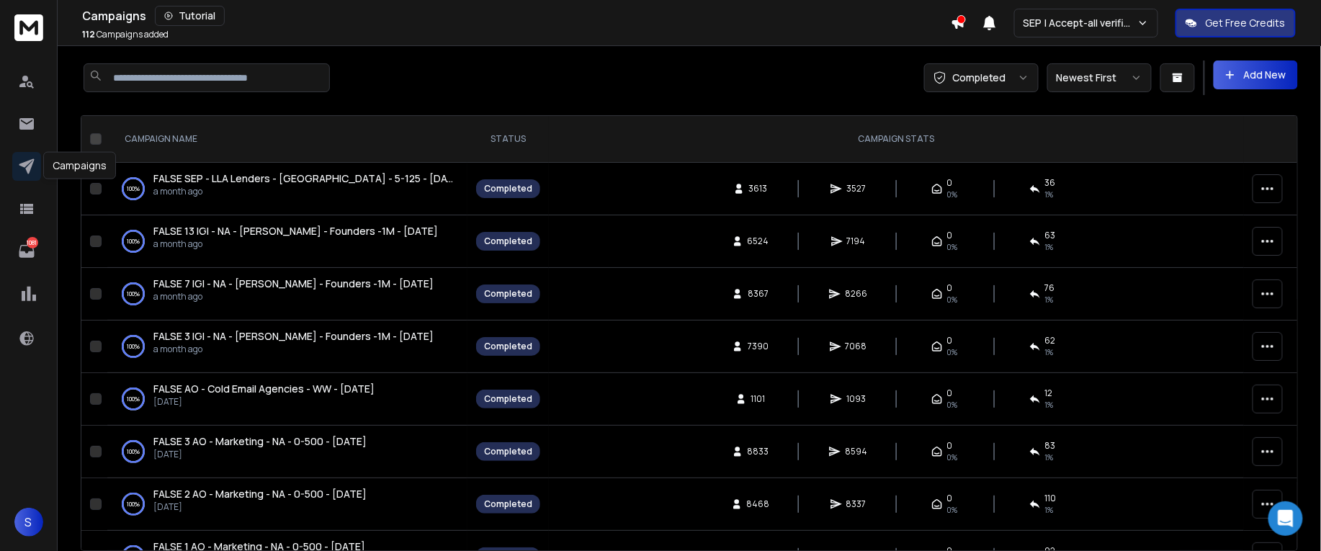
click at [1258, 231] on button "button" at bounding box center [1268, 241] width 30 height 29
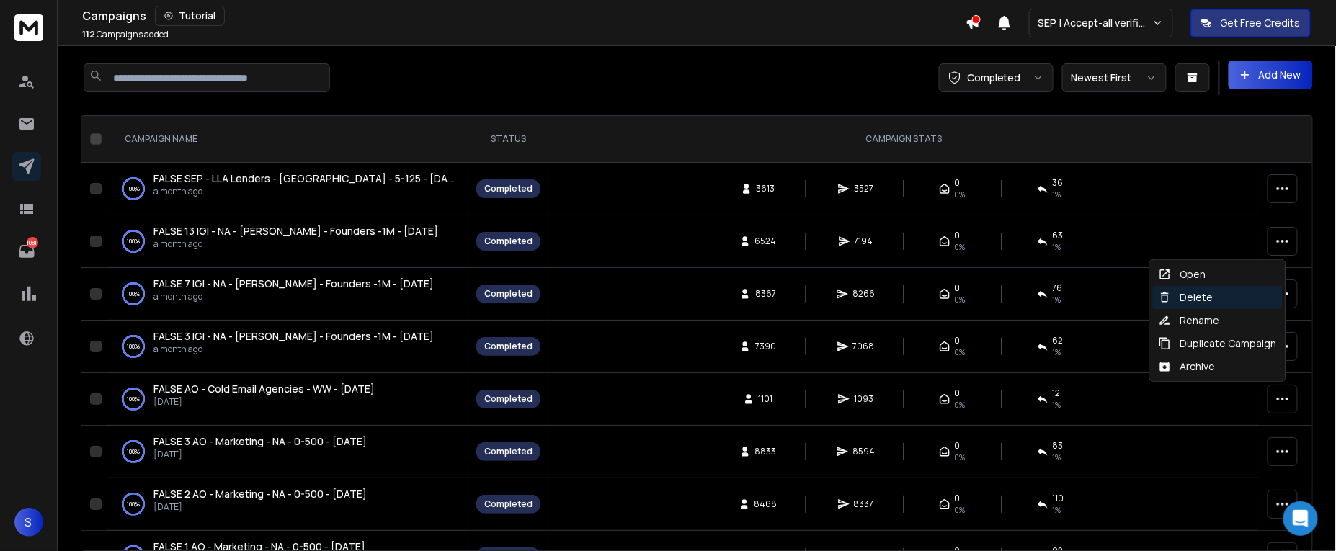
click at [1225, 298] on div "Delete" at bounding box center [1218, 297] width 130 height 23
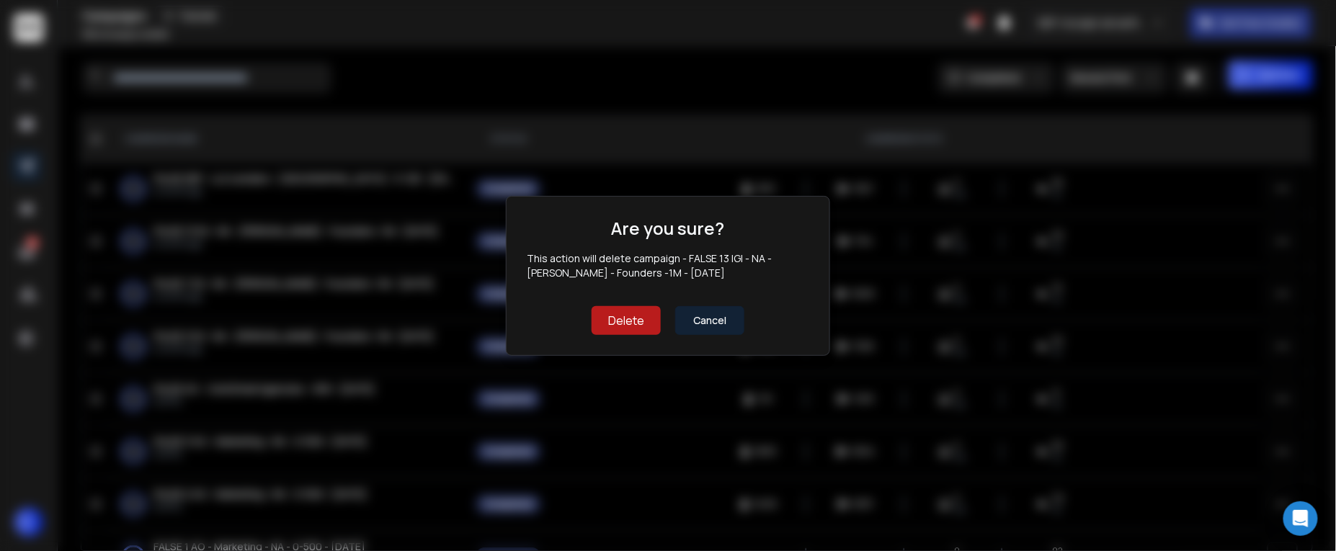
click at [644, 318] on button "Delete" at bounding box center [625, 320] width 69 height 29
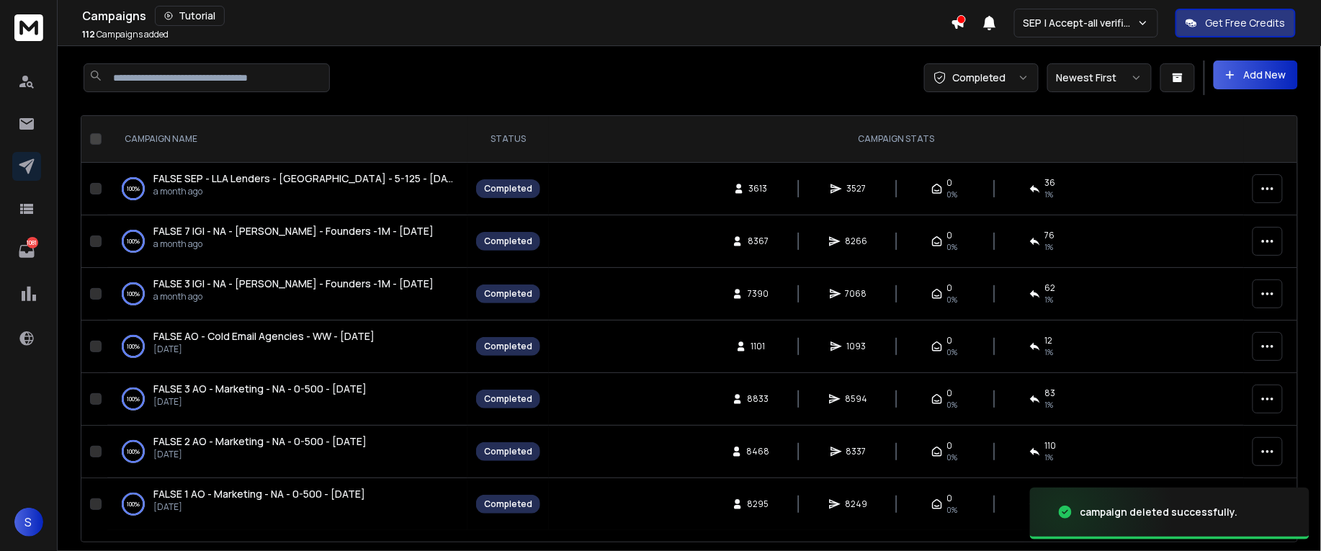
click at [346, 249] on p "a month ago" at bounding box center [293, 244] width 280 height 12
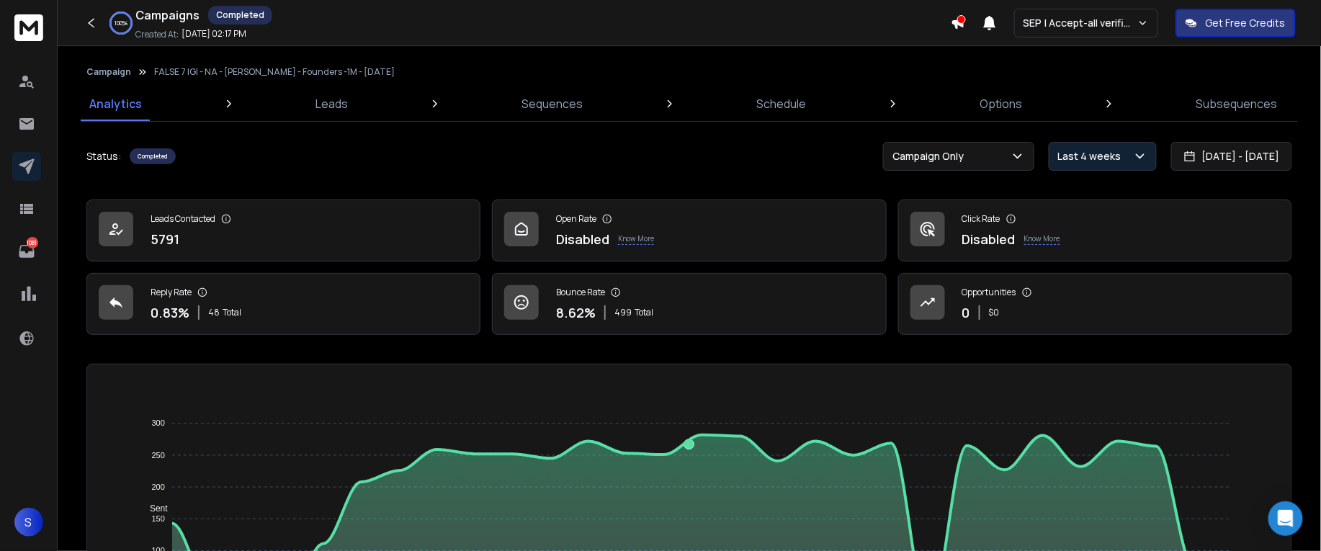
click at [1049, 159] on button "Last 4 weeks" at bounding box center [1103, 156] width 108 height 29
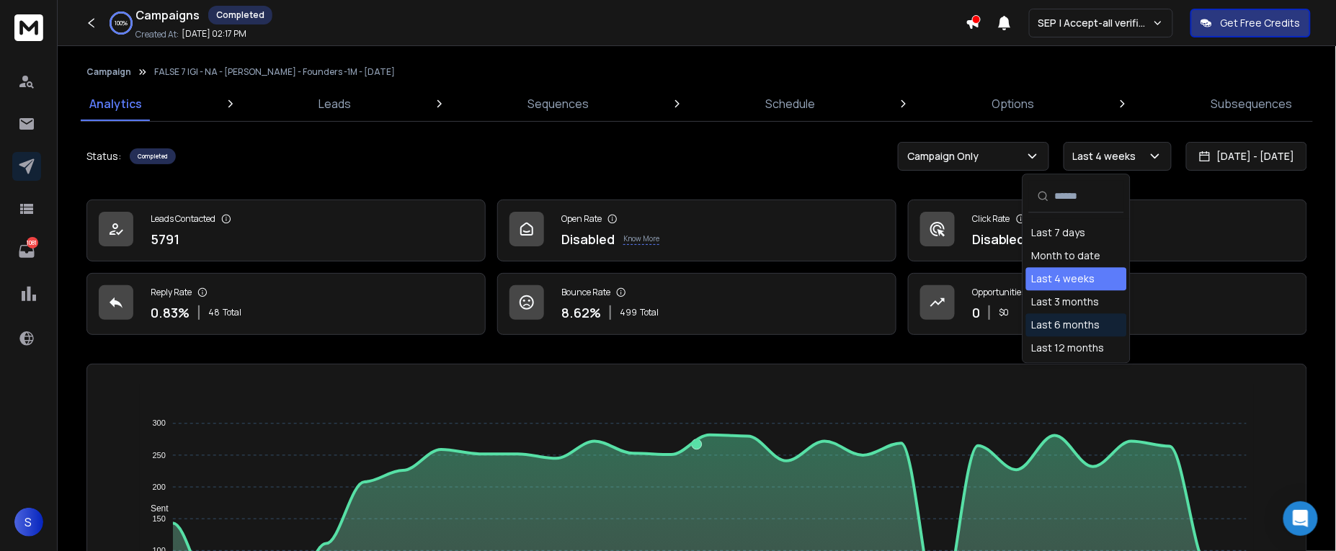
click at [1050, 324] on div "Last 6 months" at bounding box center [1066, 325] width 68 height 14
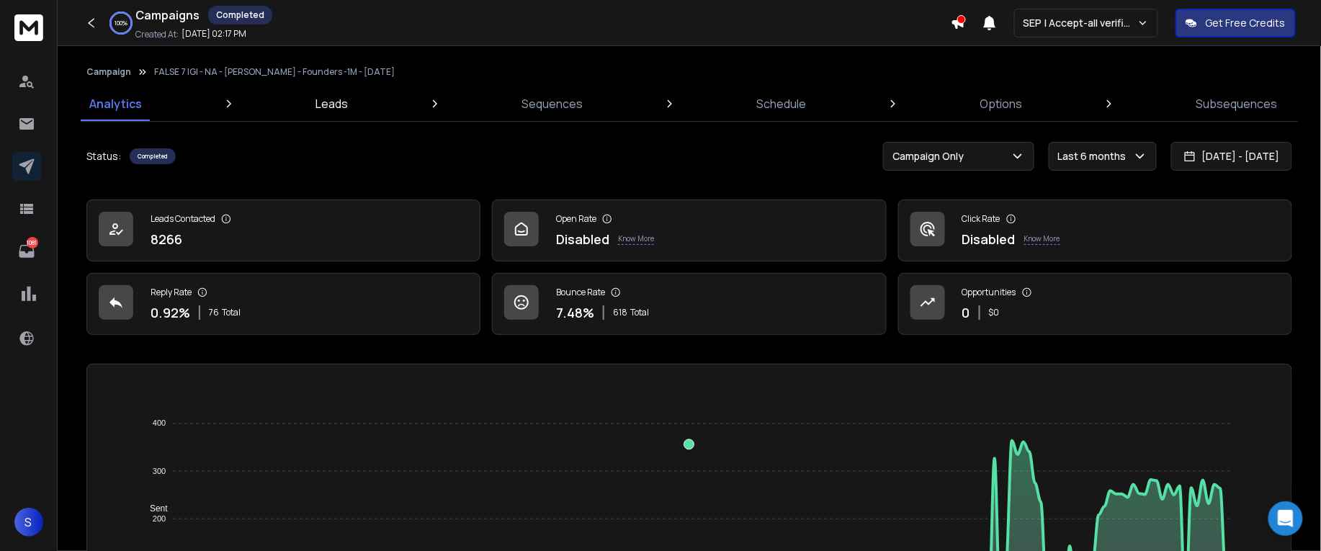
click at [312, 102] on link "Leads" at bounding box center [332, 103] width 50 height 35
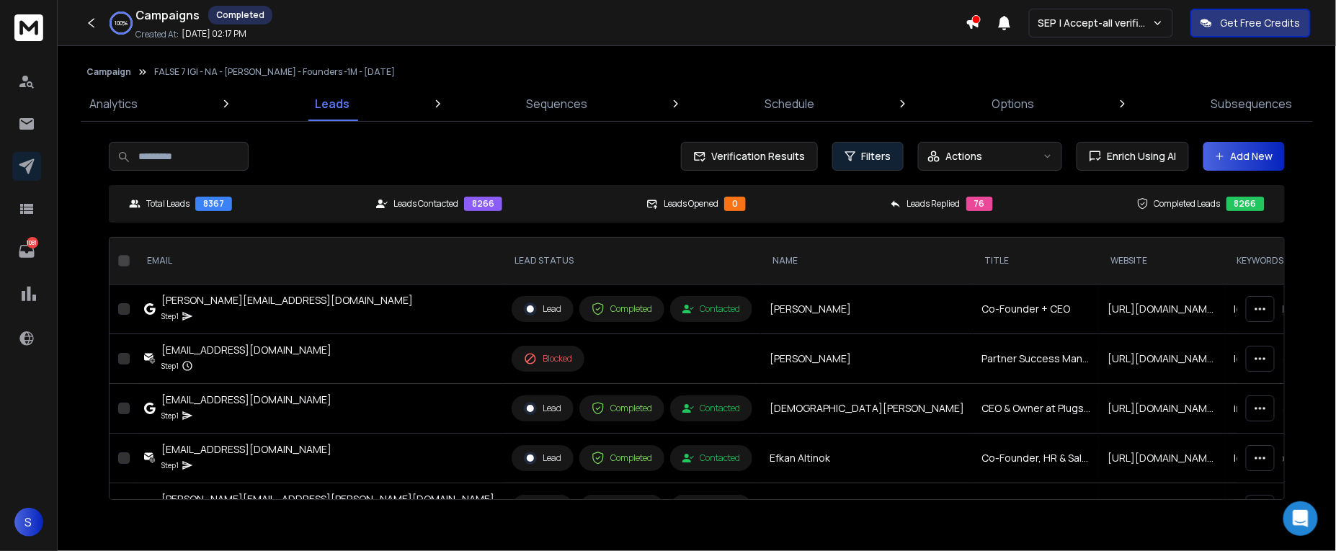
click at [854, 169] on button "Filters" at bounding box center [867, 156] width 71 height 29
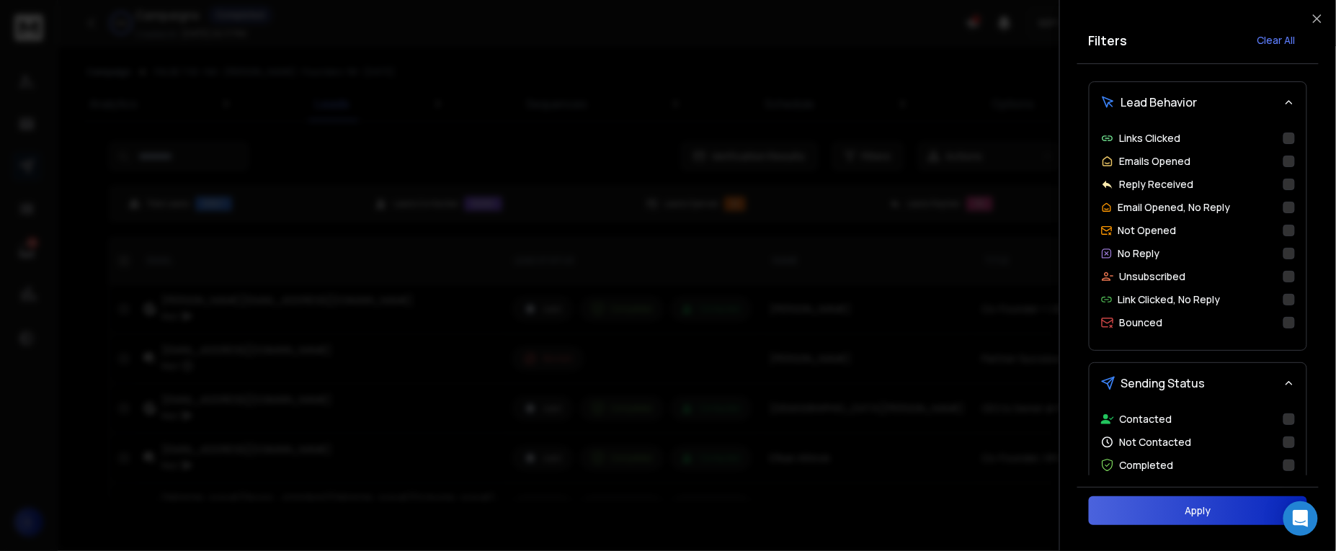
click at [1150, 317] on p "Bounced" at bounding box center [1140, 323] width 43 height 14
click at [1283, 317] on button "Bounced" at bounding box center [1289, 323] width 12 height 12
click at [1182, 519] on button "Apply" at bounding box center [1197, 510] width 218 height 29
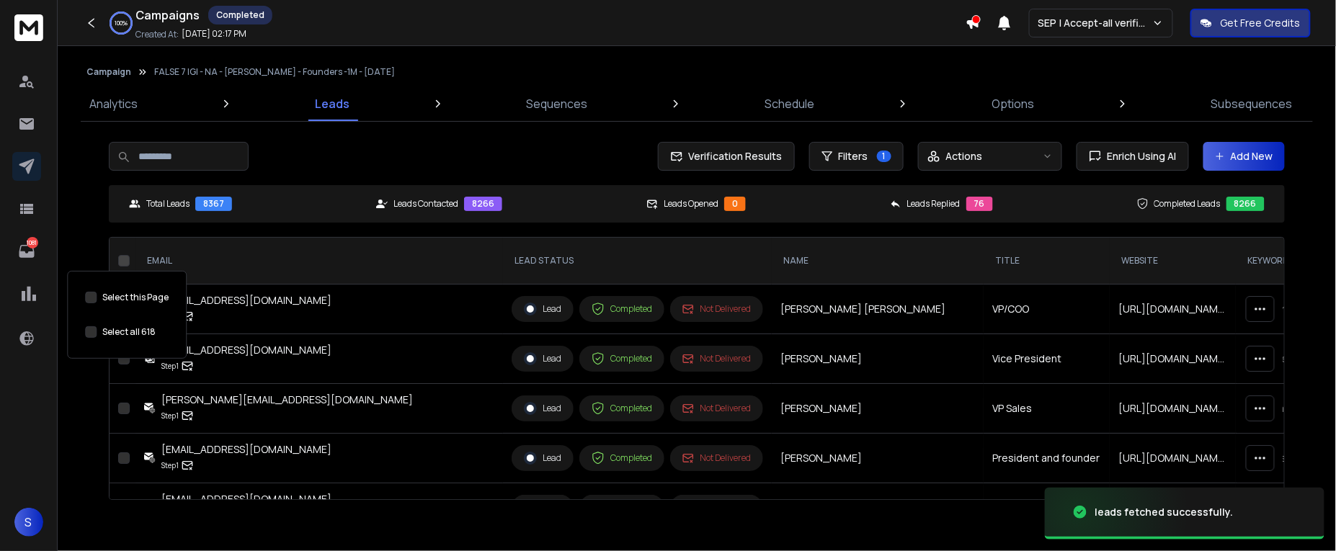
click at [88, 332] on button "Select this Page" at bounding box center [91, 332] width 12 height 12
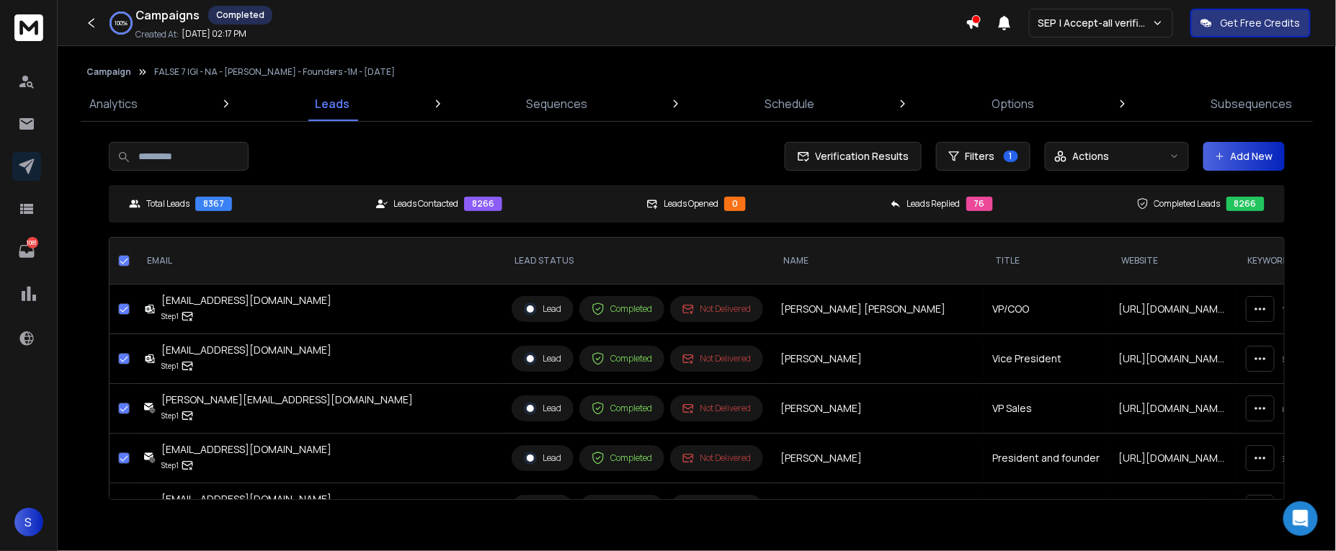
click at [1134, 171] on div "Verification Results Filters 1 Actions Add New Total Leads 8367 Leads Contacted…" at bounding box center [697, 314] width 1176 height 344
click at [1139, 163] on div "Actions" at bounding box center [1108, 156] width 109 height 14
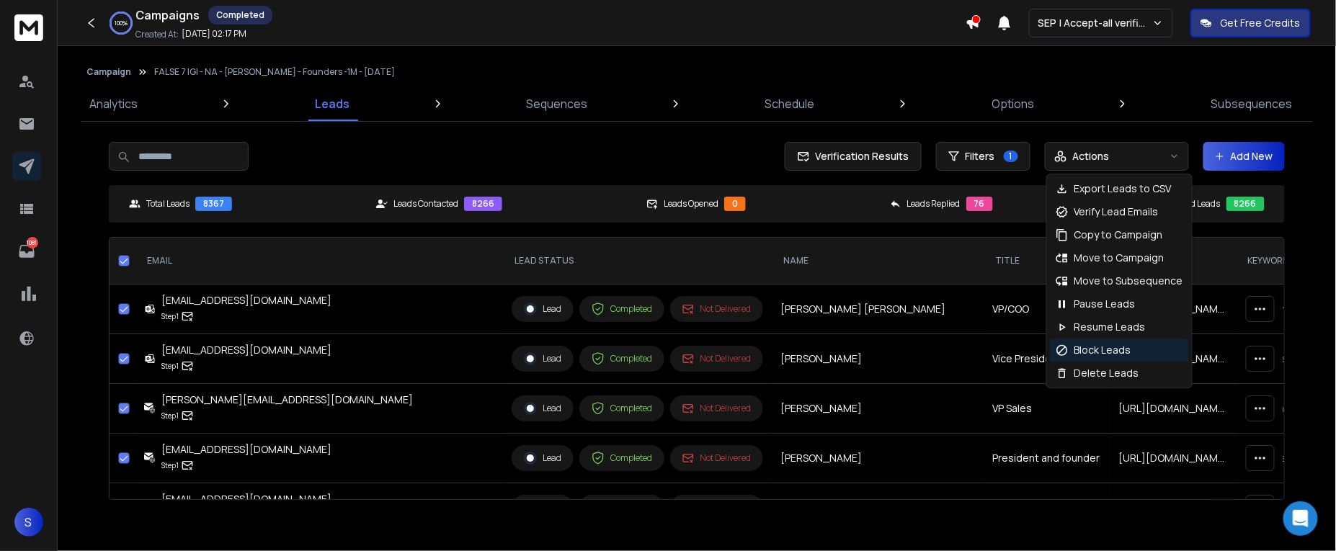
click at [1115, 344] on p "Block Leads" at bounding box center [1102, 350] width 57 height 14
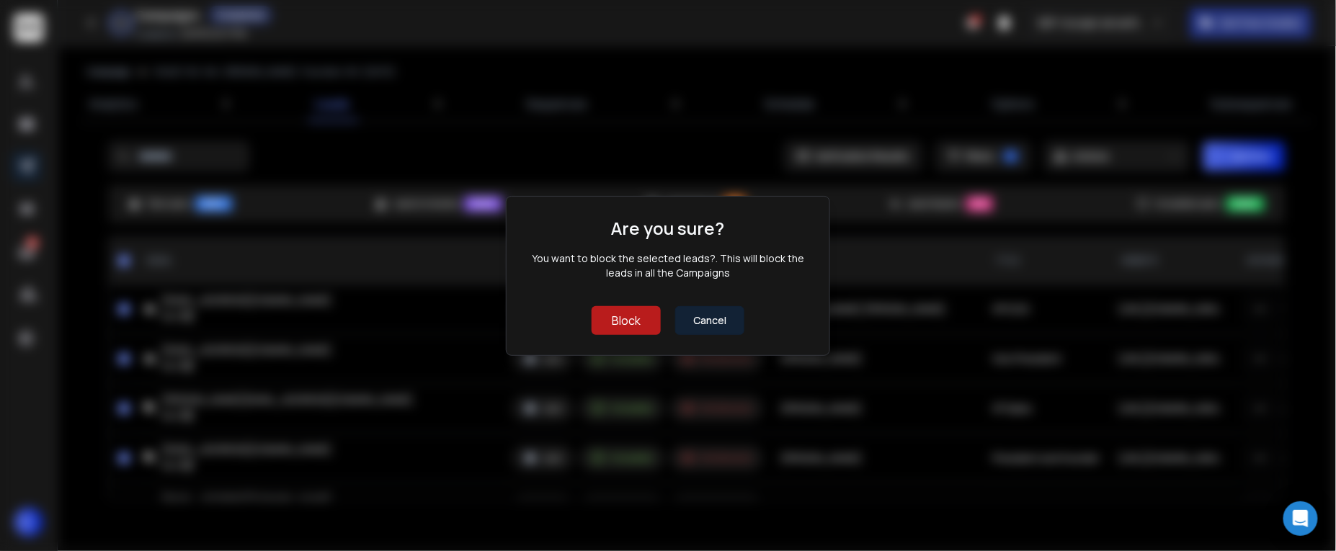
click at [625, 318] on button "Block" at bounding box center [625, 320] width 69 height 29
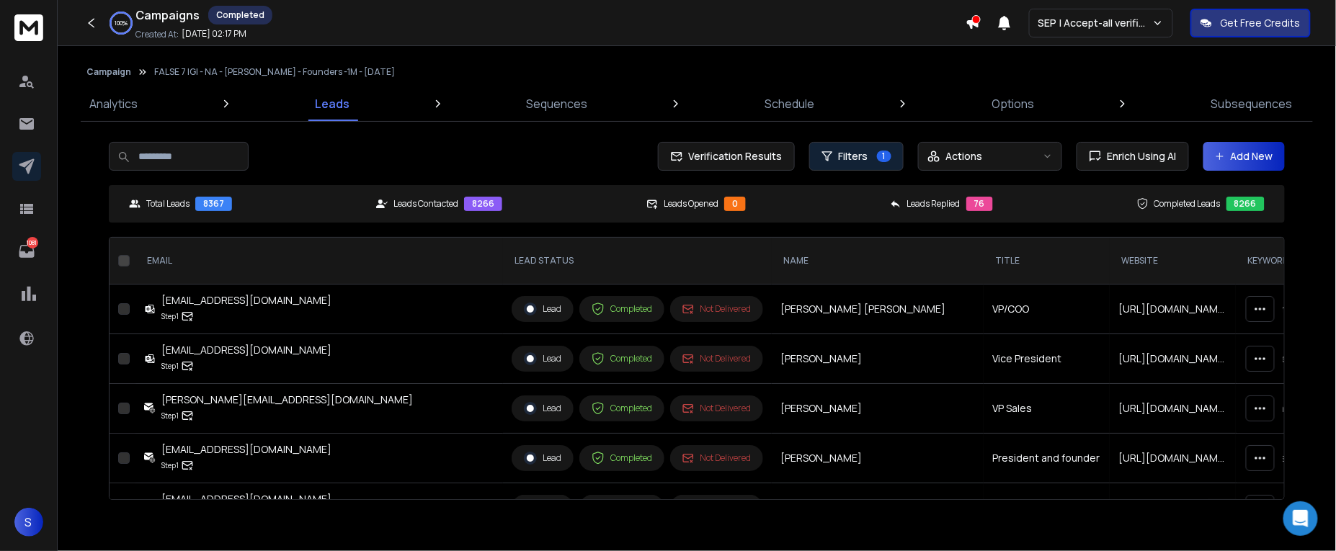
click at [831, 153] on icon "button" at bounding box center [827, 157] width 12 height 12
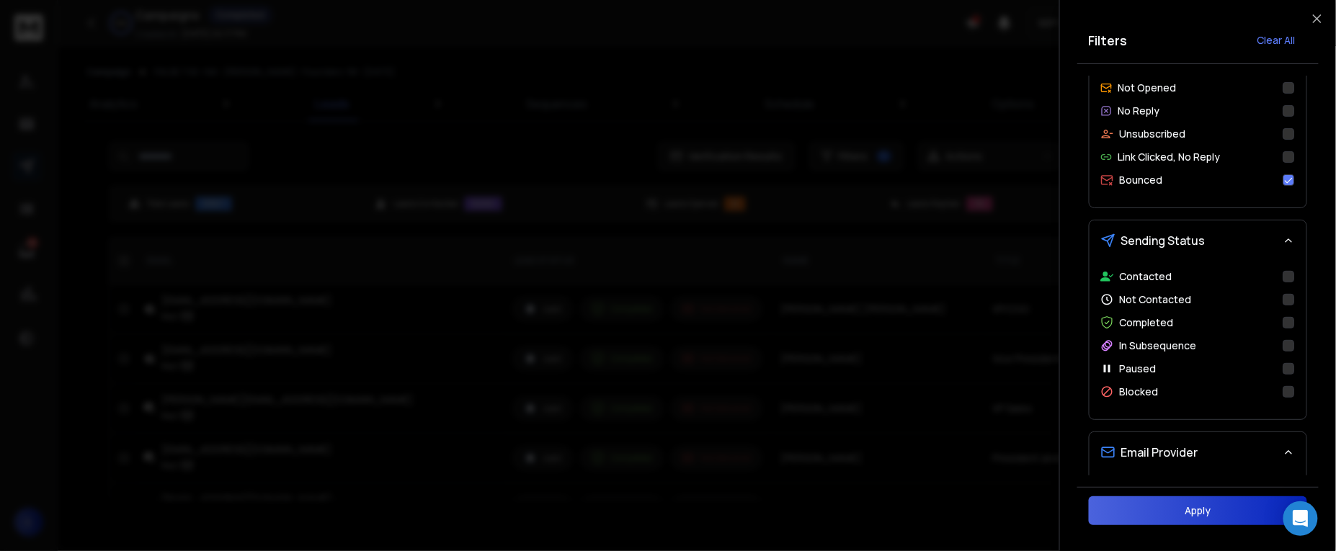
scroll to position [192, 0]
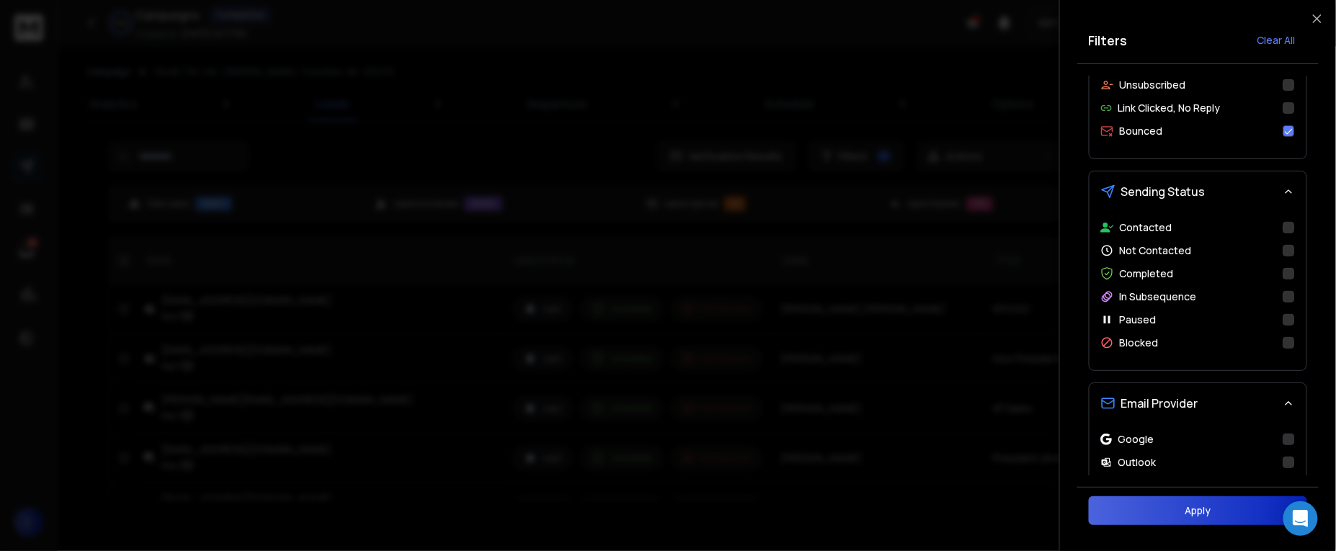
click at [1141, 130] on p "Bounced" at bounding box center [1140, 131] width 43 height 14
click at [1283, 130] on button "Bounced" at bounding box center [1289, 131] width 12 height 12
click at [1145, 336] on p "Blocked" at bounding box center [1138, 343] width 39 height 14
click at [1283, 337] on button "Blocked" at bounding box center [1289, 343] width 12 height 12
click at [1173, 500] on button "Apply" at bounding box center [1197, 510] width 218 height 29
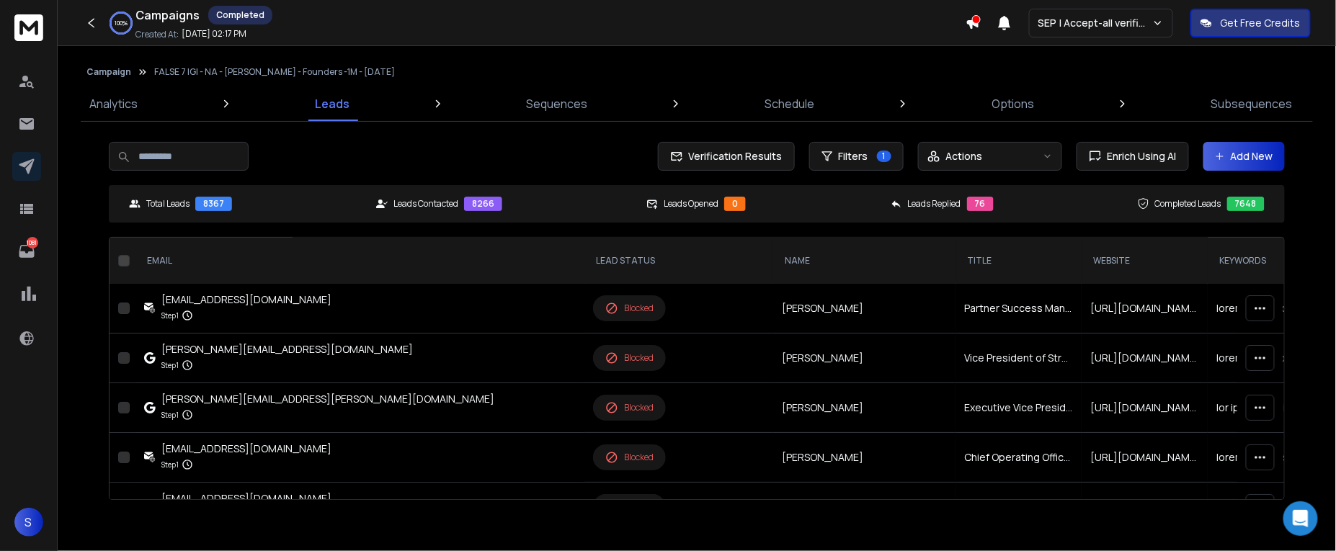
scroll to position [0, 0]
click at [89, 330] on button "Select this Page" at bounding box center [91, 332] width 12 height 12
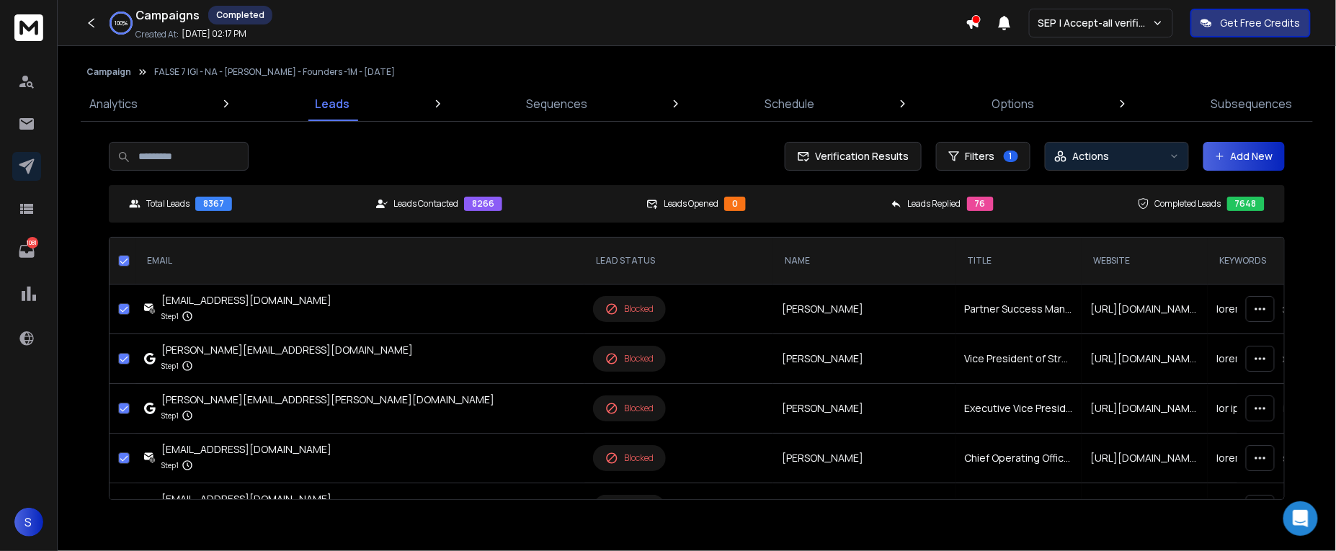
click at [1064, 168] on button "Actions" at bounding box center [1116, 156] width 144 height 29
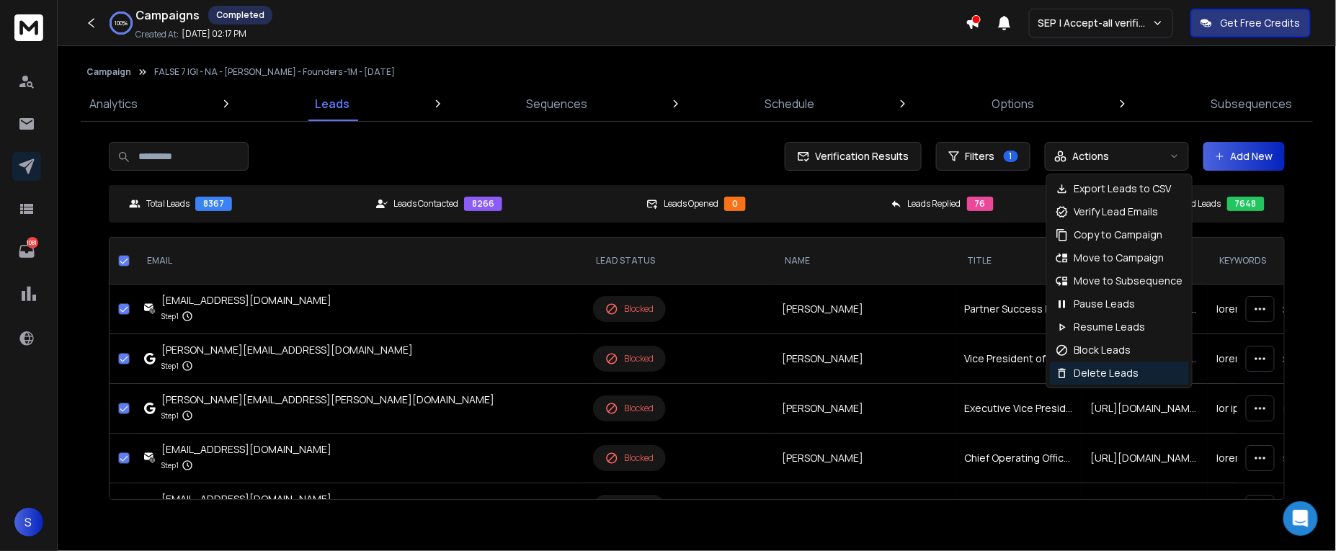
click at [1091, 367] on p "Delete Leads" at bounding box center [1106, 373] width 65 height 14
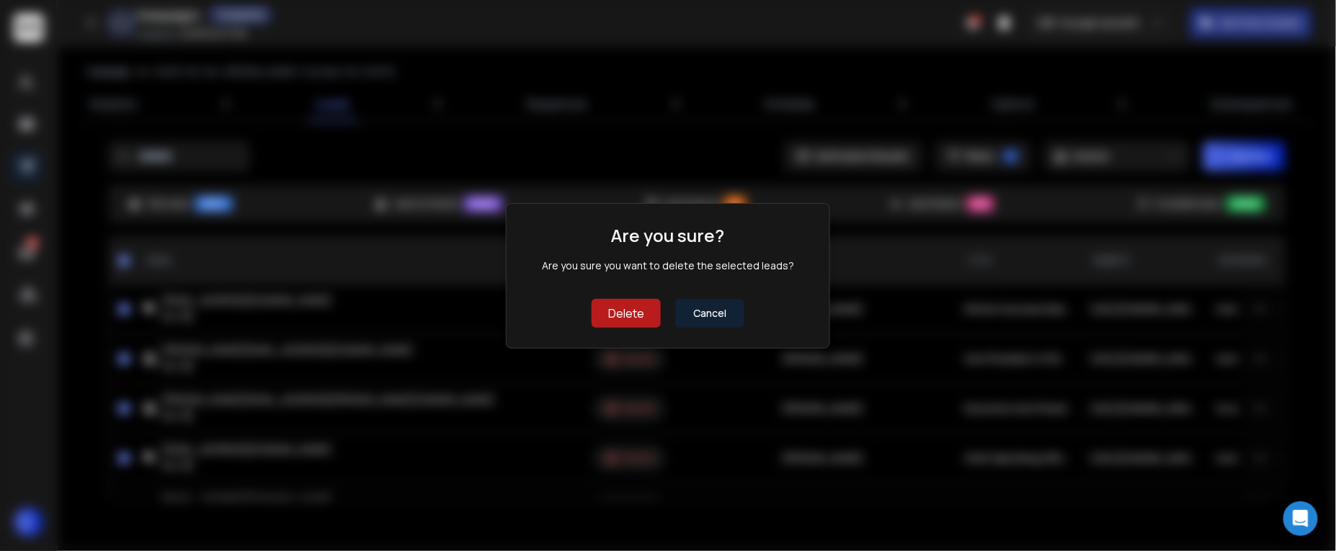
click at [632, 323] on button "Delete" at bounding box center [625, 313] width 69 height 29
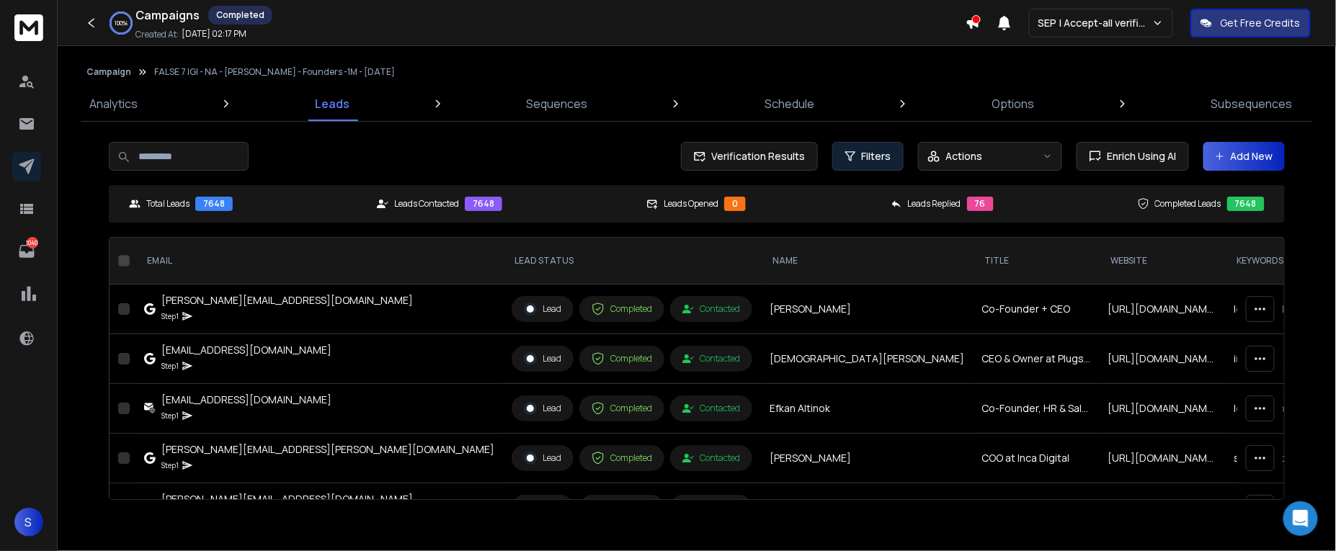
click at [874, 156] on span "Filters" at bounding box center [877, 156] width 30 height 14
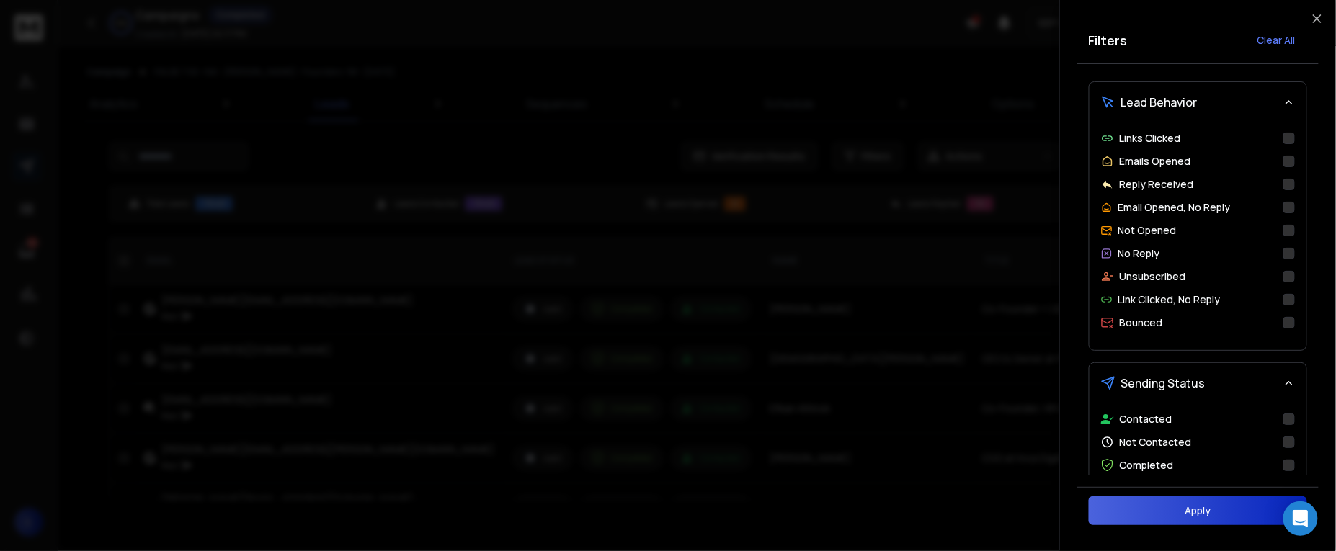
click at [1163, 411] on div "Contacted Not Contacted Completed In Subsequence Paused Blocked" at bounding box center [1197, 482] width 217 height 158
click at [1162, 419] on p "Contacted" at bounding box center [1145, 419] width 53 height 14
click at [1283, 419] on button "Contacted" at bounding box center [1289, 419] width 12 height 12
click at [1171, 508] on button "Apply" at bounding box center [1197, 510] width 218 height 29
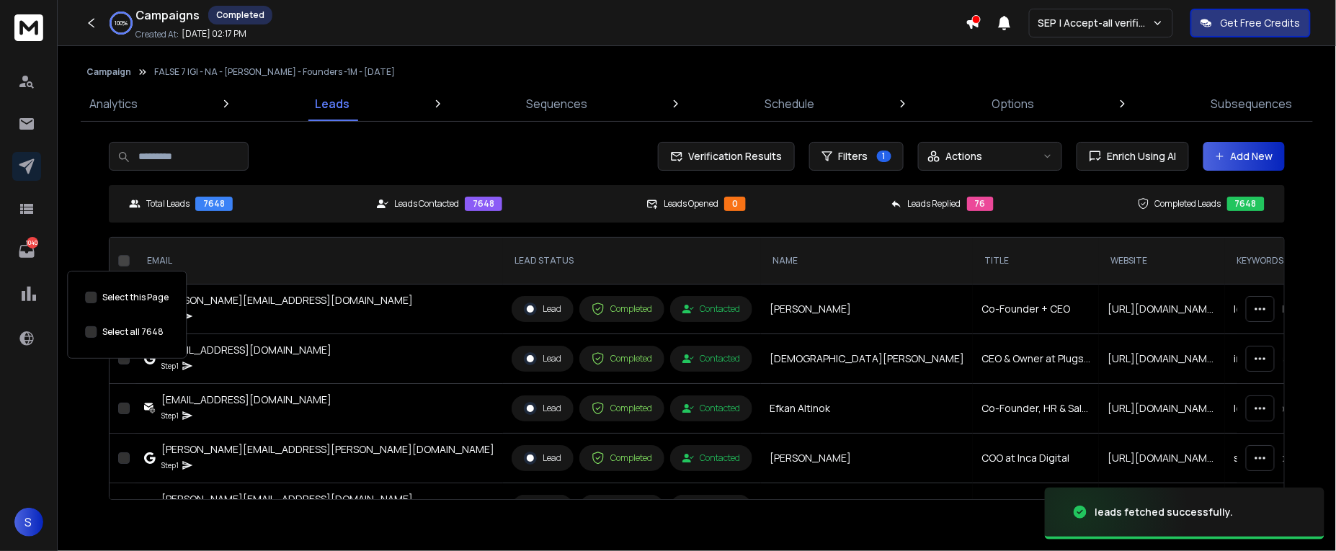
click at [94, 327] on button "Select this Page" at bounding box center [91, 332] width 12 height 12
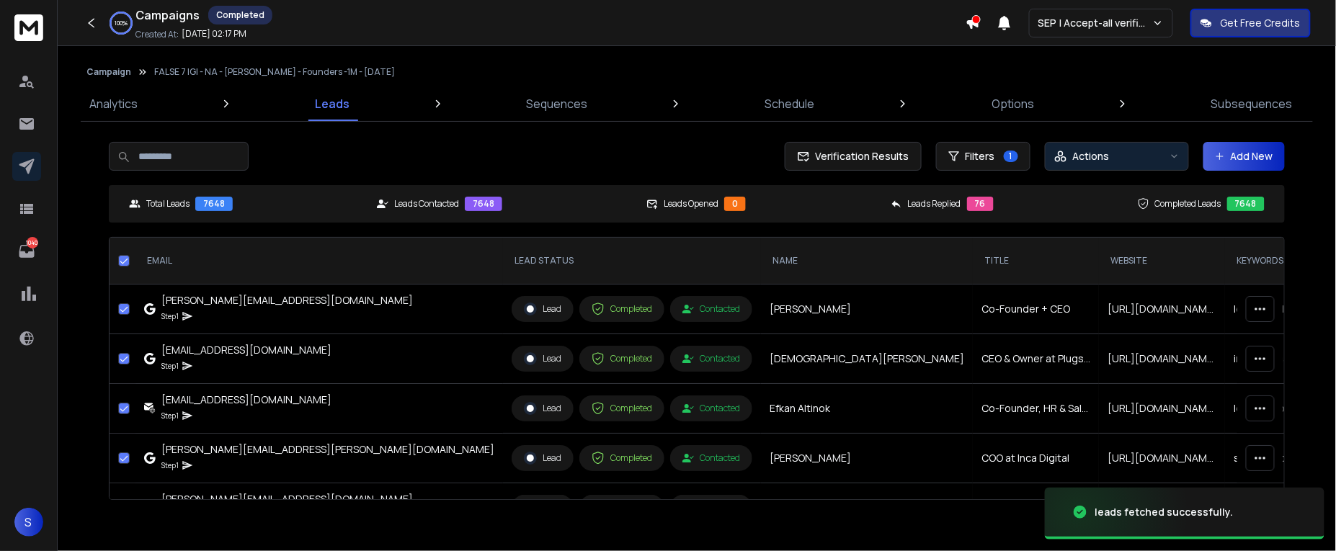
click at [1073, 162] on p "Actions" at bounding box center [1091, 156] width 37 height 14
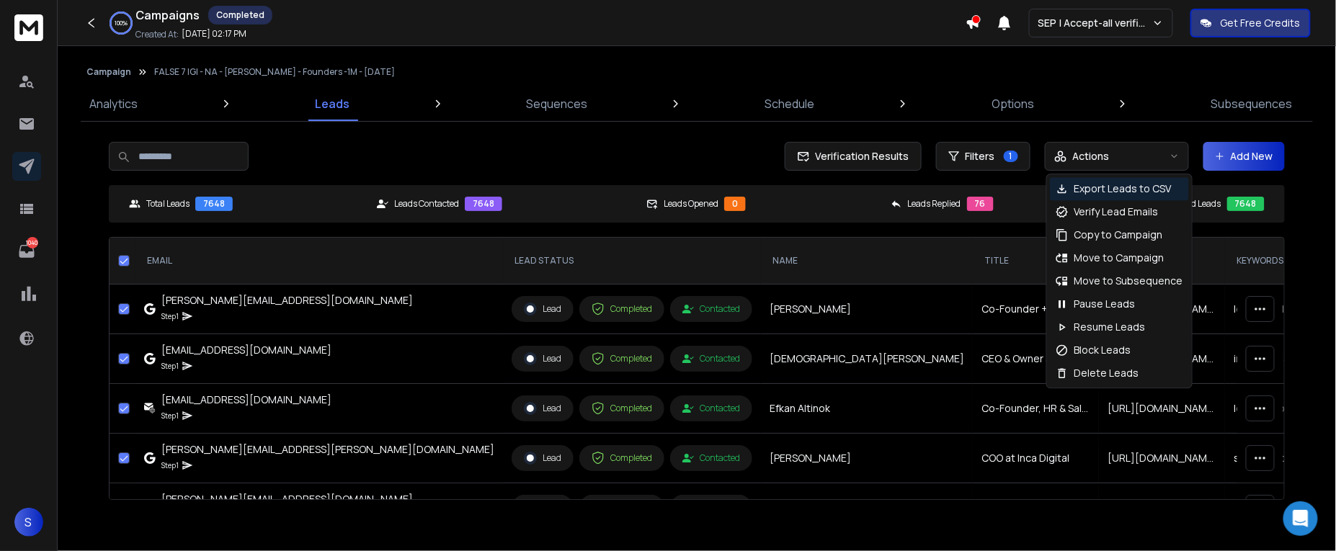
click at [1099, 194] on p "Export Leads to CSV" at bounding box center [1122, 189] width 97 height 14
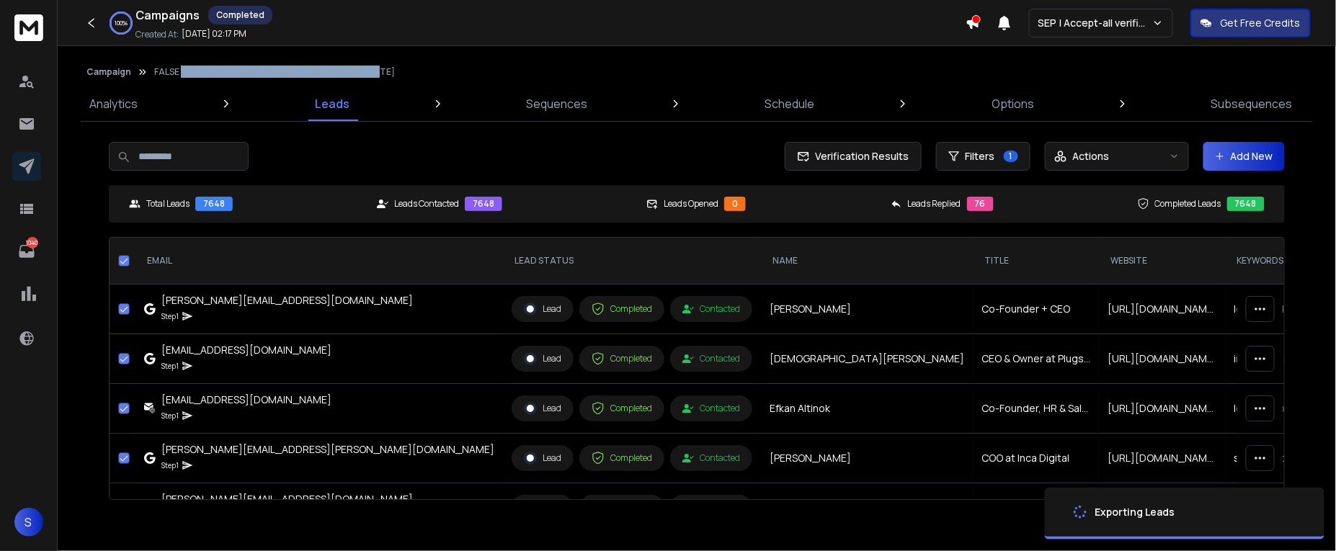
drag, startPoint x: 179, startPoint y: 71, endPoint x: 390, endPoint y: 73, distance: 211.8
click at [390, 73] on div "Campaign FALSE 7 IGI - NA - Brooks - Founders -1M - 07.04.2025" at bounding box center [696, 72] width 1220 height 12
copy p "7 IGI - NA - Brooks - Founders -1M - 07.04.2025"
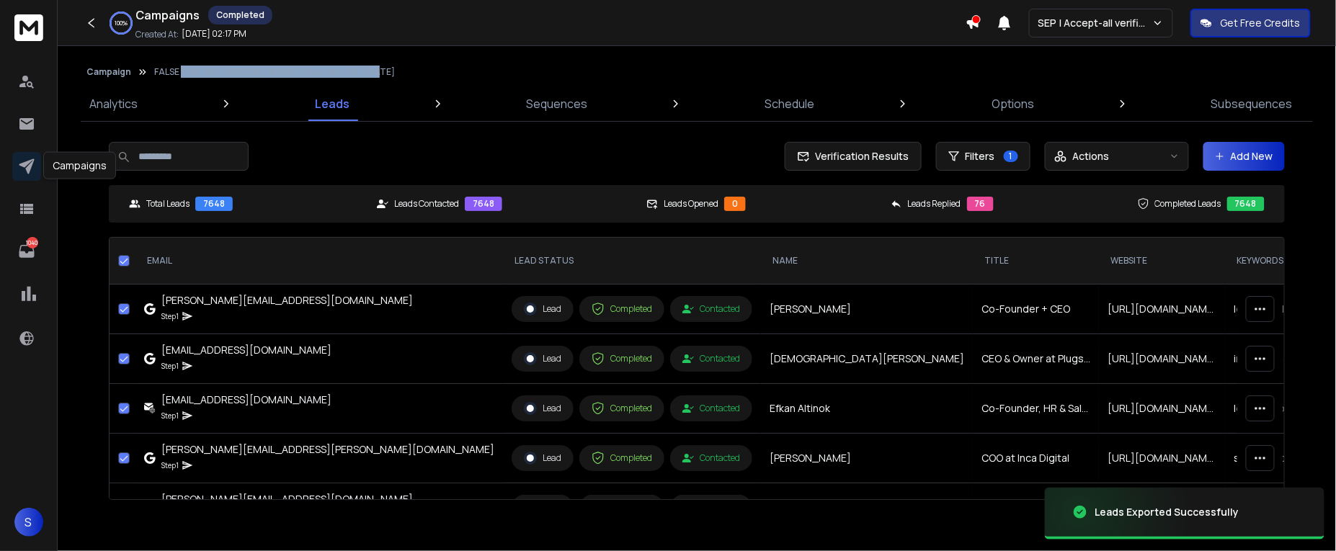
click at [29, 162] on icon at bounding box center [26, 166] width 15 height 15
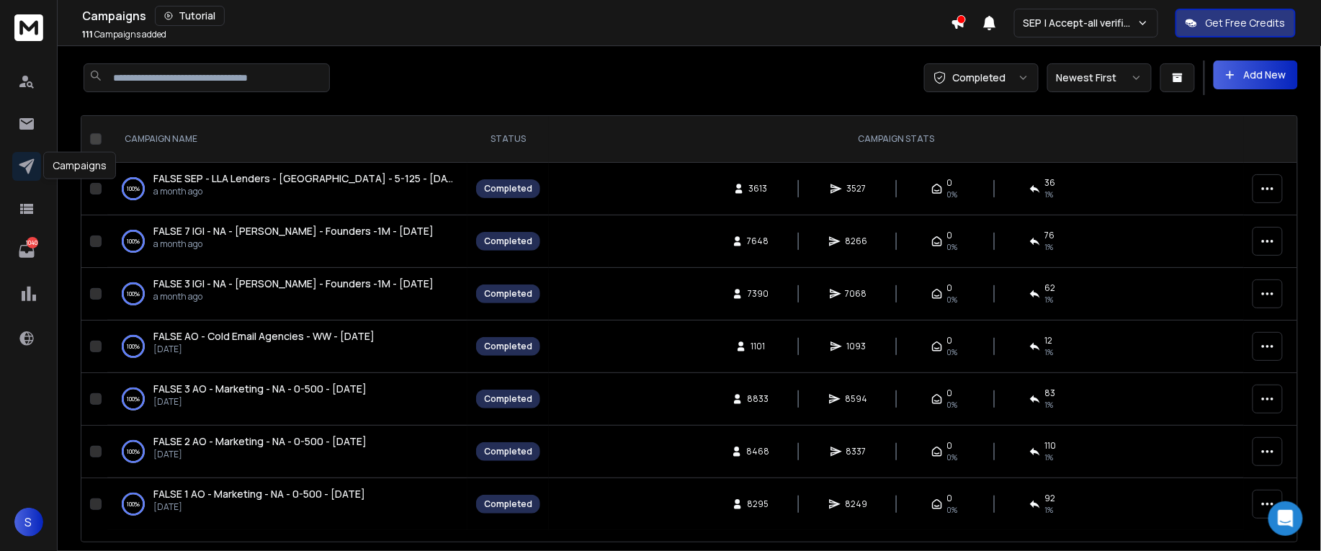
click at [1262, 243] on icon "button" at bounding box center [1268, 241] width 14 height 14
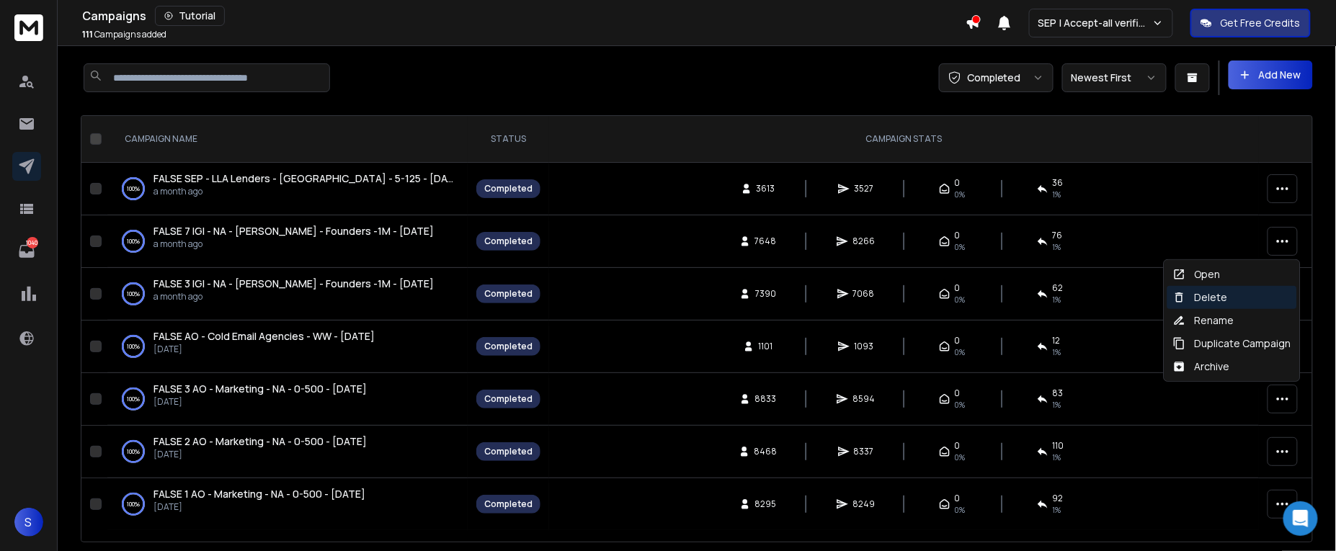
click at [1219, 294] on div "Delete" at bounding box center [1200, 297] width 55 height 14
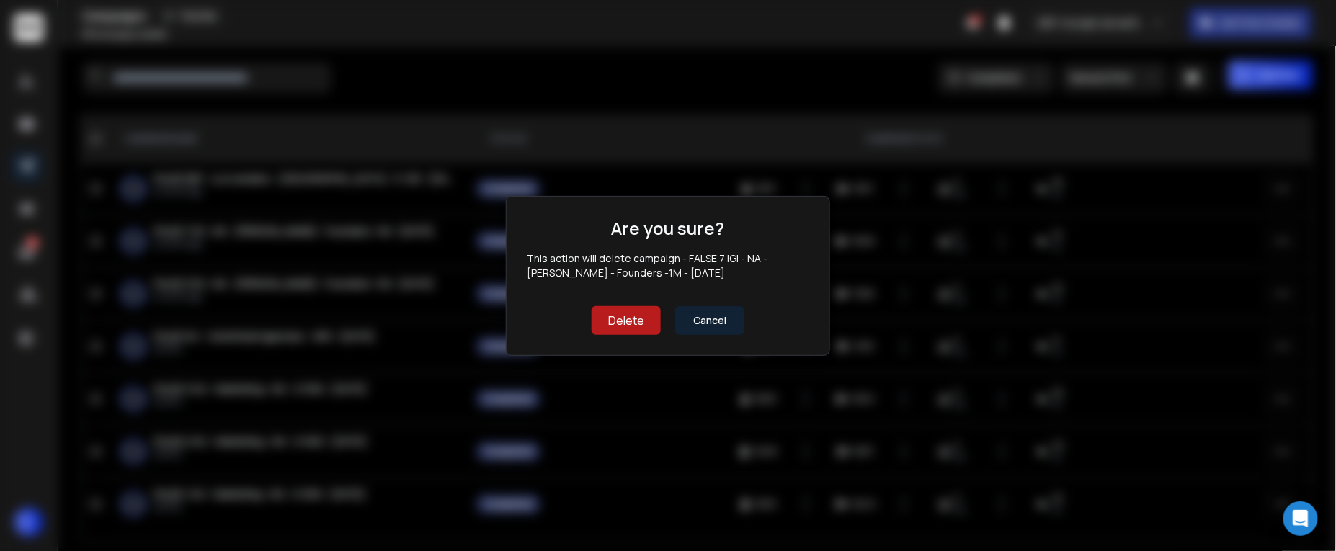
click at [620, 311] on button "Delete" at bounding box center [625, 320] width 69 height 29
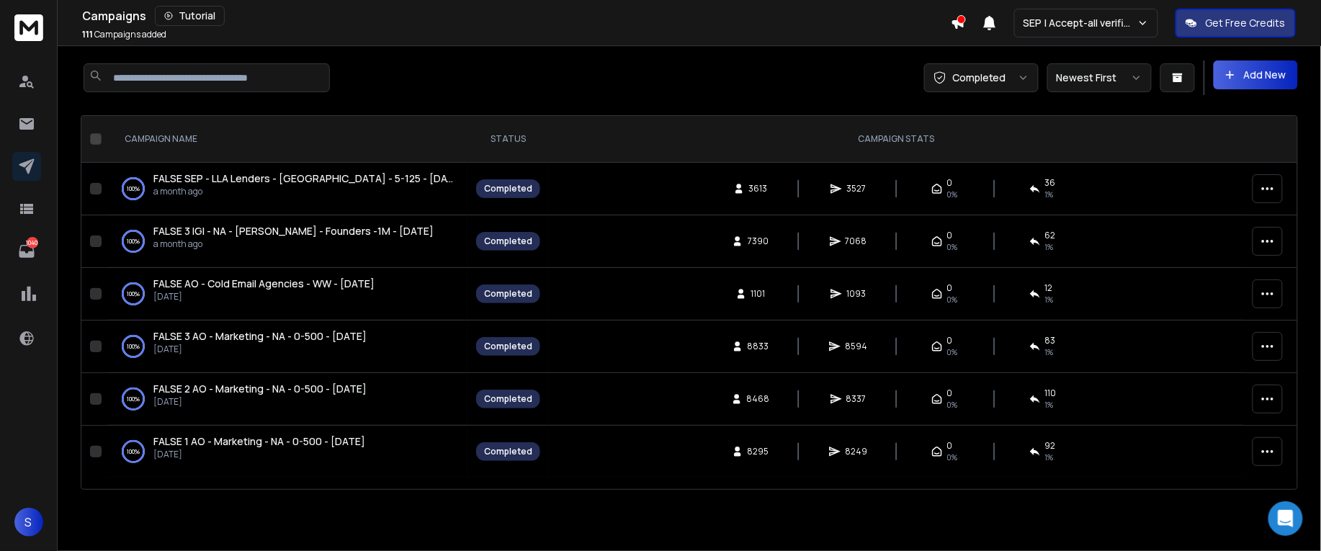
click at [301, 226] on span "FALSE 3 IGI - NA - [PERSON_NAME] - Founders -1M - [DATE]" at bounding box center [293, 231] width 280 height 14
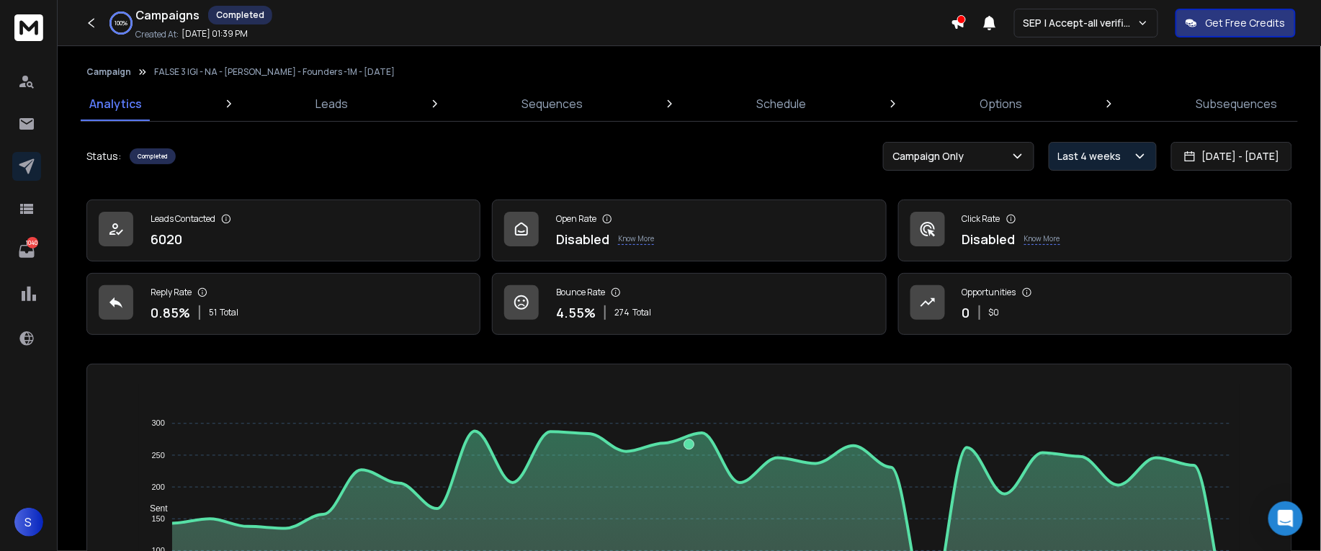
click at [1089, 160] on div "Last 4 weeks" at bounding box center [1102, 156] width 89 height 14
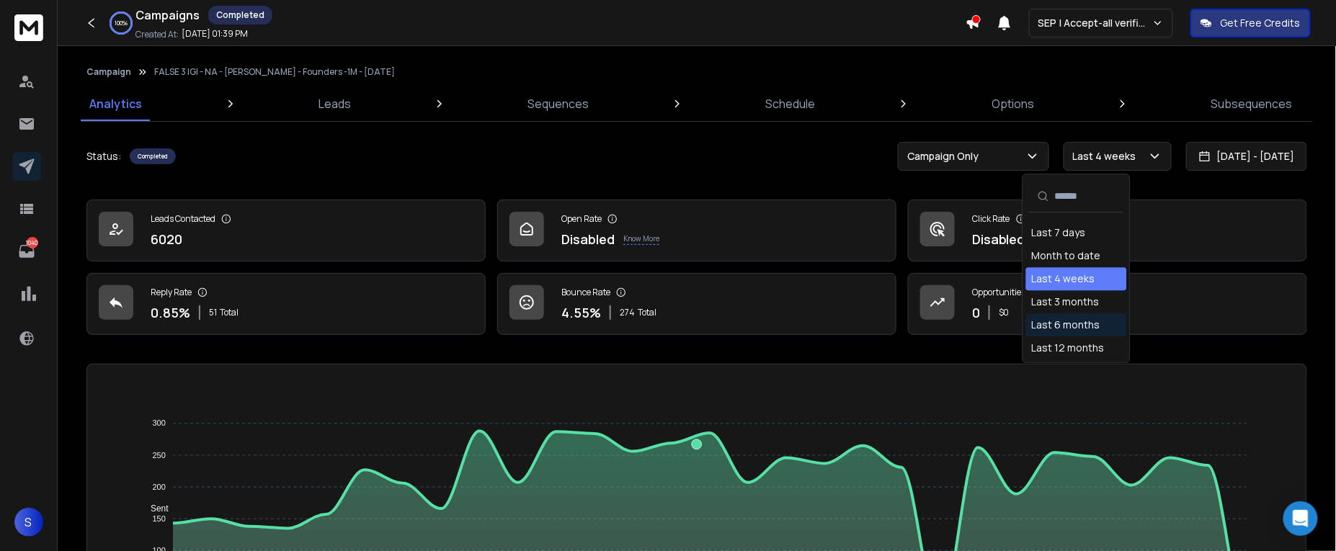
click at [1070, 326] on div "Last 6 months" at bounding box center [1066, 325] width 68 height 14
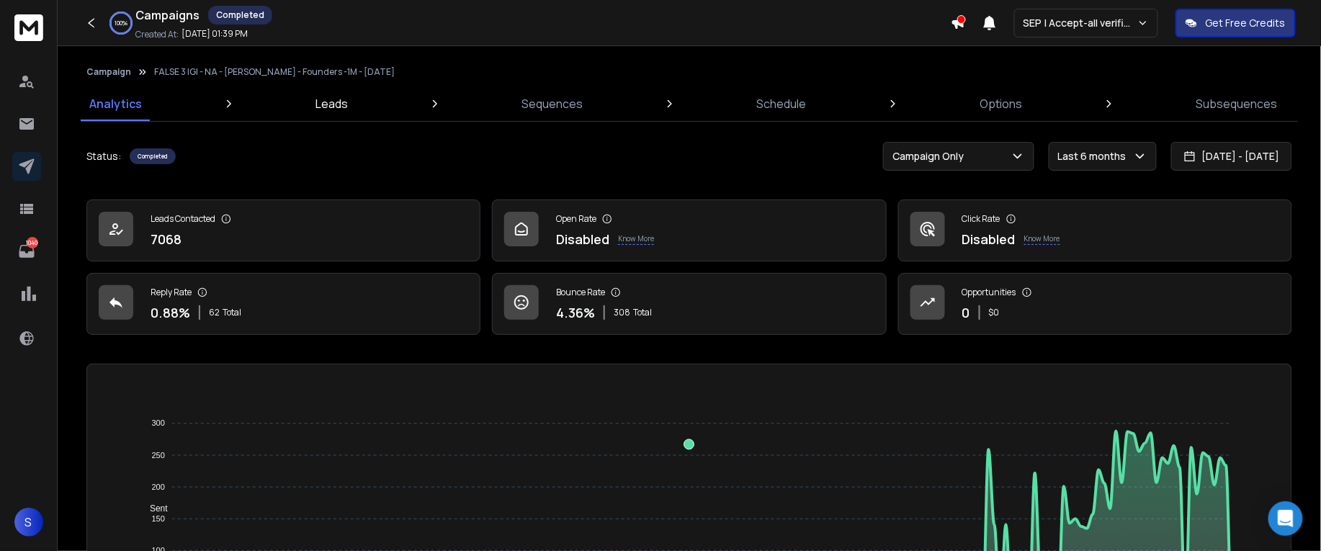
click at [343, 113] on link "Leads" at bounding box center [332, 103] width 50 height 35
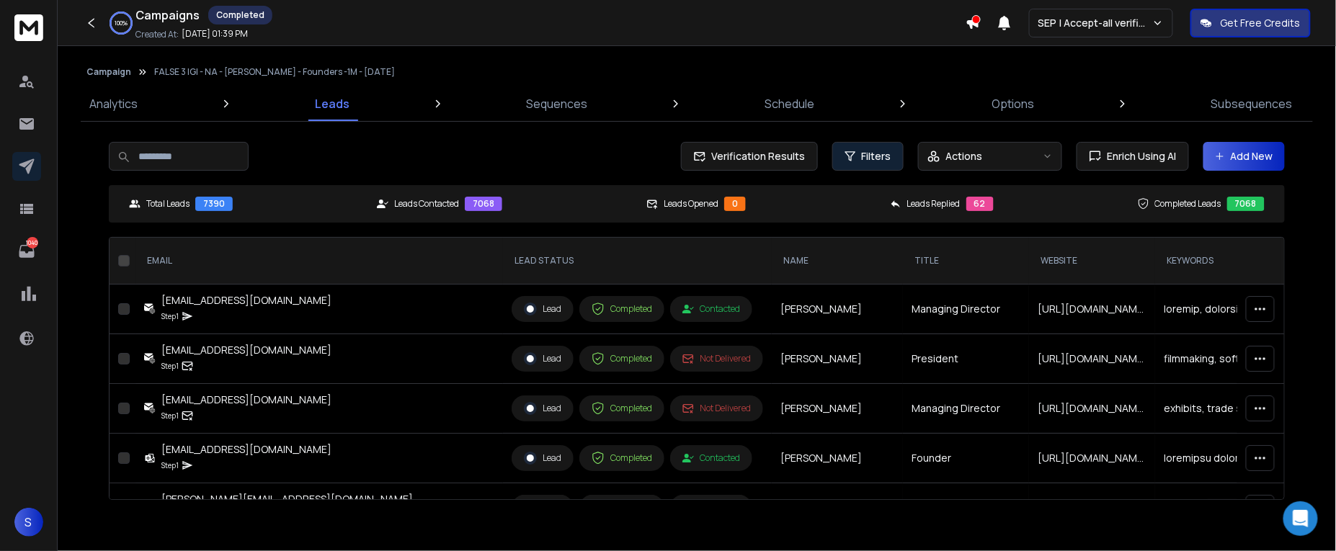
click at [870, 169] on button "Filters" at bounding box center [867, 156] width 71 height 29
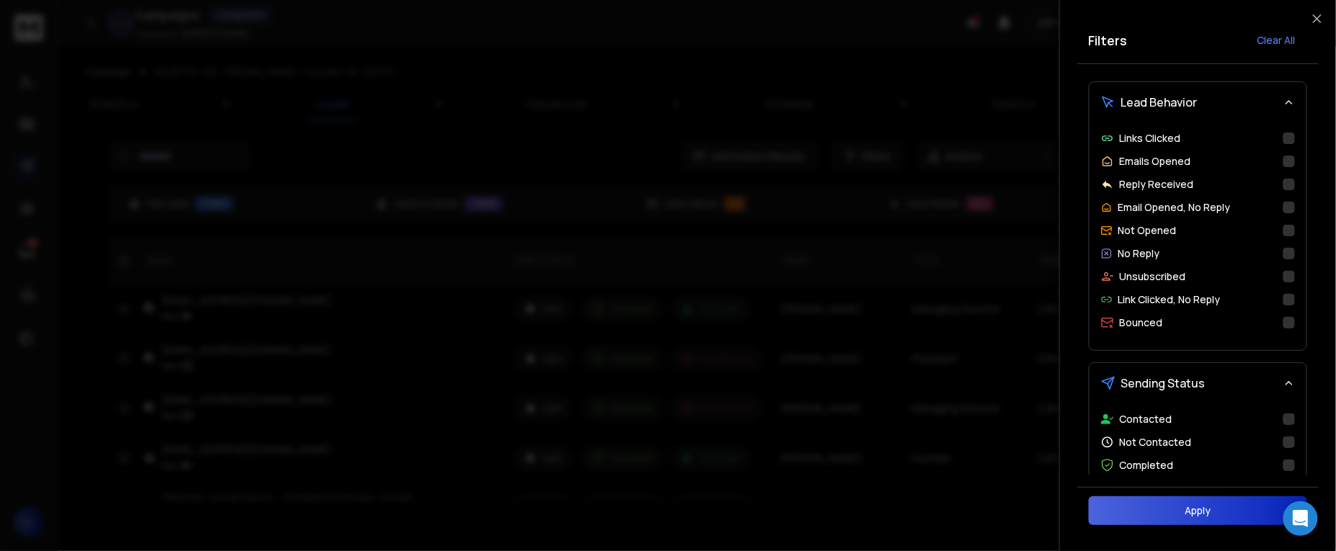
click at [1153, 331] on div "Links Clicked Emails Opened Reply Received Email Opened, No Reply Not Opened No…" at bounding box center [1197, 240] width 217 height 219
click at [1148, 323] on p "Bounced" at bounding box center [1140, 323] width 43 height 14
click at [1283, 323] on button "Bounced" at bounding box center [1289, 323] width 12 height 12
click at [1248, 519] on button "Apply" at bounding box center [1197, 510] width 218 height 29
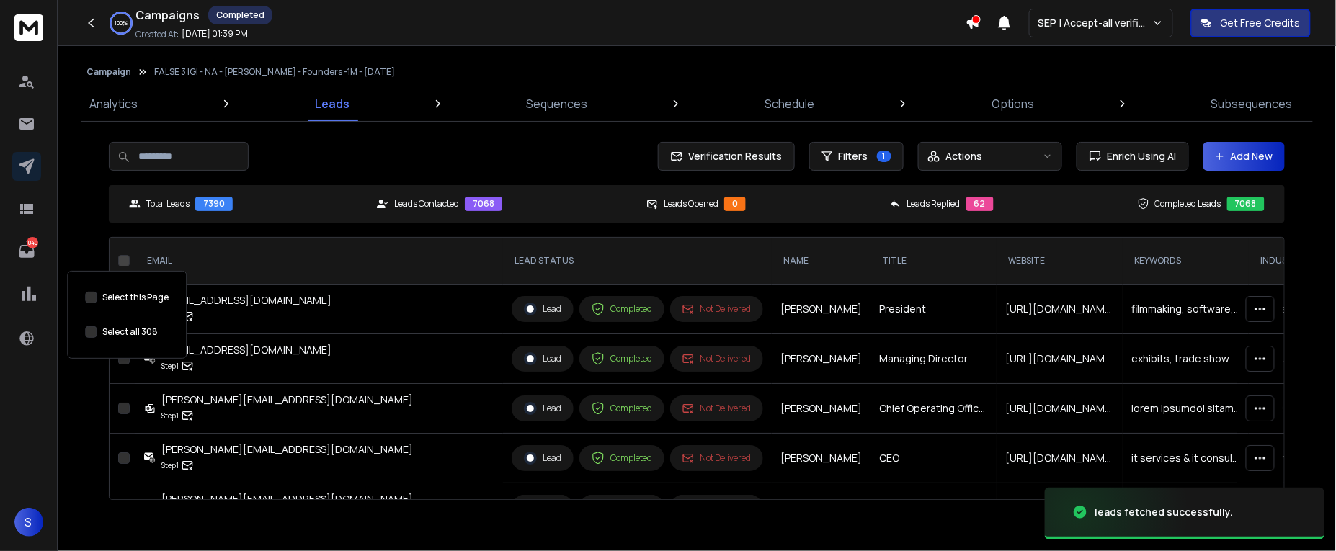
click at [89, 336] on button "Select this Page" at bounding box center [91, 332] width 12 height 12
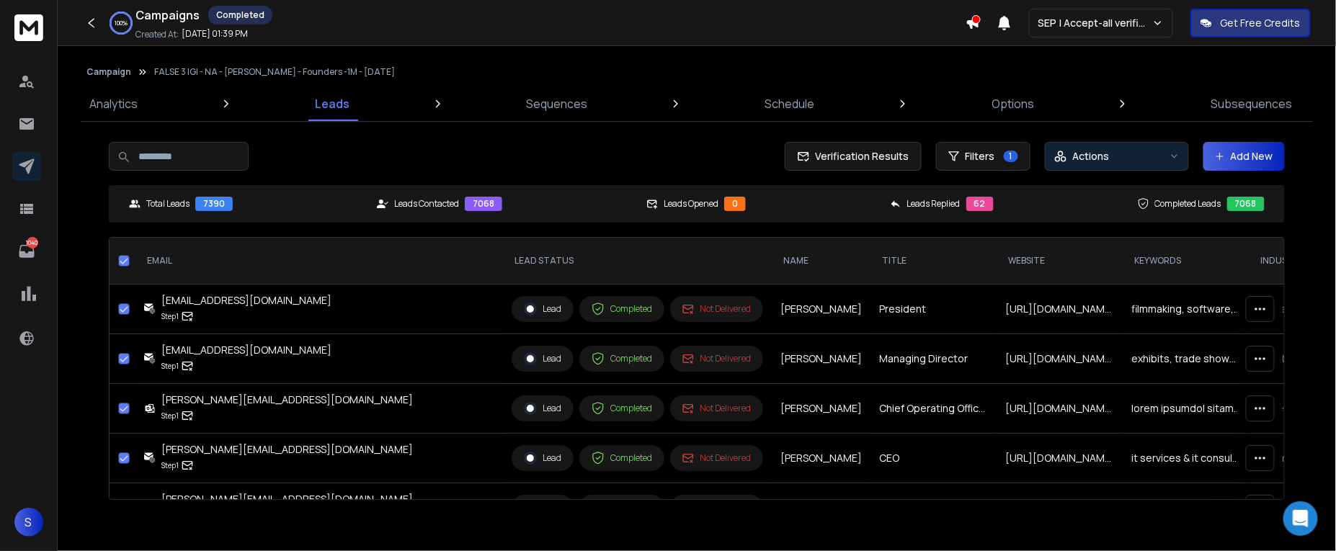
click at [1134, 158] on div "Actions" at bounding box center [1108, 156] width 109 height 14
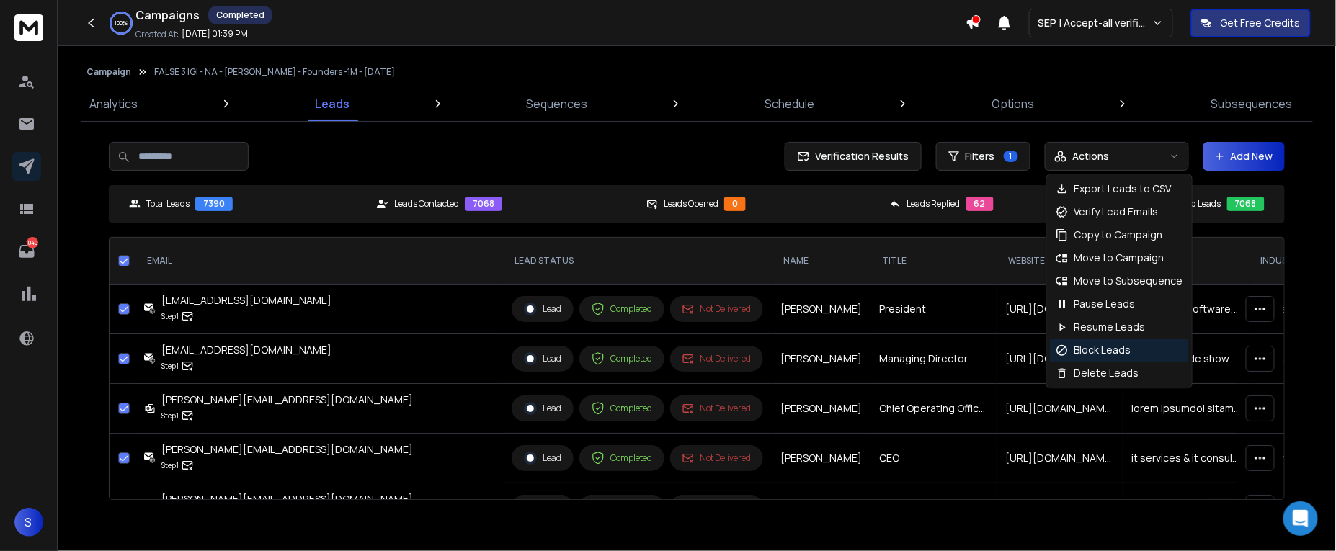
click at [1119, 349] on p "Block Leads" at bounding box center [1102, 350] width 57 height 14
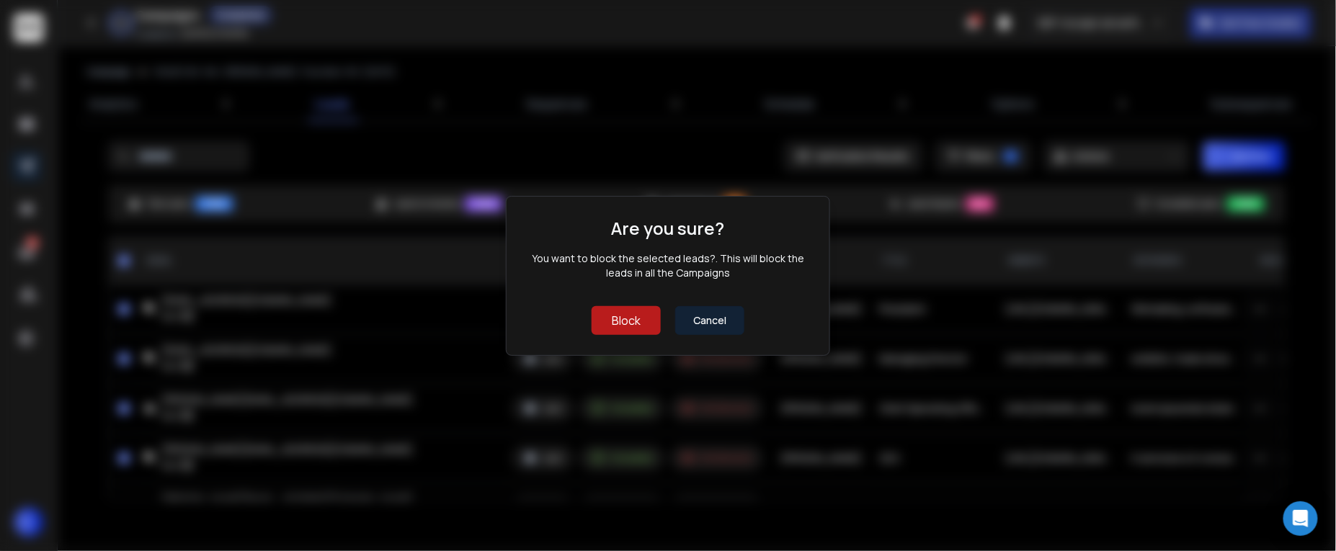
click at [638, 316] on button "Block" at bounding box center [625, 320] width 69 height 29
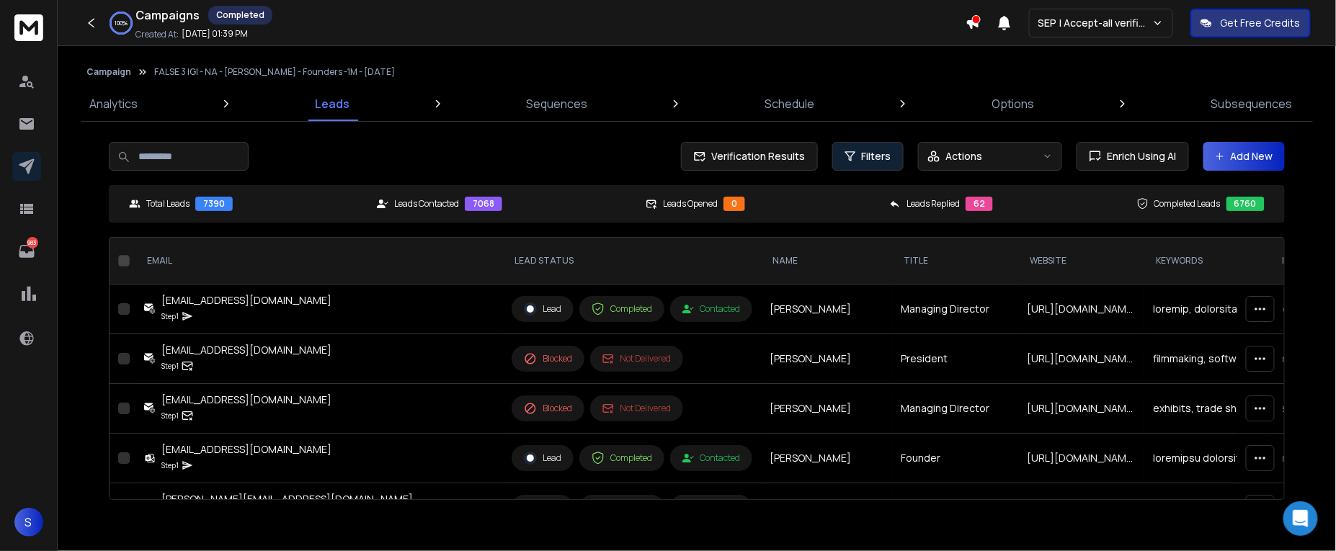
click at [888, 157] on span "Filters" at bounding box center [877, 156] width 30 height 14
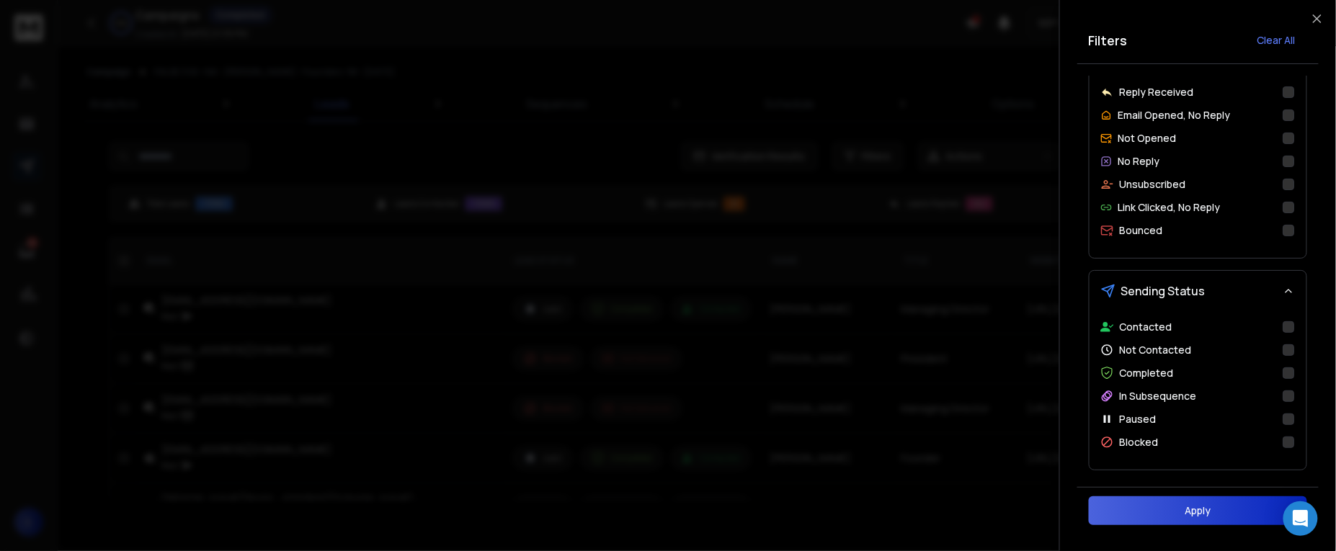
scroll to position [96, 0]
click at [1156, 439] on p "Blocked" at bounding box center [1138, 438] width 39 height 14
click at [1283, 439] on button "Blocked" at bounding box center [1289, 439] width 12 height 12
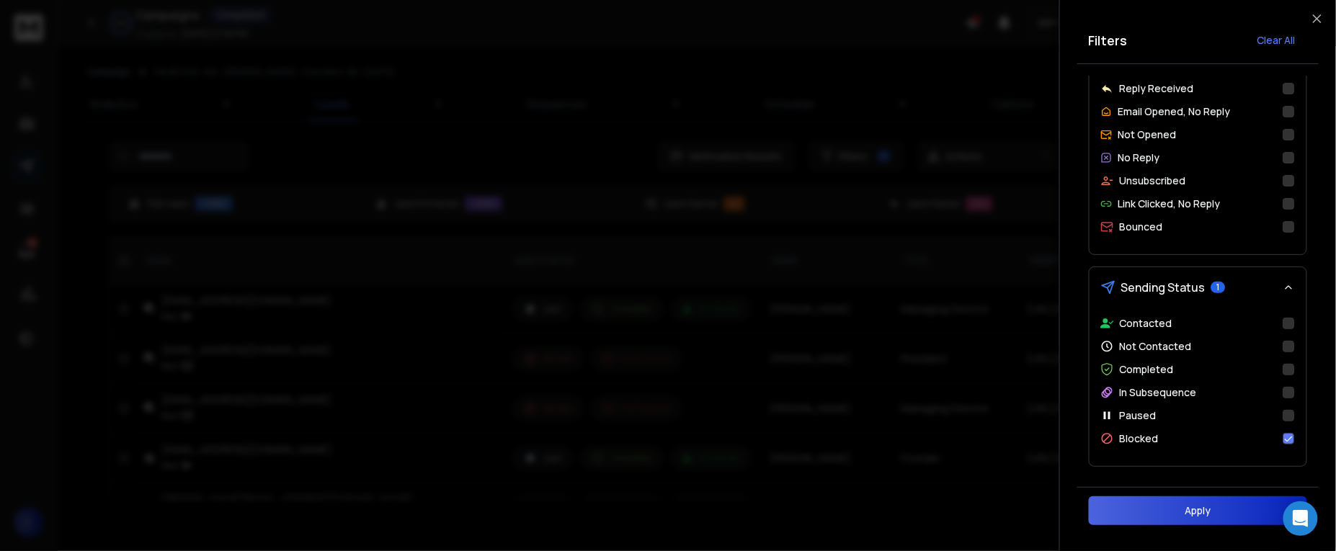
drag, startPoint x: 1170, startPoint y: 513, endPoint x: 1004, endPoint y: 409, distance: 195.5
click at [1171, 513] on button "Apply" at bounding box center [1197, 510] width 218 height 29
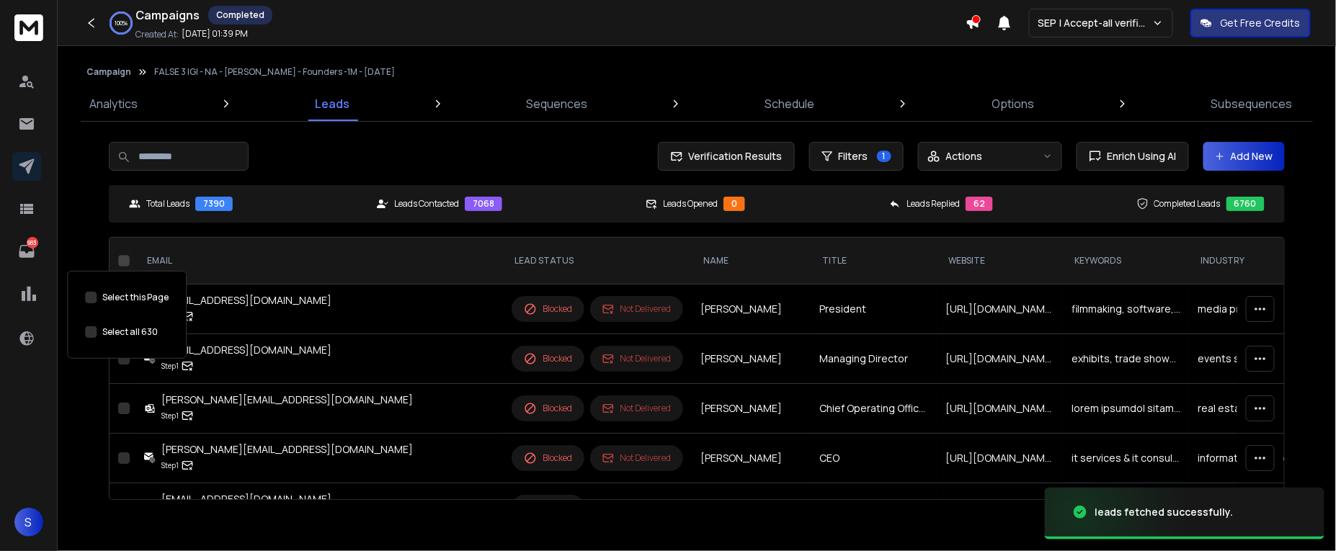
click at [93, 331] on button "Select this Page" at bounding box center [91, 332] width 12 height 12
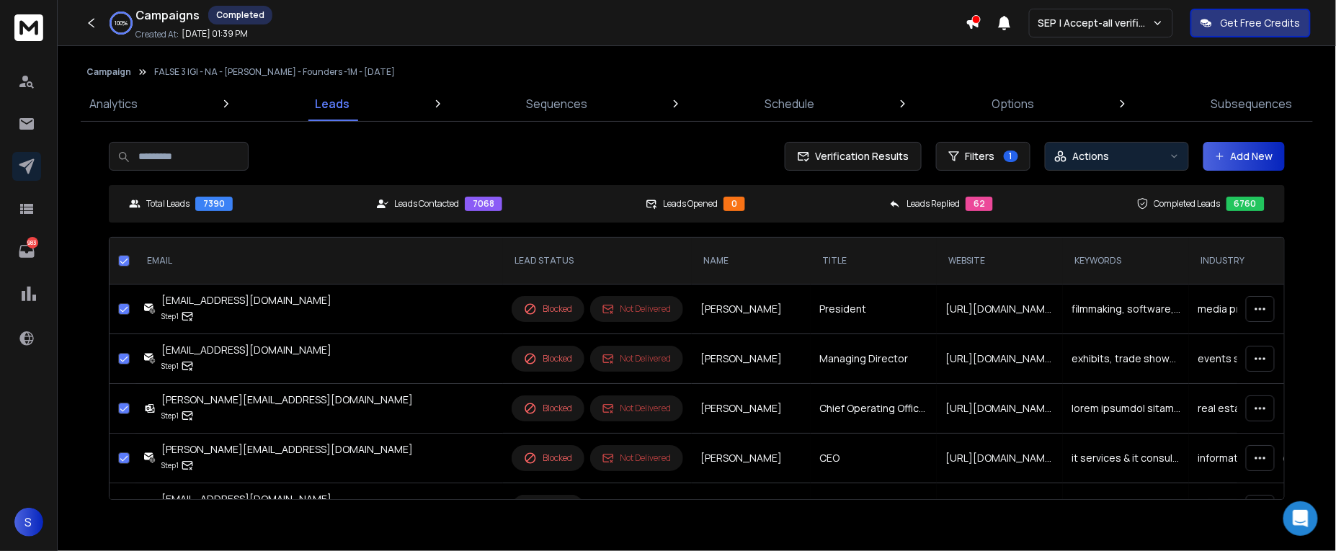
click at [1081, 170] on button "Actions" at bounding box center [1116, 156] width 144 height 29
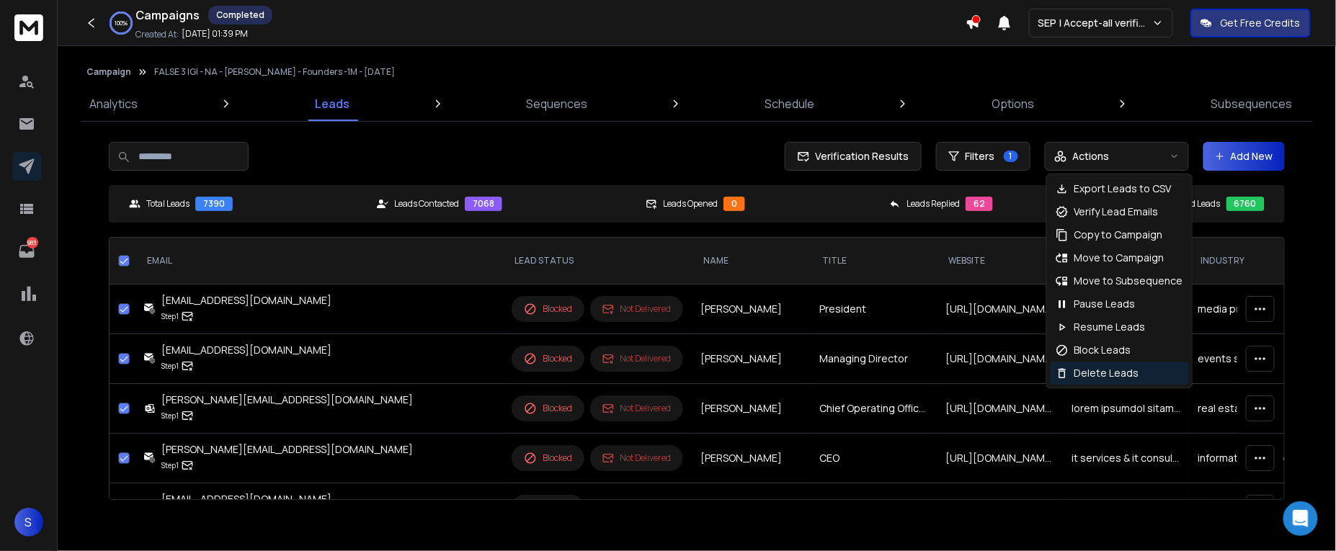
click at [1084, 367] on p "Delete Leads" at bounding box center [1106, 373] width 65 height 14
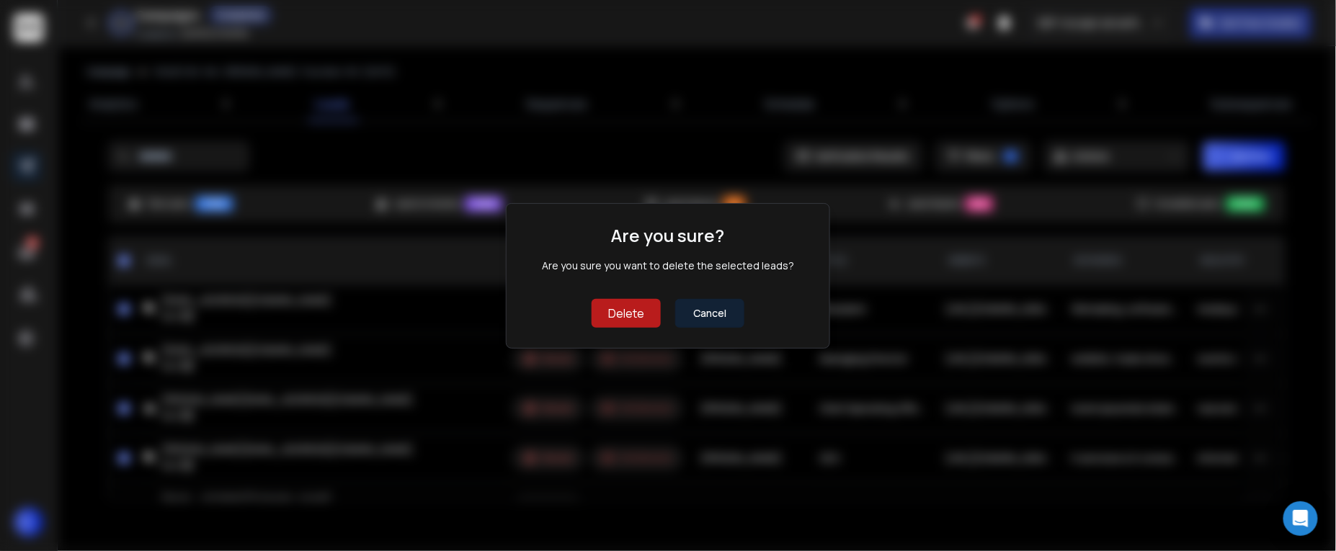
click at [635, 315] on button "Delete" at bounding box center [625, 313] width 69 height 29
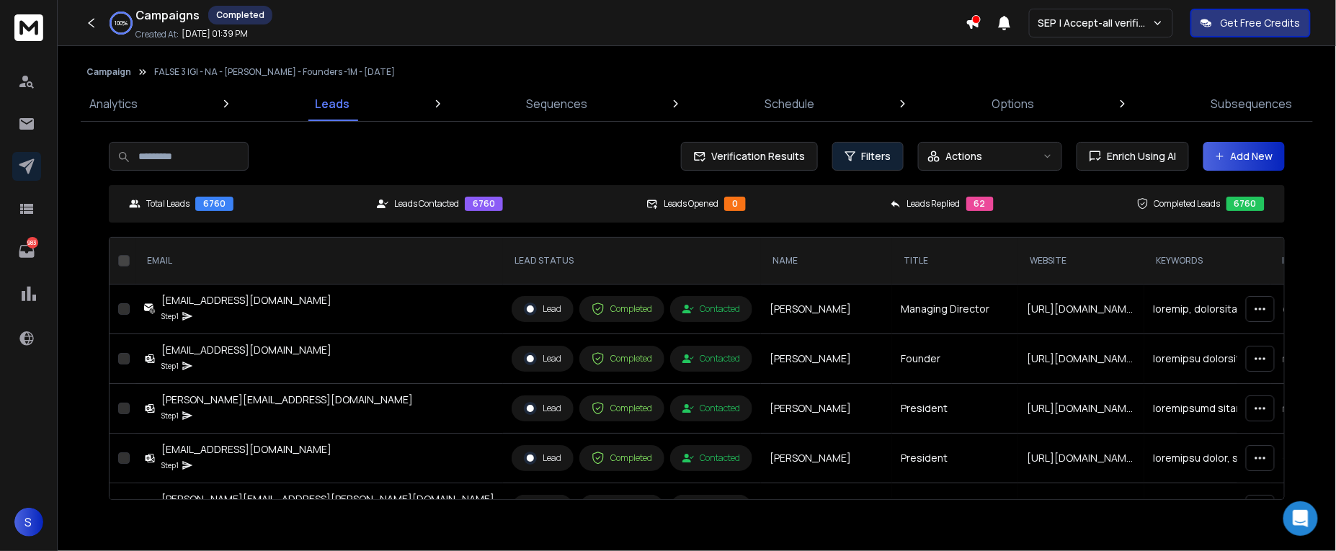
click at [848, 156] on icon "button" at bounding box center [850, 157] width 12 height 12
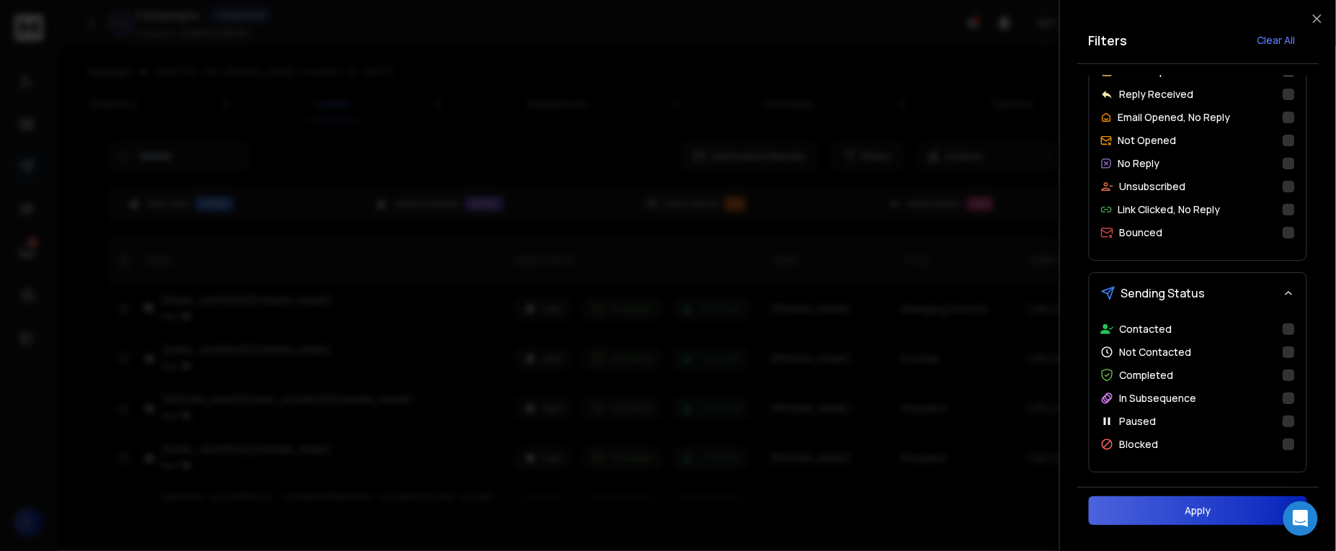
scroll to position [96, 0]
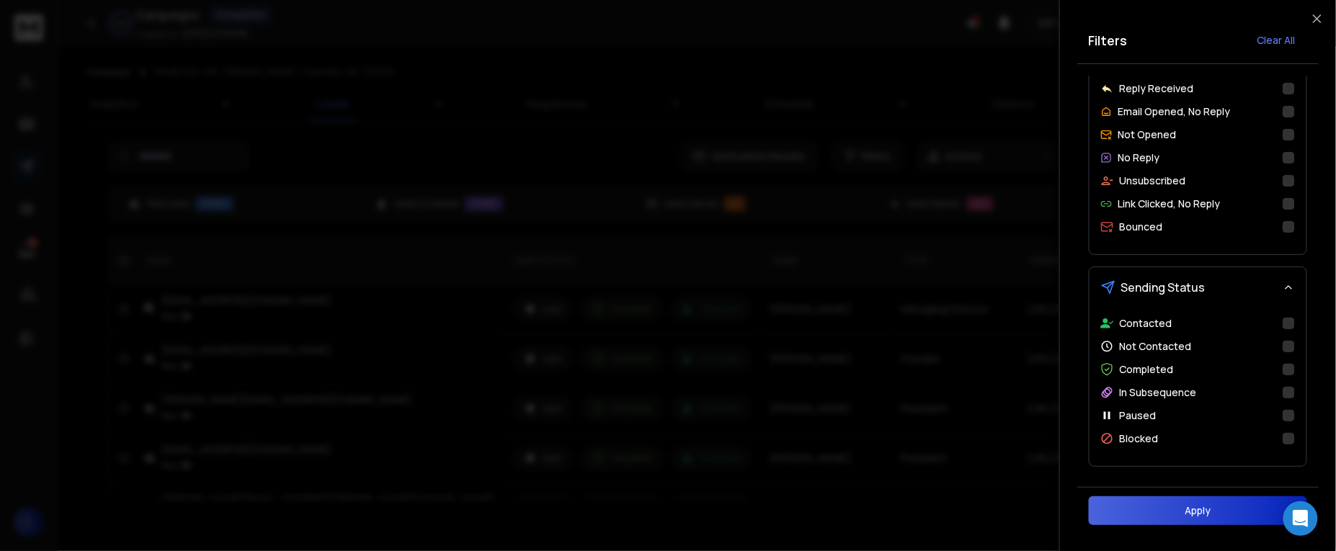
click at [1166, 324] on p "Contacted" at bounding box center [1145, 323] width 53 height 14
click at [1283, 324] on button "Contacted" at bounding box center [1289, 324] width 12 height 12
click at [988, 353] on div at bounding box center [668, 275] width 1336 height 551
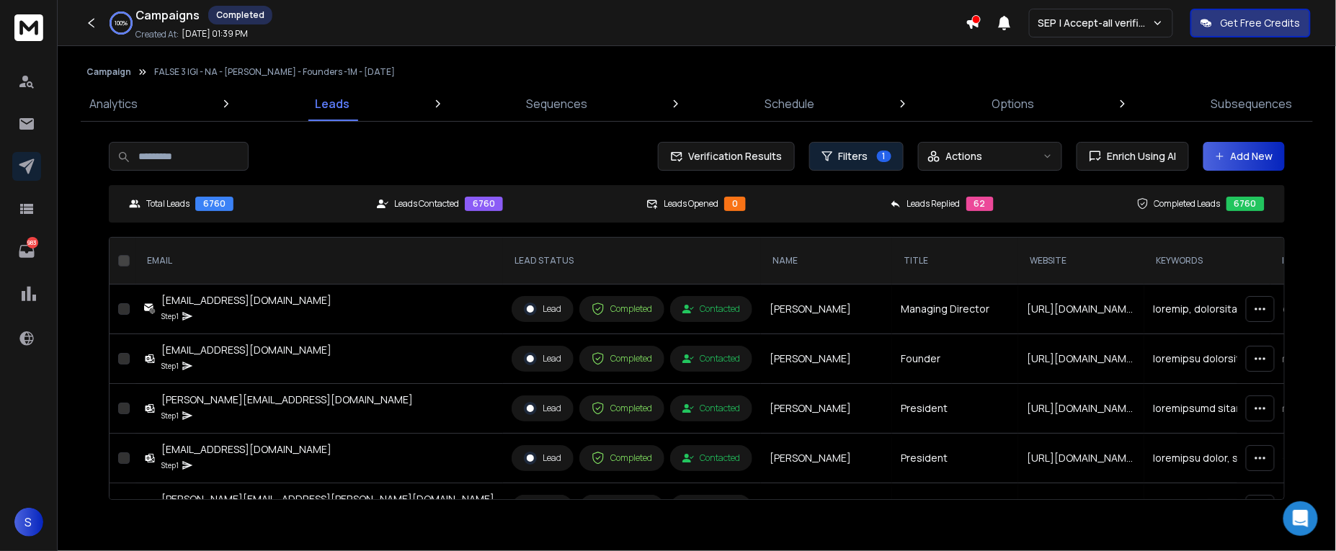
click at [862, 151] on span "Filters" at bounding box center [853, 156] width 30 height 14
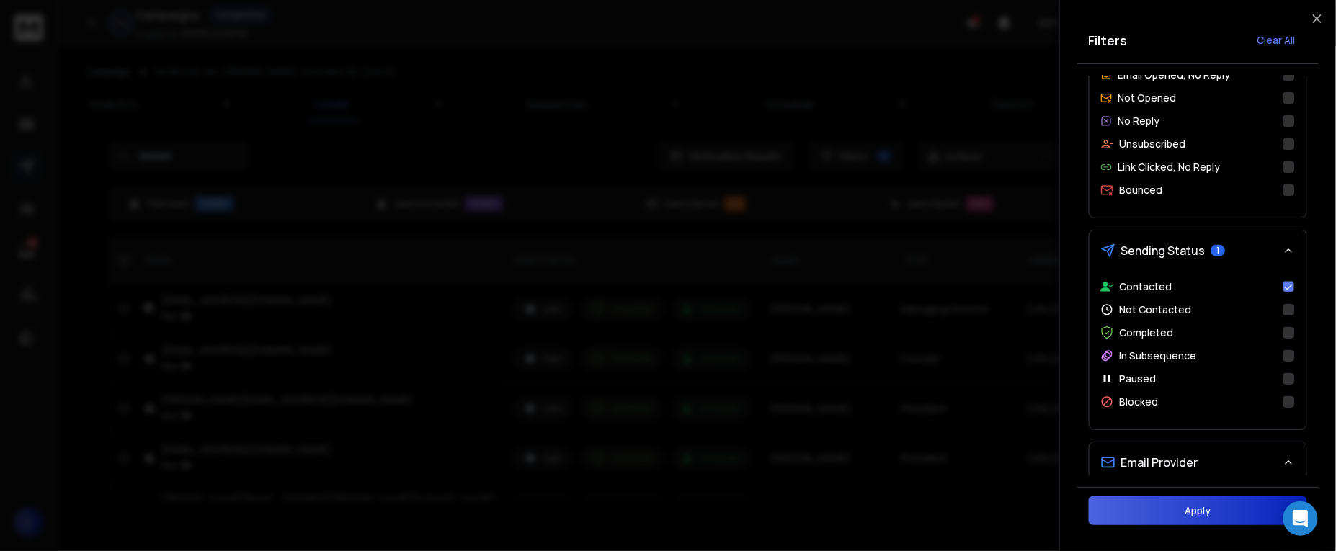
scroll to position [192, 0]
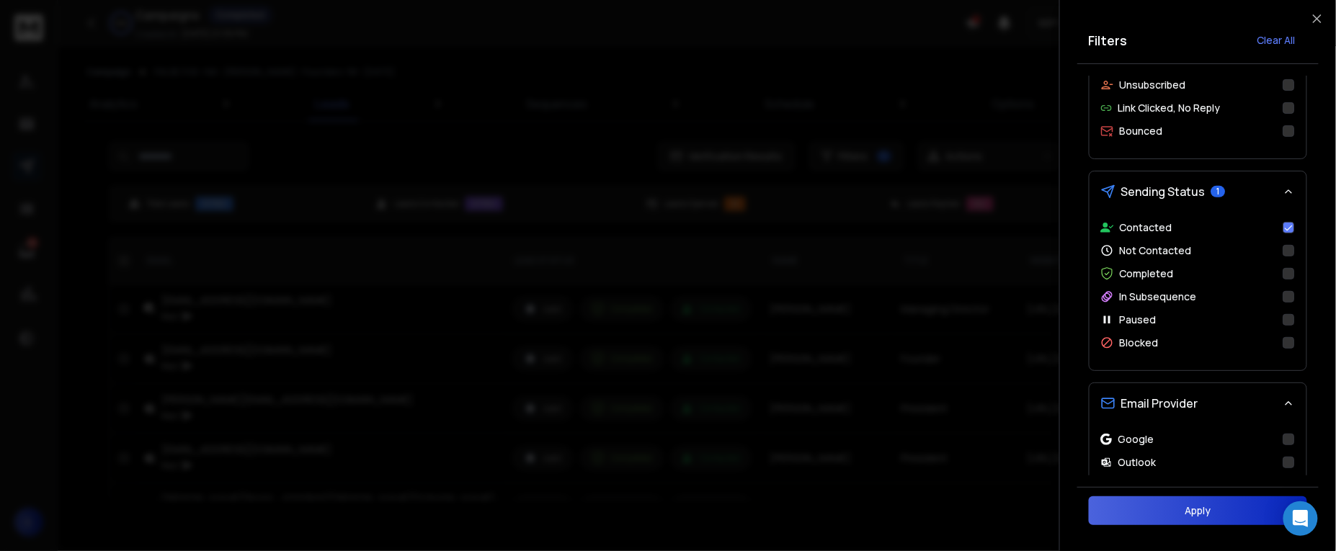
click at [1122, 231] on p "Contacted" at bounding box center [1145, 227] width 53 height 14
click at [1283, 231] on button "Contacted" at bounding box center [1289, 228] width 12 height 12
click at [1132, 337] on p "Blocked" at bounding box center [1138, 343] width 39 height 14
click at [1283, 337] on button "Blocked" at bounding box center [1289, 343] width 12 height 12
click at [1151, 499] on button "Apply" at bounding box center [1197, 510] width 218 height 29
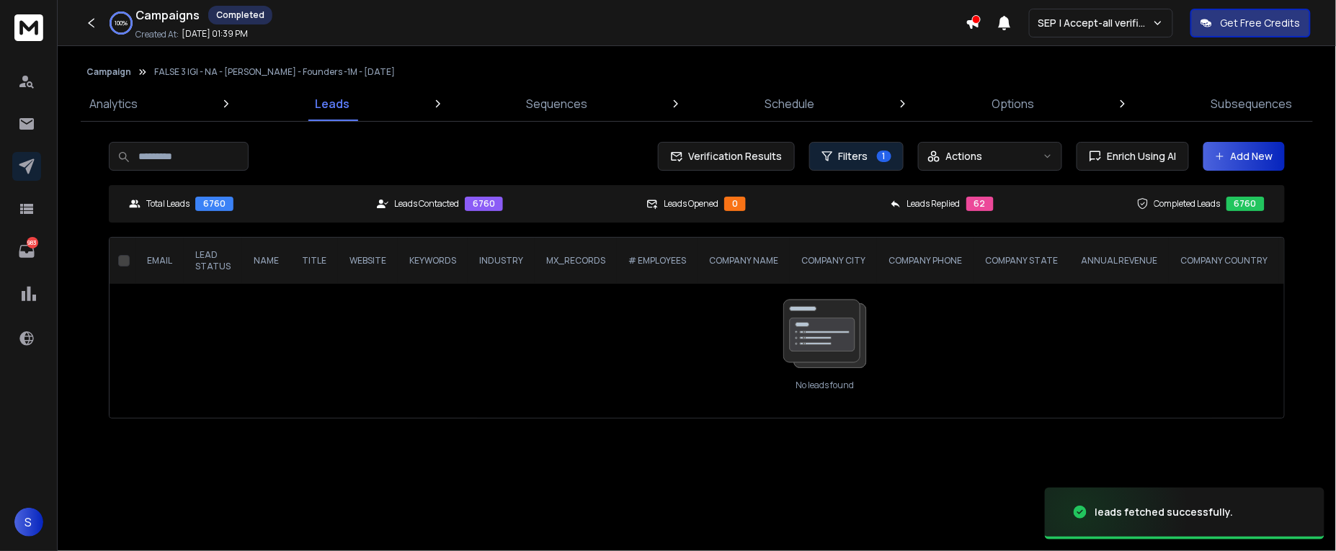
click at [864, 154] on span "Filters" at bounding box center [853, 156] width 30 height 14
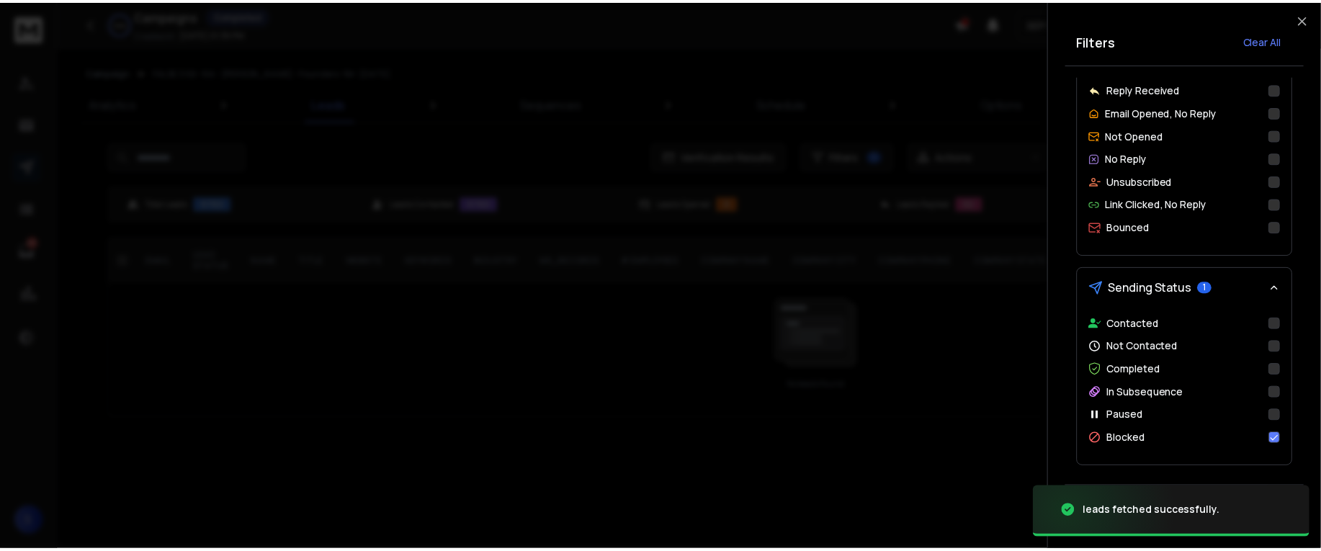
scroll to position [96, 0]
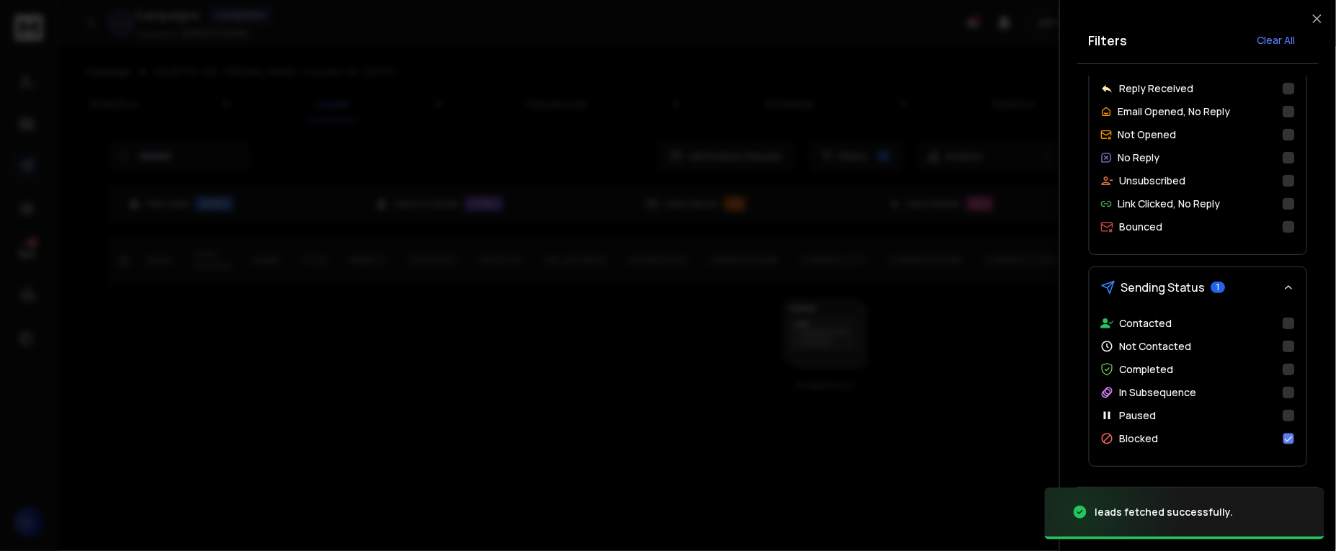
click at [1139, 316] on div "Contacted Not Contacted Completed In Subsequence Paused Blocked" at bounding box center [1197, 387] width 217 height 158
click at [1135, 318] on p "Contacted" at bounding box center [1145, 323] width 53 height 14
click at [1283, 318] on button "Contacted" at bounding box center [1289, 324] width 12 height 12
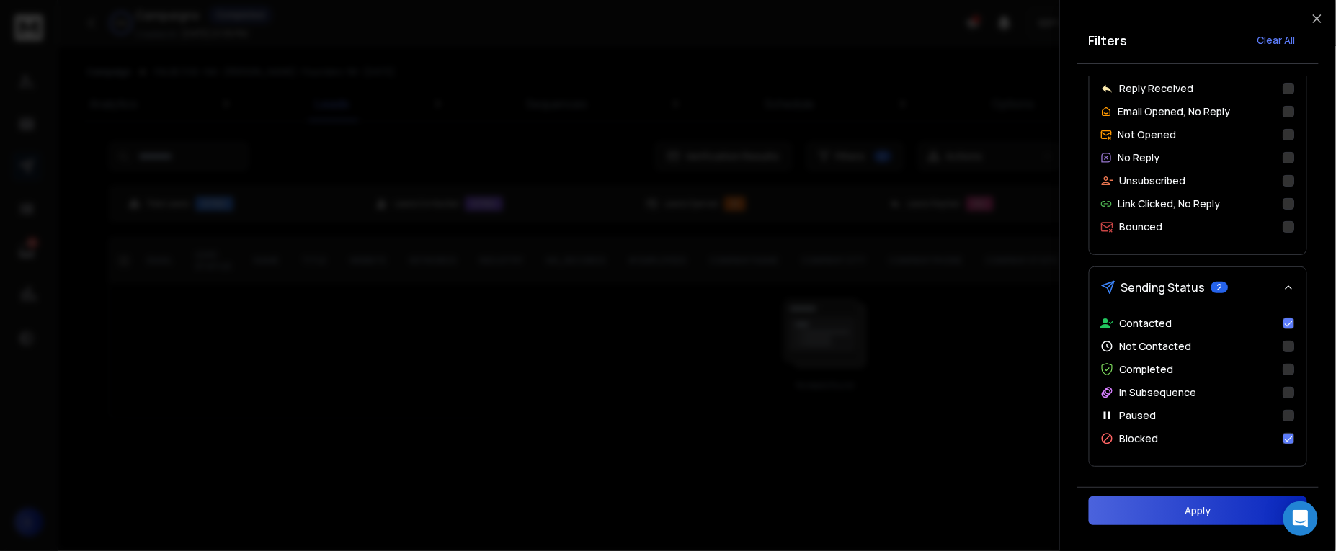
click at [1148, 432] on p "Blocked" at bounding box center [1138, 438] width 39 height 14
click at [1283, 433] on button "Blocked" at bounding box center [1289, 439] width 12 height 12
click at [1182, 505] on button "Apply" at bounding box center [1197, 510] width 218 height 29
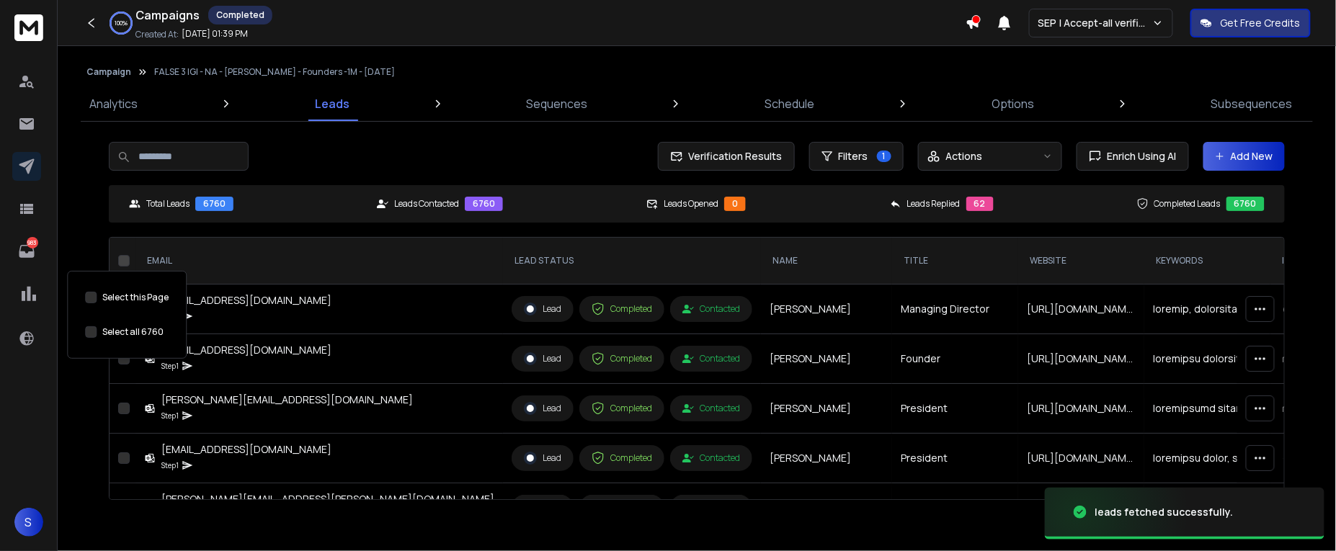
click at [93, 331] on button "Select this Page" at bounding box center [91, 332] width 12 height 12
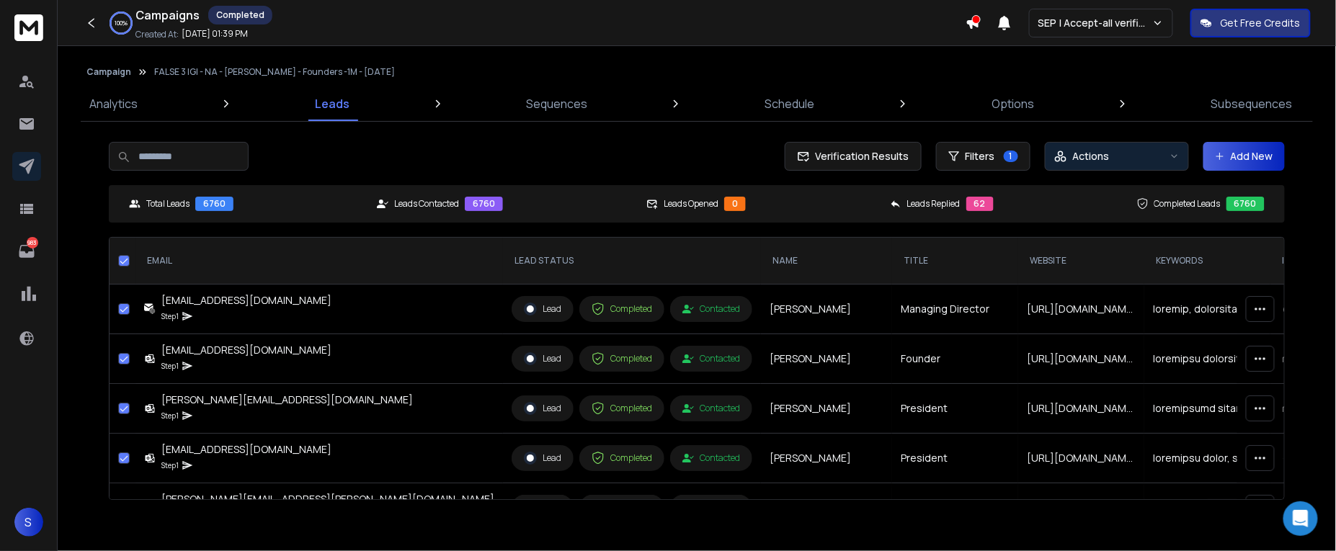
click at [1121, 153] on div "Actions" at bounding box center [1108, 156] width 109 height 14
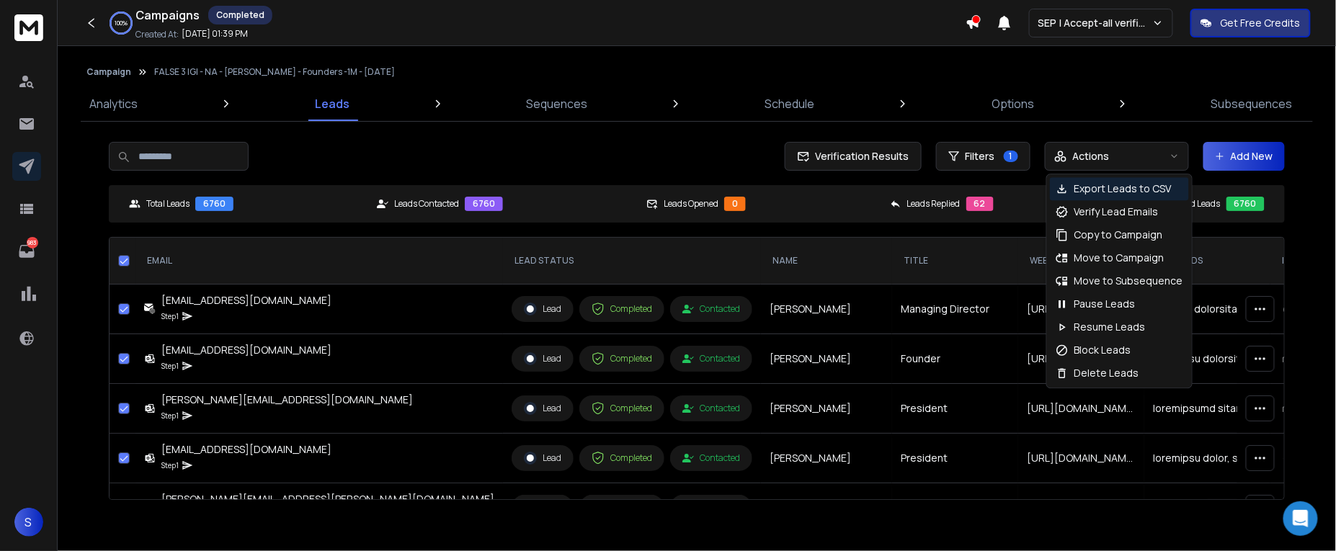
click at [1112, 185] on p "Export Leads to CSV" at bounding box center [1122, 189] width 97 height 14
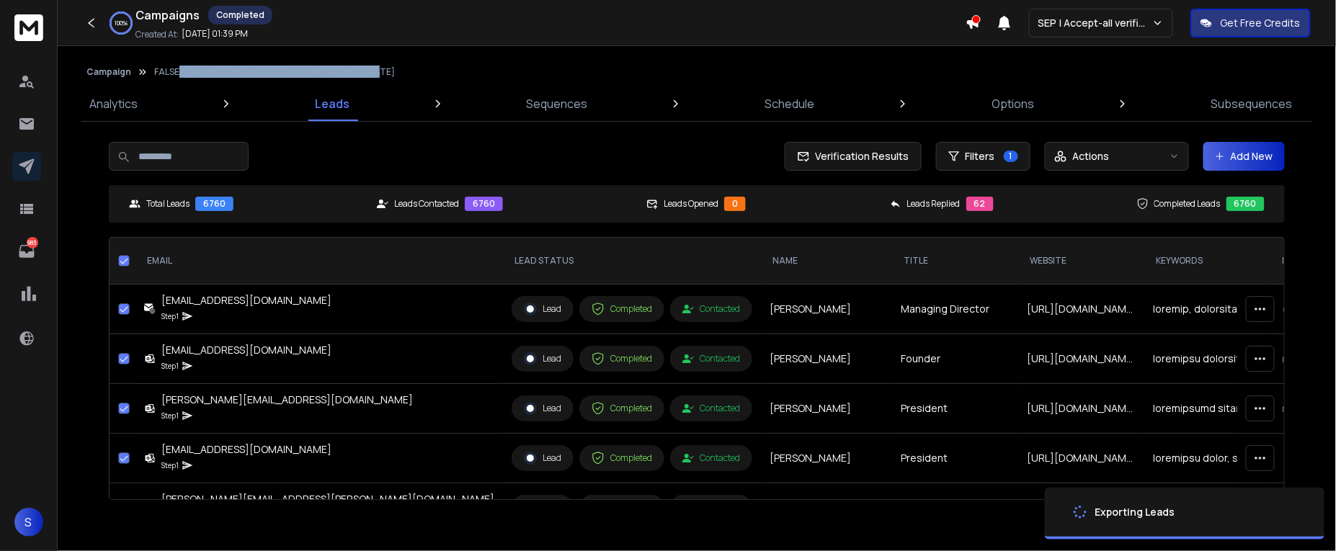
drag, startPoint x: 177, startPoint y: 73, endPoint x: 390, endPoint y: 79, distance: 212.6
click at [390, 79] on div "Campaign FALSE 3 IGI - NA - [PERSON_NAME] - Founders -1M - [DATE]" at bounding box center [697, 72] width 1232 height 23
copy p "3 IGI - NA - [PERSON_NAME] - Founders -1M - [DATE]"
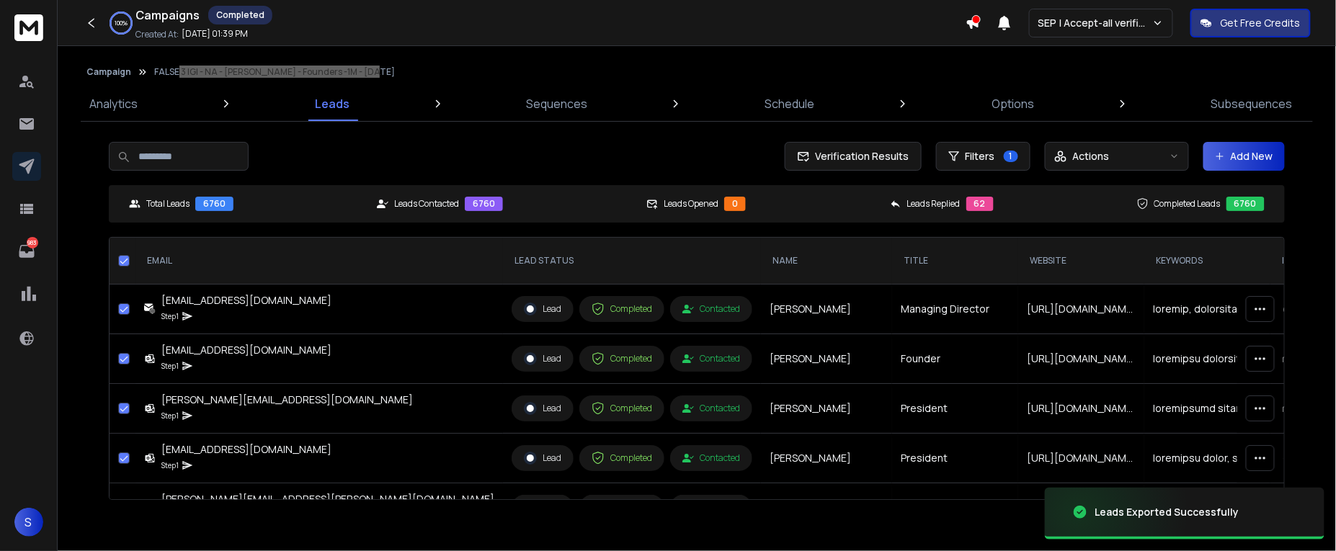
click at [680, 58] on div "Campaign FALSE 3 IGI - NA - [PERSON_NAME] - Founders -1M - [DATE] Analytics Lea…" at bounding box center [697, 276] width 1278 height 460
click at [32, 162] on icon at bounding box center [26, 166] width 15 height 15
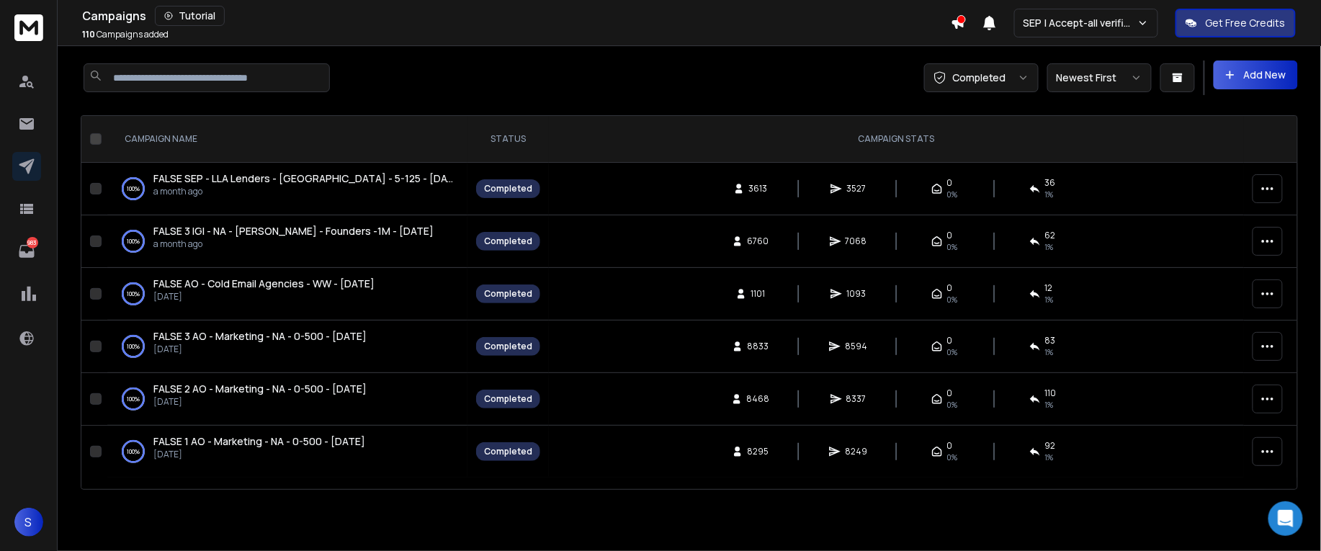
click at [1271, 252] on button "button" at bounding box center [1268, 241] width 30 height 29
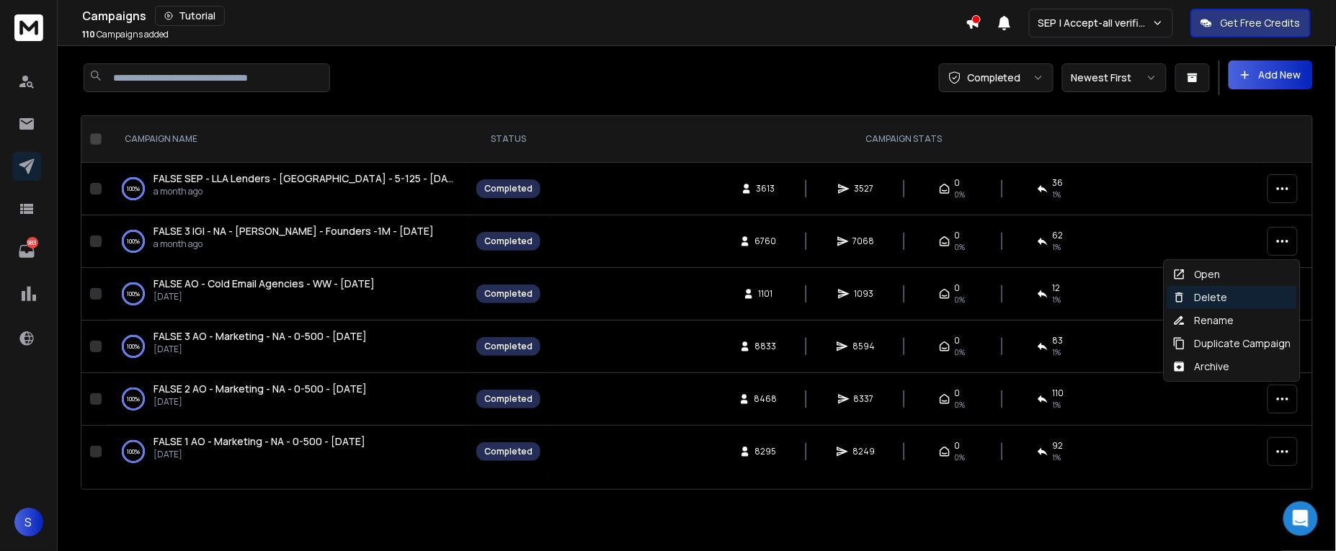
click at [1233, 298] on div "Delete" at bounding box center [1232, 297] width 130 height 23
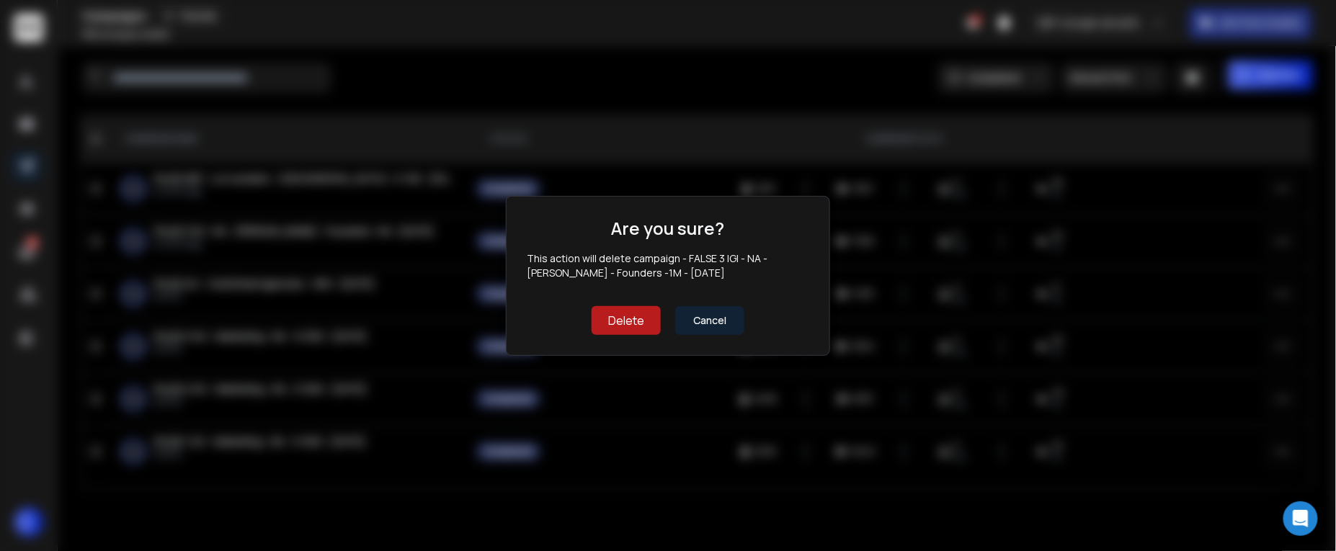
click at [618, 314] on button "Delete" at bounding box center [625, 320] width 69 height 29
